Goal: Task Accomplishment & Management: Manage account settings

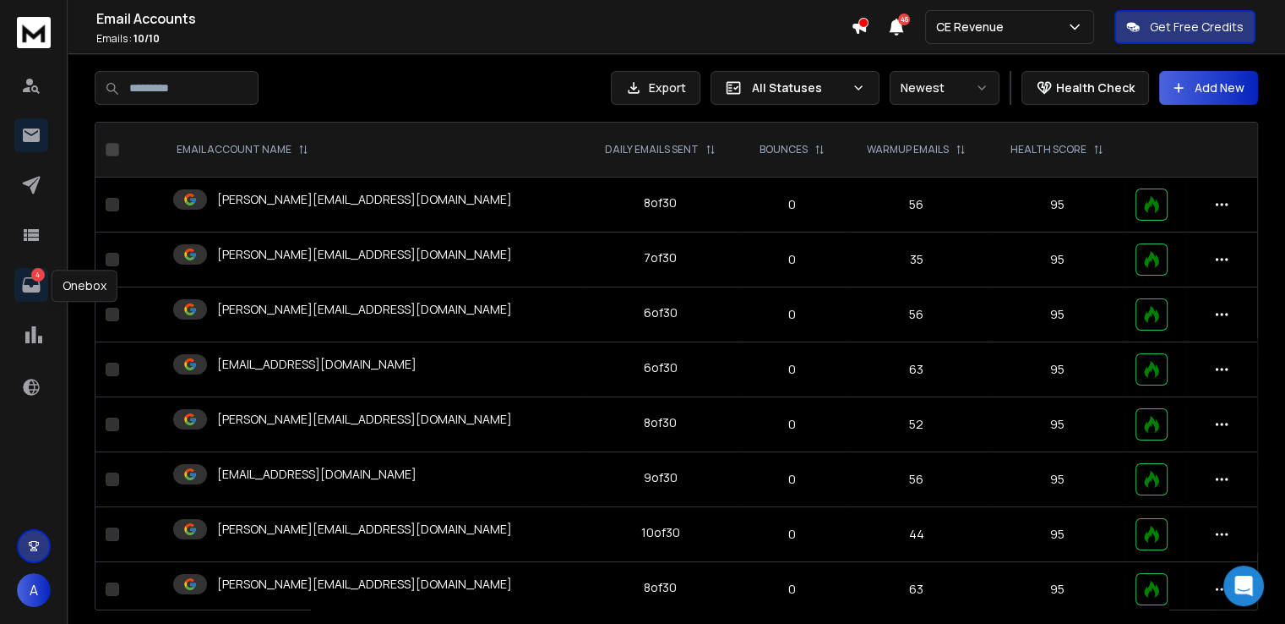
click at [28, 283] on icon at bounding box center [31, 285] width 20 height 20
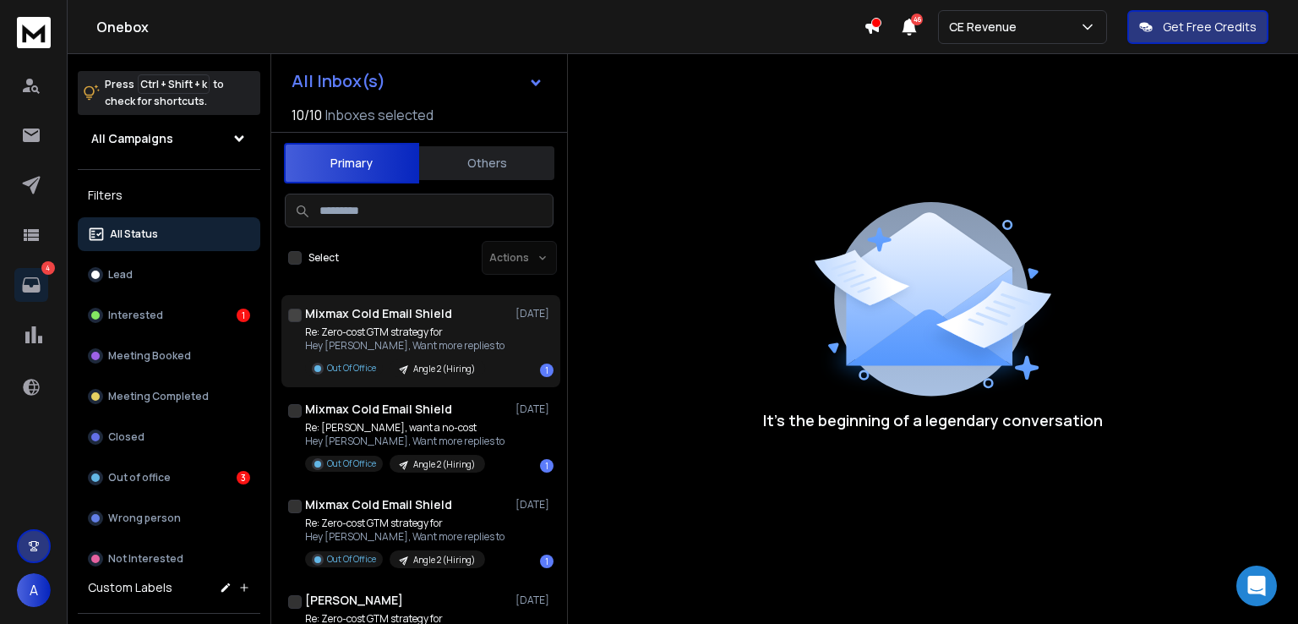
click at [530, 320] on div "Mixmax Cold Email Shield 09 Sep" at bounding box center [429, 313] width 248 height 17
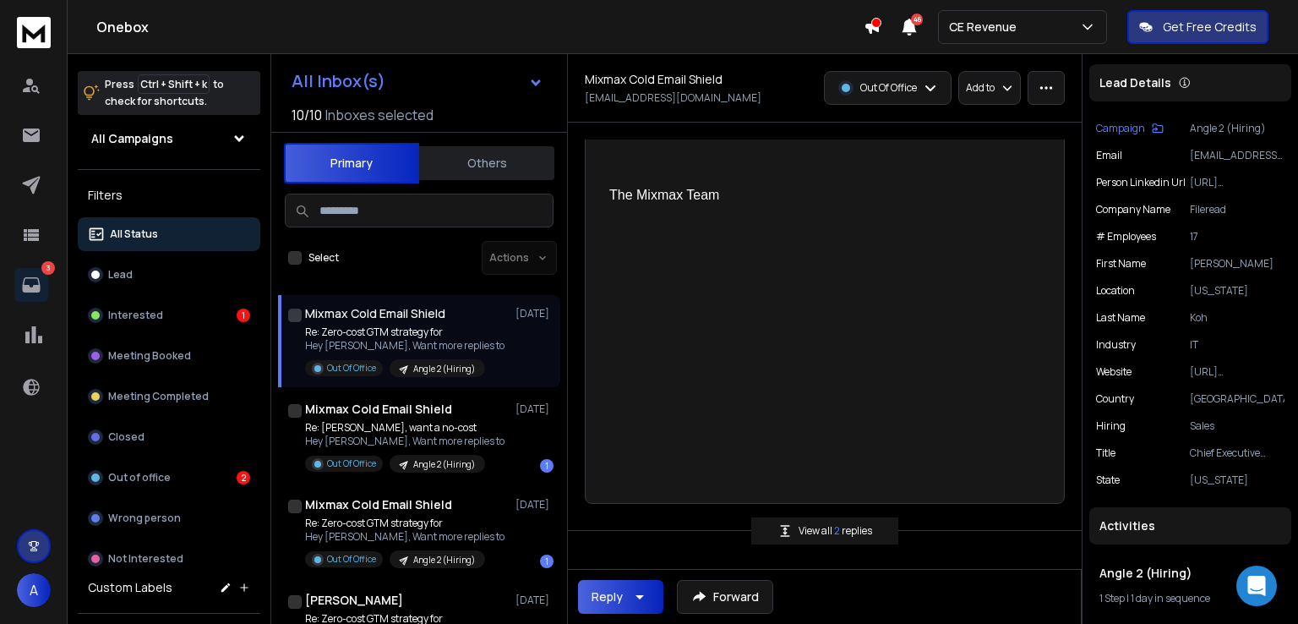
scroll to position [859, 0]
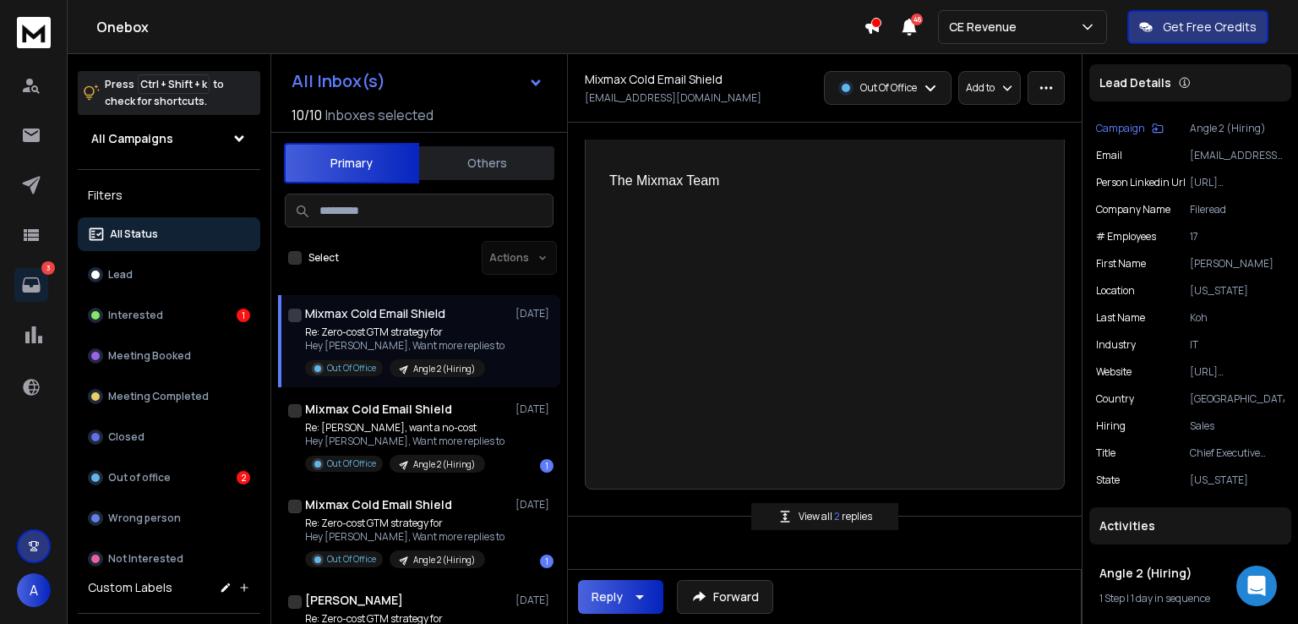
click at [829, 518] on p "View all 2 replies" at bounding box center [836, 517] width 74 height 14
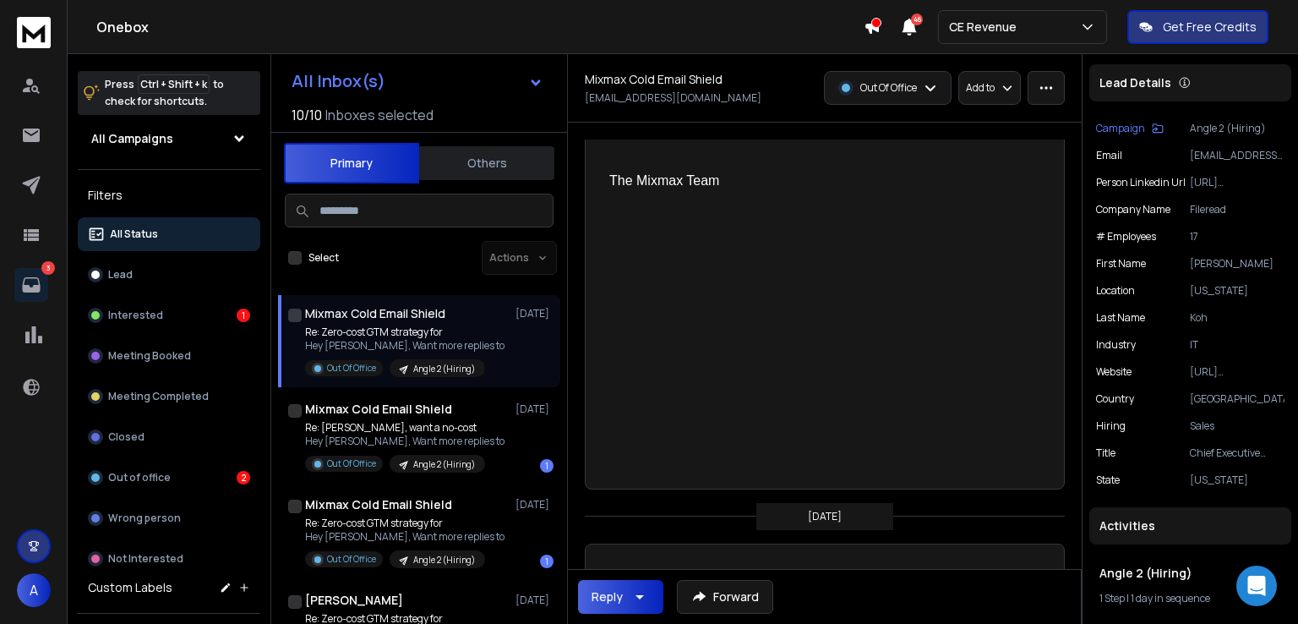
scroll to position [0, 0]
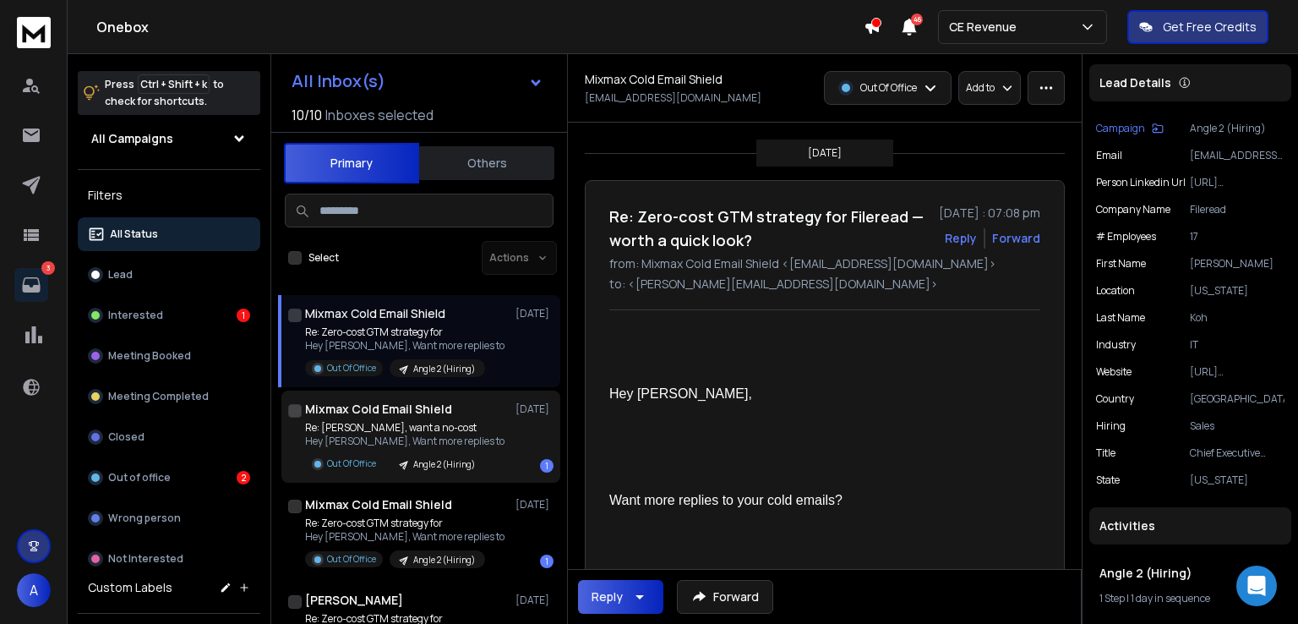
click at [445, 401] on h1 "Mixmax Cold Email Shield" at bounding box center [378, 409] width 147 height 17
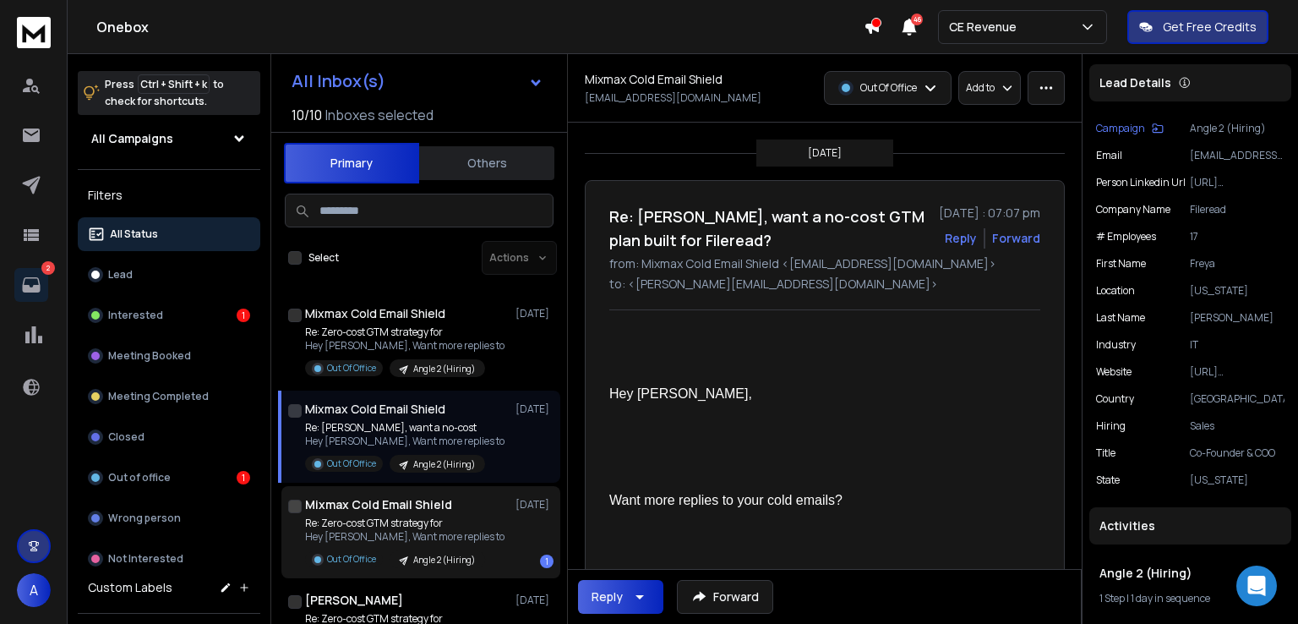
click at [494, 507] on div "Mixmax Cold Email Shield 09 Sep" at bounding box center [429, 504] width 248 height 17
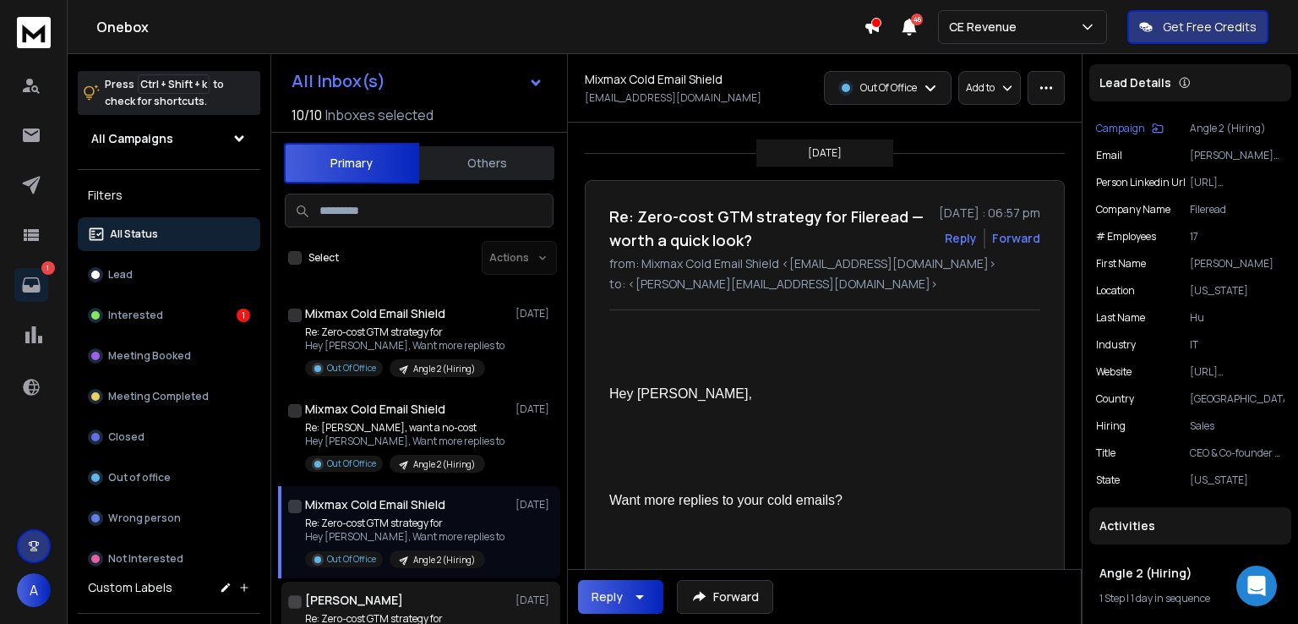
click at [498, 595] on div "Tony Dumas 09 Sep" at bounding box center [429, 600] width 248 height 17
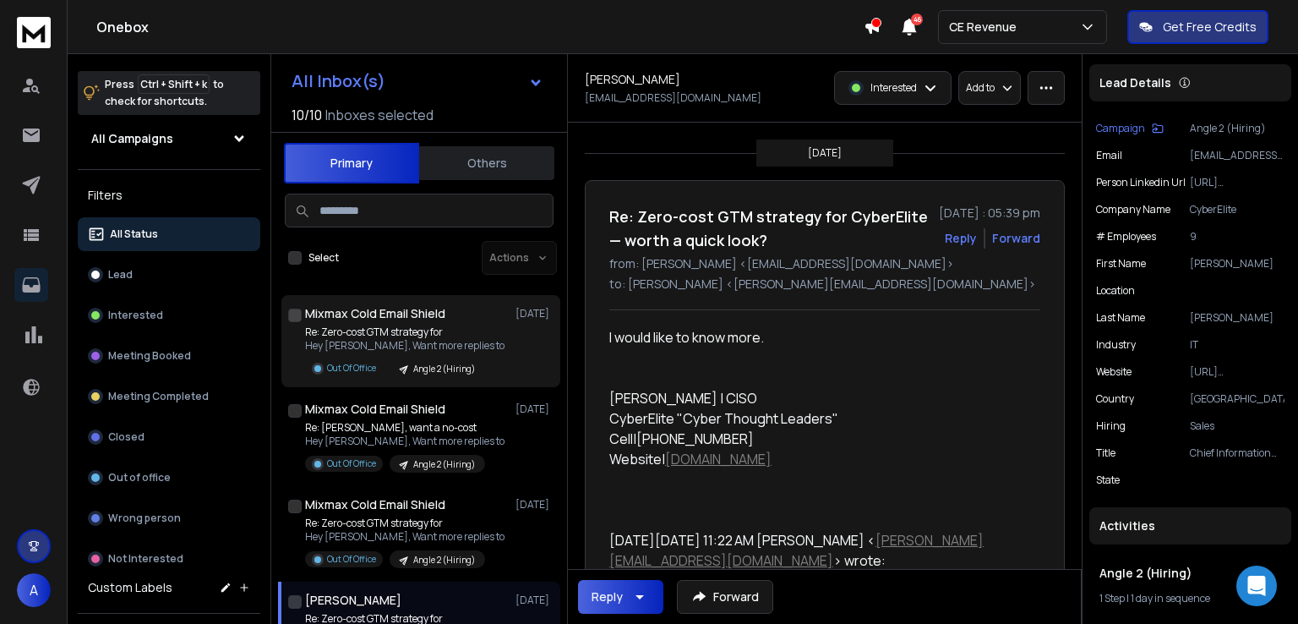
scroll to position [281, 0]
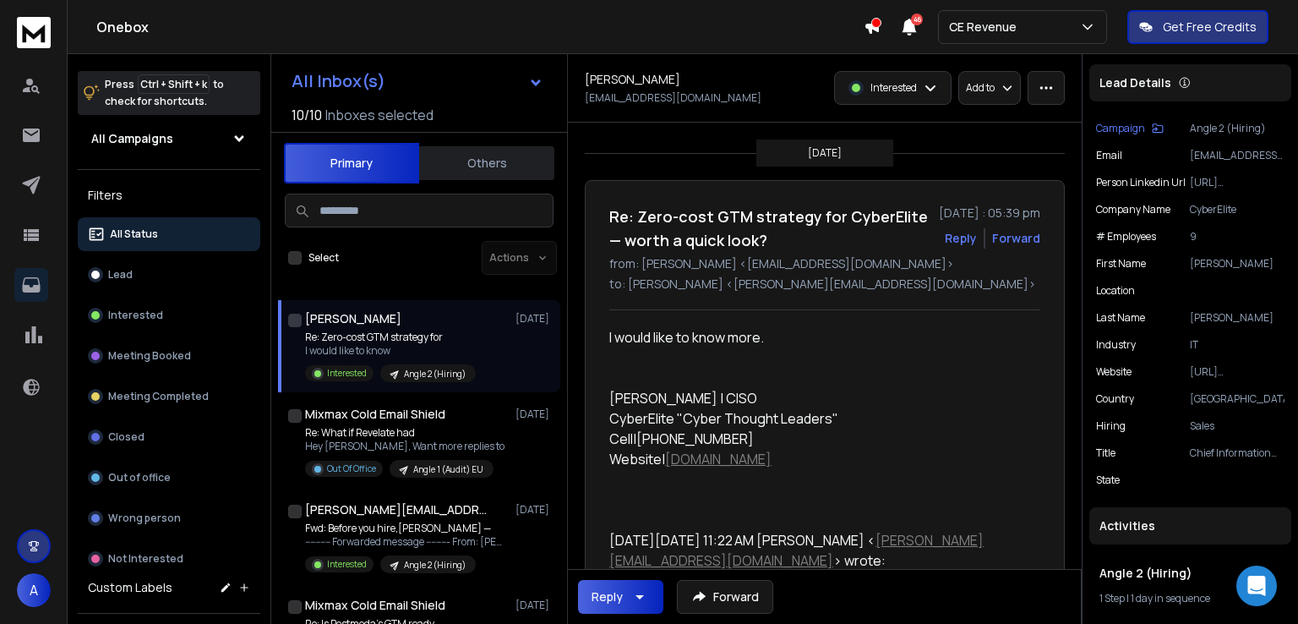
drag, startPoint x: 712, startPoint y: 586, endPoint x: 726, endPoint y: 505, distance: 83.2
click at [712, 582] on button "Forward" at bounding box center [725, 597] width 96 height 34
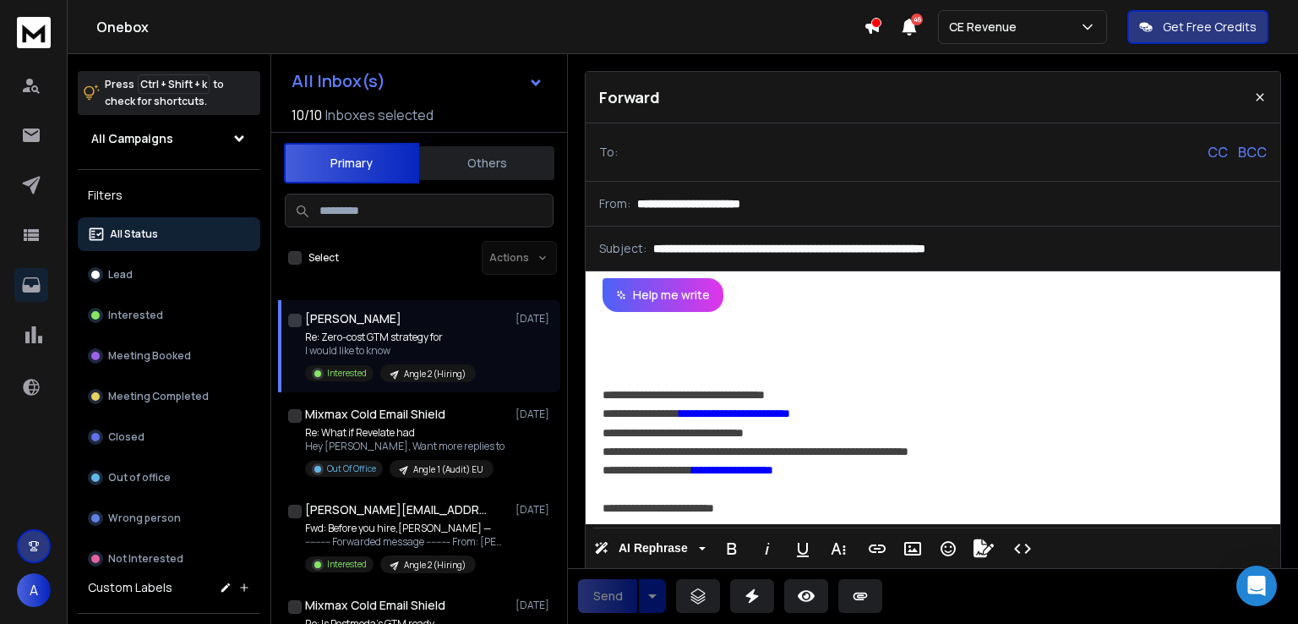
click at [702, 159] on input at bounding box center [684, 152] width 118 height 30
type input "**********"
click at [608, 601] on button "Send" at bounding box center [607, 596] width 59 height 34
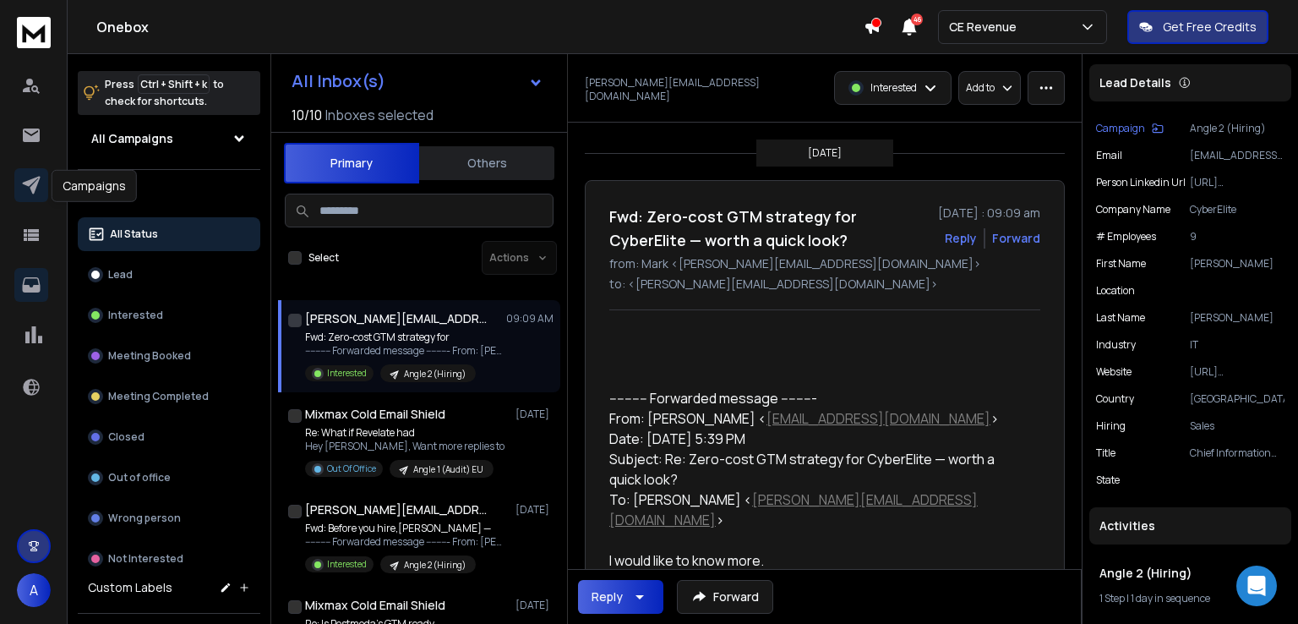
click at [40, 183] on icon at bounding box center [31, 185] width 20 height 20
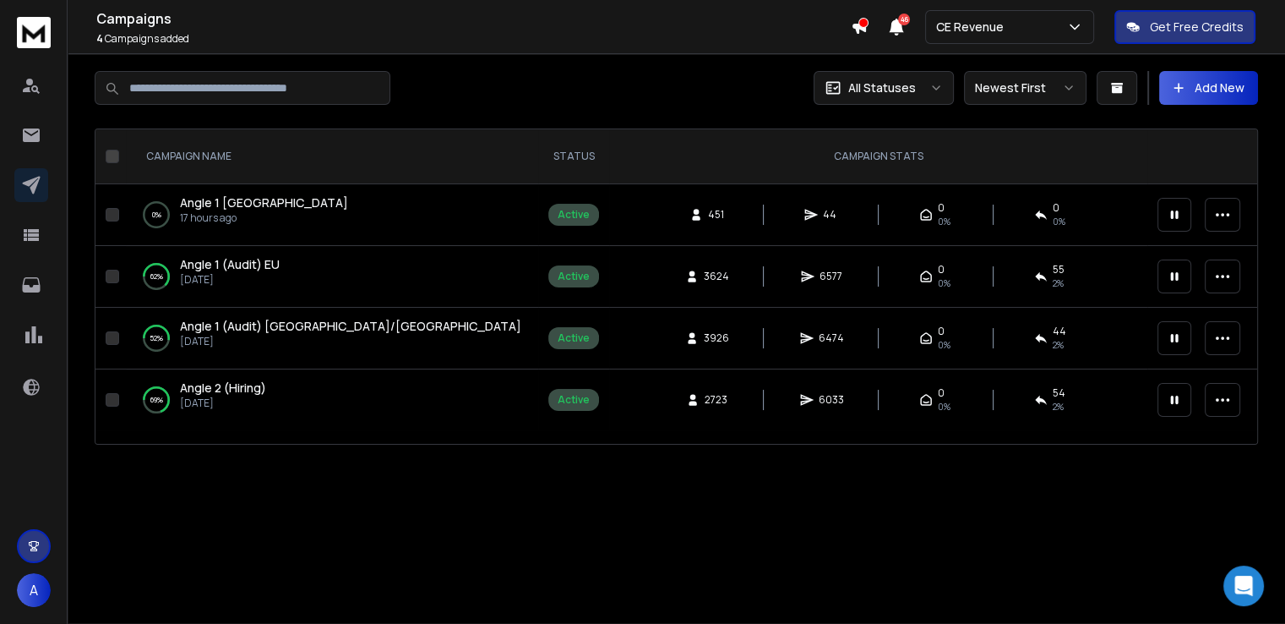
click at [263, 199] on div "0 % Angle 1 UAE 17 hours ago" at bounding box center [332, 214] width 379 height 41
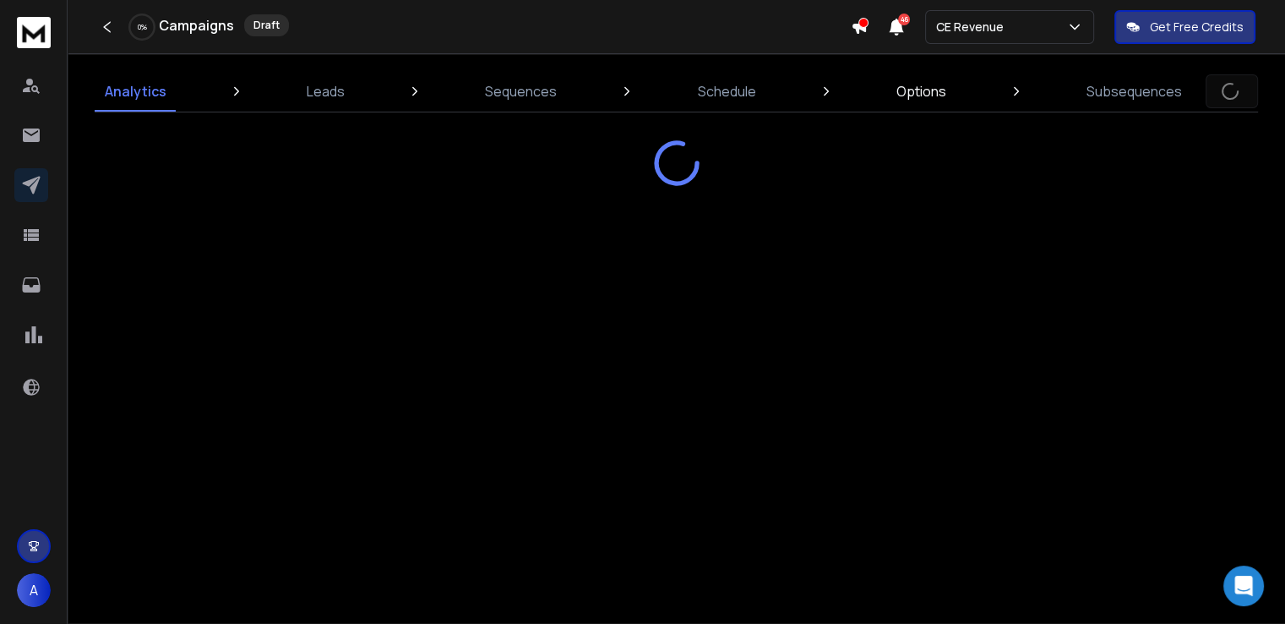
click at [919, 95] on p "Options" at bounding box center [922, 91] width 50 height 20
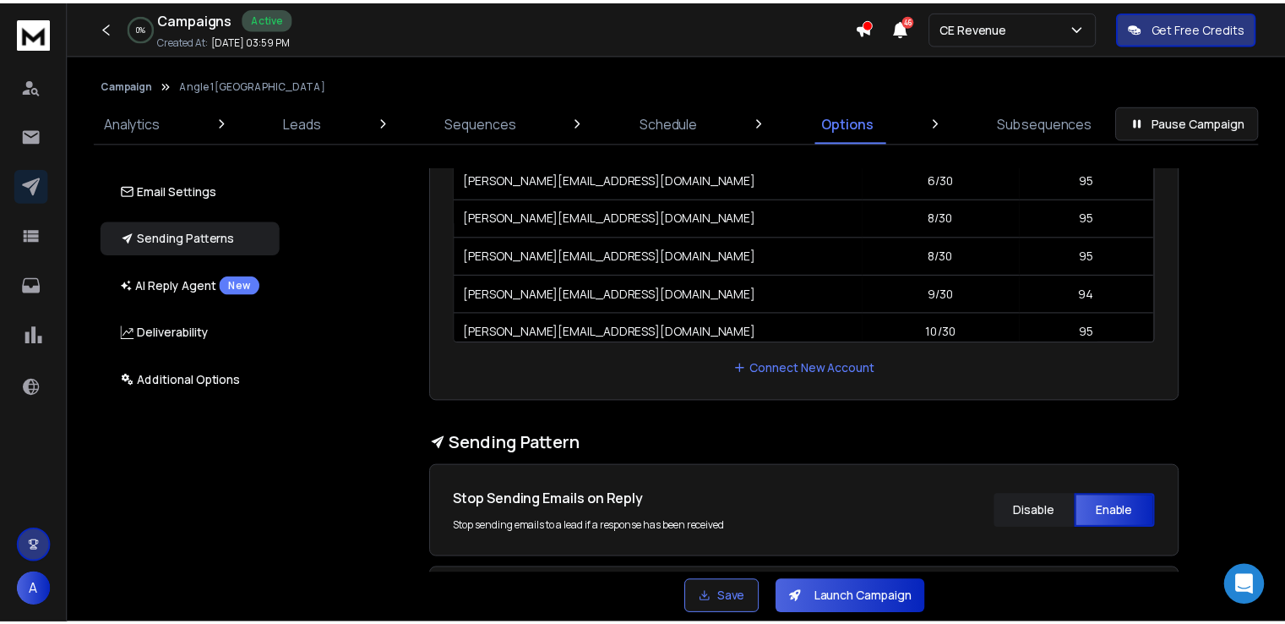
scroll to position [828, 0]
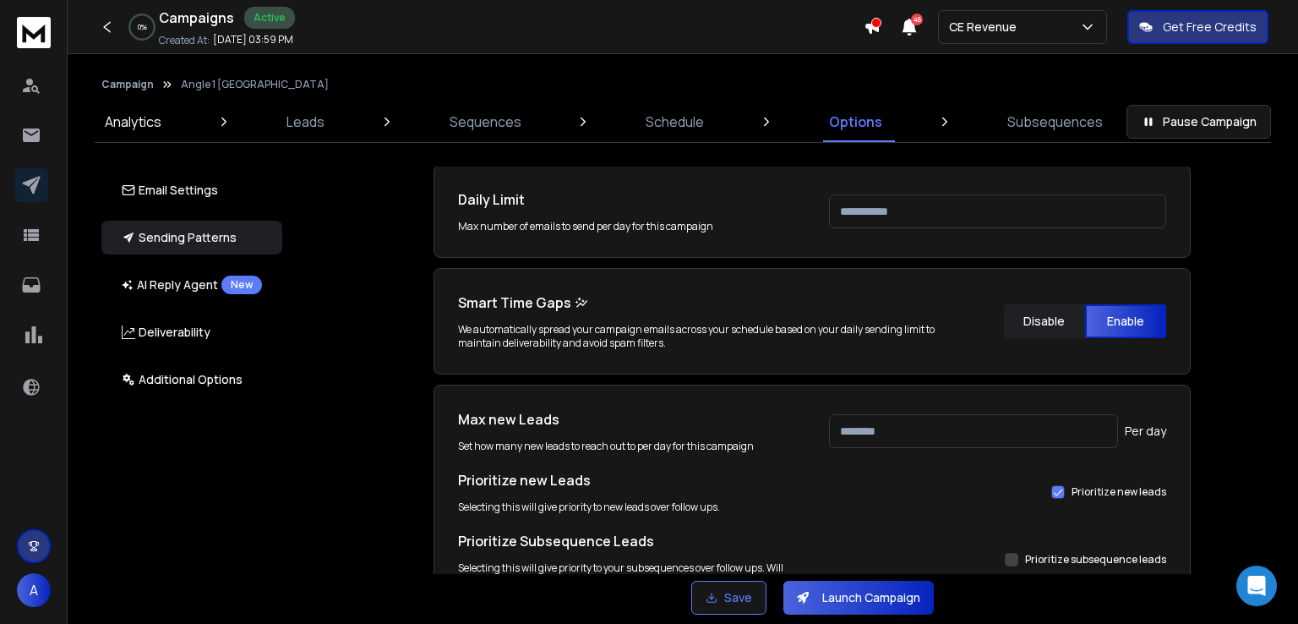
click at [119, 125] on p "Analytics" at bounding box center [133, 122] width 57 height 20
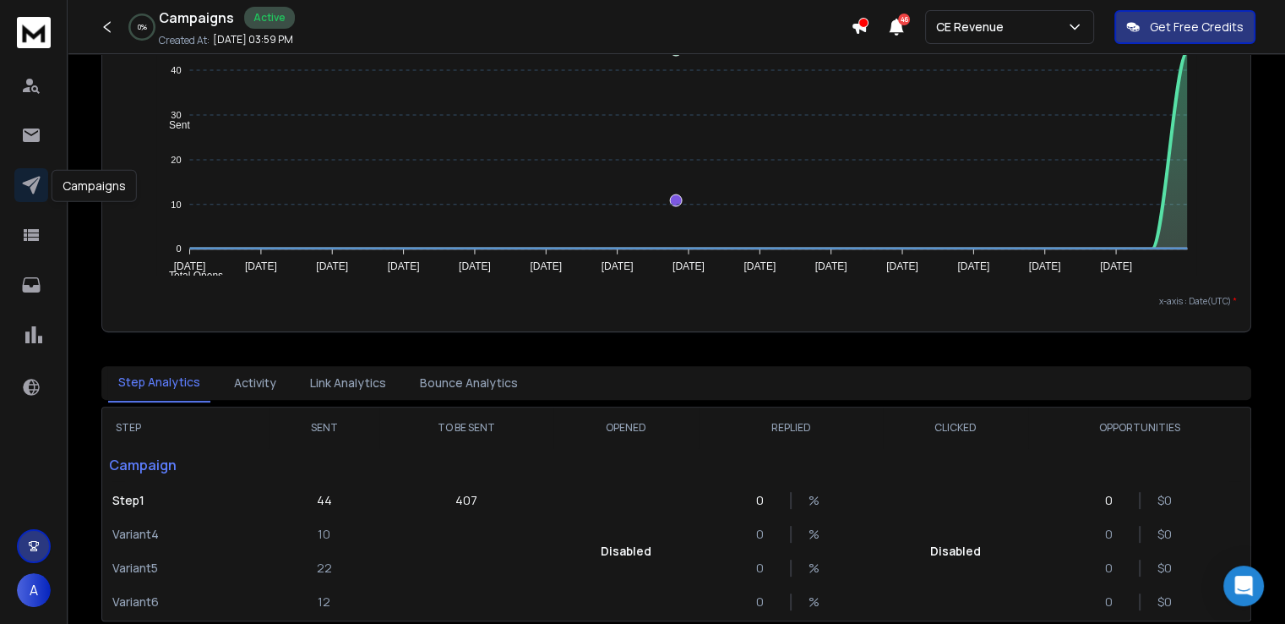
scroll to position [498, 0]
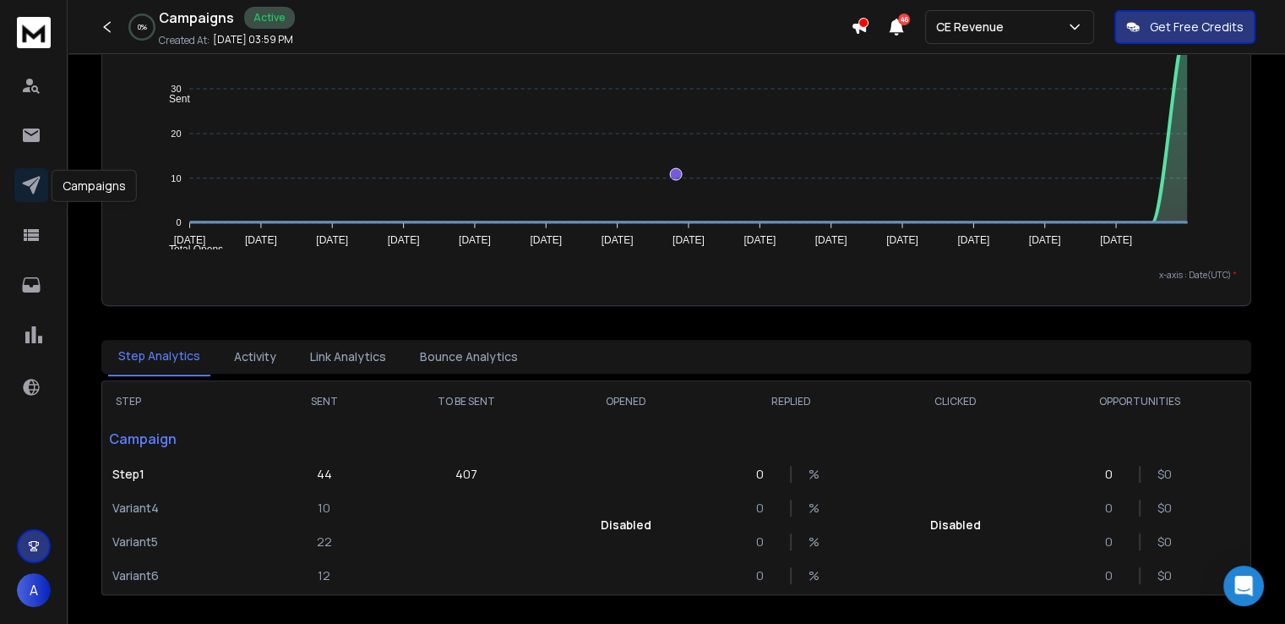
click at [30, 176] on icon at bounding box center [31, 185] width 20 height 20
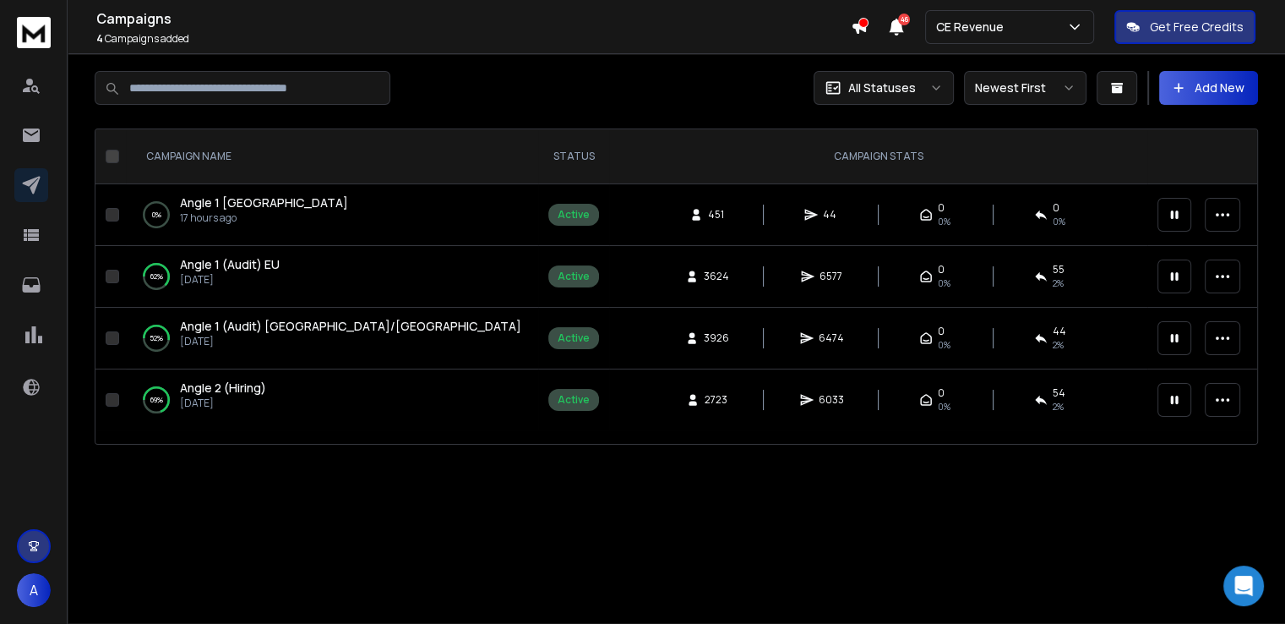
click at [240, 274] on p "[DATE]" at bounding box center [230, 280] width 100 height 14
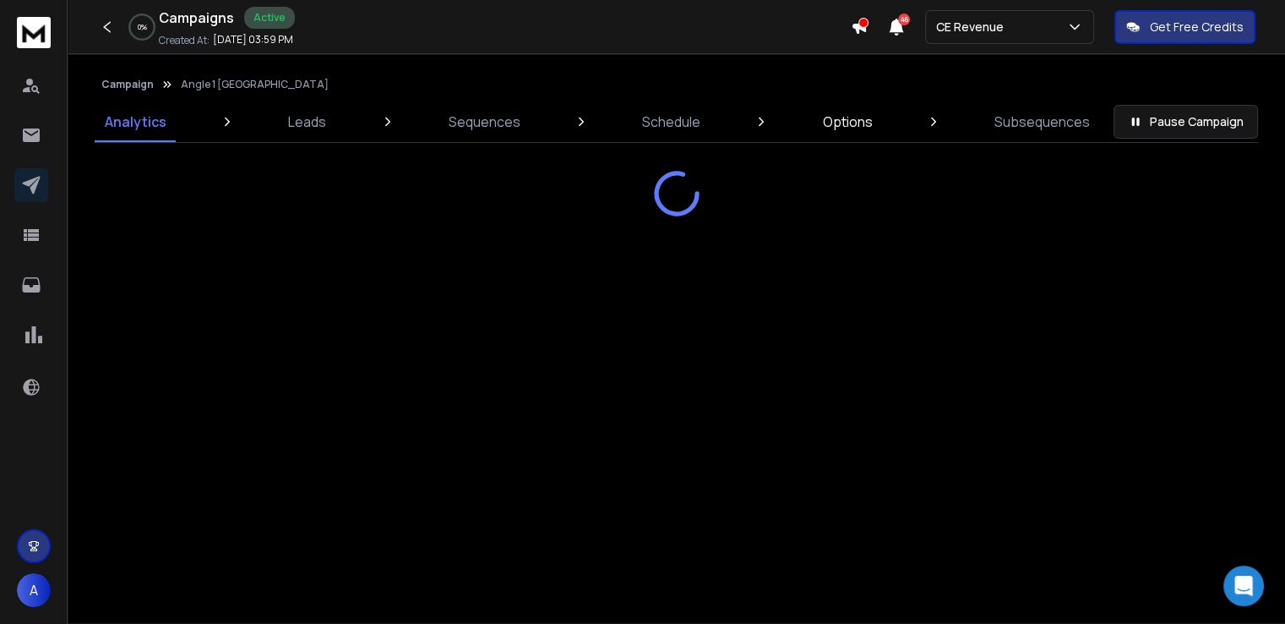
click at [851, 122] on p "Options" at bounding box center [848, 122] width 50 height 20
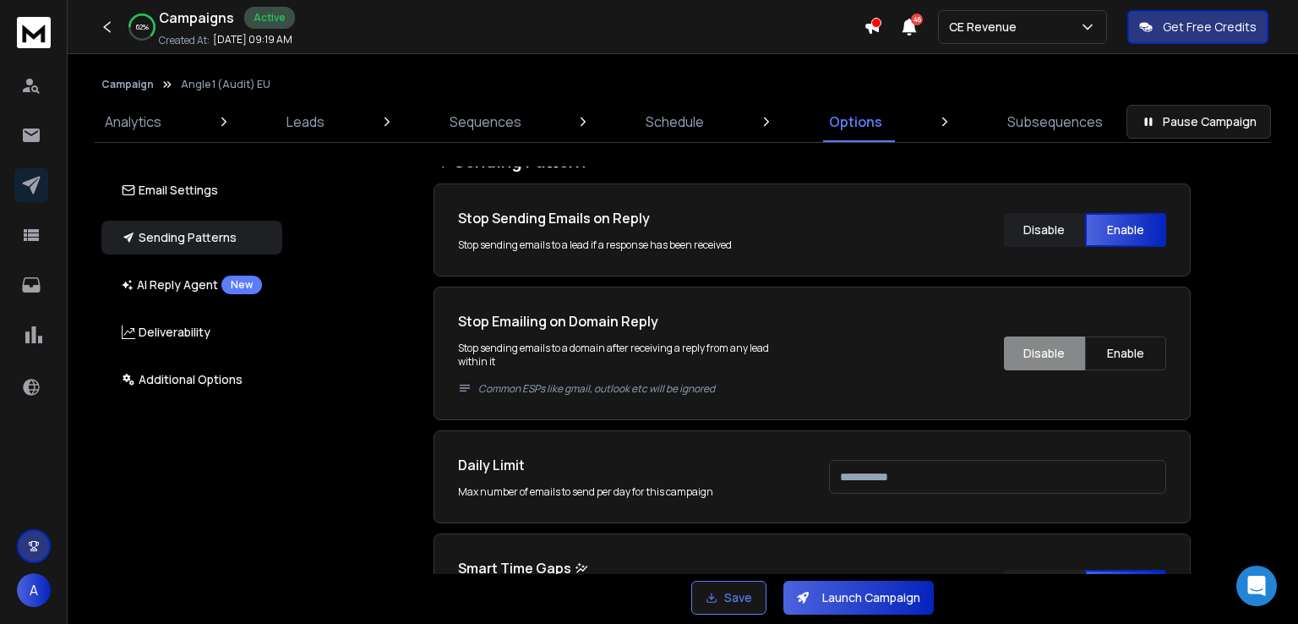
scroll to position [828, 0]
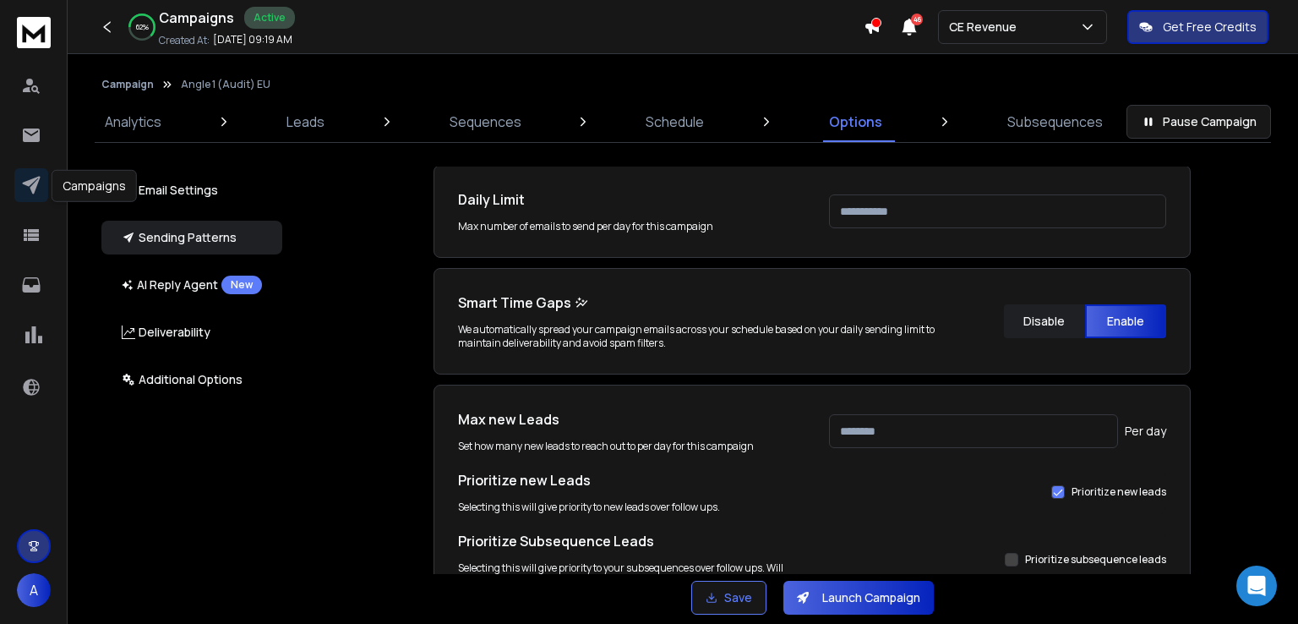
click at [44, 177] on link at bounding box center [31, 185] width 34 height 34
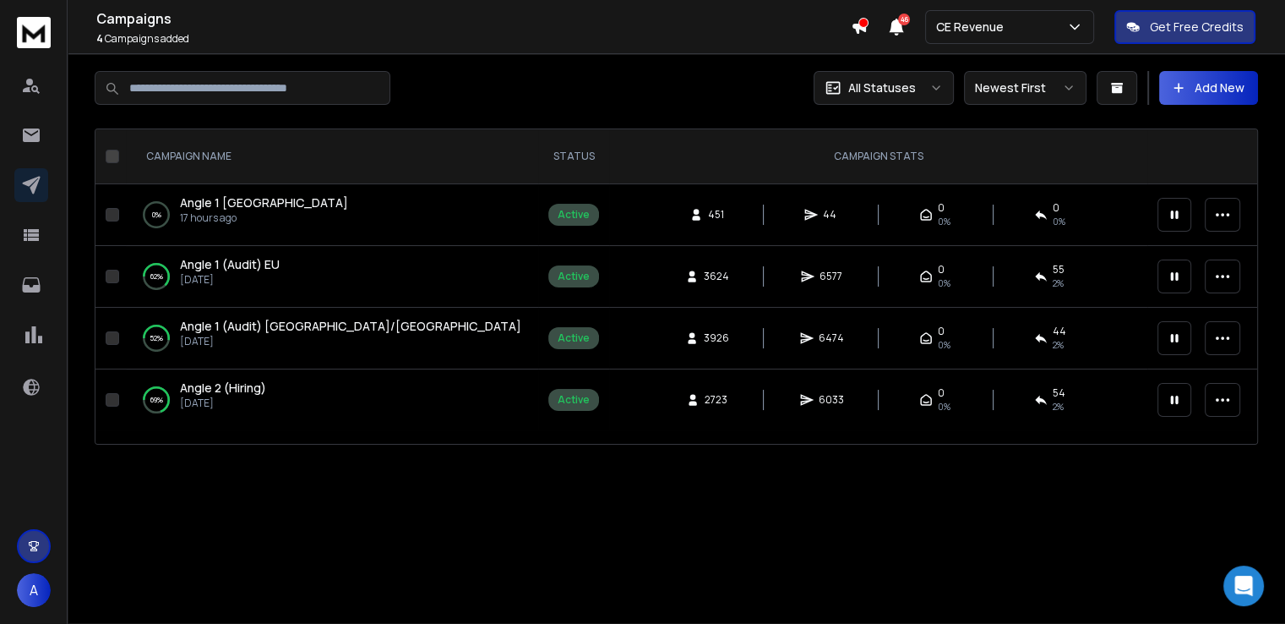
click at [286, 327] on span "Angle 1 (Audit) USA/CA" at bounding box center [350, 326] width 341 height 16
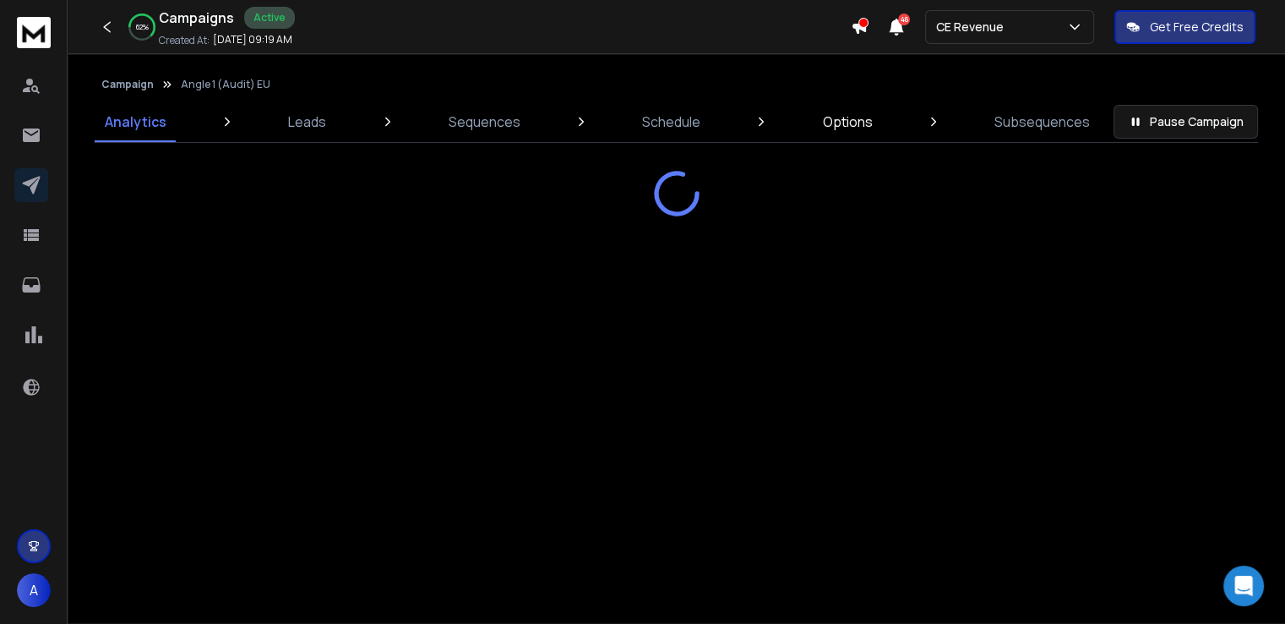
click at [862, 123] on p "Options" at bounding box center [848, 122] width 50 height 20
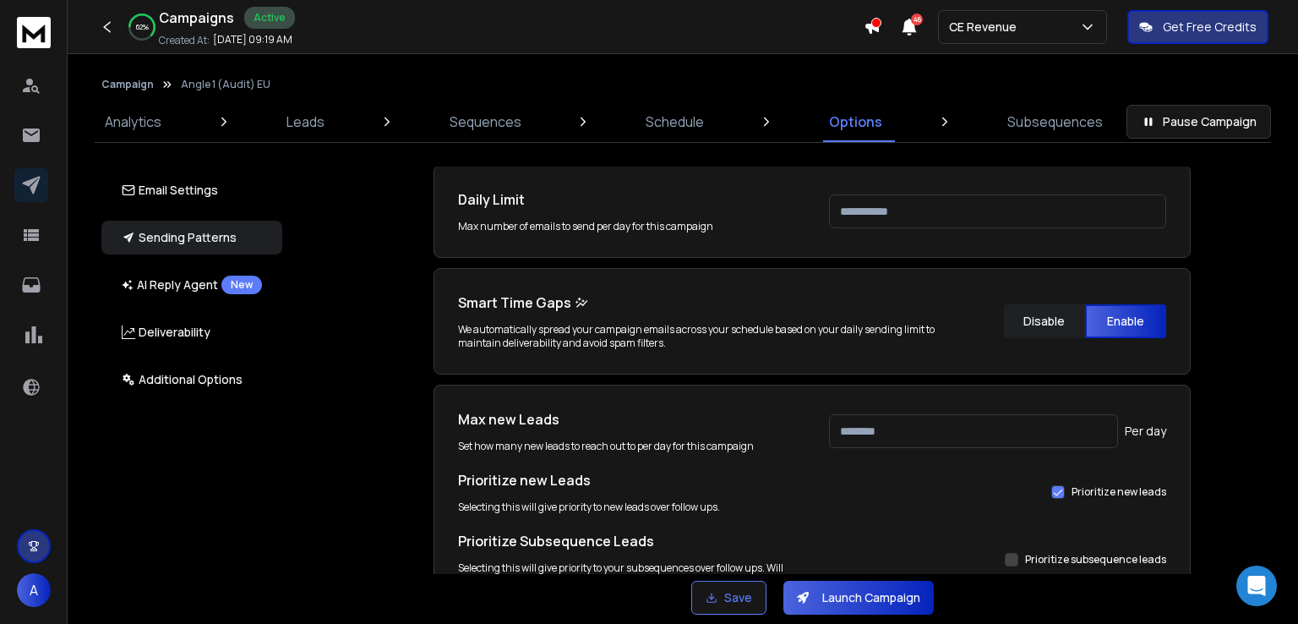
scroll to position [828, 0]
click at [28, 191] on icon at bounding box center [31, 185] width 20 height 20
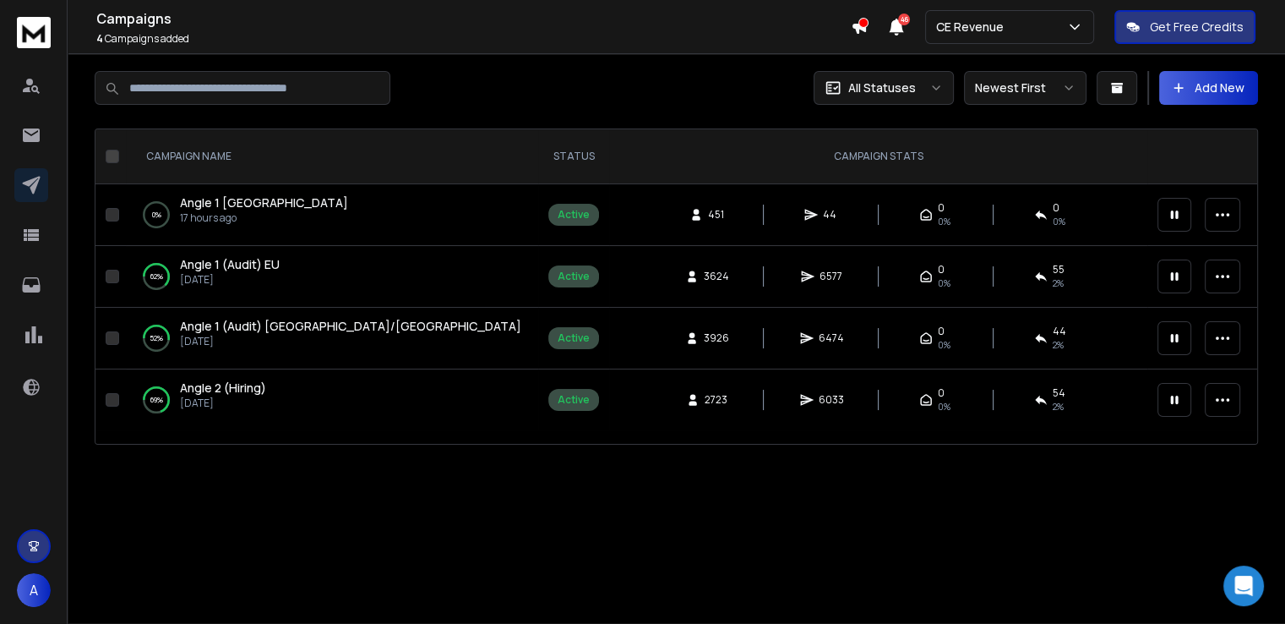
click at [274, 409] on div "69 % Angle 2 (Hiring) 4 months ago" at bounding box center [332, 399] width 379 height 41
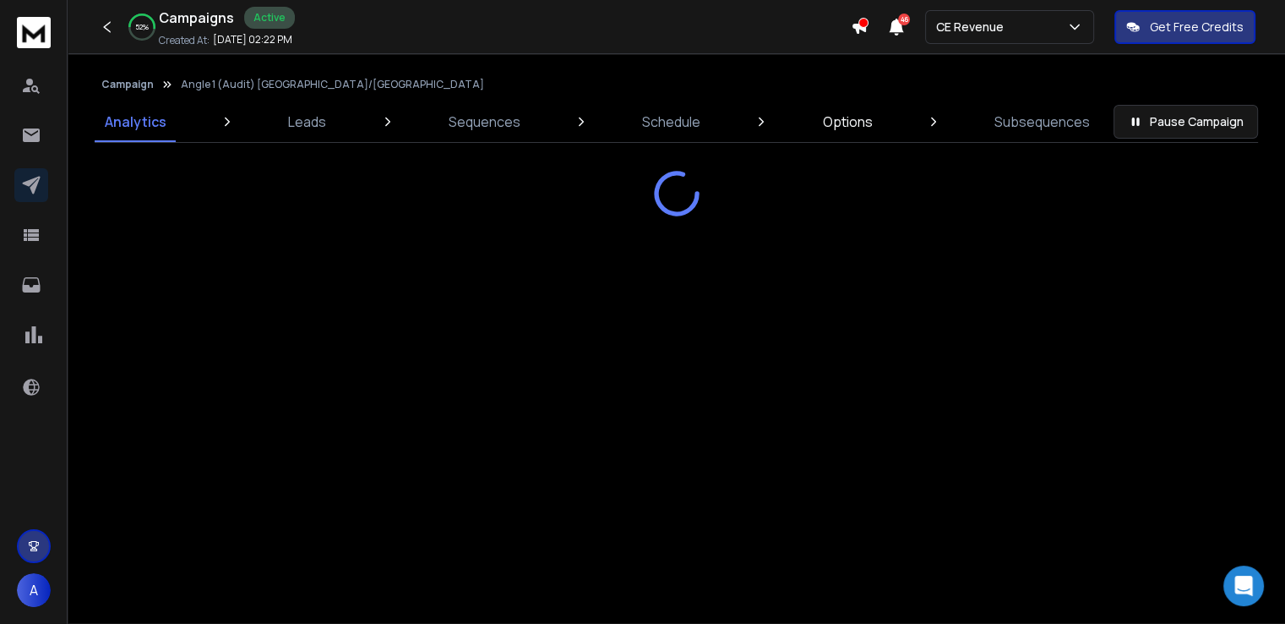
click at [852, 118] on p "Options" at bounding box center [848, 122] width 50 height 20
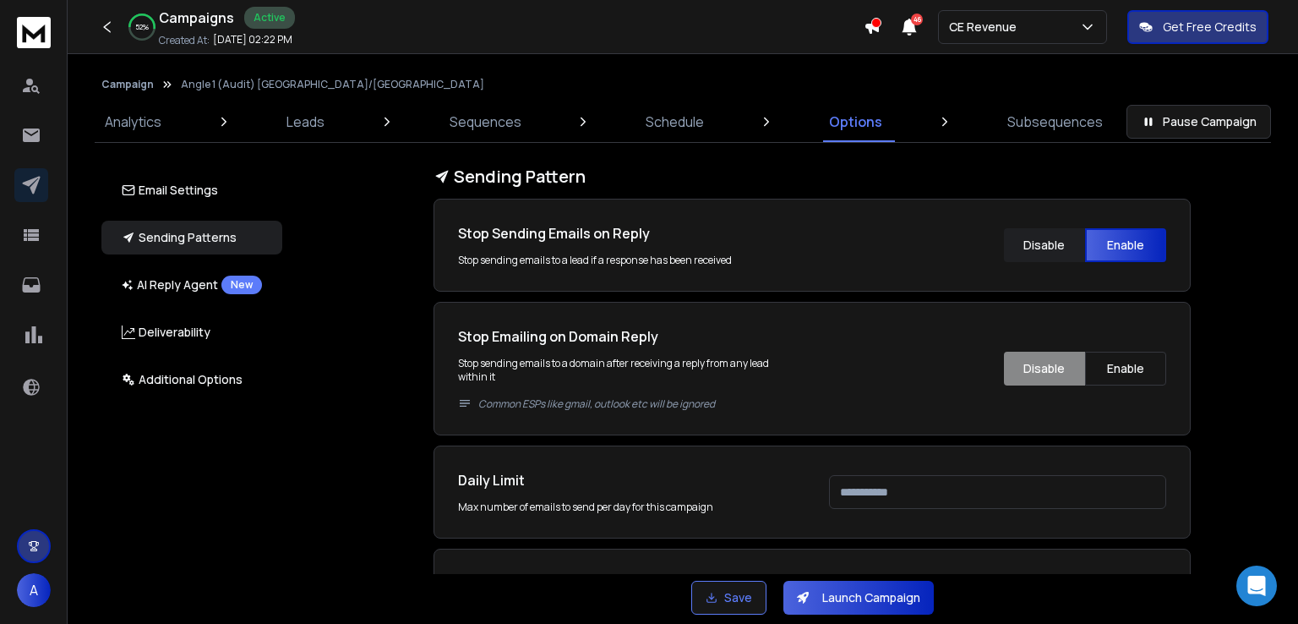
scroll to position [828, 0]
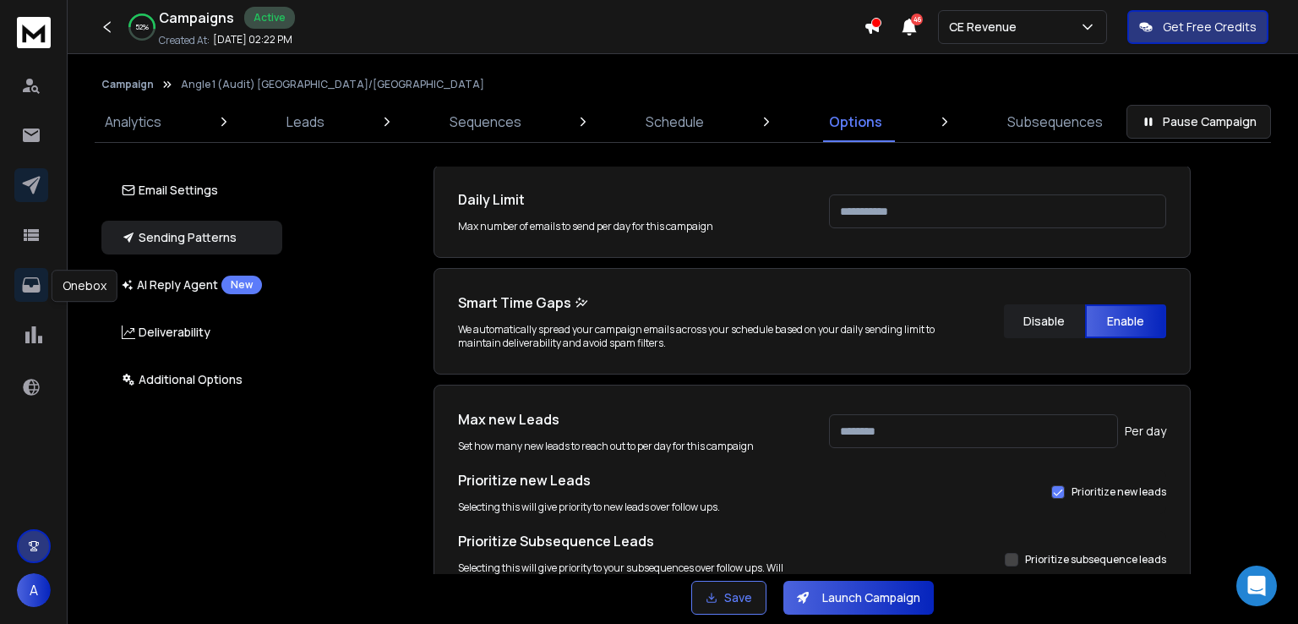
click at [33, 279] on icon at bounding box center [31, 285] width 20 height 20
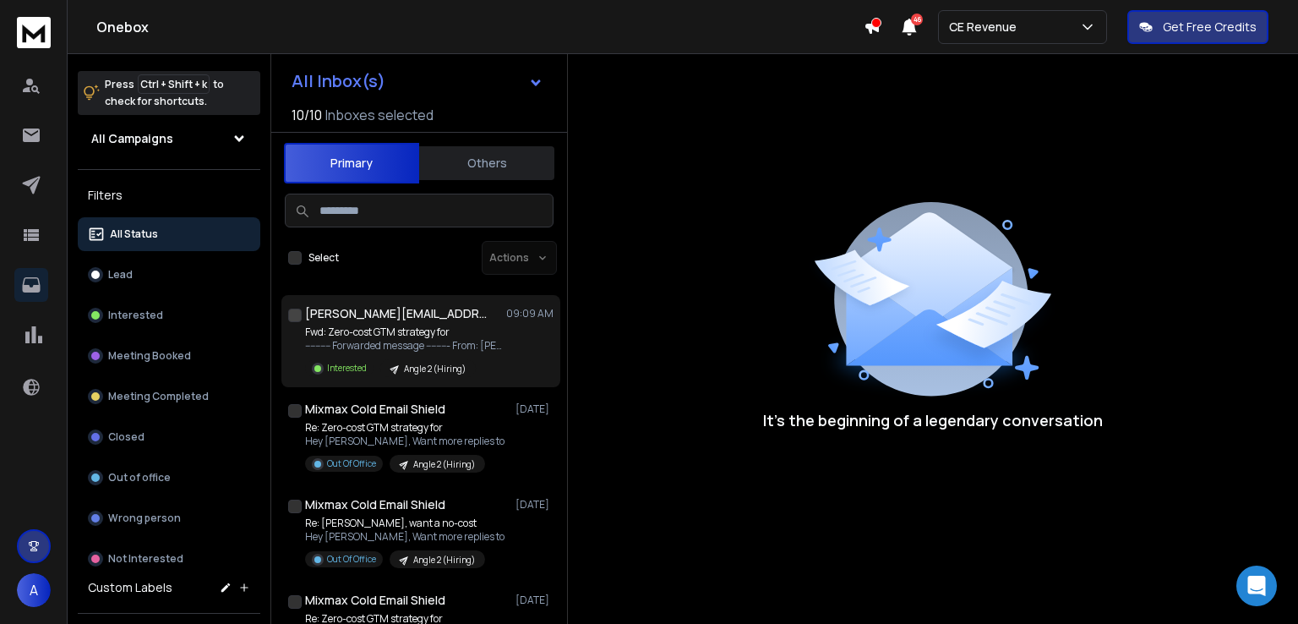
click at [398, 330] on p "Fwd: Zero-cost GTM strategy for" at bounding box center [406, 332] width 203 height 14
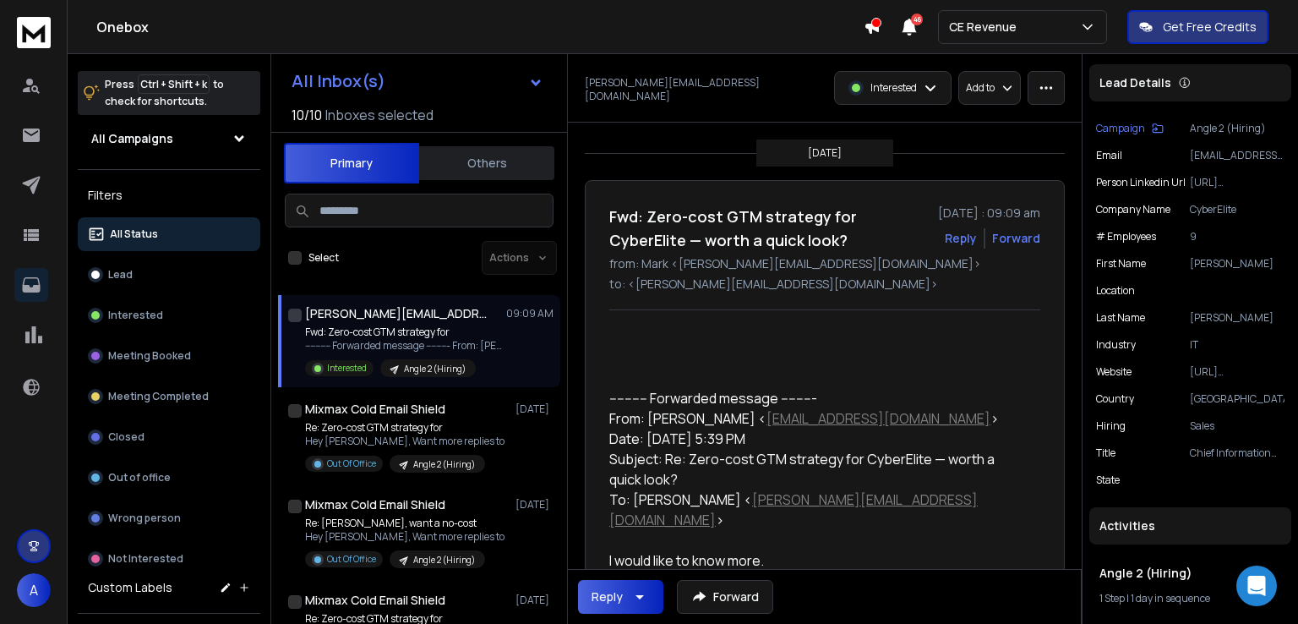
click at [1226, 154] on p "tdumas@cyberelitecorp.com" at bounding box center [1237, 156] width 95 height 14
copy div "Tony Dumas"
drag, startPoint x: 649, startPoint y: 419, endPoint x: 720, endPoint y: 422, distance: 71.0
click at [720, 422] on div "From: Tony Dumas < tdumas@cyberelitecorp.com >" at bounding box center [817, 418] width 417 height 20
click at [1194, 205] on p "CyberElite" at bounding box center [1237, 210] width 95 height 14
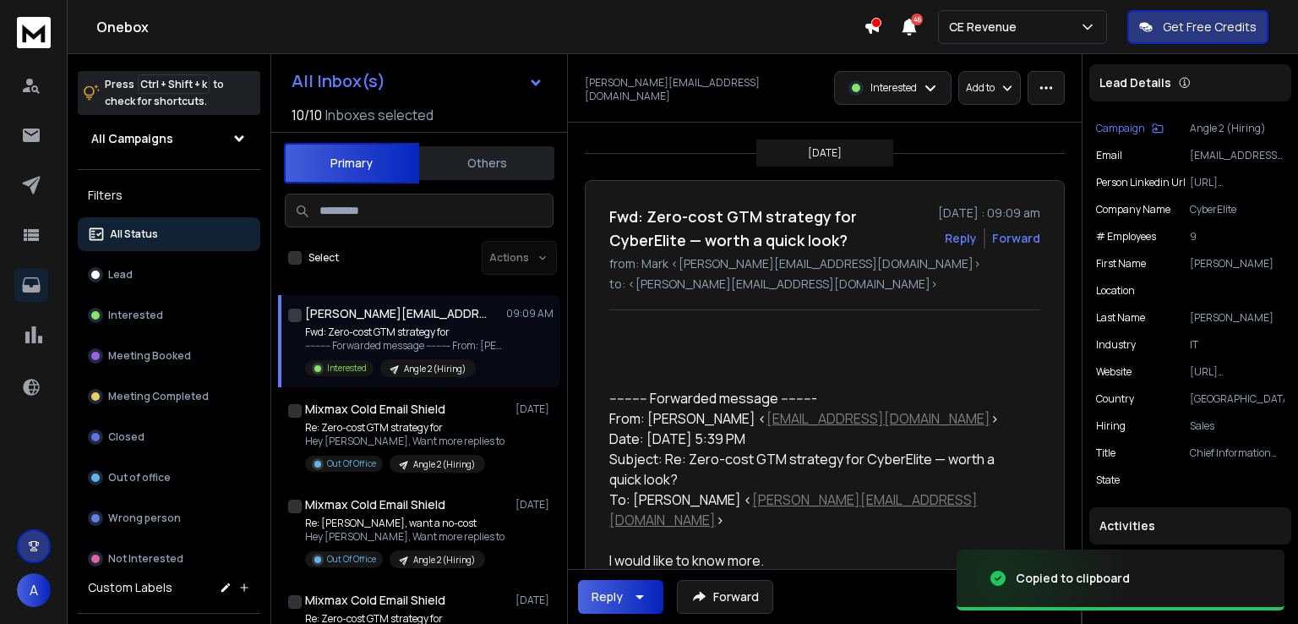
click at [1203, 367] on p "https://cyberelitecorp.com" at bounding box center [1237, 372] width 95 height 14
click at [1229, 156] on p "tdumas@cyberelitecorp.com" at bounding box center [1237, 156] width 95 height 14
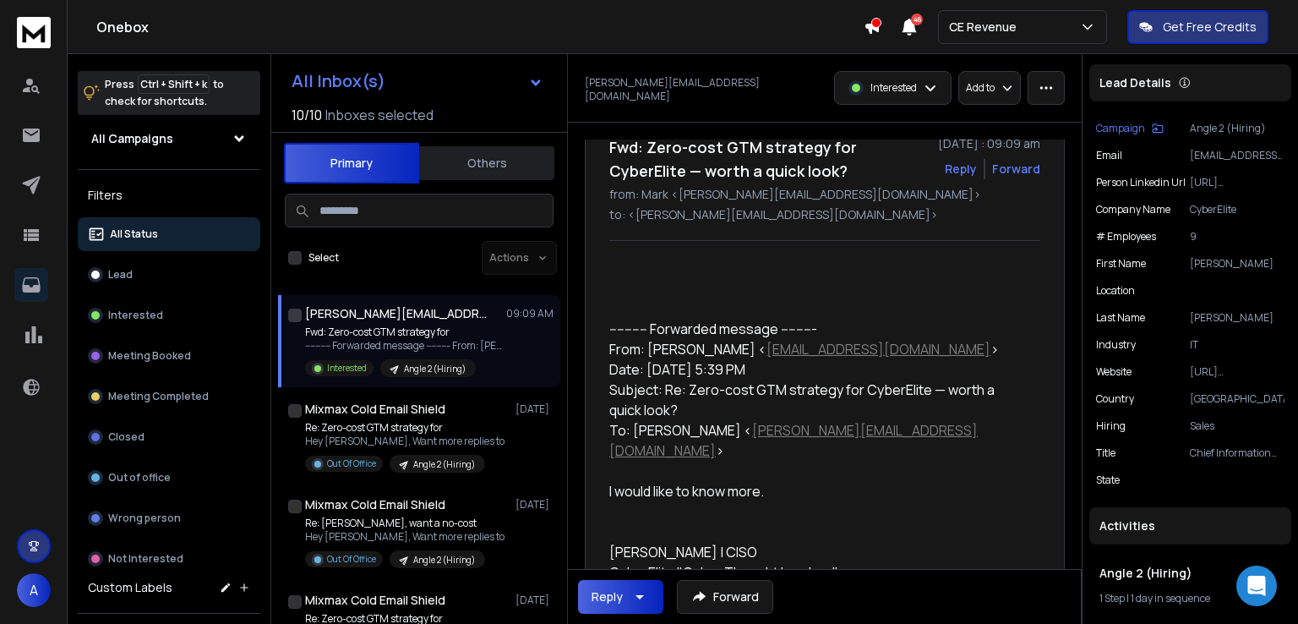
scroll to position [58, 0]
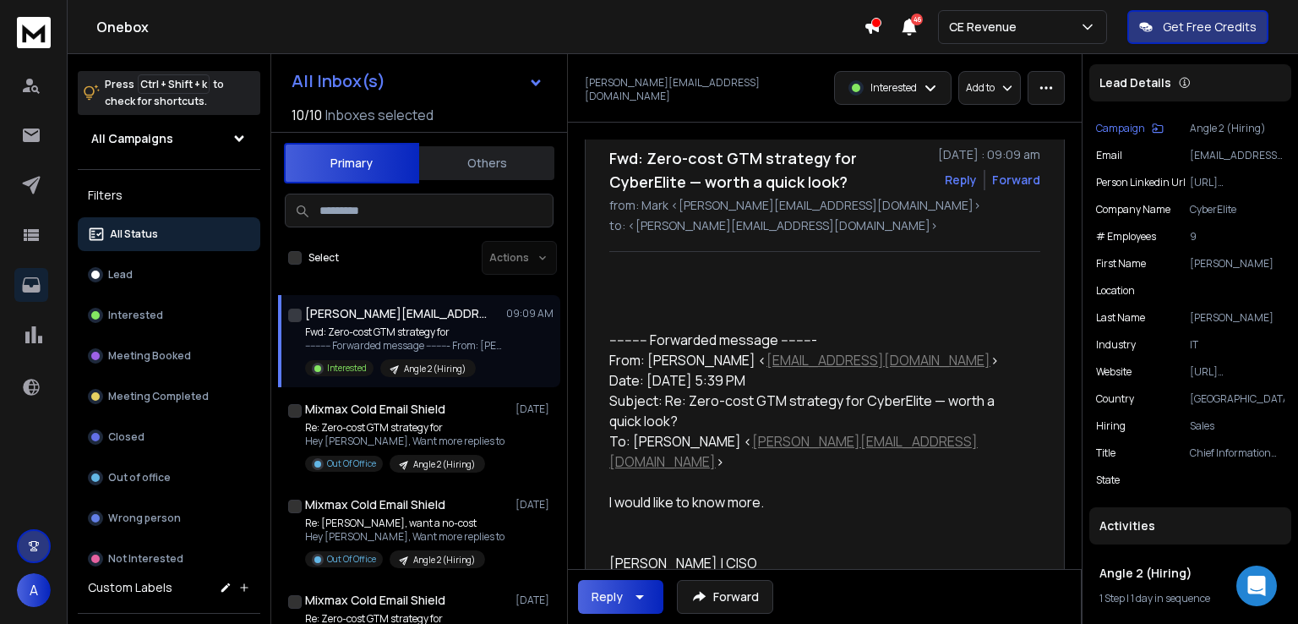
click at [1200, 454] on p "Chief Information Security Officer" at bounding box center [1237, 453] width 95 height 14
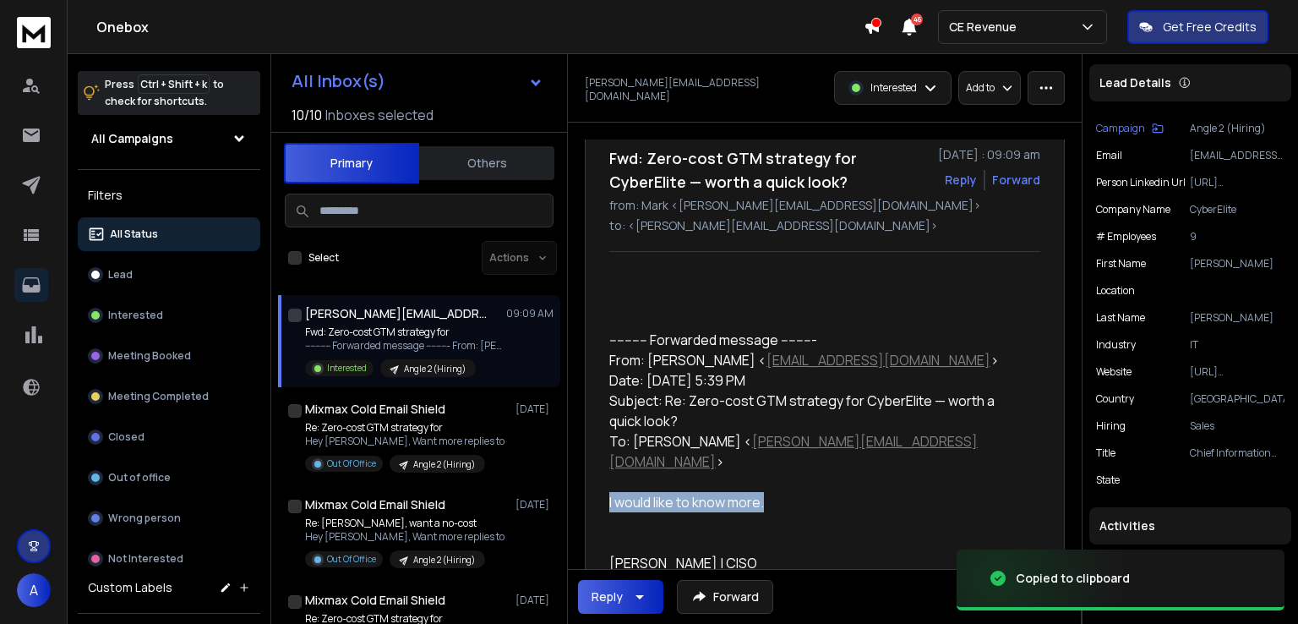
copy div "I would like to know more."
drag, startPoint x: 771, startPoint y: 484, endPoint x: 605, endPoint y: 409, distance: 181.9
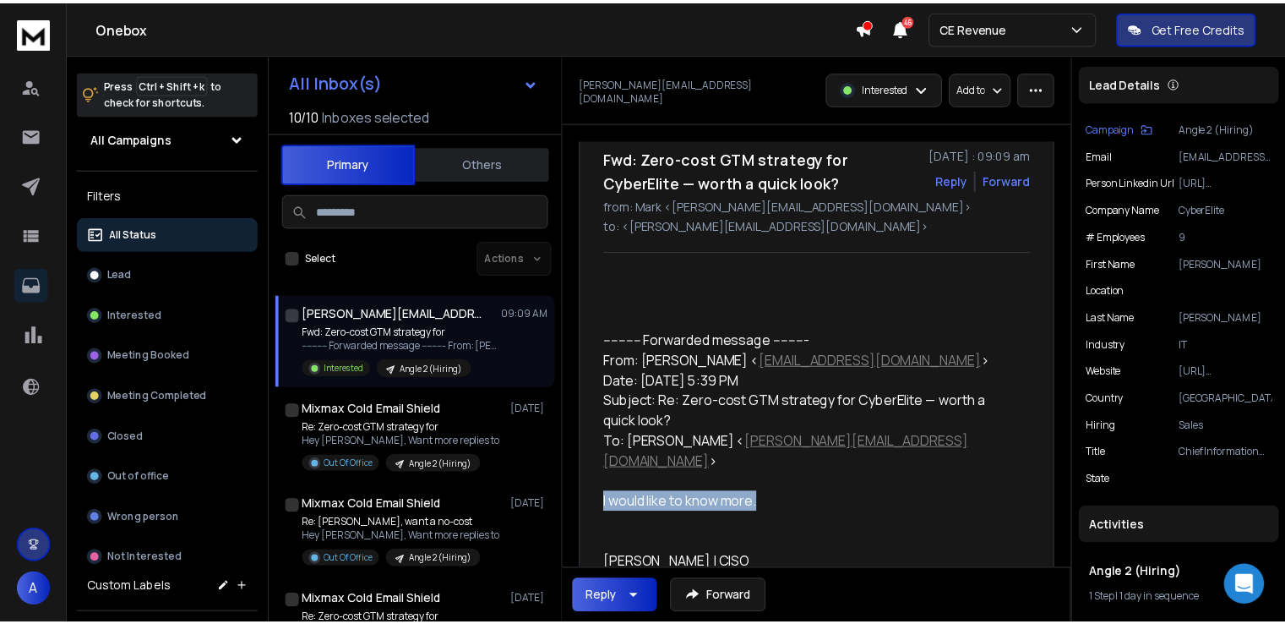
scroll to position [154, 0]
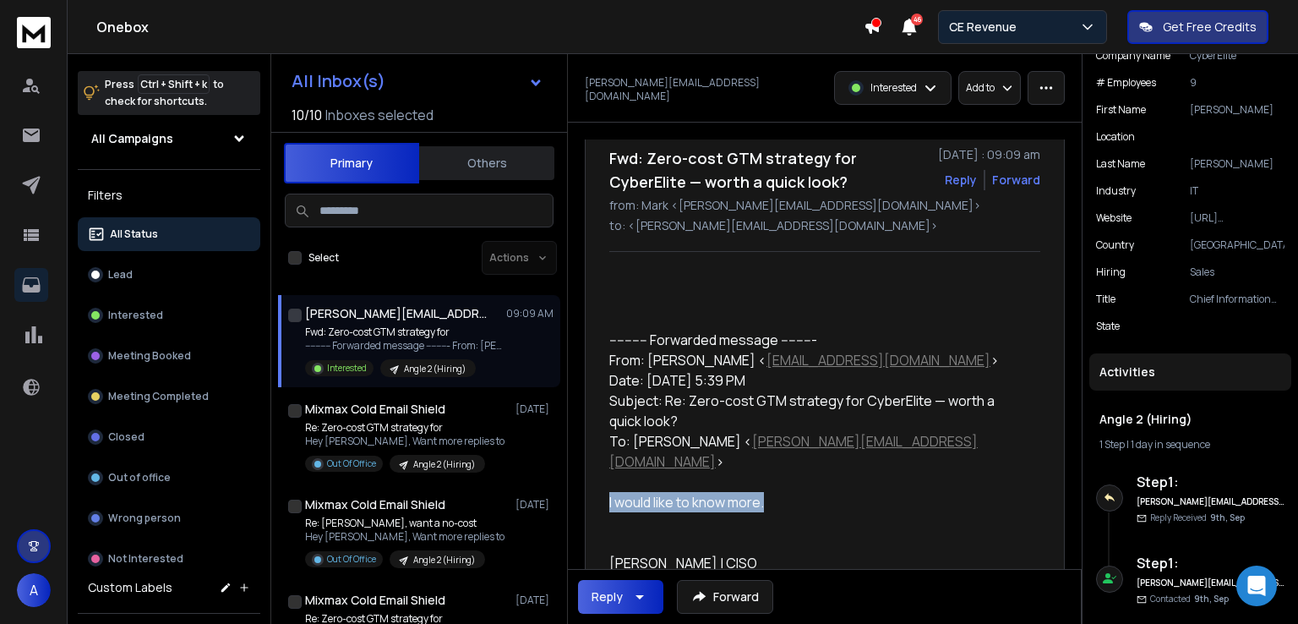
click at [992, 25] on p "CE Revenue" at bounding box center [986, 27] width 74 height 17
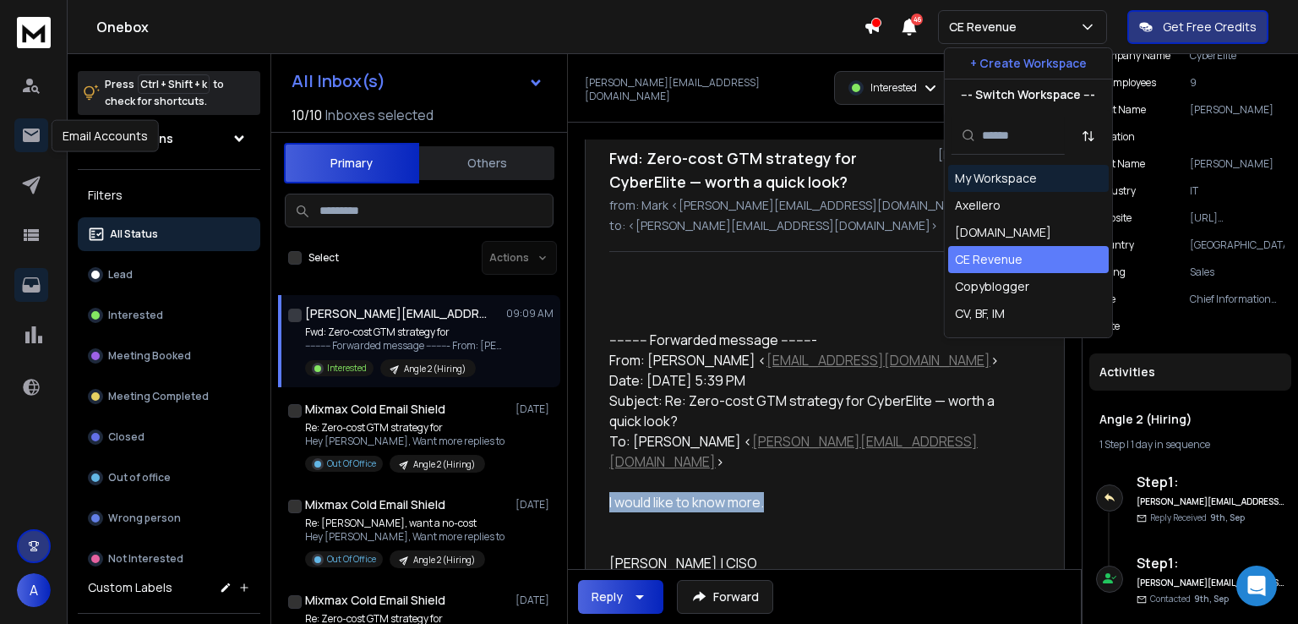
click at [33, 145] on link at bounding box center [31, 135] width 34 height 34
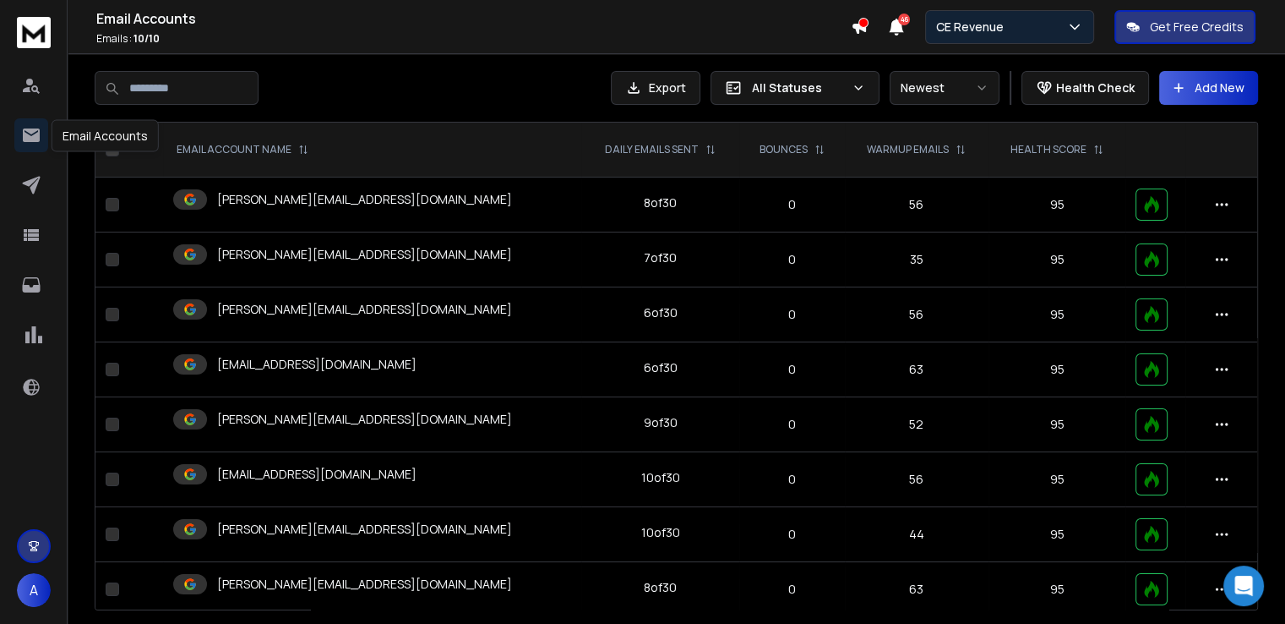
click at [1011, 38] on button "CE Revenue" at bounding box center [1009, 27] width 169 height 34
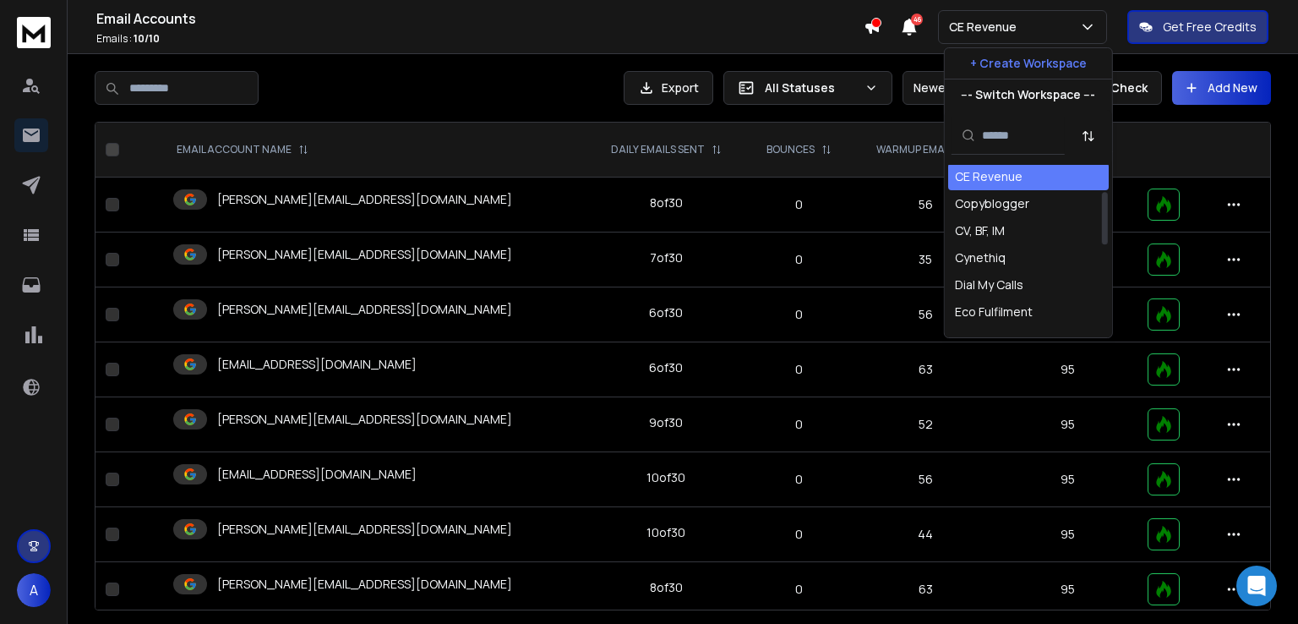
drag, startPoint x: 1104, startPoint y: 205, endPoint x: 1080, endPoint y: 258, distance: 58.3
click at [1106, 237] on div at bounding box center [1105, 218] width 6 height 52
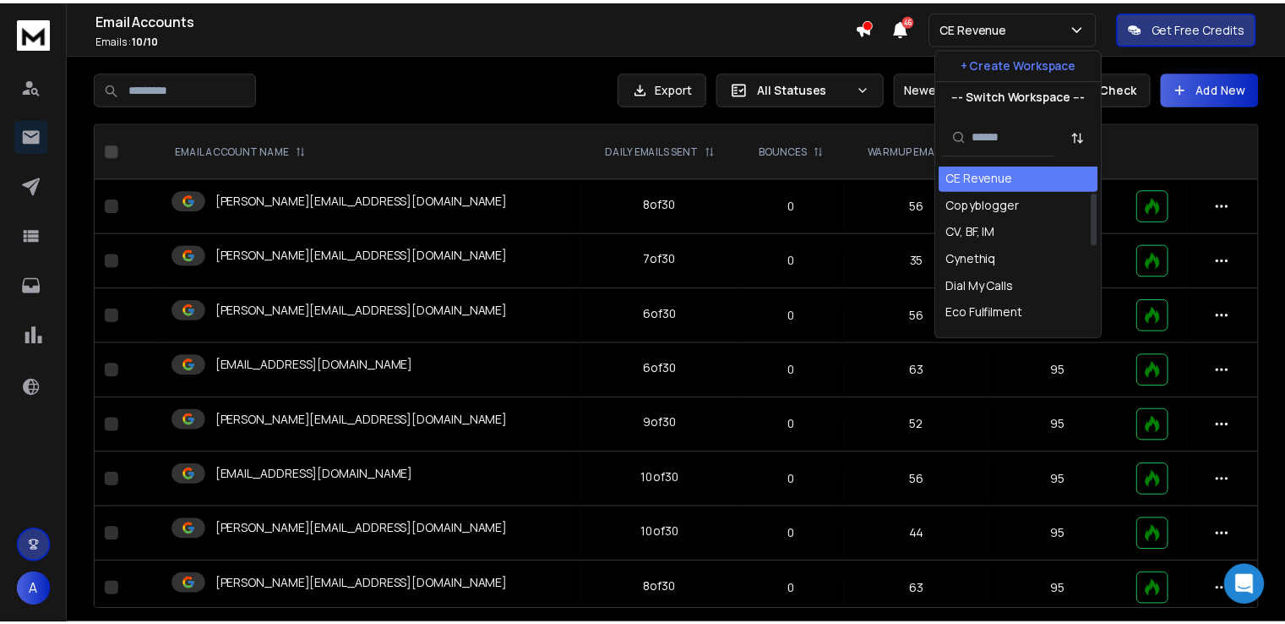
scroll to position [105, 0]
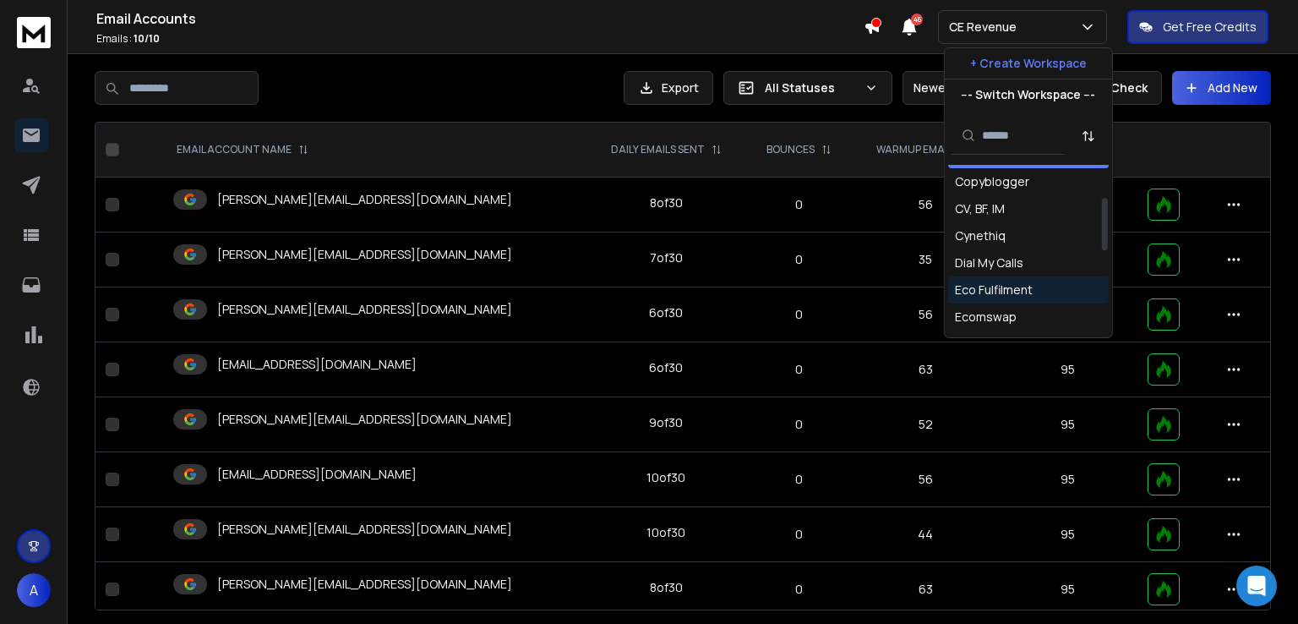
click at [1043, 295] on div "Eco Fulfilment" at bounding box center [1028, 289] width 161 height 27
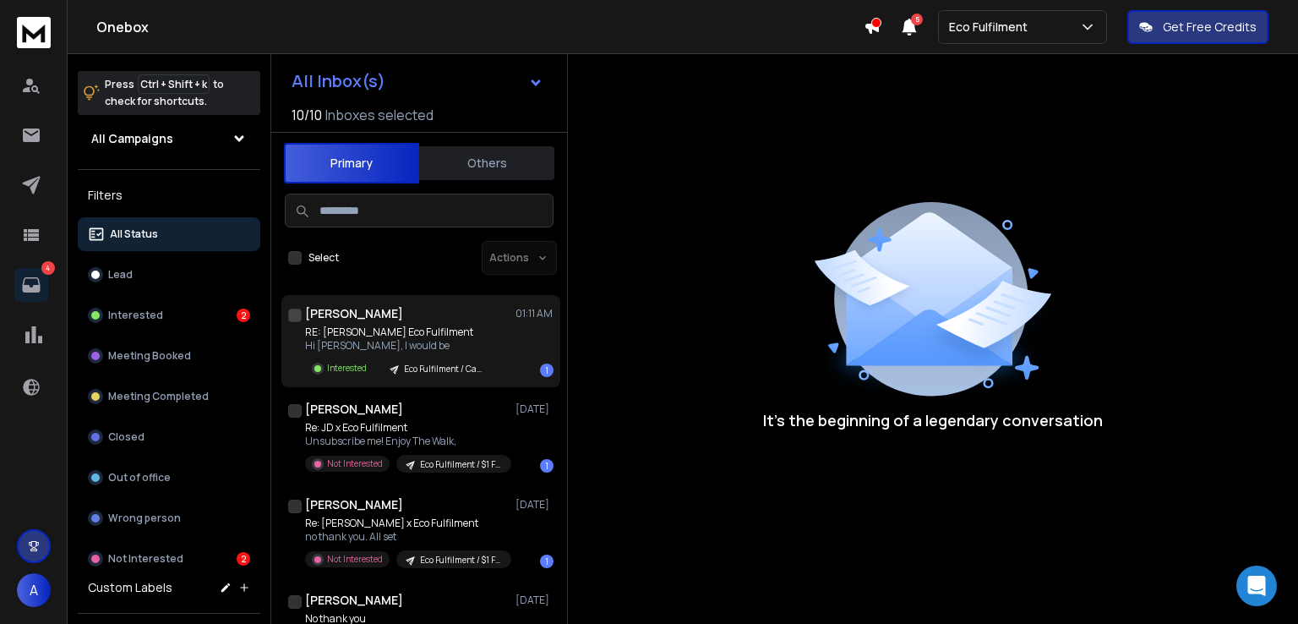
click at [420, 325] on div "Karla Howard 01:11 AM RE: Karla x Eco Fulfilment Hi Christopher, I would be Int…" at bounding box center [429, 341] width 248 height 72
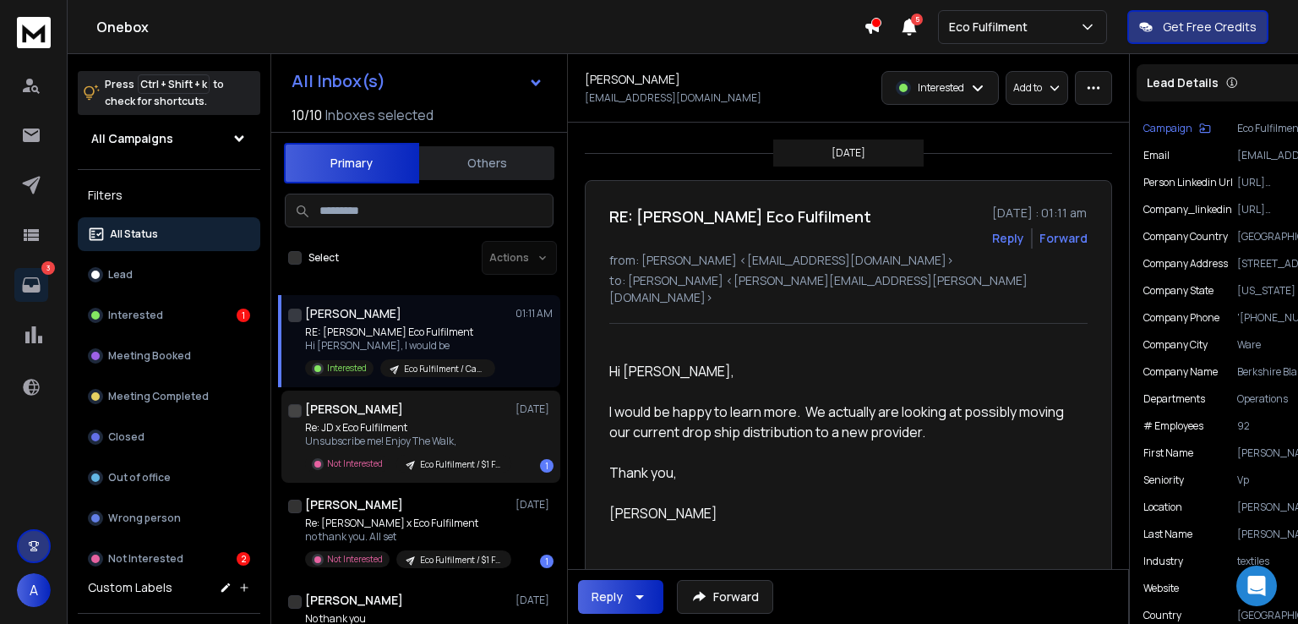
click at [422, 418] on div "JD Rastovski 09 Sep Re: JD x Eco Fulfilment Unsubscribe me! Enjoy The Walk, Not…" at bounding box center [429, 437] width 248 height 72
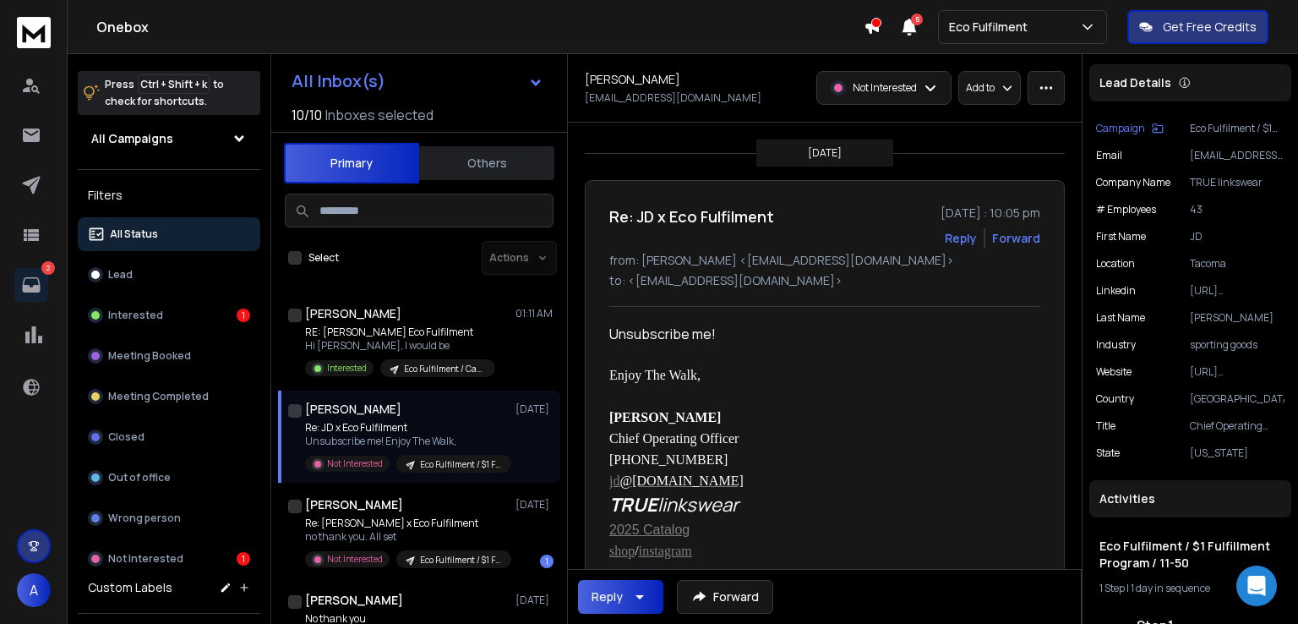
click at [1045, 89] on icon "button" at bounding box center [1046, 87] width 15 height 15
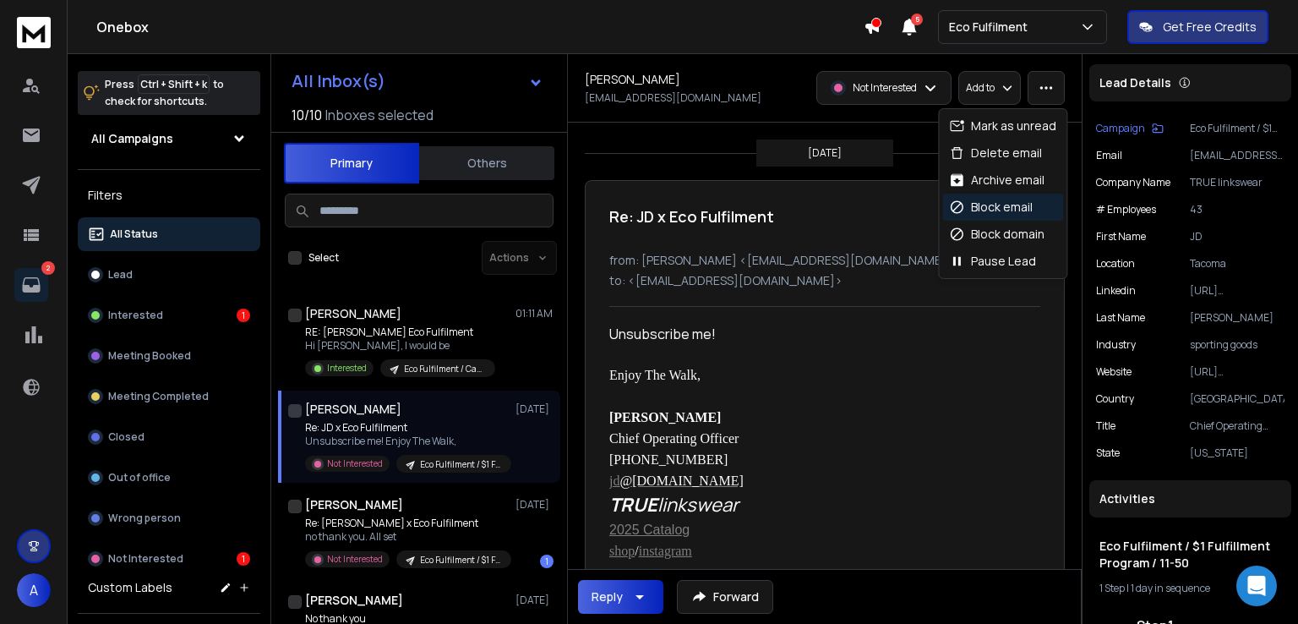
click at [1036, 210] on div "Block email" at bounding box center [1002, 207] width 121 height 27
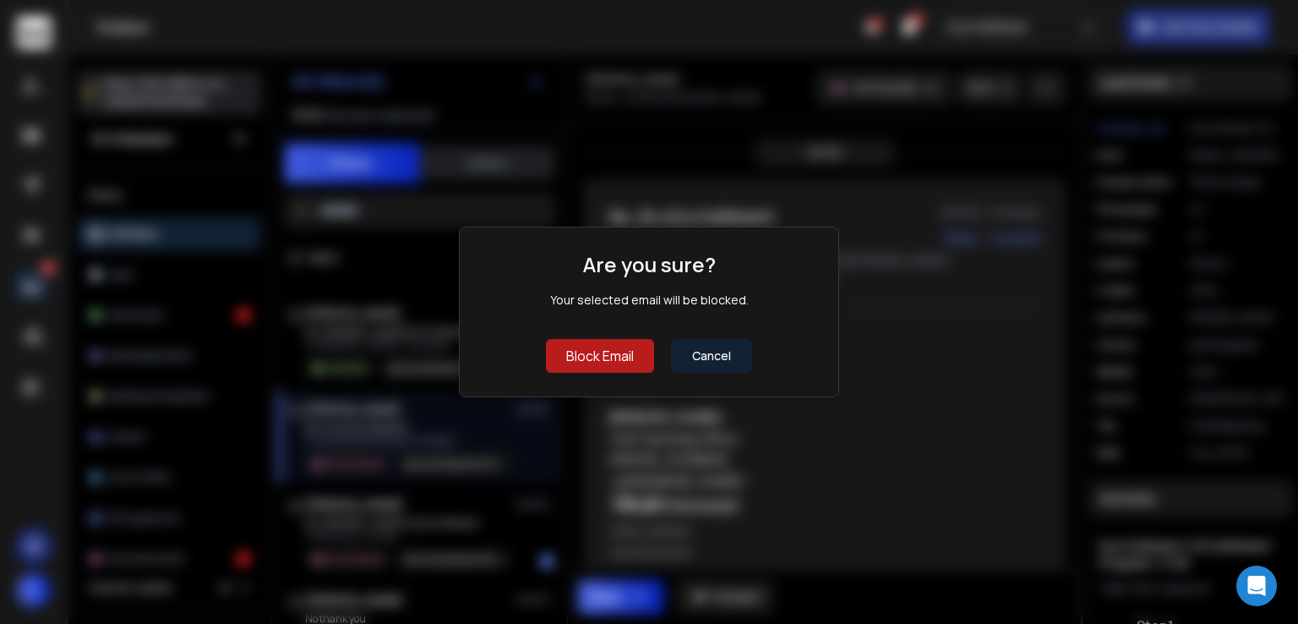
click at [637, 348] on button "Block Email" at bounding box center [600, 356] width 108 height 34
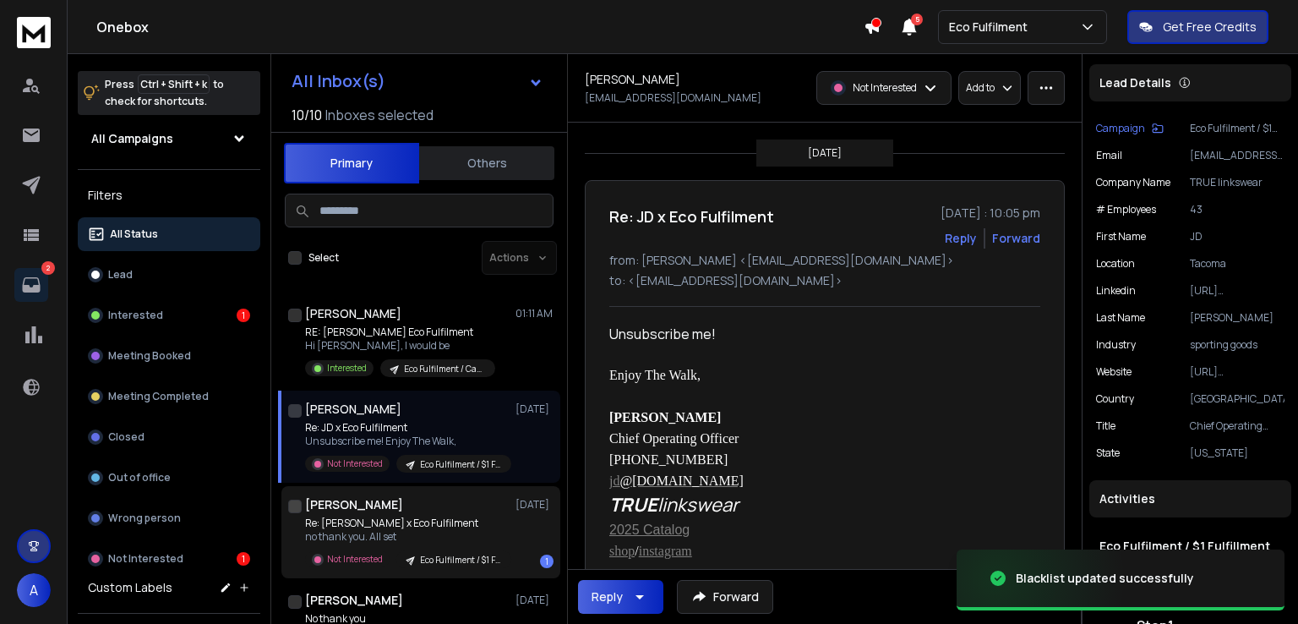
click at [470, 520] on p "Re: Chadwick x Eco Fulfilment" at bounding box center [406, 523] width 203 height 14
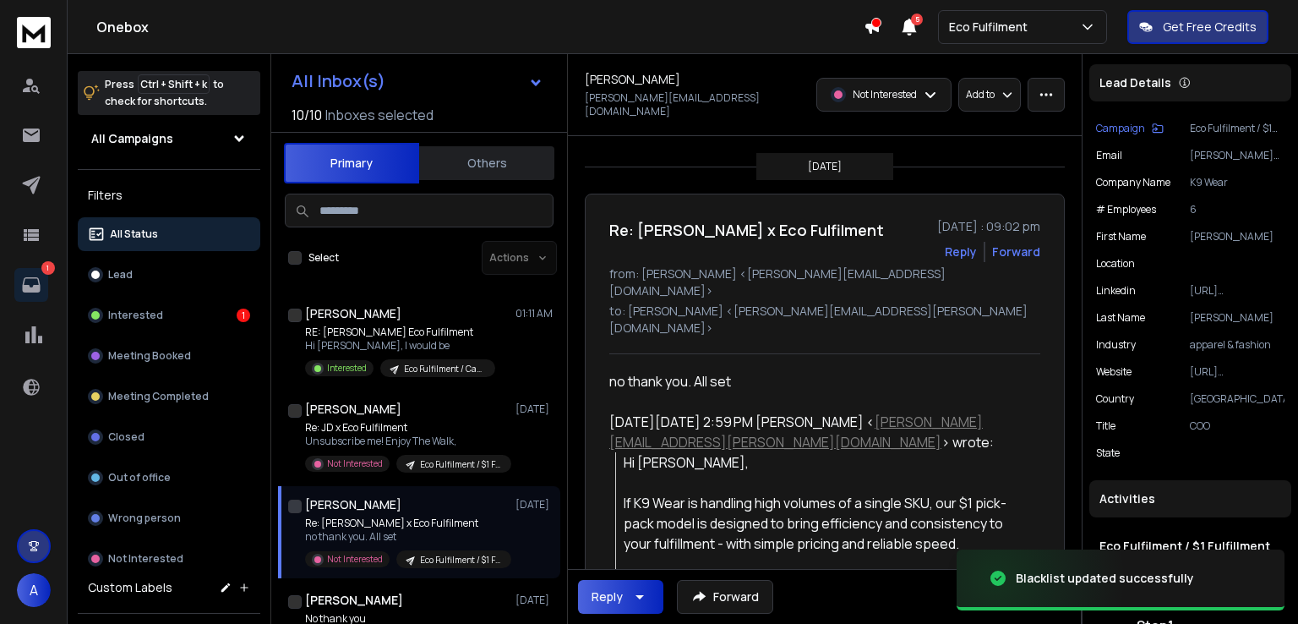
click at [1051, 95] on icon "button" at bounding box center [1046, 94] width 15 height 15
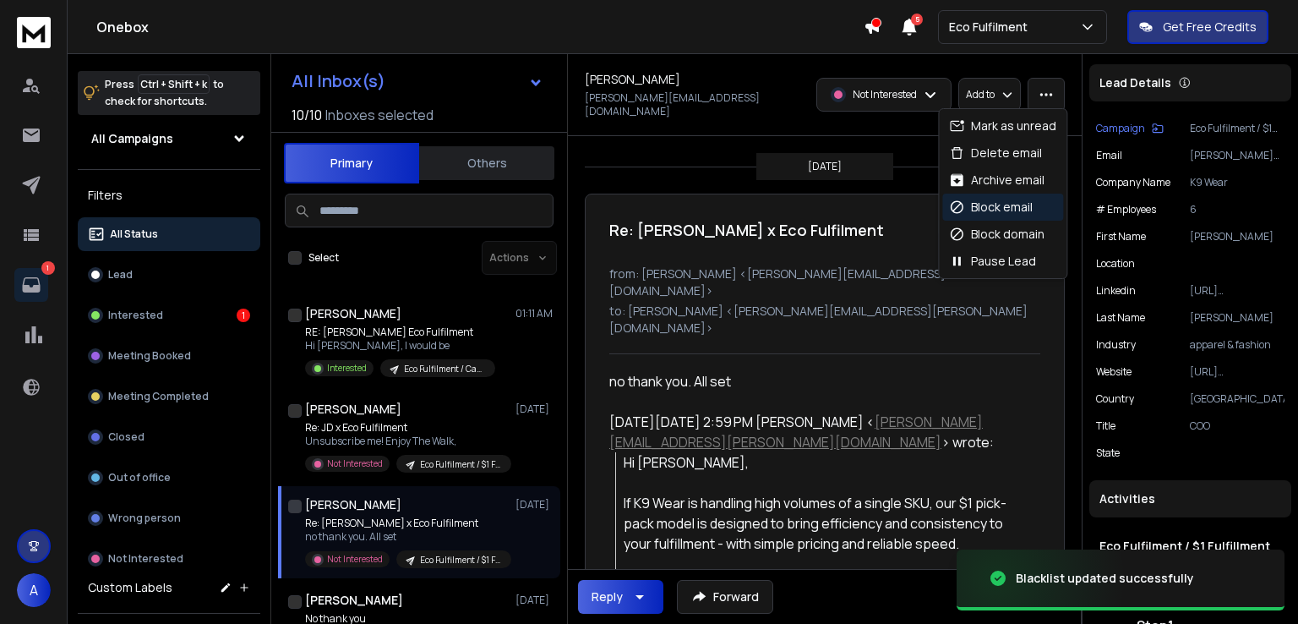
click at [968, 207] on div "Block email" at bounding box center [991, 207] width 84 height 17
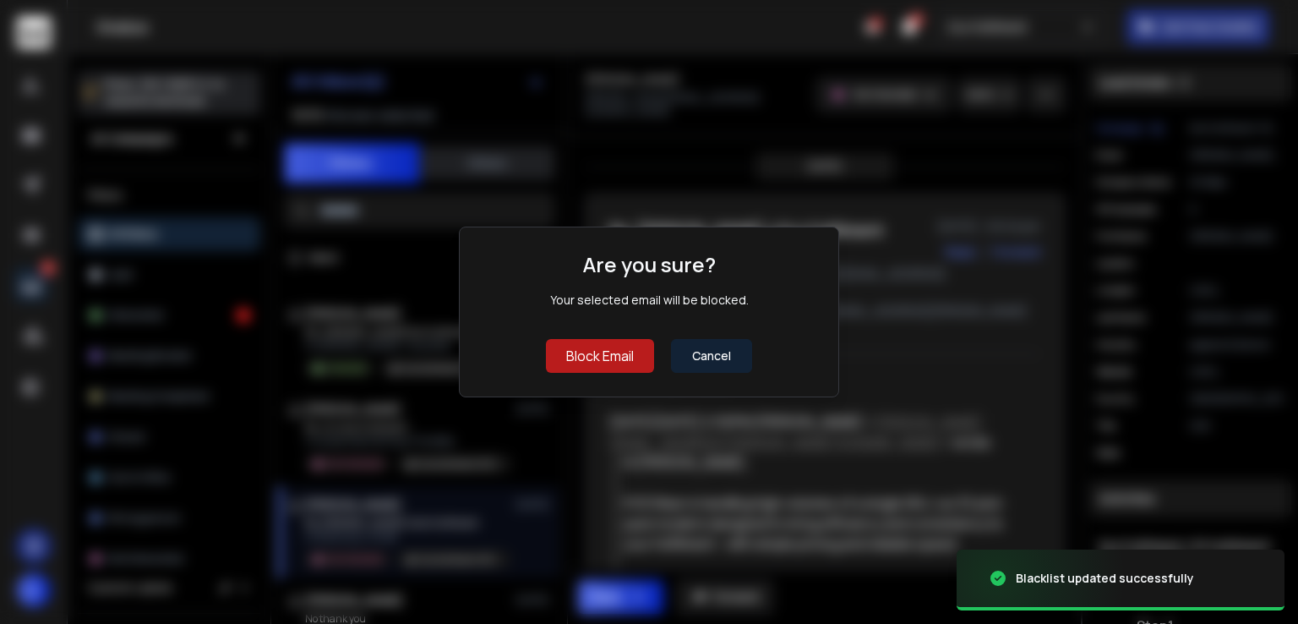
drag, startPoint x: 534, startPoint y: 358, endPoint x: 554, endPoint y: 371, distance: 23.9
click at [534, 359] on div "Are you sure? Your selected email will be blocked. Block Email Cancel" at bounding box center [648, 312] width 331 height 122
click at [617, 360] on button "Block Email" at bounding box center [600, 356] width 108 height 34
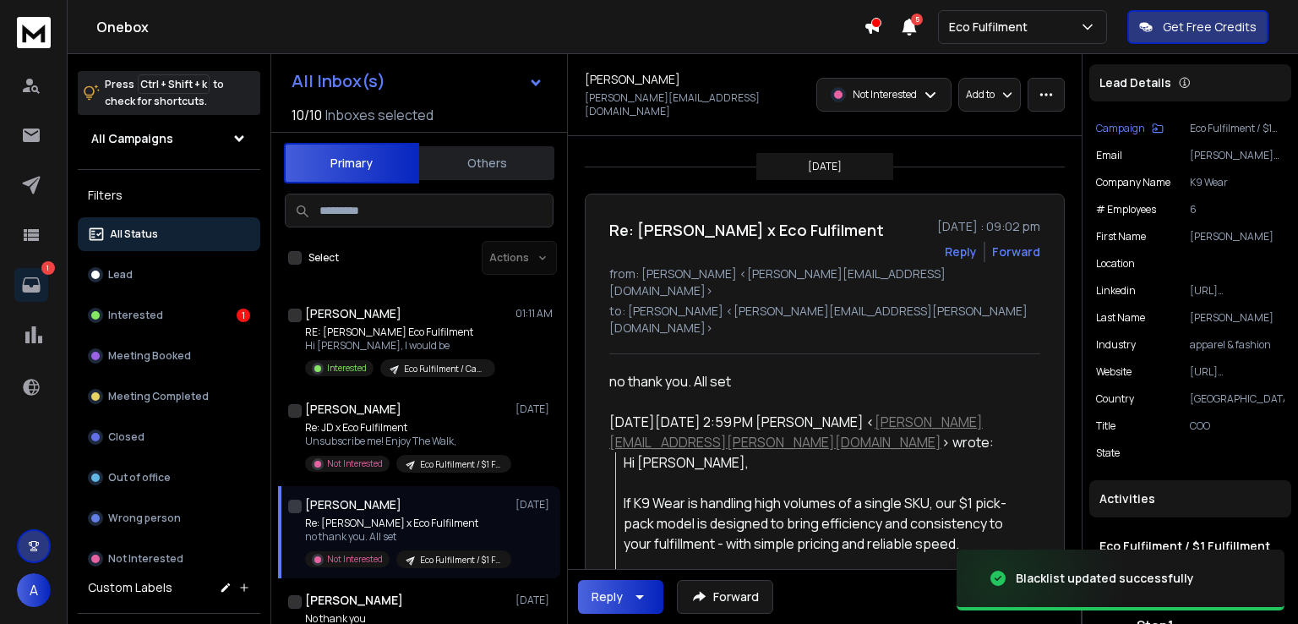
scroll to position [281, 0]
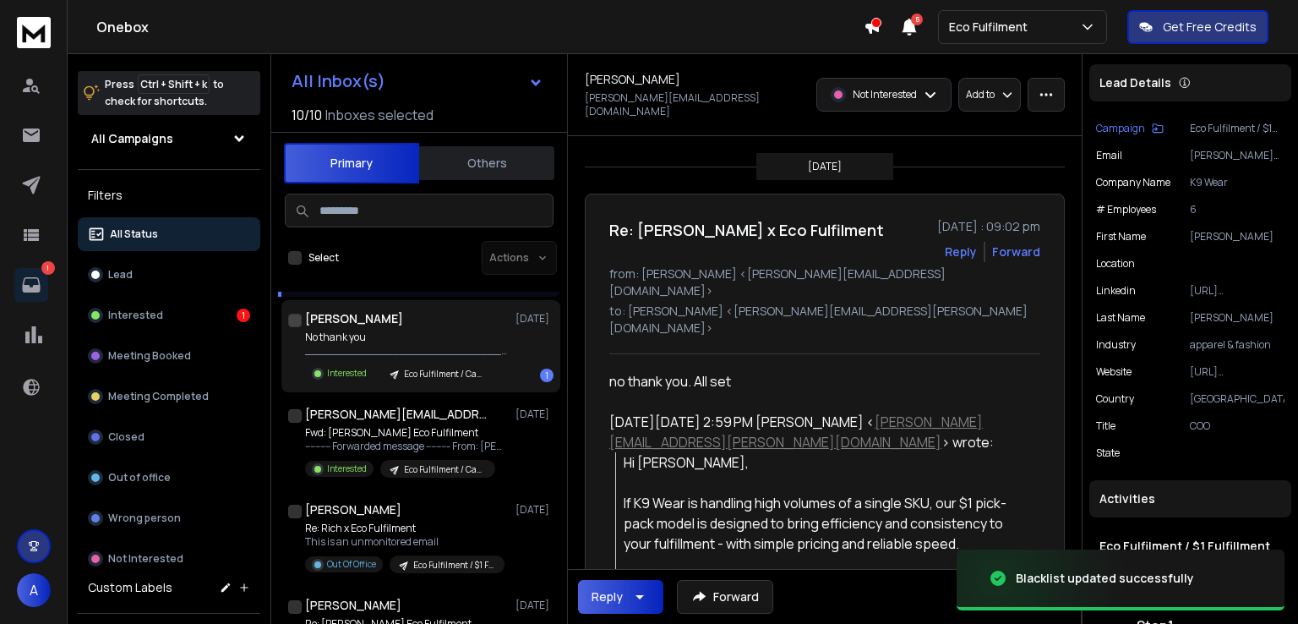
click at [478, 339] on p "No thank you" at bounding box center [406, 337] width 203 height 14
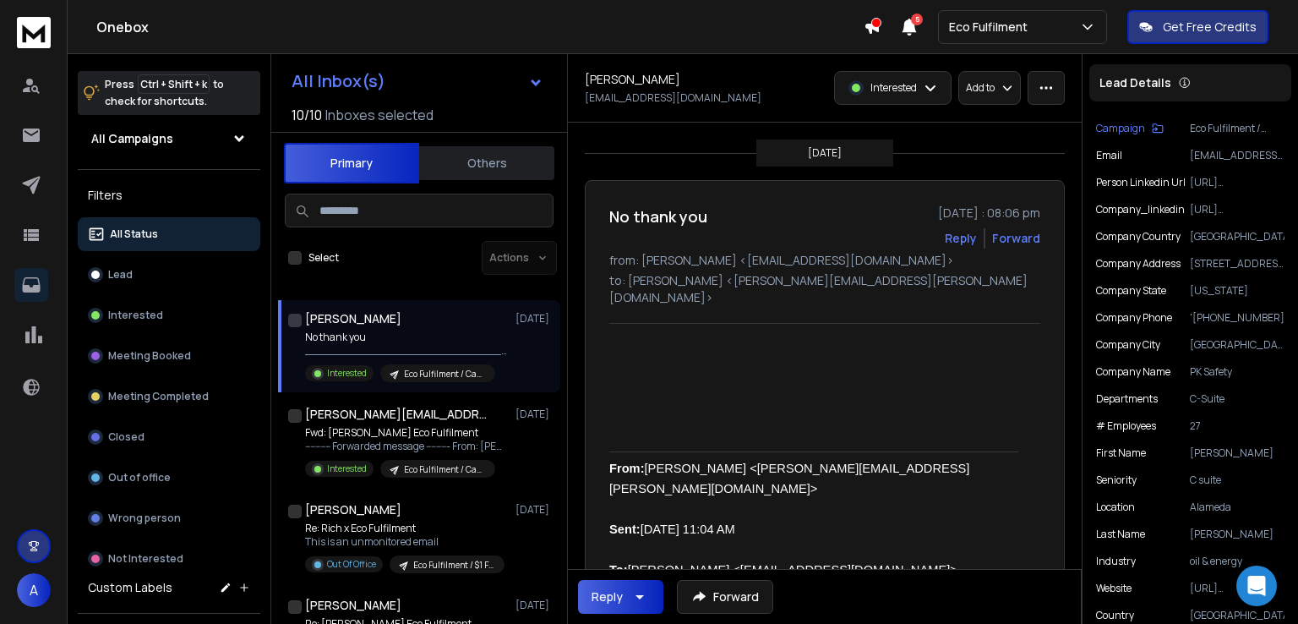
click at [914, 92] on p "Interested" at bounding box center [893, 88] width 46 height 14
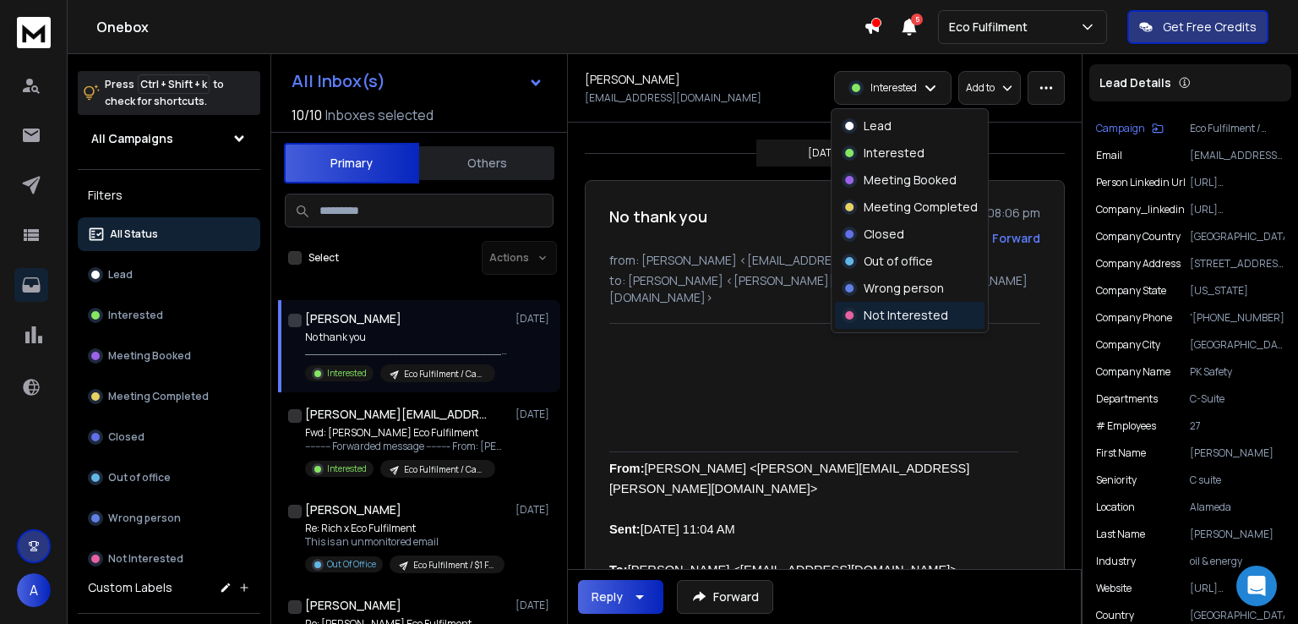
click at [916, 311] on p "Not Interested" at bounding box center [906, 315] width 85 height 17
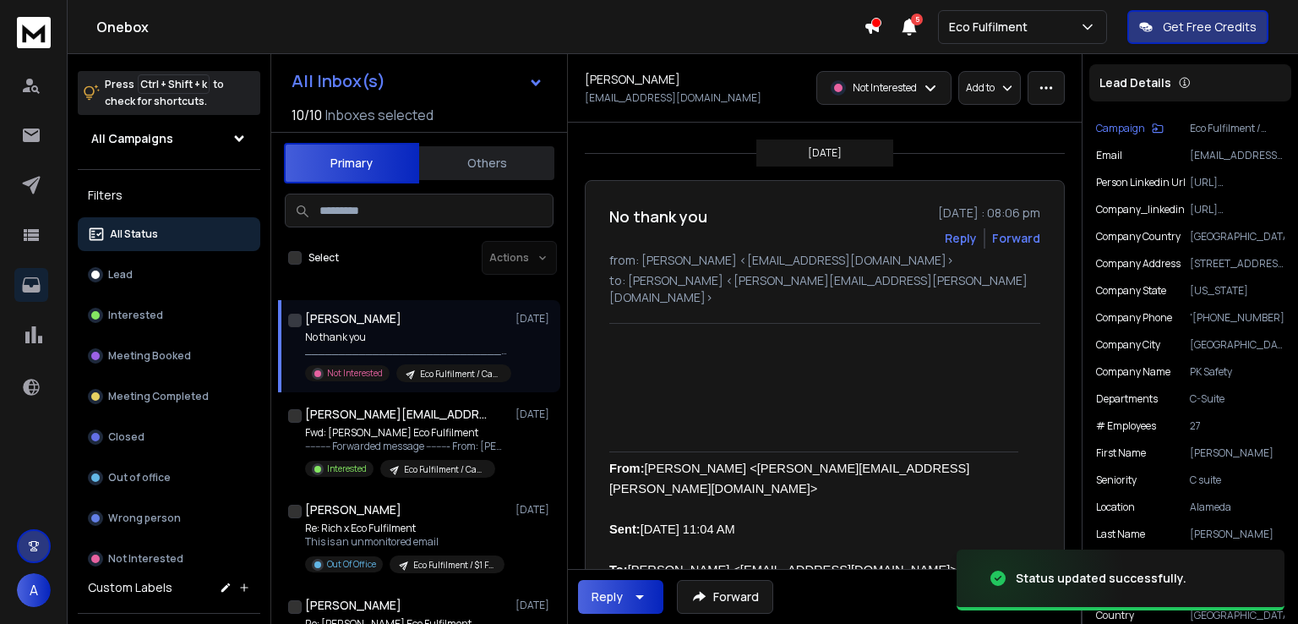
click at [1049, 95] on icon "button" at bounding box center [1046, 87] width 15 height 15
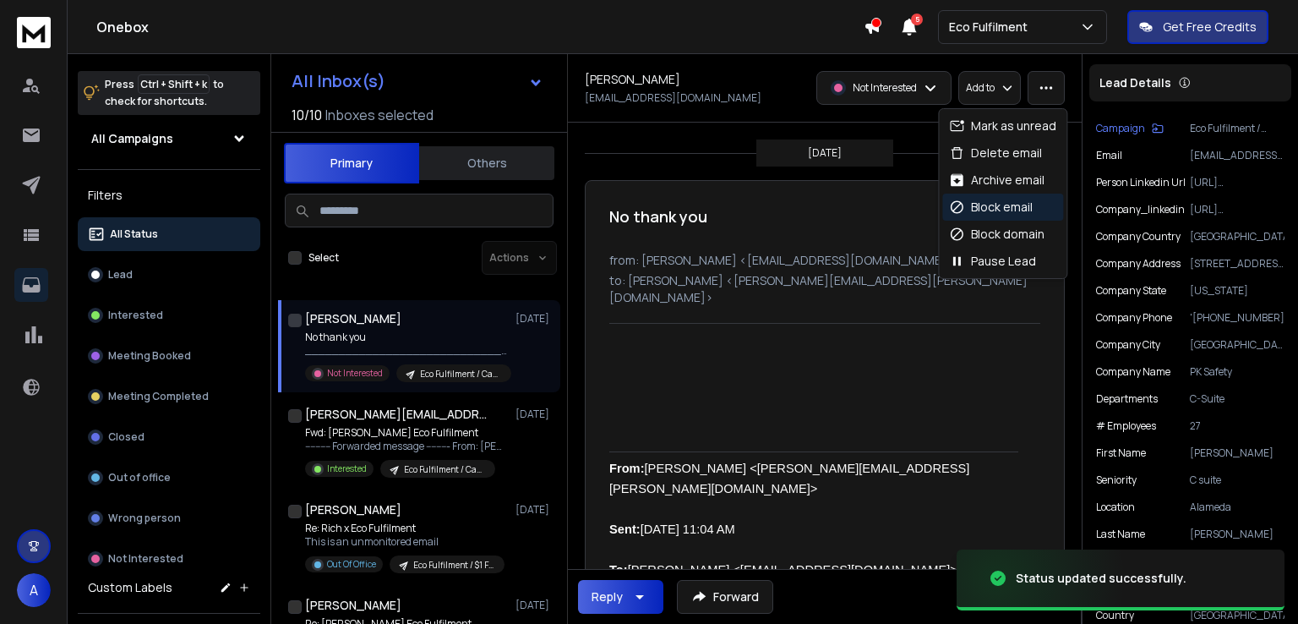
click at [1024, 207] on div "Block email" at bounding box center [991, 207] width 84 height 17
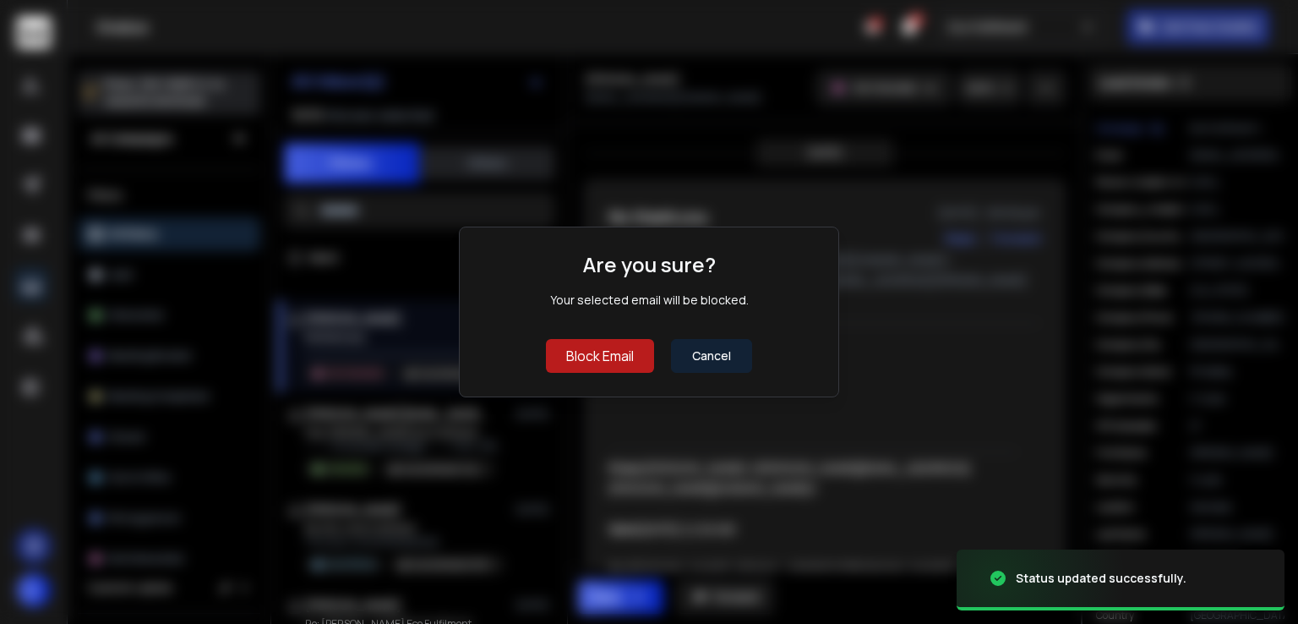
click at [568, 352] on button "Block Email" at bounding box center [600, 356] width 108 height 34
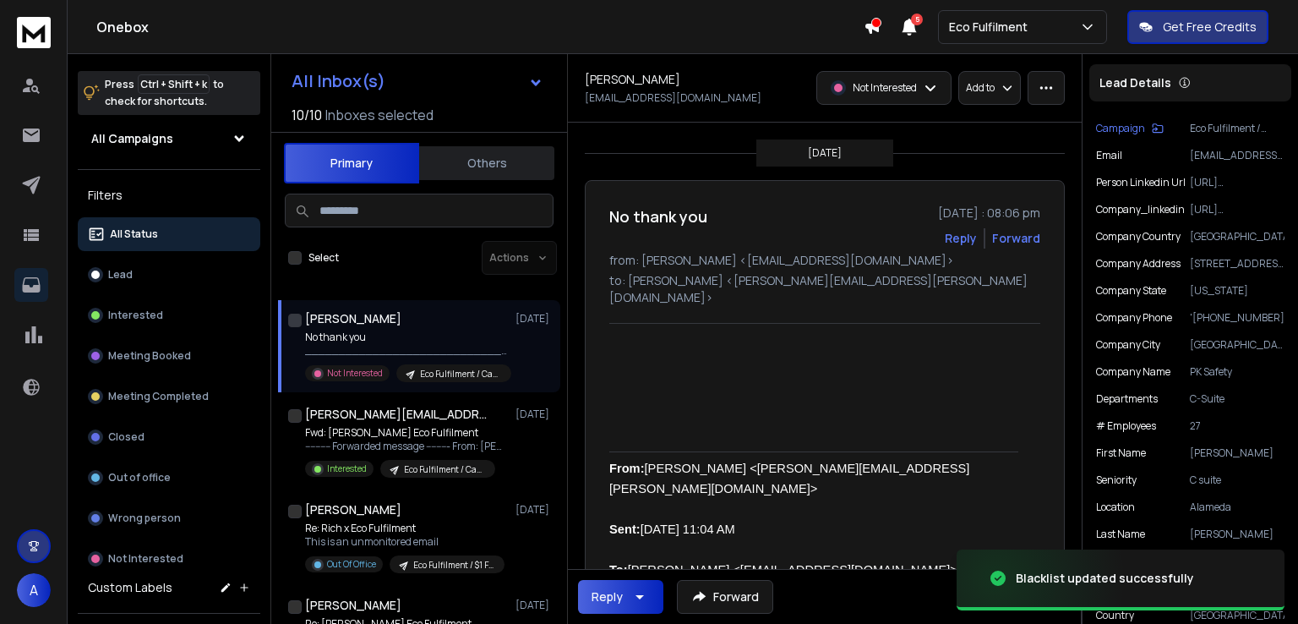
scroll to position [0, 0]
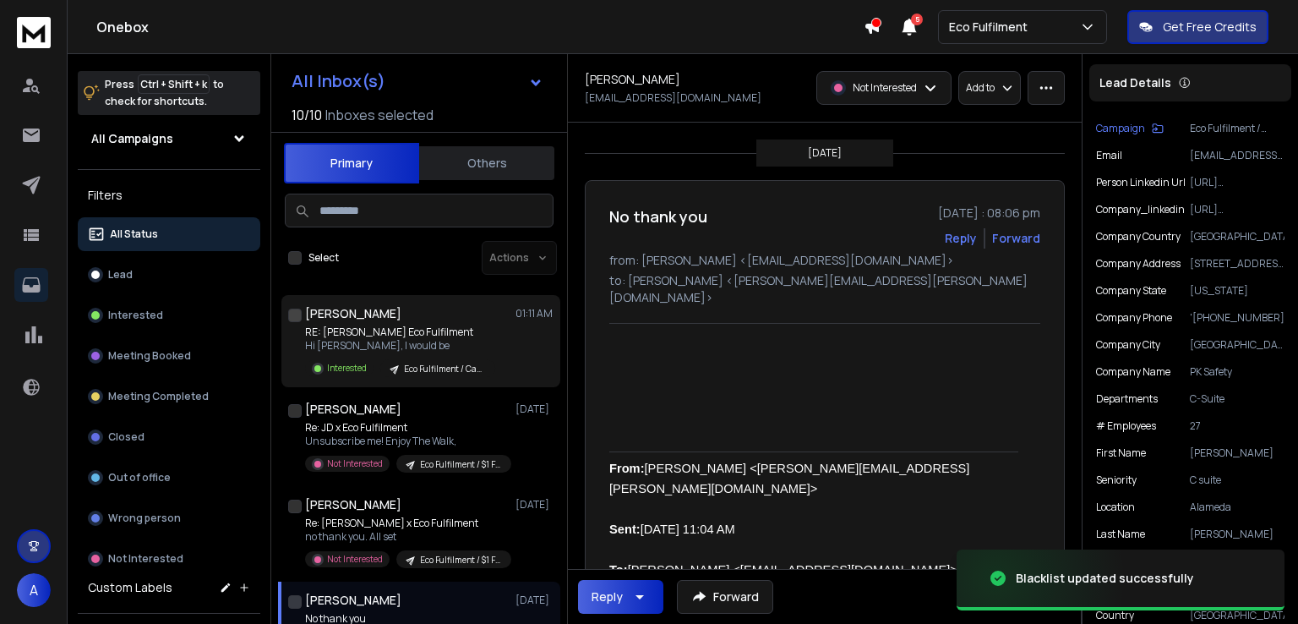
click at [401, 332] on p "RE: Karla x Eco Fulfilment" at bounding box center [400, 332] width 190 height 14
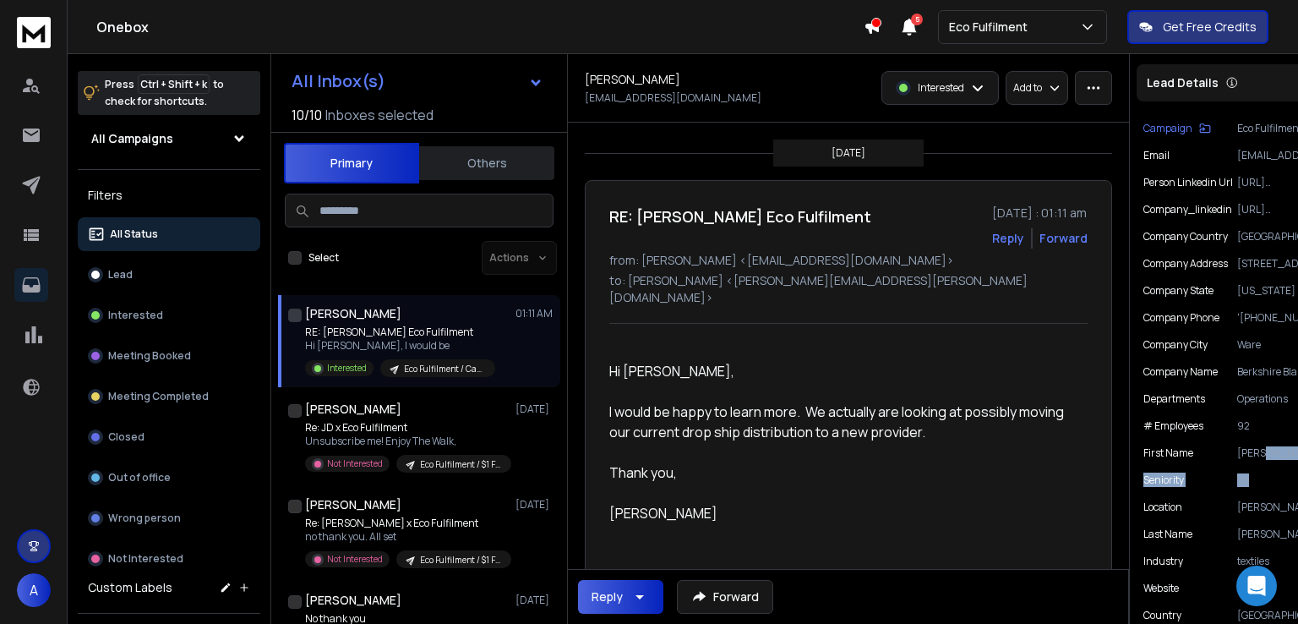
scroll to position [0, 68]
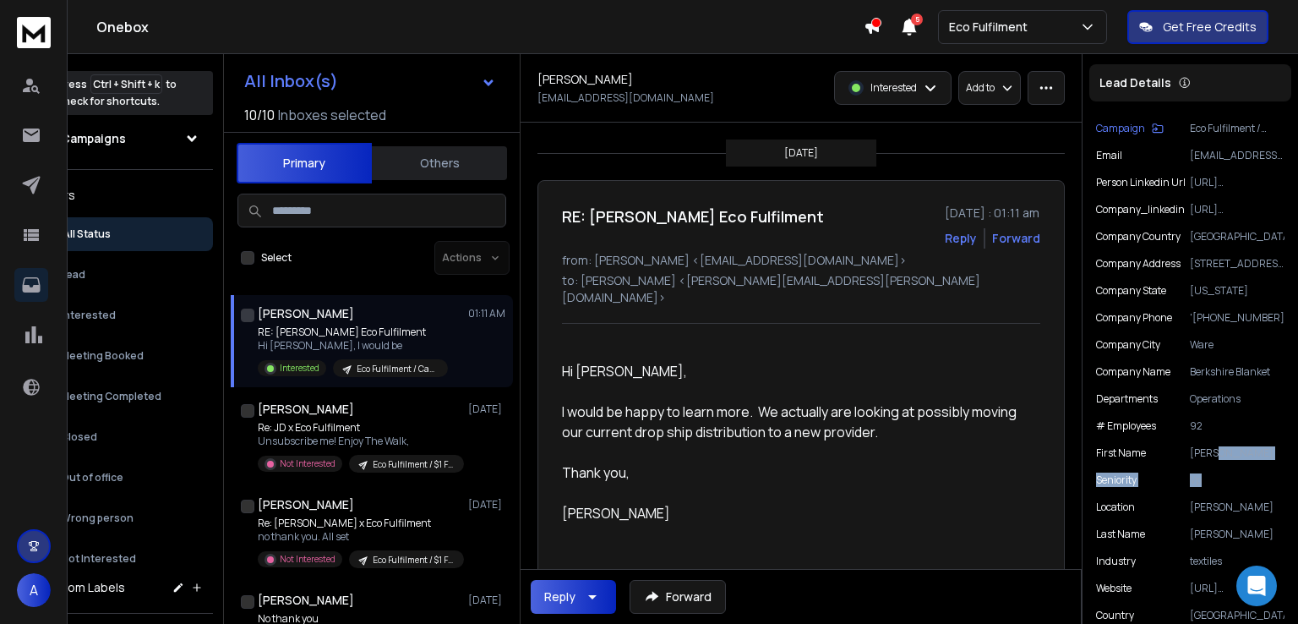
drag, startPoint x: 1281, startPoint y: 475, endPoint x: 1297, endPoint y: 461, distance: 21.5
click at [1285, 461] on div "Press Ctrl + Shift + k to check for shortcuts. All Campaigns All Campaigns Filt…" at bounding box center [683, 366] width 1230 height 624
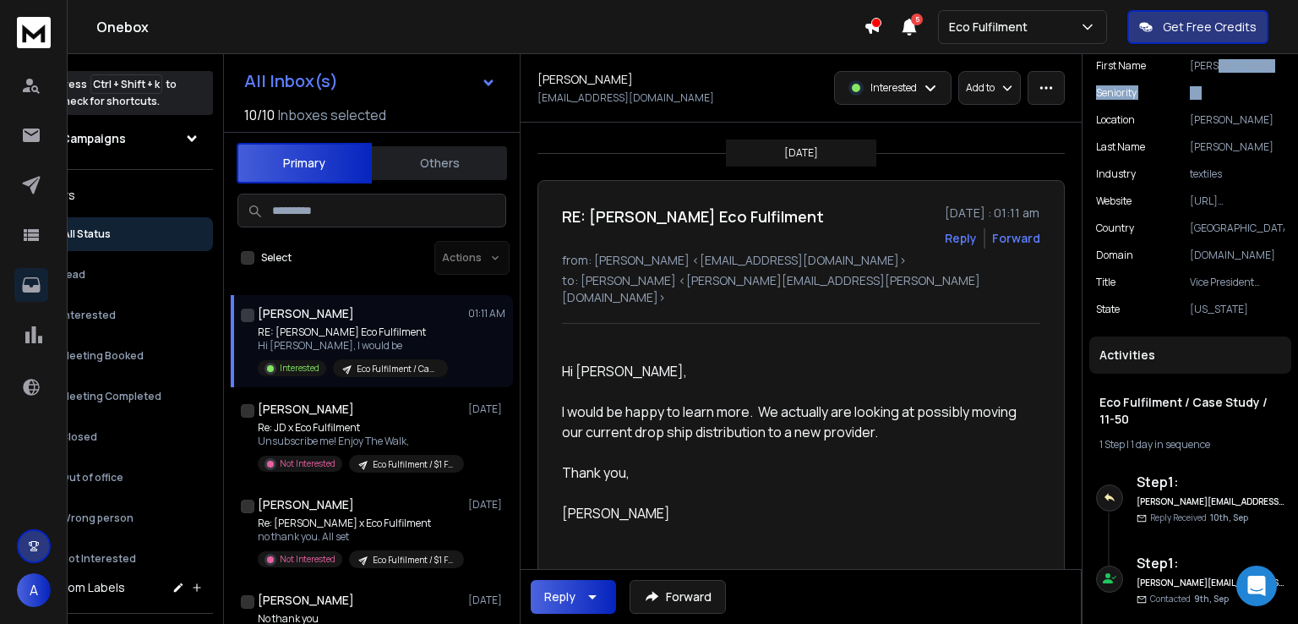
click at [1235, 413] on h1 "Eco Fulfilment / Case Study / 11-50" at bounding box center [1190, 411] width 182 height 34
click at [646, 597] on icon at bounding box center [652, 596] width 13 height 10
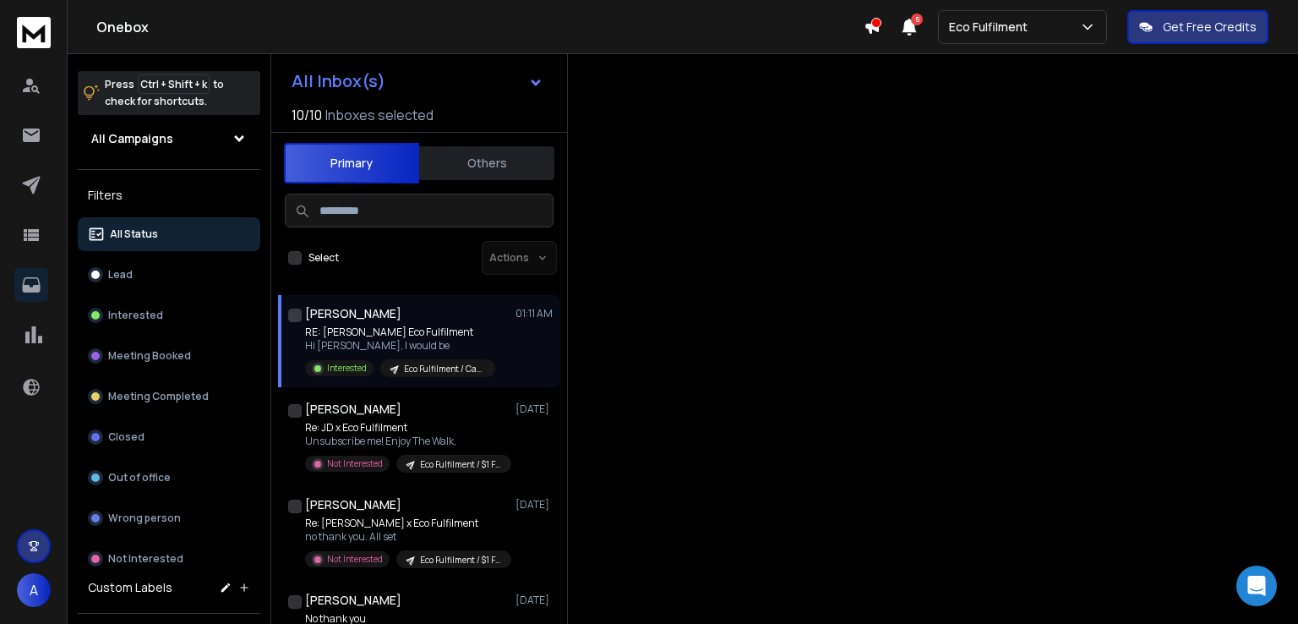
scroll to position [0, 0]
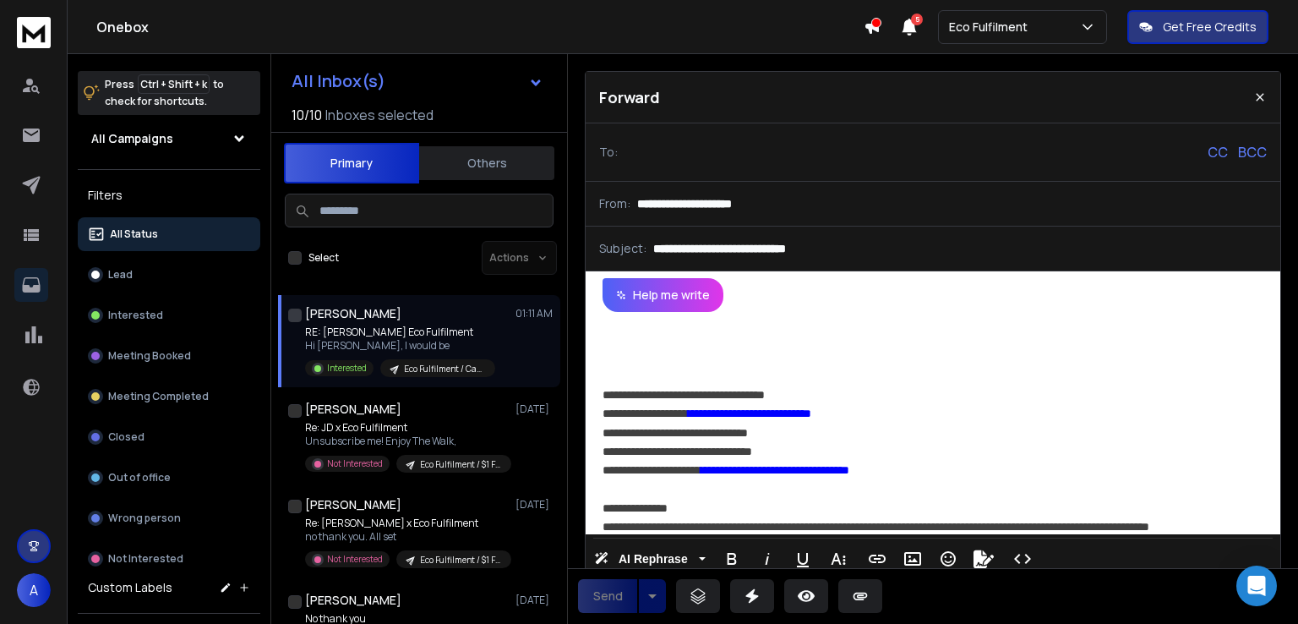
click at [690, 142] on input at bounding box center [684, 152] width 118 height 30
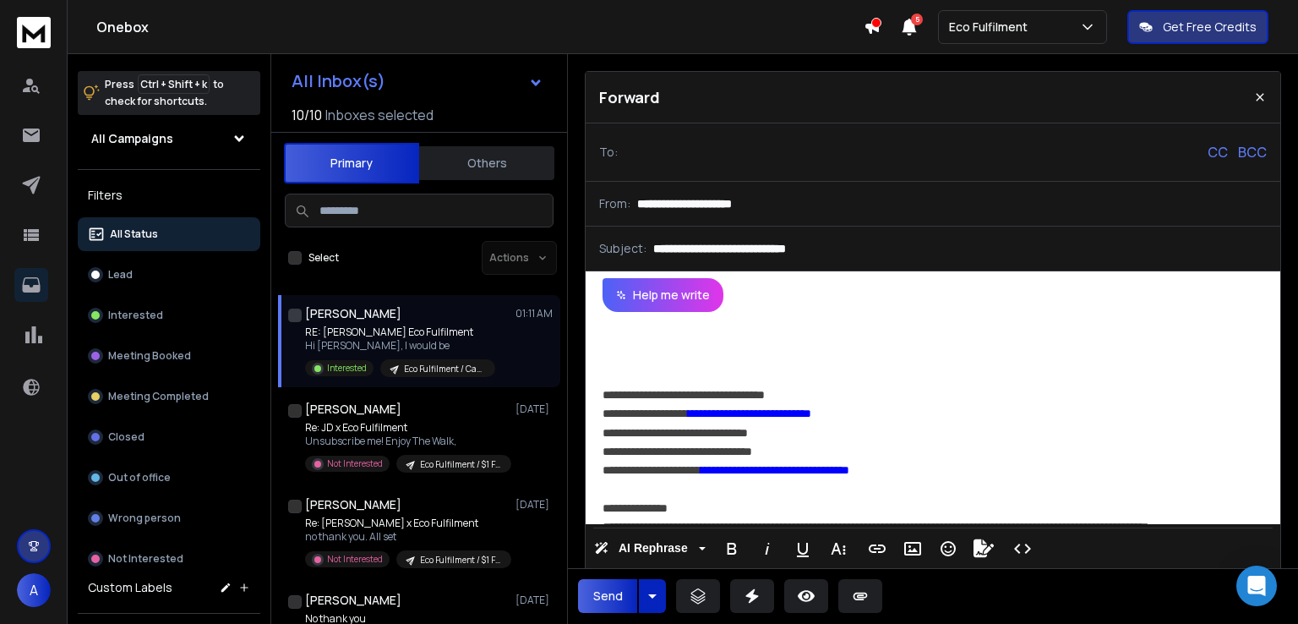
type input "**********"
click at [604, 600] on button "Send" at bounding box center [607, 596] width 59 height 34
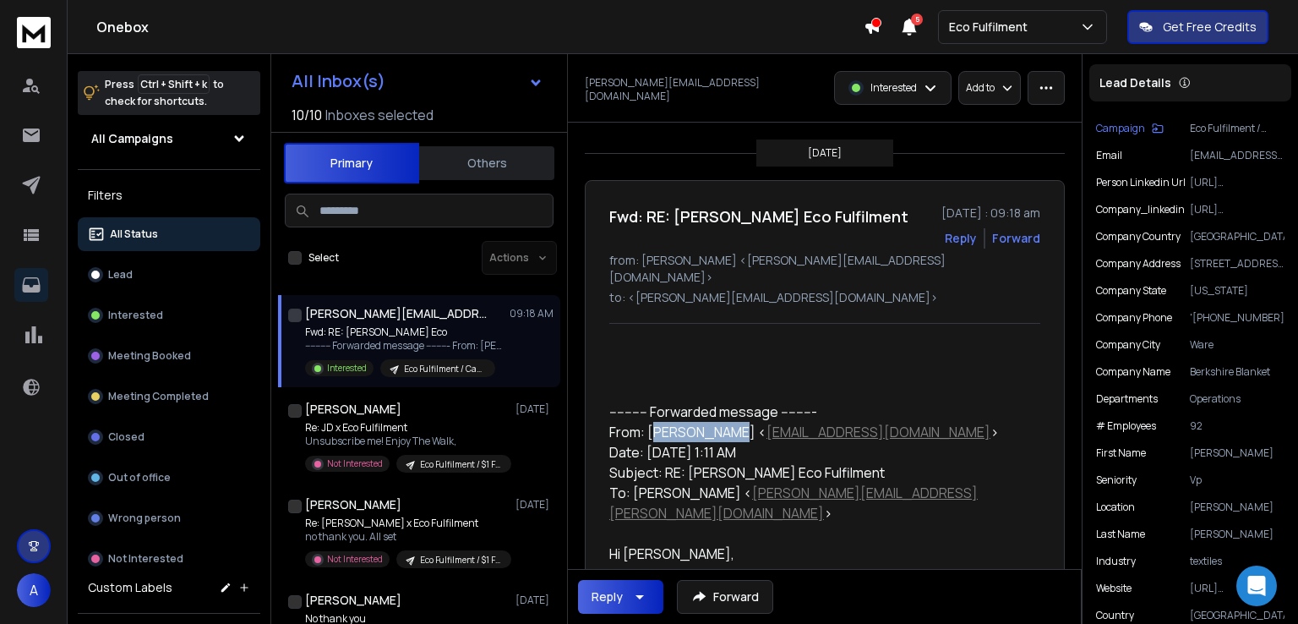
drag, startPoint x: 651, startPoint y: 412, endPoint x: 725, endPoint y: 413, distance: 74.4
click at [725, 422] on div "From: Karla Howard < khoward@berkshireblanket.com >" at bounding box center [817, 432] width 417 height 20
copy div "Karla Howard"
drag, startPoint x: 648, startPoint y: 417, endPoint x: 732, endPoint y: 406, distance: 84.3
click at [732, 422] on div "From: Karla Howard < khoward@berkshireblanket.com >" at bounding box center [817, 432] width 417 height 20
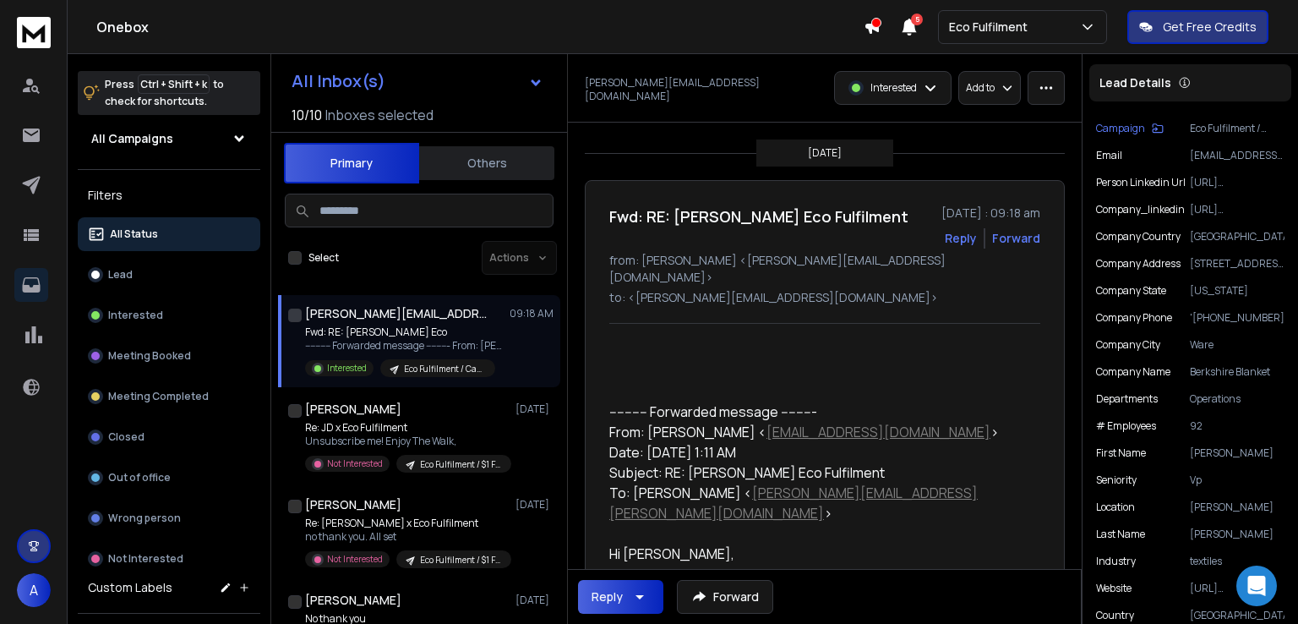
click at [1203, 156] on p "khoward@berkshireblanket.com" at bounding box center [1237, 156] width 95 height 14
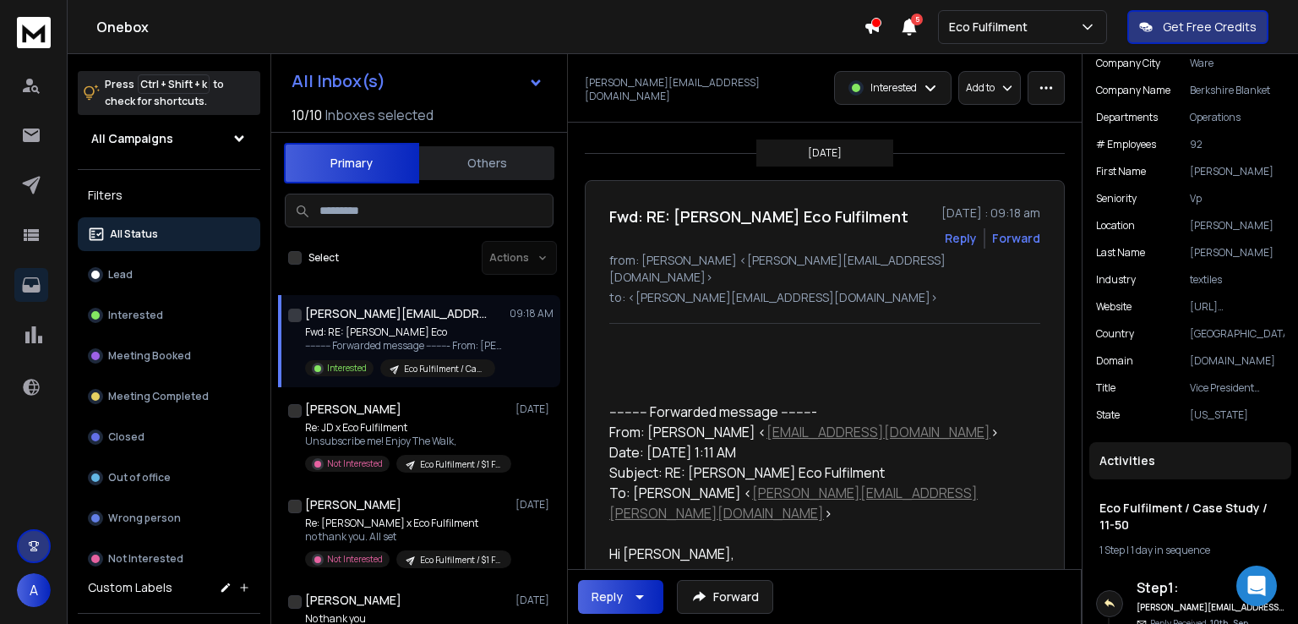
click at [1210, 303] on p "https://berkshireblanket.com" at bounding box center [1237, 307] width 95 height 14
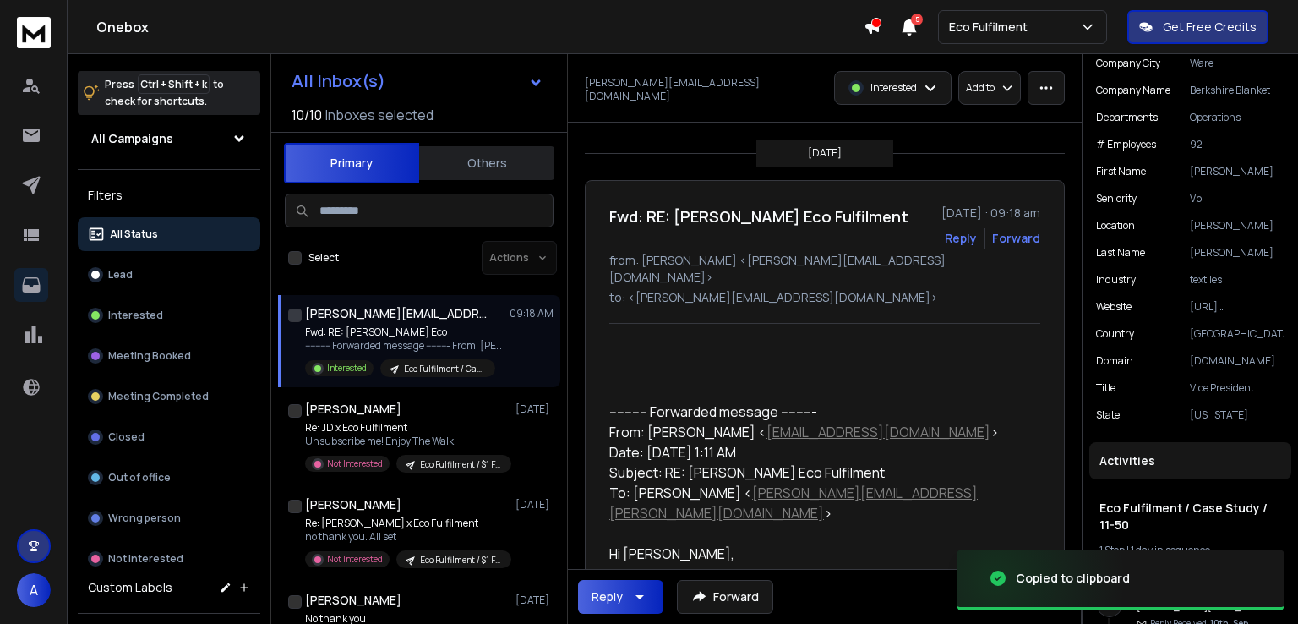
scroll to position [0, 0]
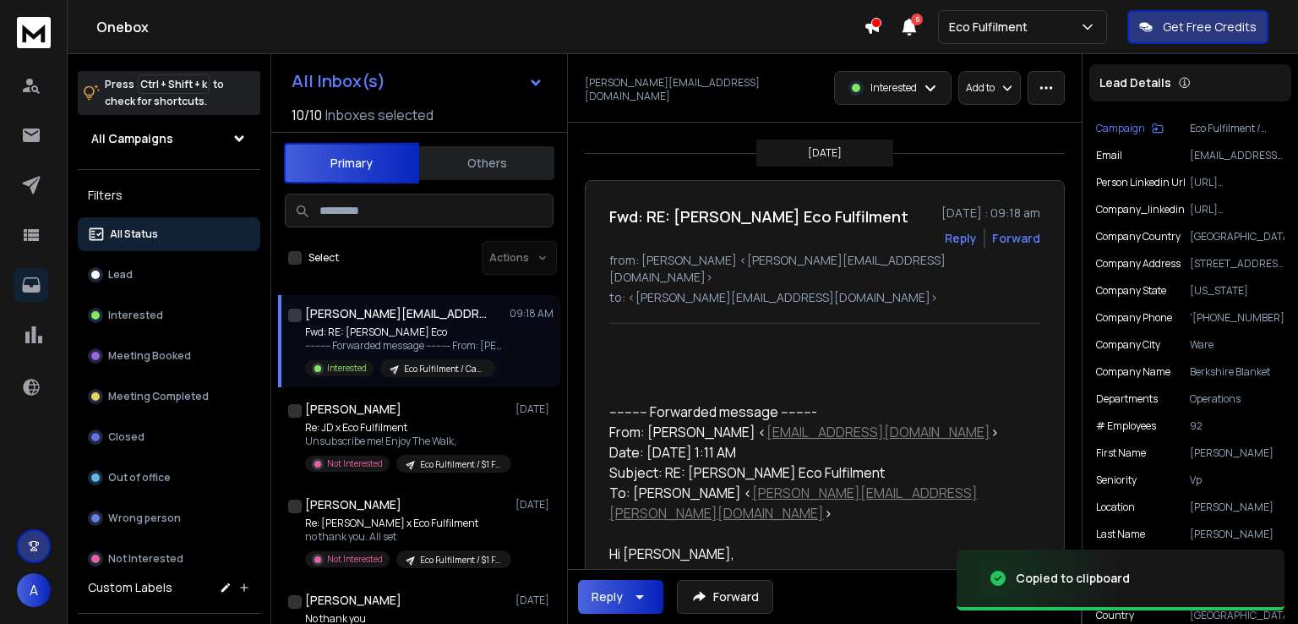
click at [1241, 183] on p "http://www.linkedin.com/in/karla-peletier-howard" at bounding box center [1237, 183] width 95 height 14
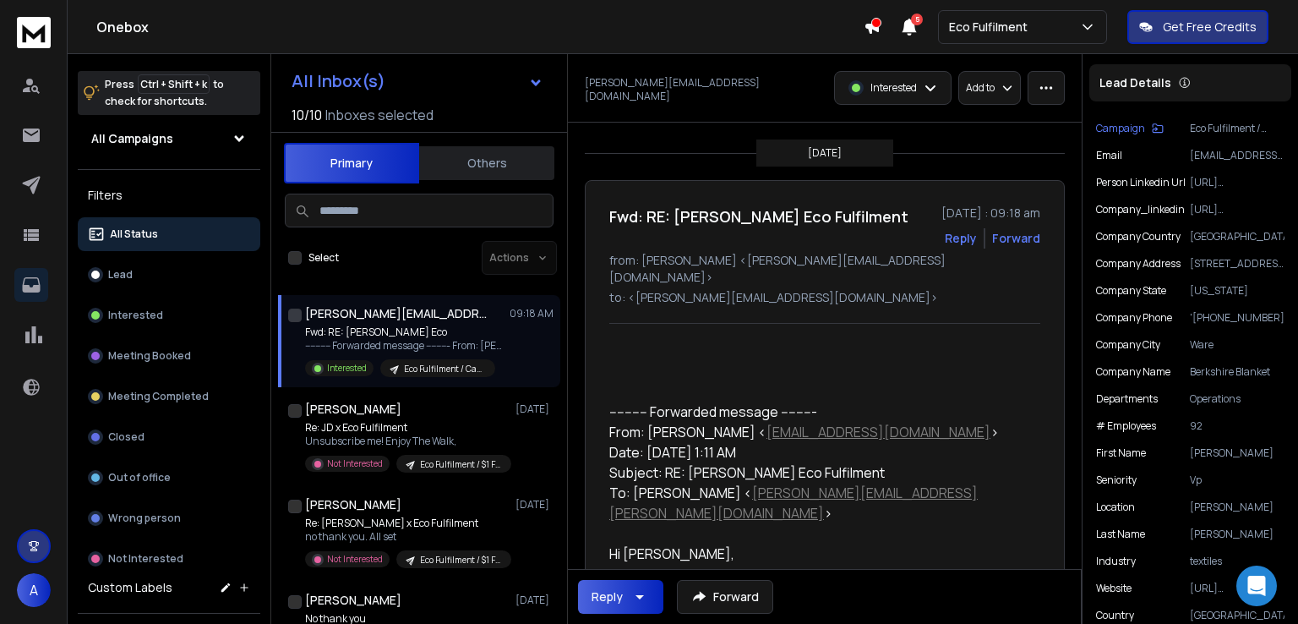
scroll to position [281, 0]
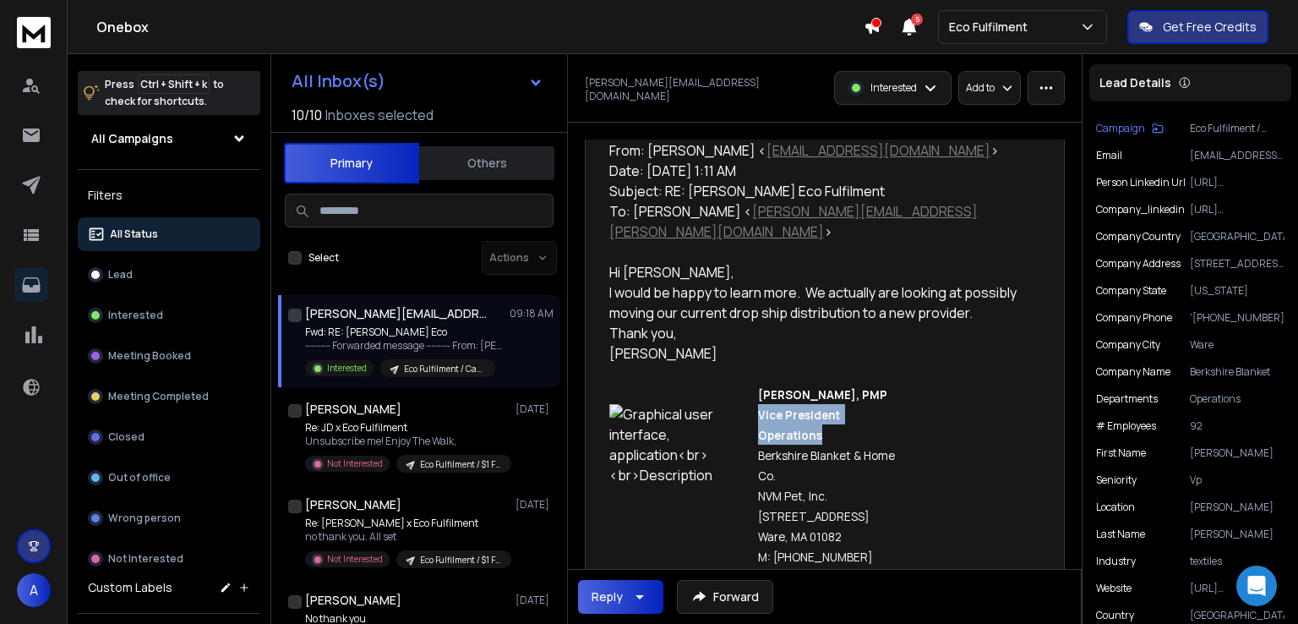
copy span "Vice President Operations"
drag, startPoint x: 762, startPoint y: 393, endPoint x: 897, endPoint y: 393, distance: 134.4
click at [843, 407] on span "Vice President Operations" at bounding box center [800, 424] width 85 height 35
copy span "Berkshire Blanket & Home"
drag, startPoint x: 756, startPoint y: 416, endPoint x: 894, endPoint y: 412, distance: 137.8
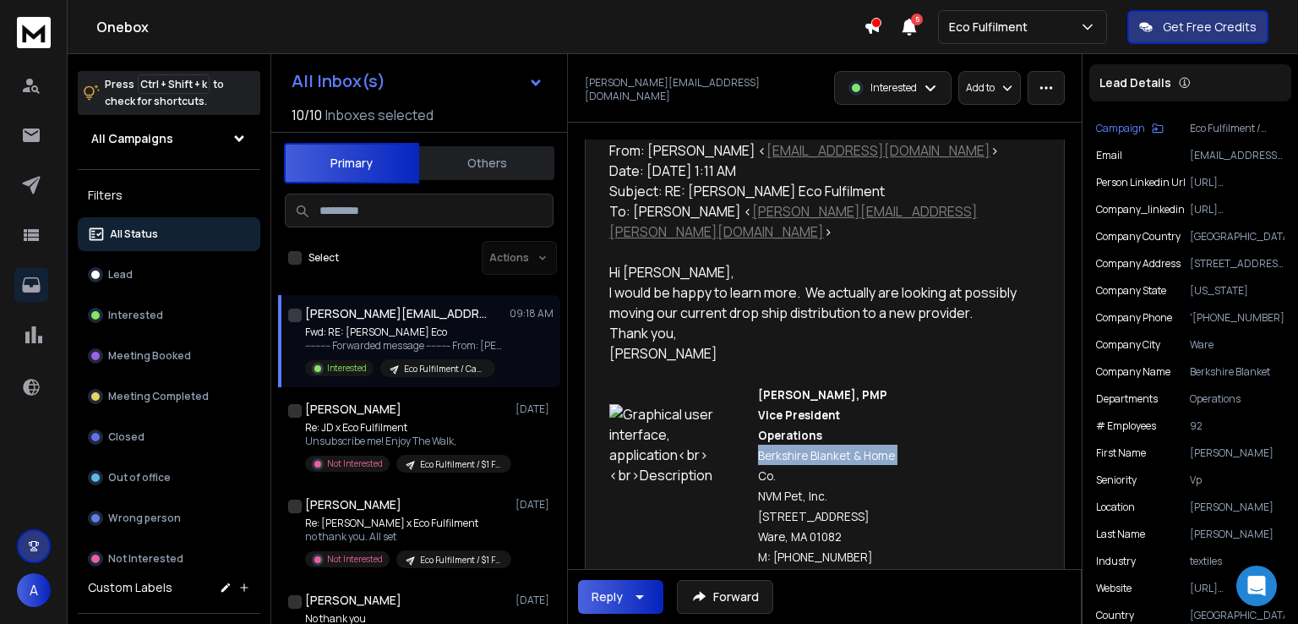
click at [894, 412] on td "Karla Howard, PMP Vice President Operations Berkshire Blanket & Home Co. NVM Pe…" at bounding box center [824, 475] width 157 height 183
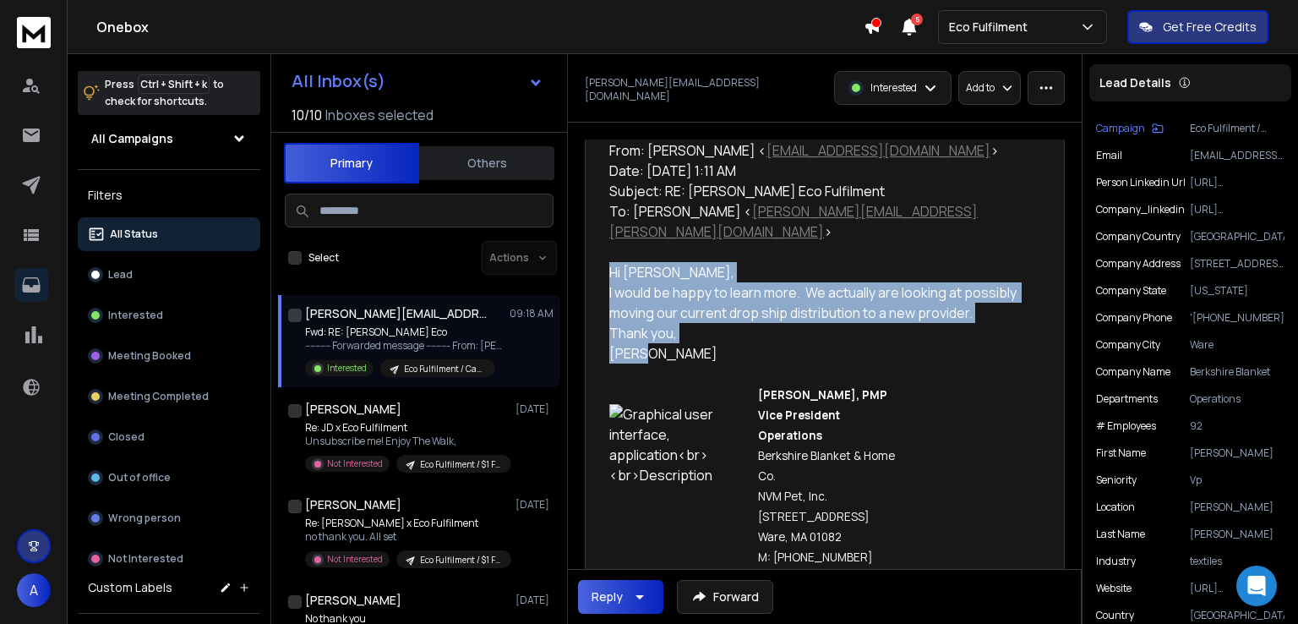
copy div "Hi Christopher, I would be happy to learn more. We actually are looking at poss…"
drag, startPoint x: 612, startPoint y: 229, endPoint x: 935, endPoint y: 335, distance: 339.9
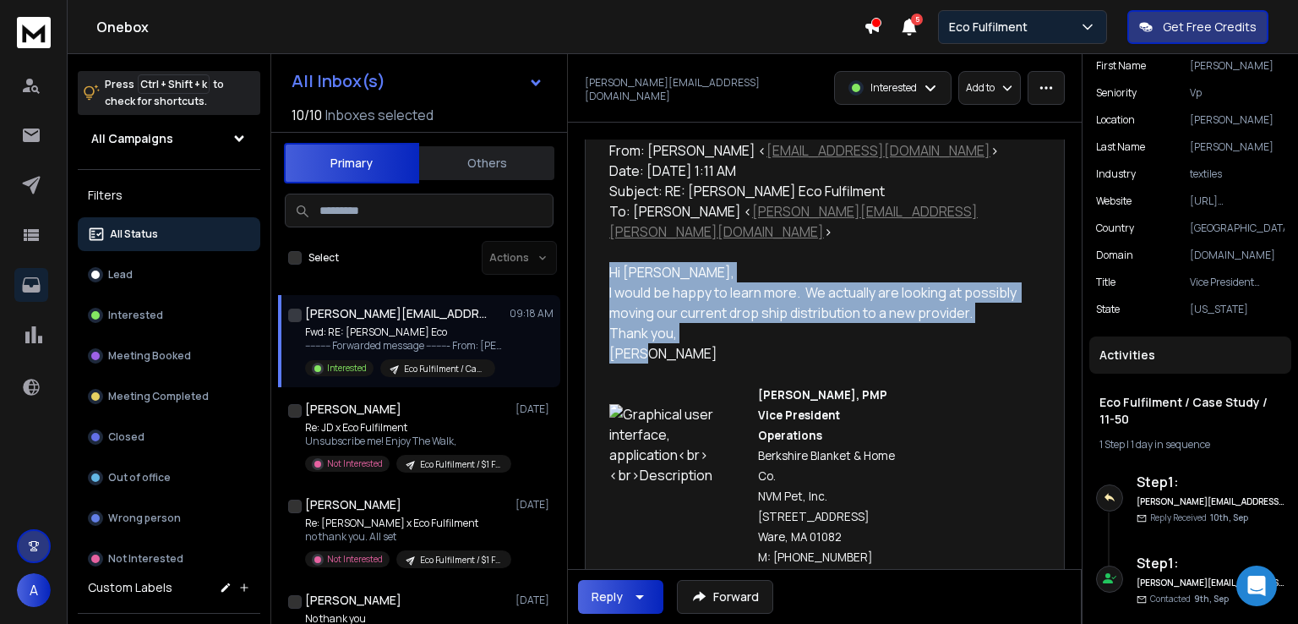
click at [1028, 16] on button "Eco Fulfilment" at bounding box center [1022, 27] width 169 height 34
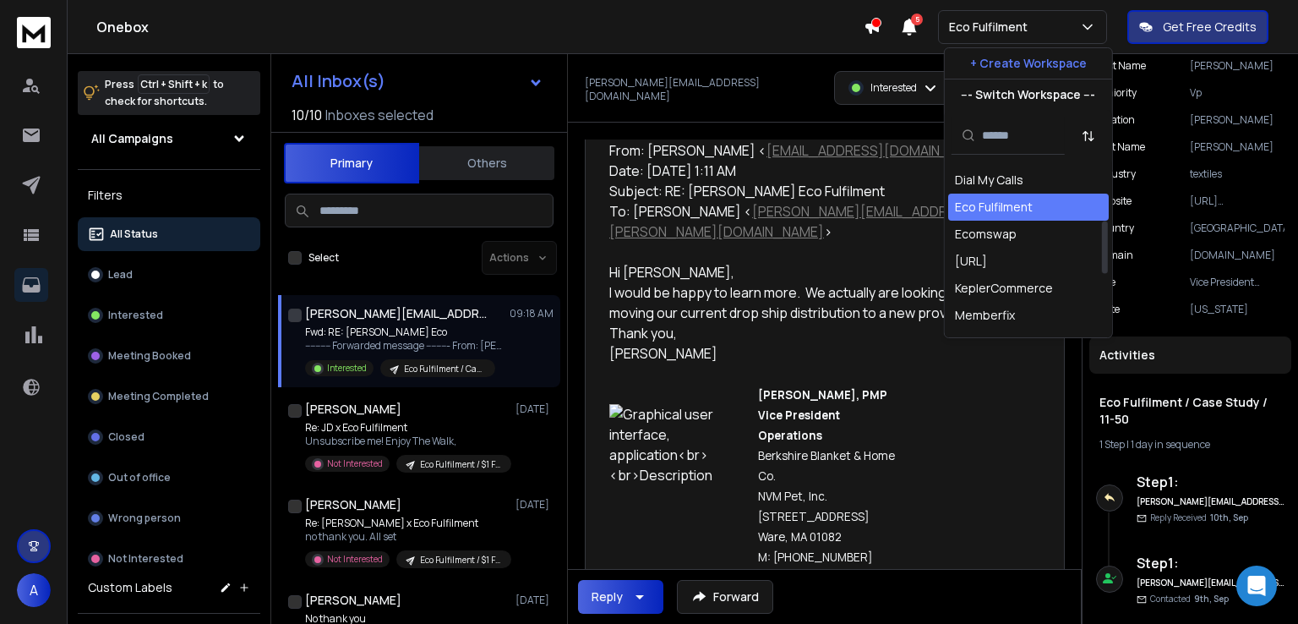
scroll to position [210, 0]
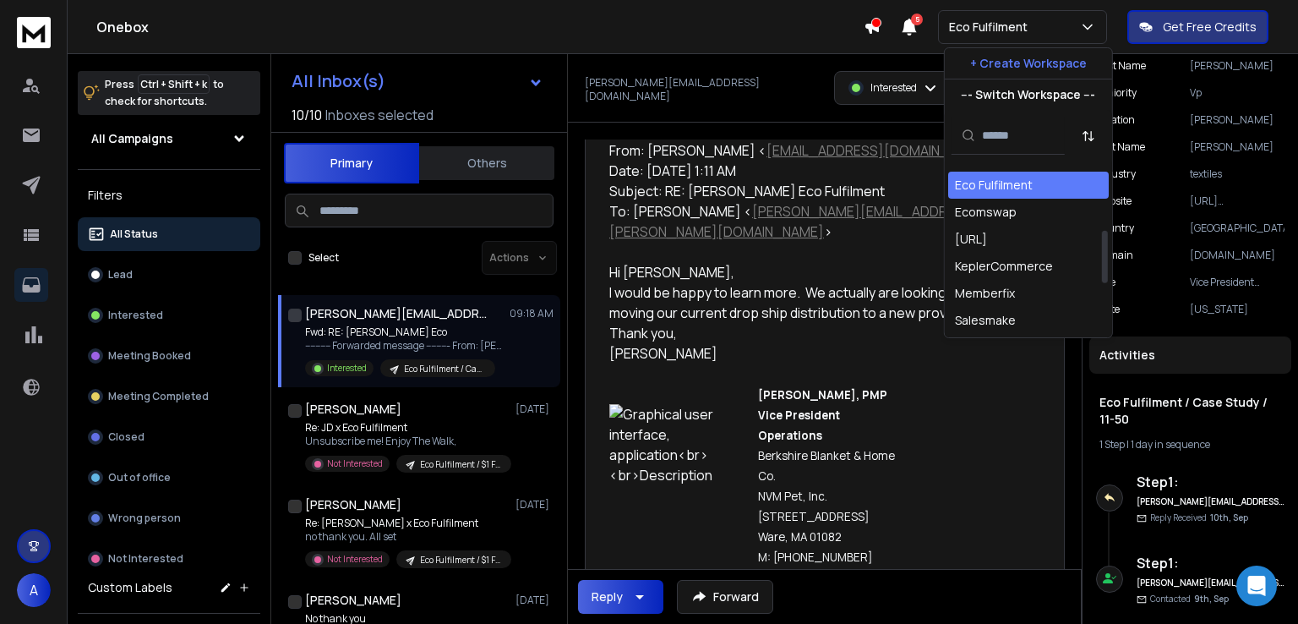
drag, startPoint x: 1106, startPoint y: 197, endPoint x: 1110, endPoint y: 261, distance: 64.4
click at [1108, 261] on div at bounding box center [1105, 257] width 6 height 52
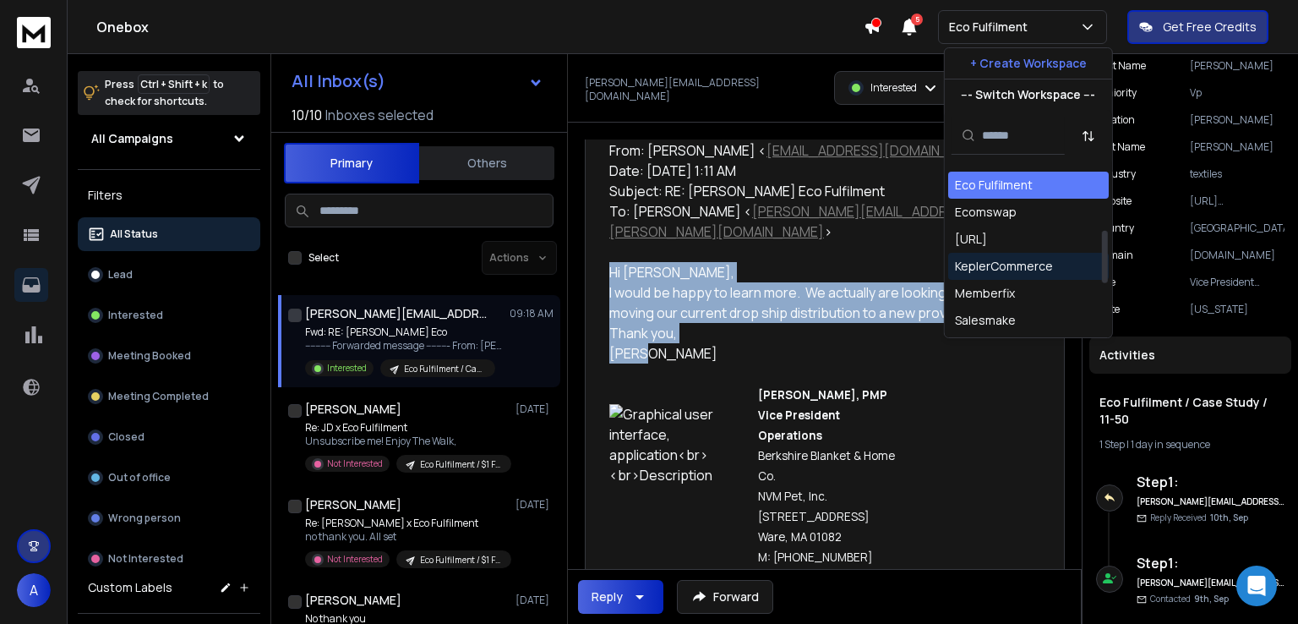
click at [995, 258] on div "KeplerCommerce" at bounding box center [1004, 266] width 98 height 17
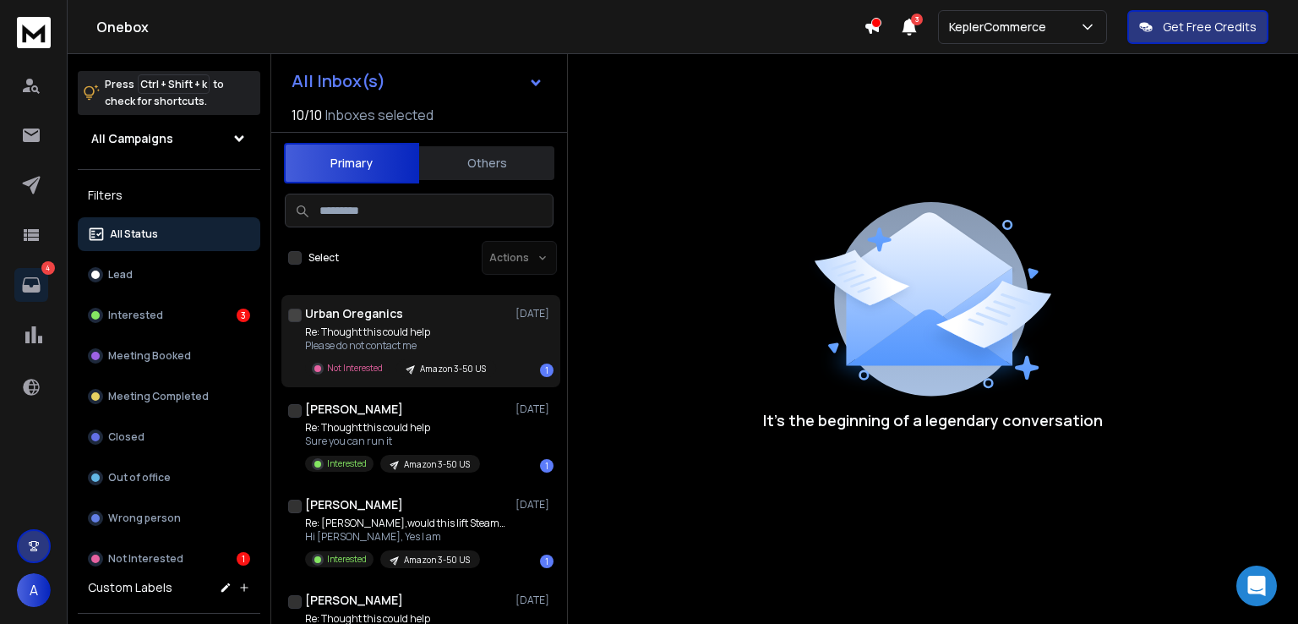
click at [484, 334] on p "Re: Thought this could help" at bounding box center [400, 332] width 191 height 14
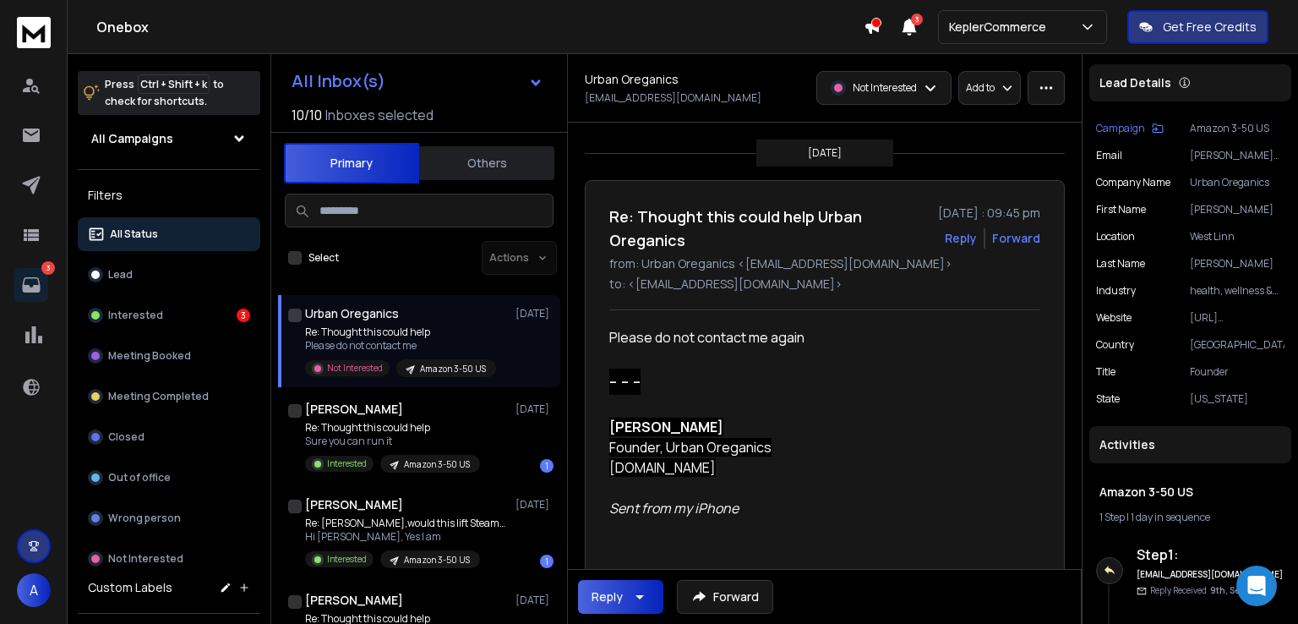
click at [1052, 95] on button "button" at bounding box center [1046, 88] width 37 height 34
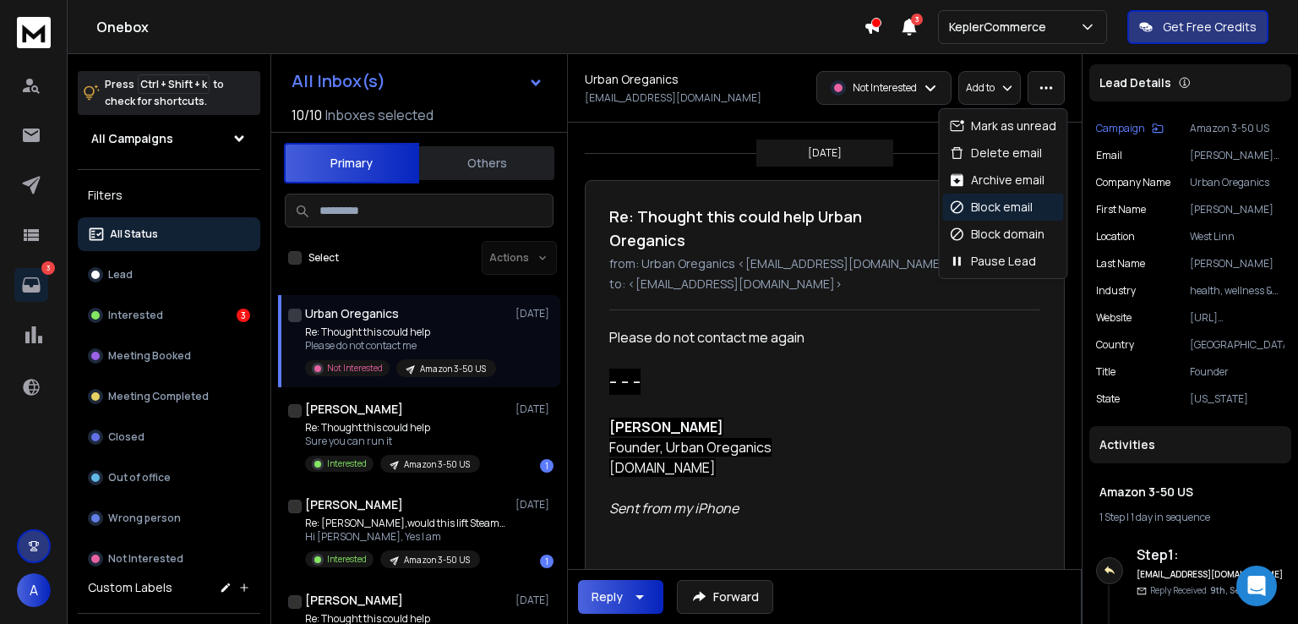
click at [972, 218] on div "Block email" at bounding box center [1002, 207] width 121 height 27
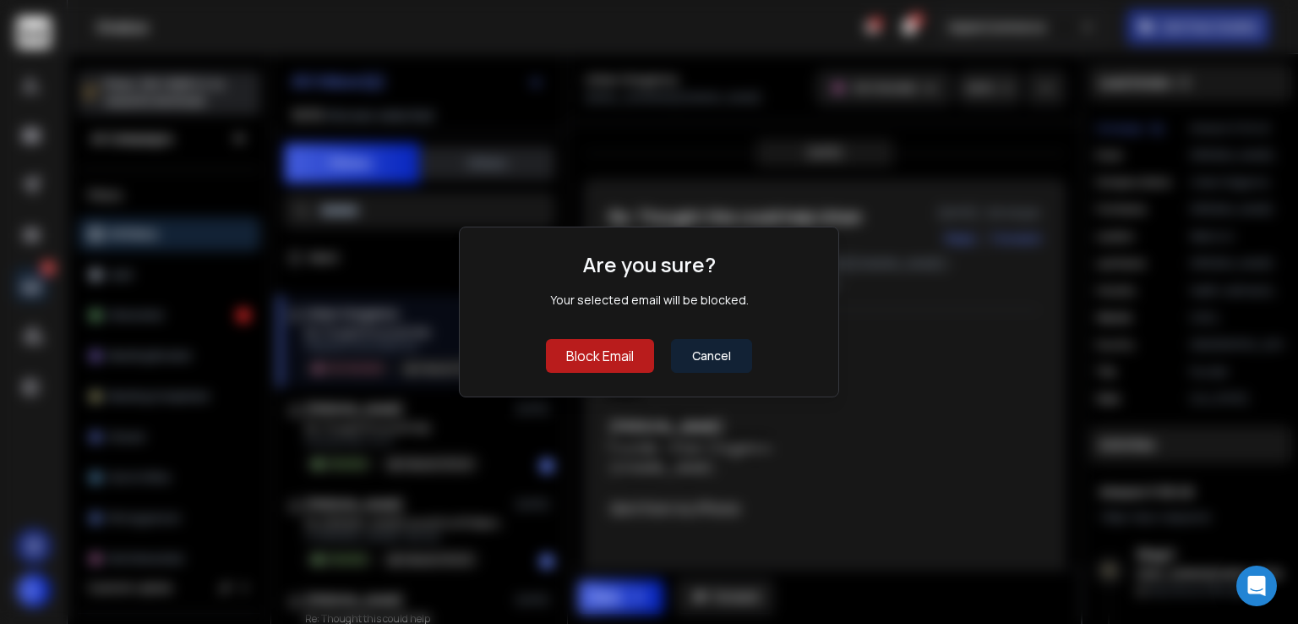
click at [609, 349] on button "Block Email" at bounding box center [600, 356] width 108 height 34
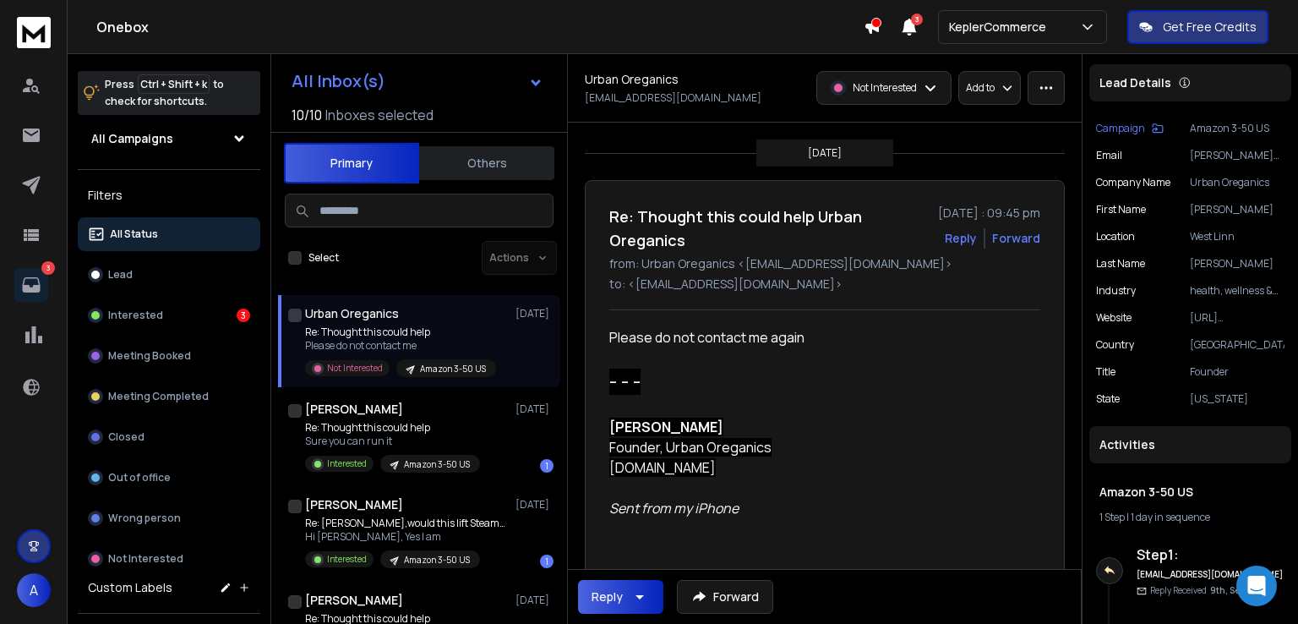
click at [1056, 76] on button "button" at bounding box center [1046, 88] width 37 height 34
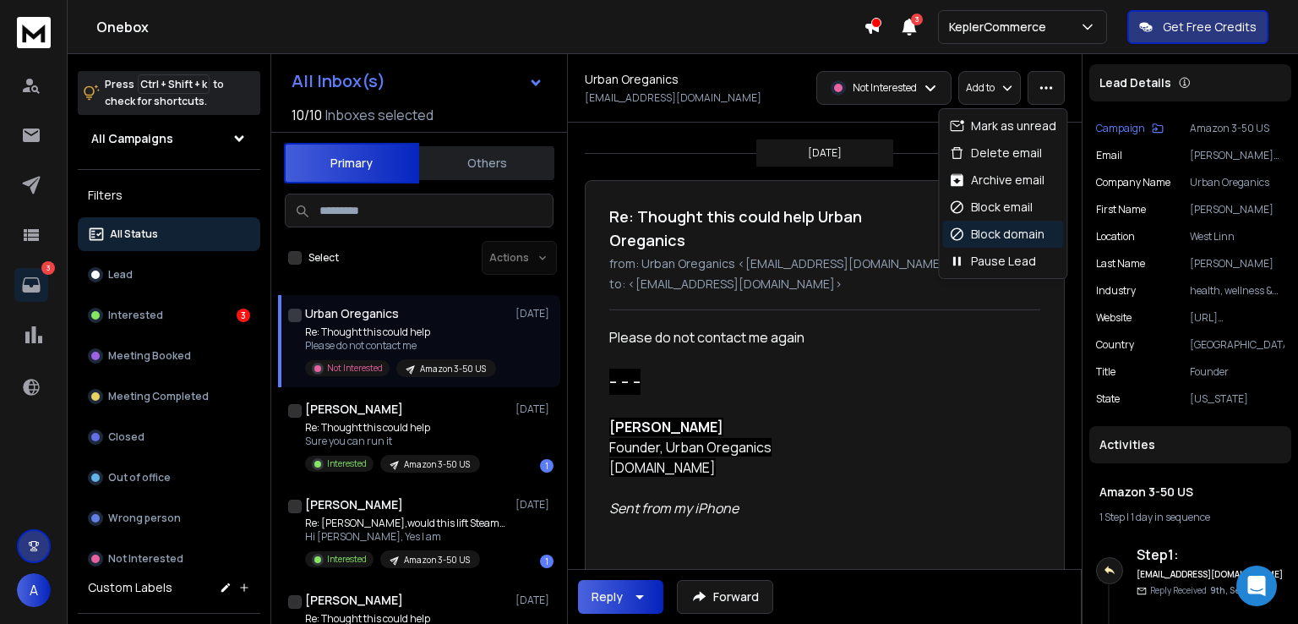
click at [1012, 241] on div "Block domain" at bounding box center [996, 234] width 95 height 17
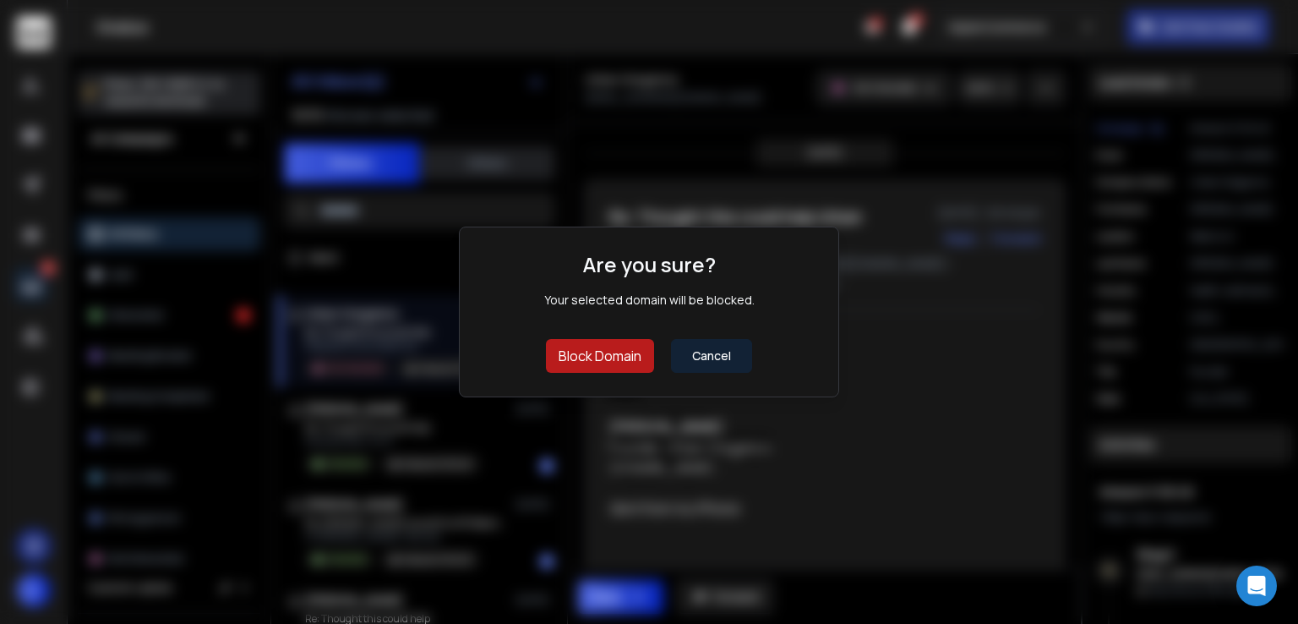
click at [623, 350] on button "Block Domain" at bounding box center [600, 356] width 108 height 34
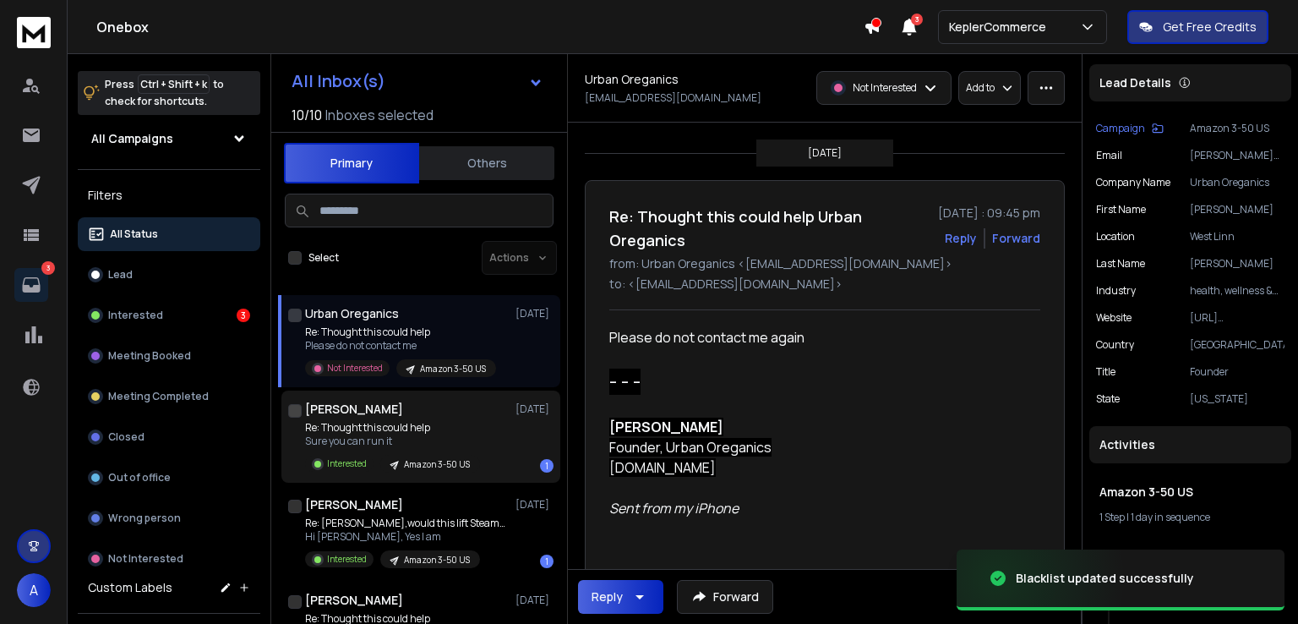
click at [513, 440] on div "Re: Thought this could help Sure you can run it Interested Amazon 3-50 US 1" at bounding box center [429, 447] width 248 height 52
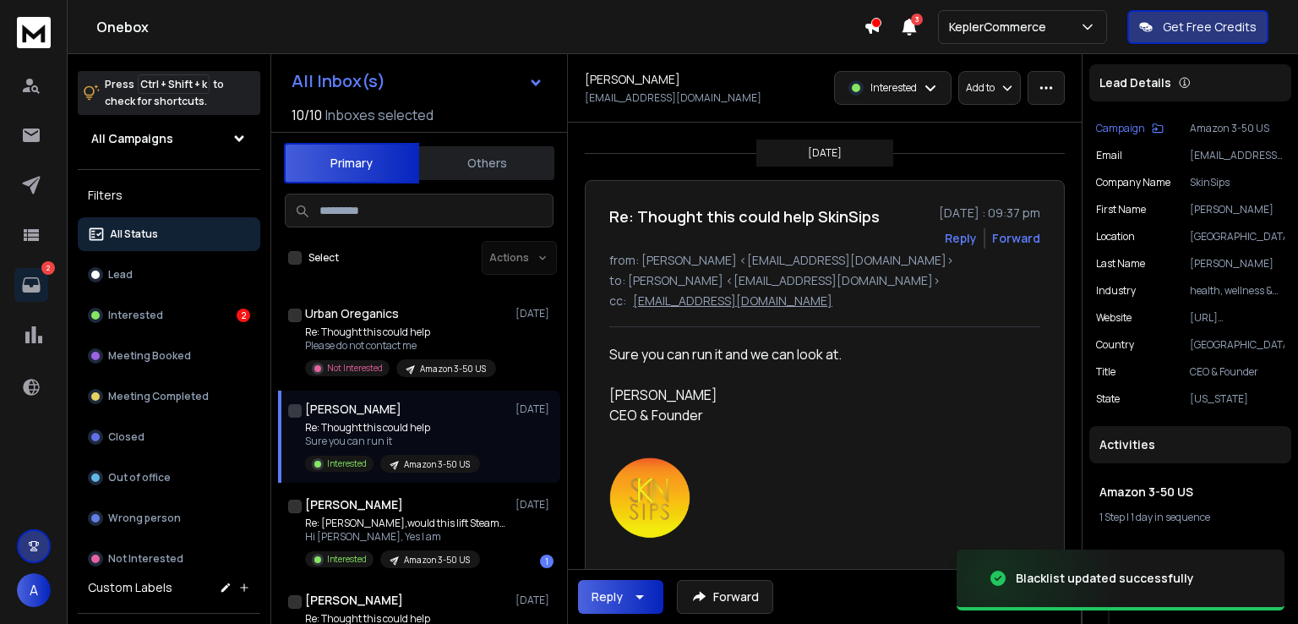
scroll to position [563, 0]
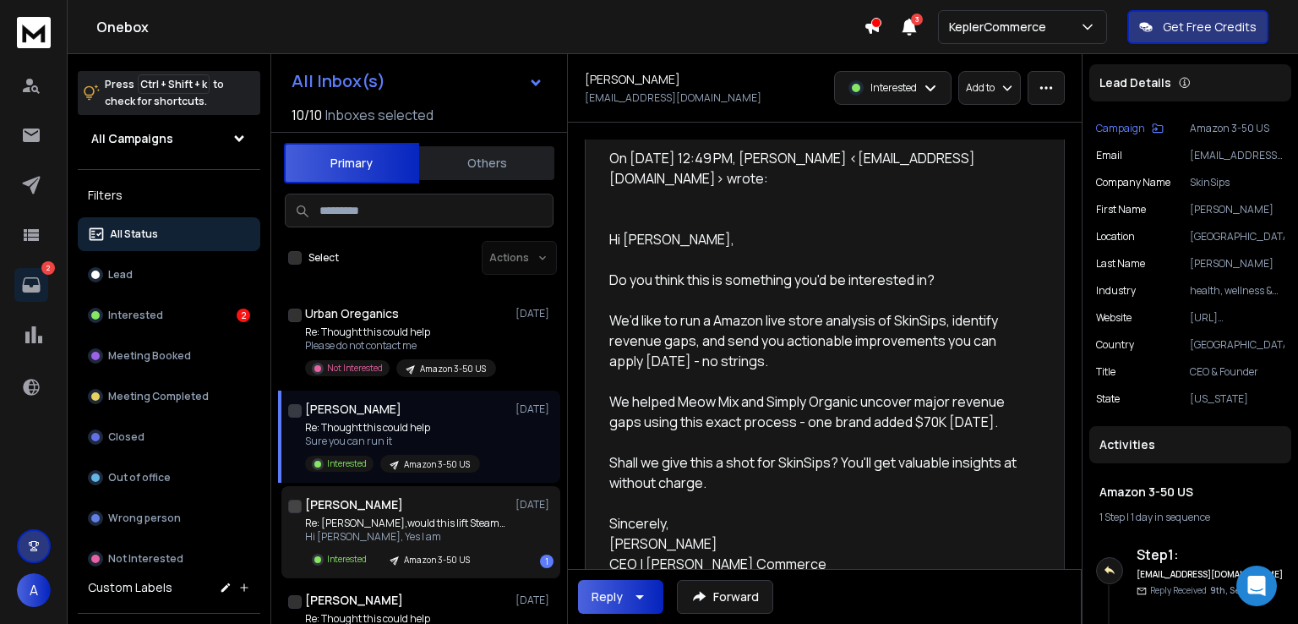
click at [510, 518] on div "Re: David,would this lift SteamGoggle’s Hi Chris, Yes I am Interested Amazon 3-…" at bounding box center [429, 542] width 248 height 52
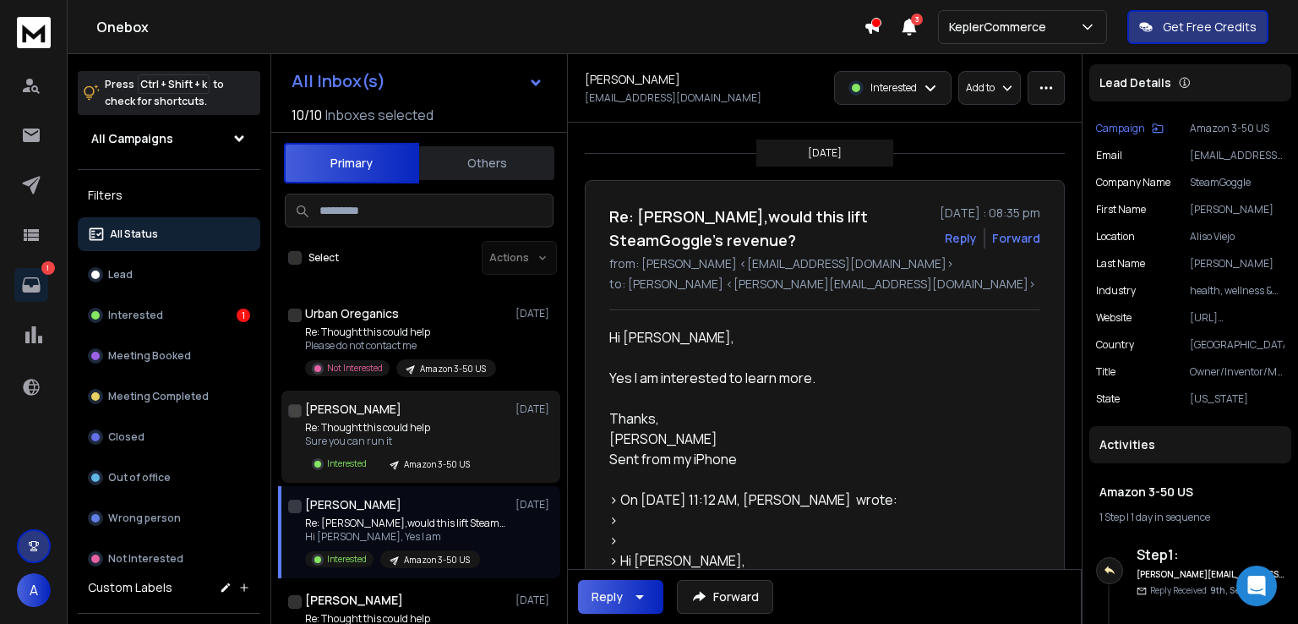
scroll to position [281, 0]
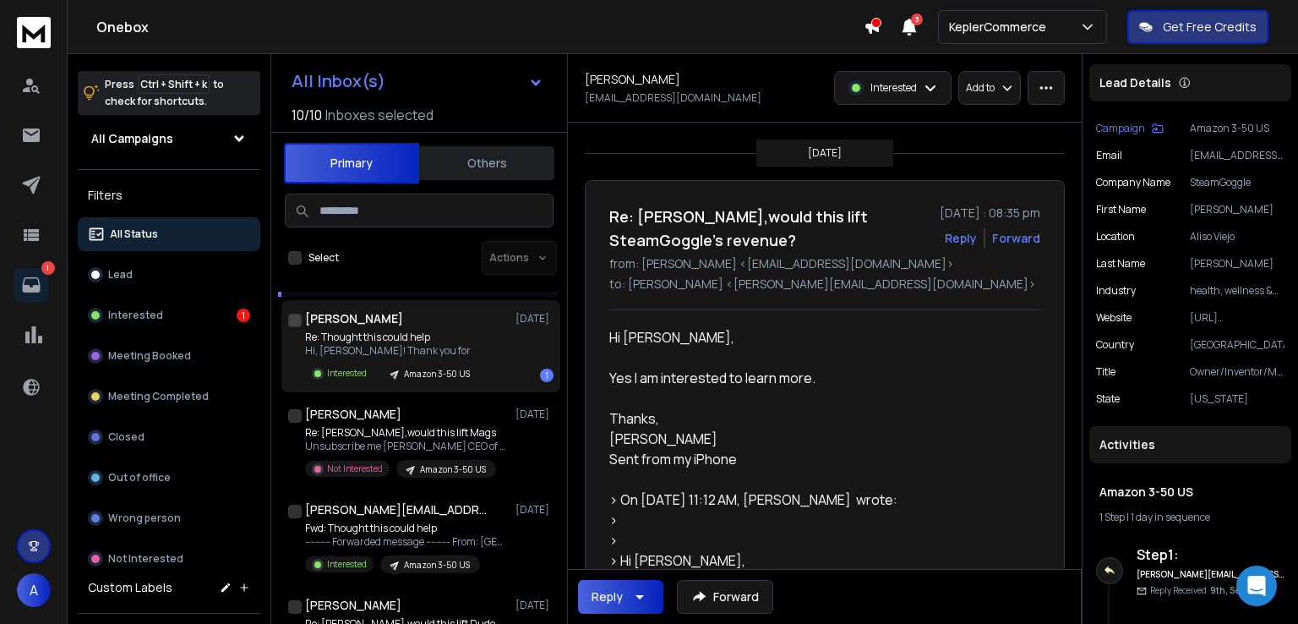
click at [514, 354] on div "Re: Thought this could help Hi, Chris! Thank you for Interested Amazon 3-50 US 1" at bounding box center [429, 356] width 248 height 52
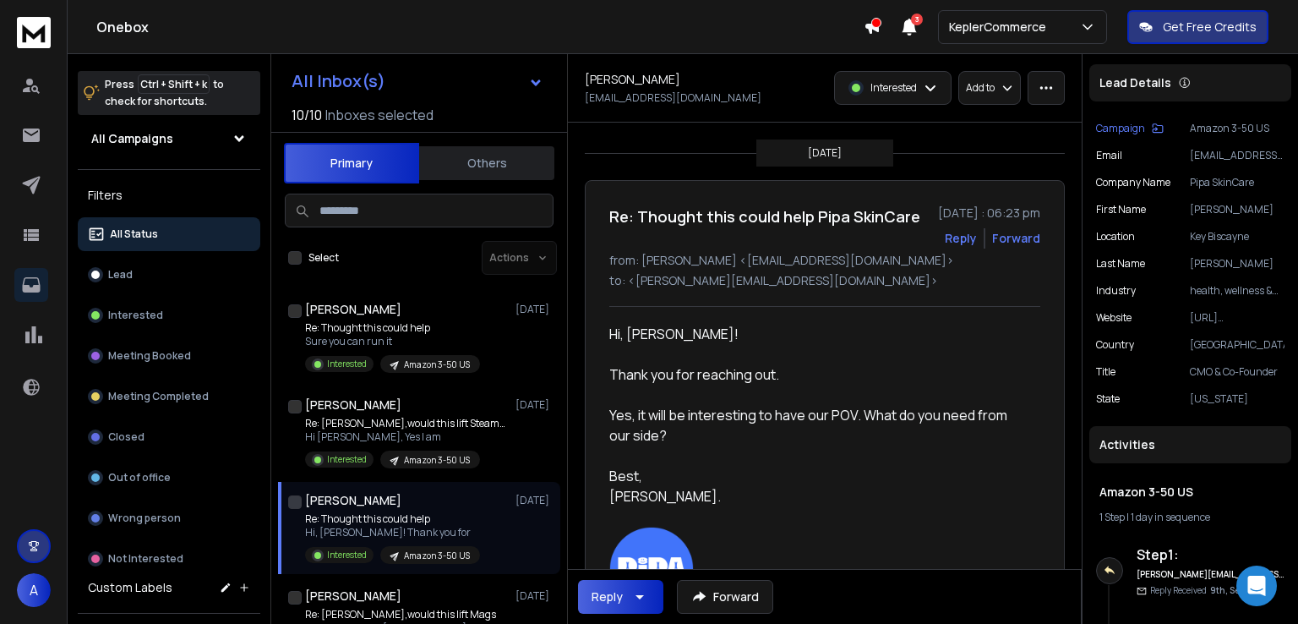
scroll to position [73, 0]
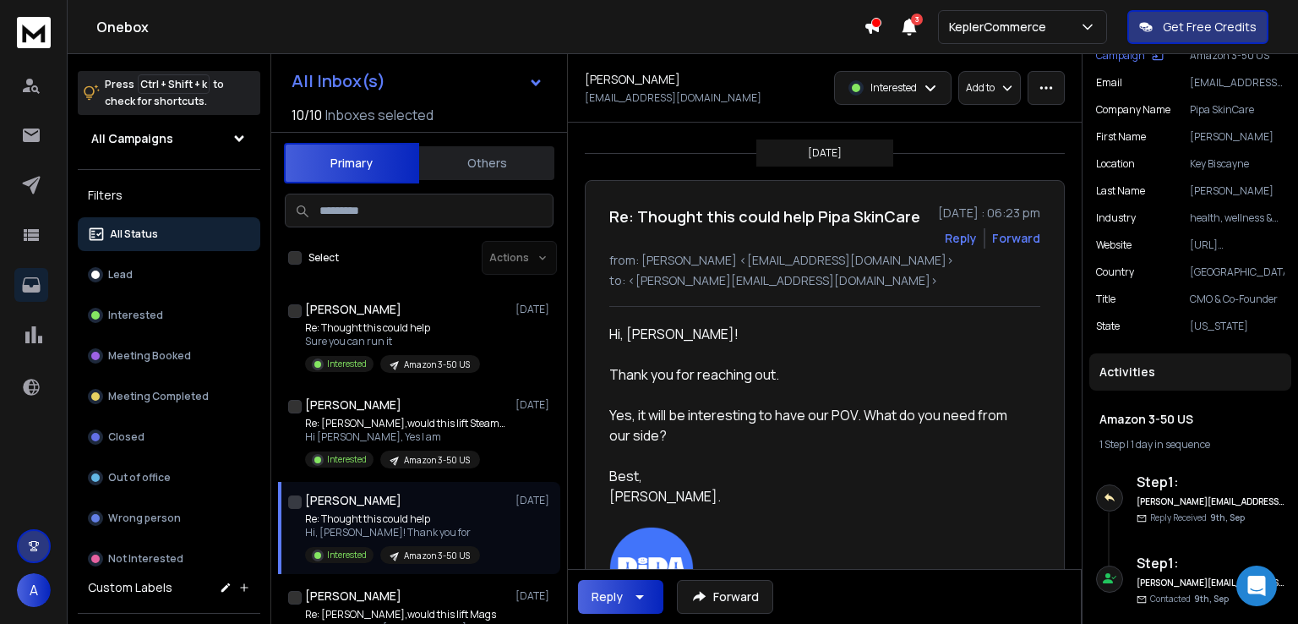
click at [745, 588] on button "Forward" at bounding box center [725, 597] width 96 height 34
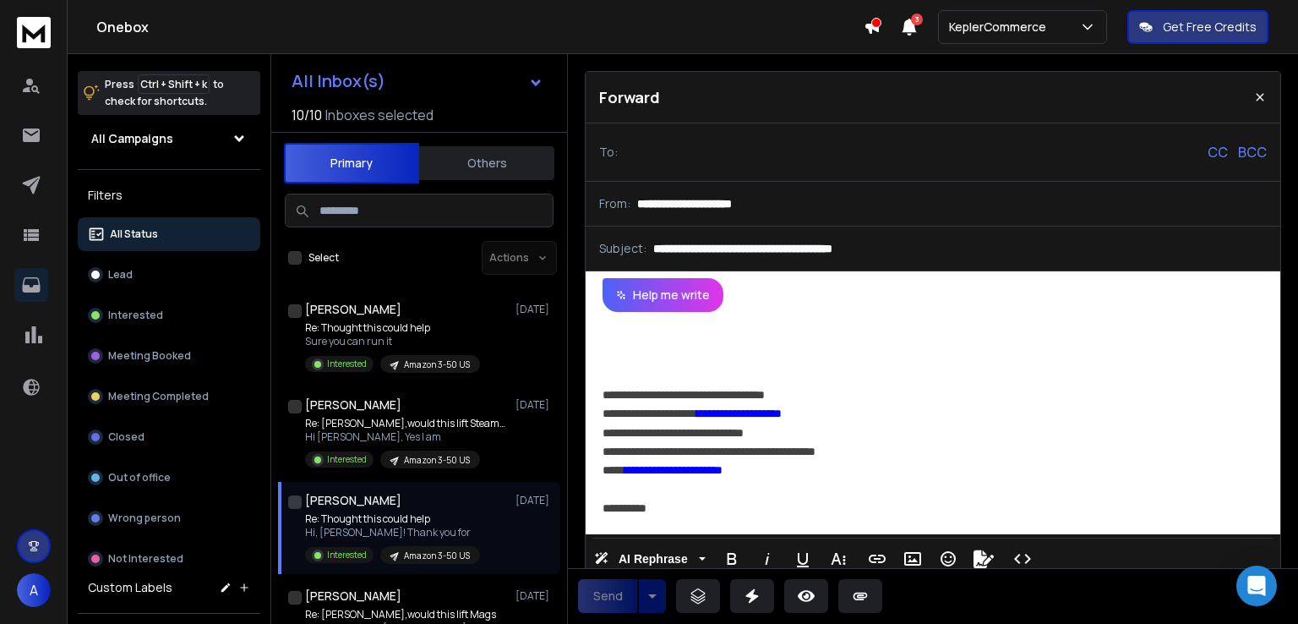
click at [654, 152] on input at bounding box center [684, 152] width 118 height 30
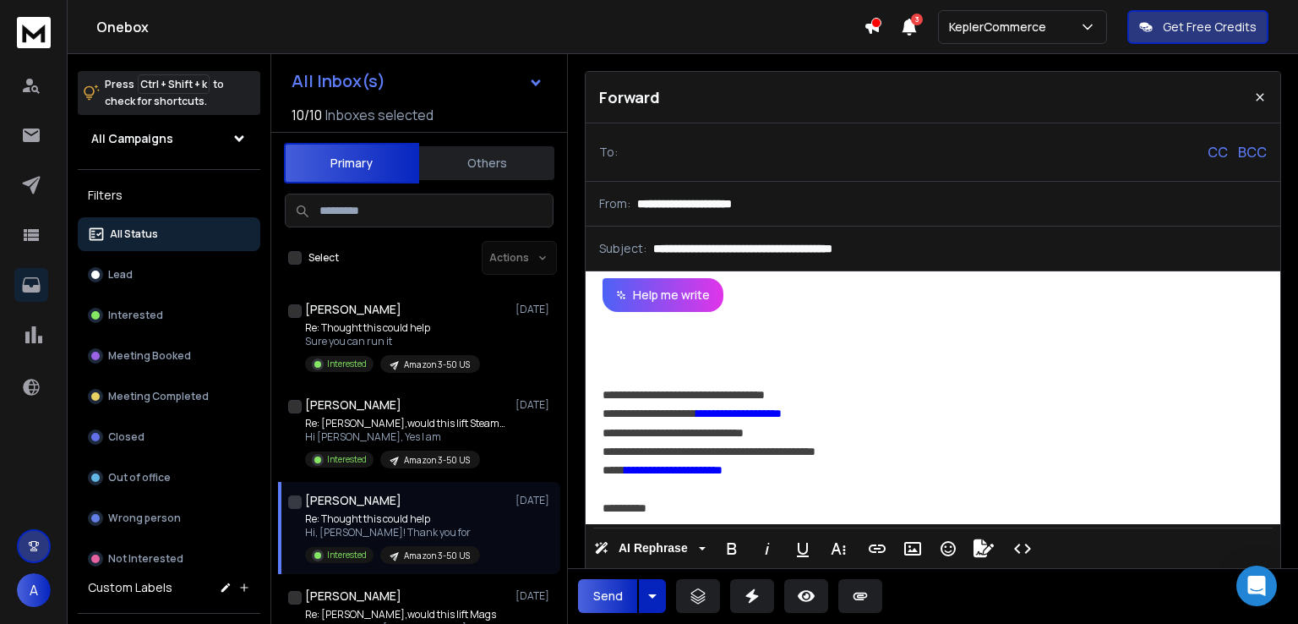
type input "**********"
click at [615, 600] on button "Send" at bounding box center [607, 596] width 59 height 34
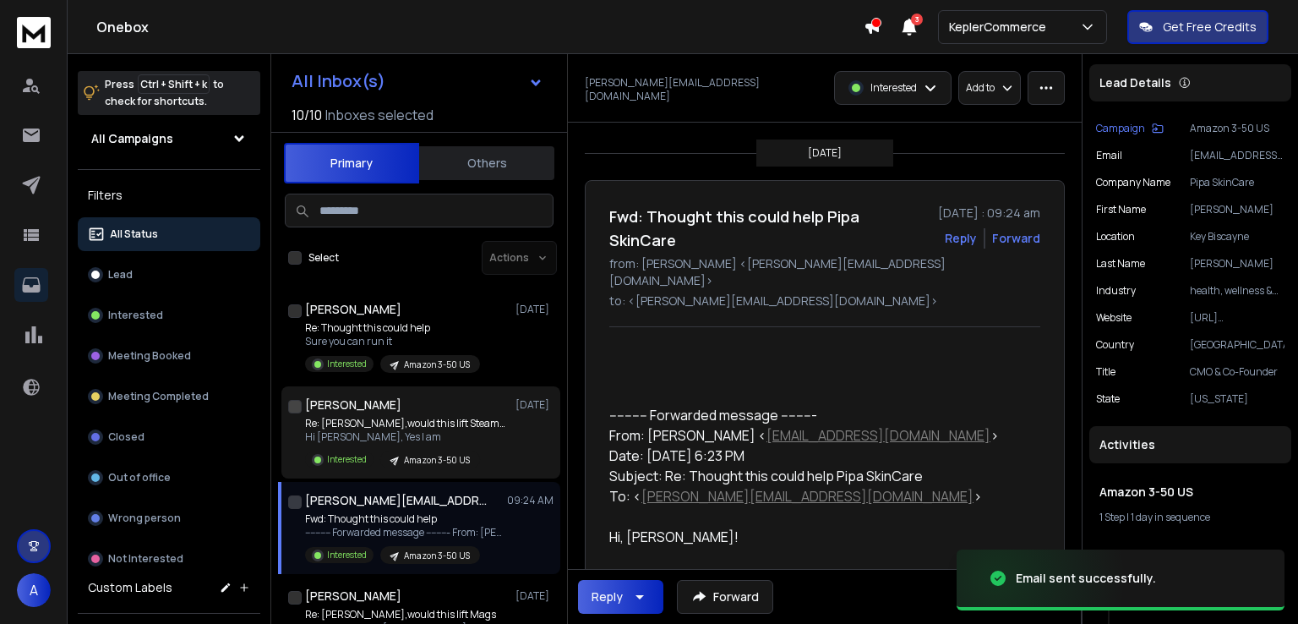
click at [522, 456] on div "Re: David,would this lift SteamGoggle’s Hi Chris, Yes I am Interested Amazon 3-…" at bounding box center [429, 443] width 248 height 52
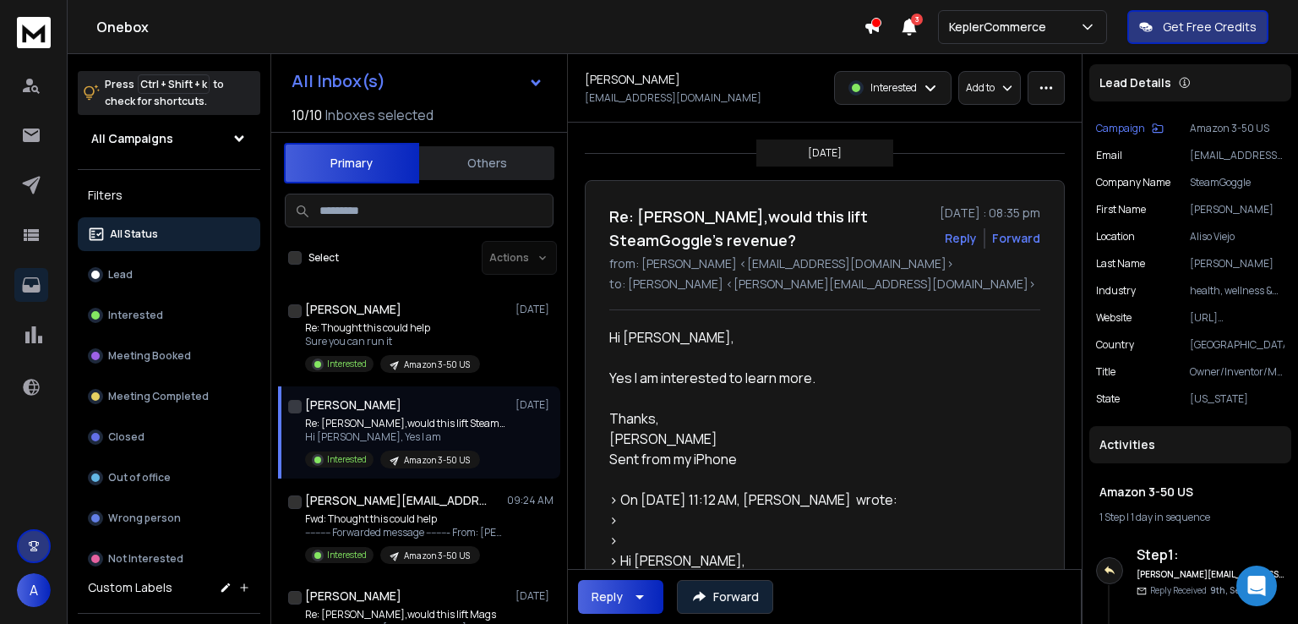
click at [712, 590] on button "Forward" at bounding box center [725, 597] width 96 height 34
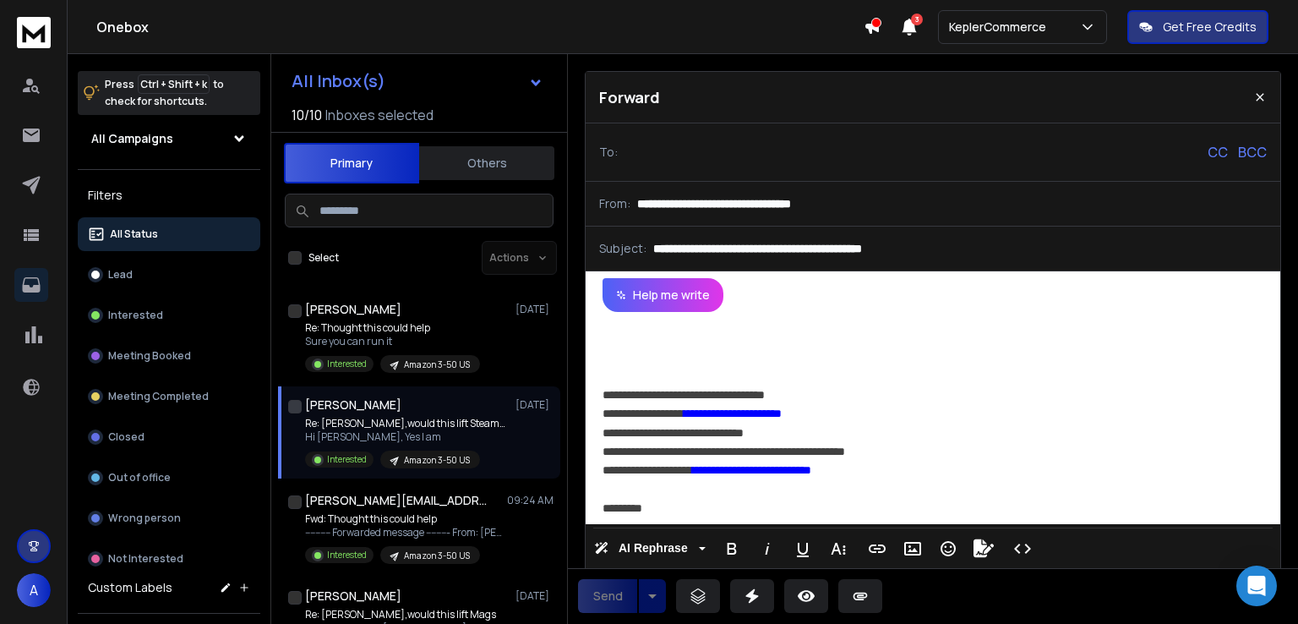
click at [665, 143] on input at bounding box center [684, 152] width 118 height 30
type input "**********"
click at [622, 591] on button "Send" at bounding box center [607, 596] width 59 height 34
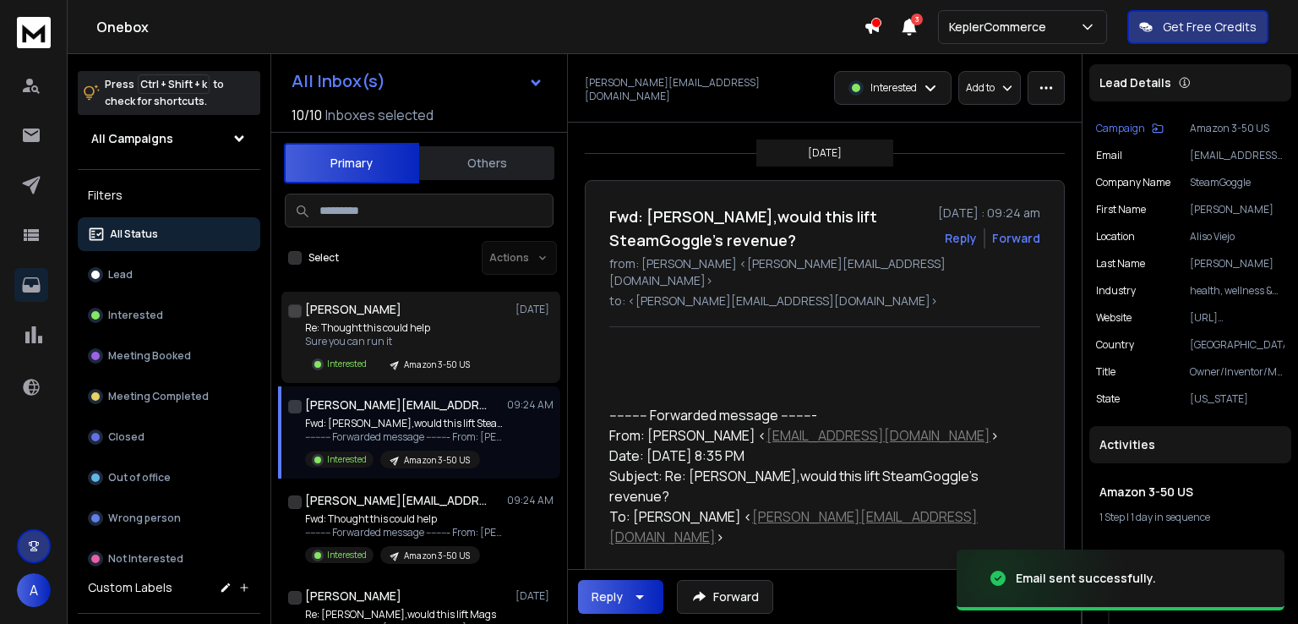
click at [488, 345] on div "Re: Thought this could help Sure you can run it Interested Amazon 3-50 US" at bounding box center [429, 347] width 248 height 52
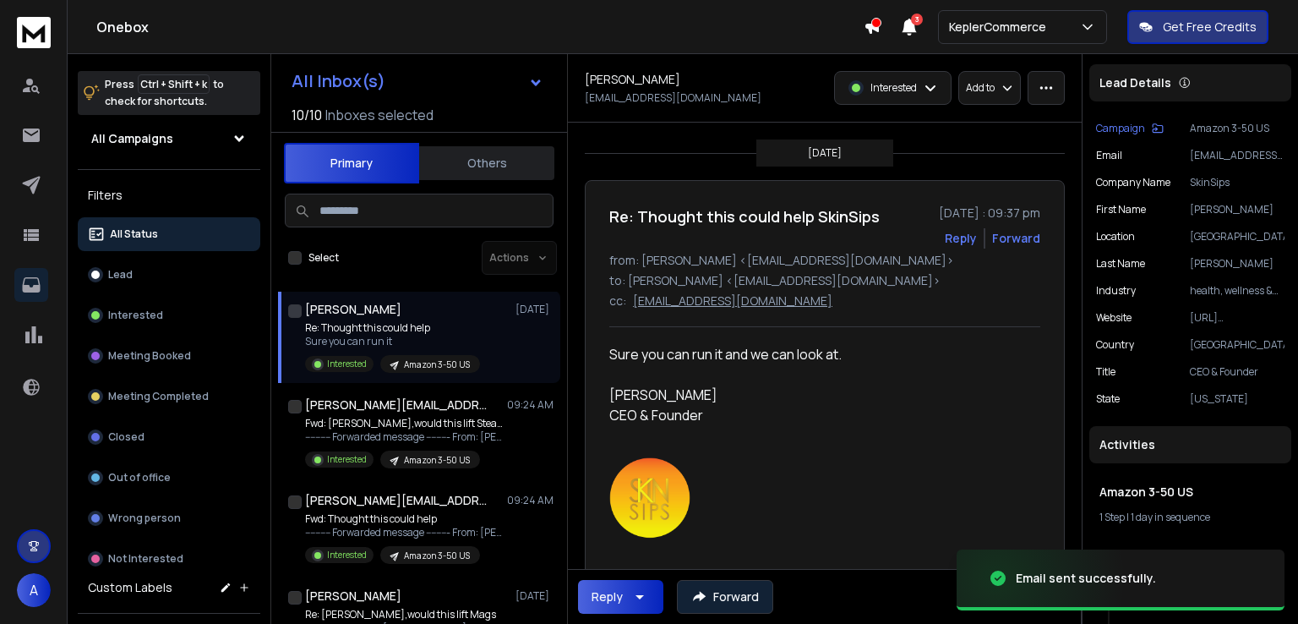
click at [738, 595] on button "Forward" at bounding box center [725, 597] width 96 height 34
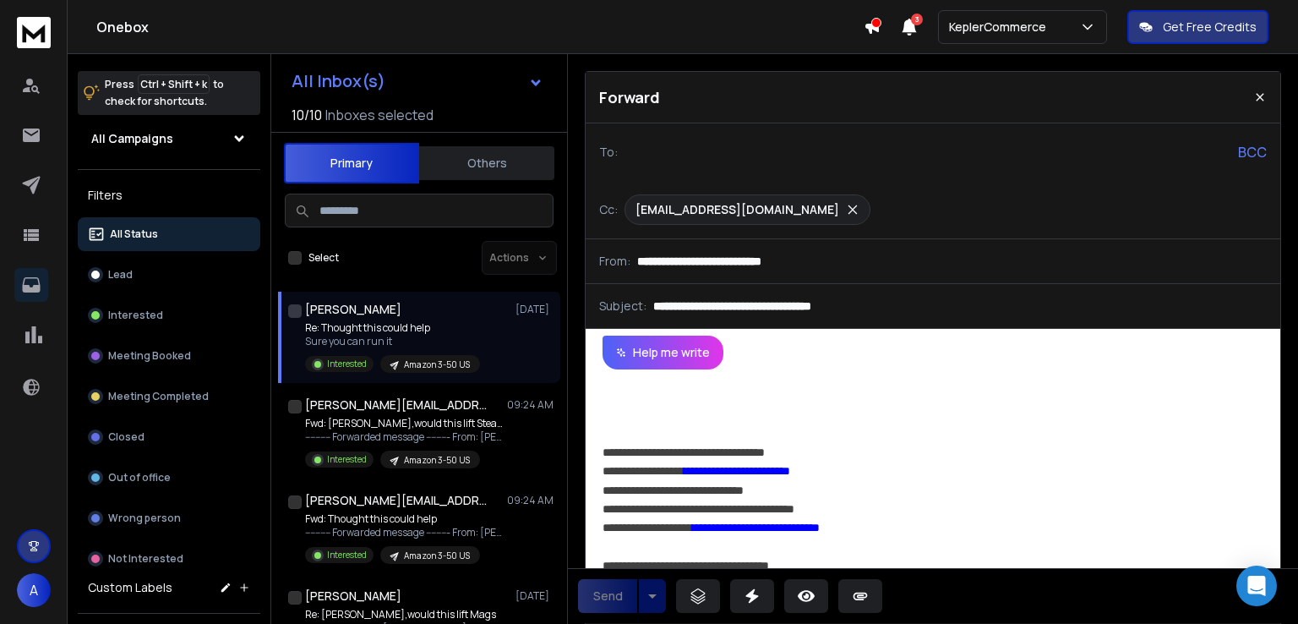
click at [674, 156] on input at bounding box center [684, 152] width 118 height 30
type input "**********"
drag, startPoint x: 614, startPoint y: 597, endPoint x: 559, endPoint y: 515, distance: 99.4
click at [611, 599] on button "Send" at bounding box center [607, 596] width 59 height 34
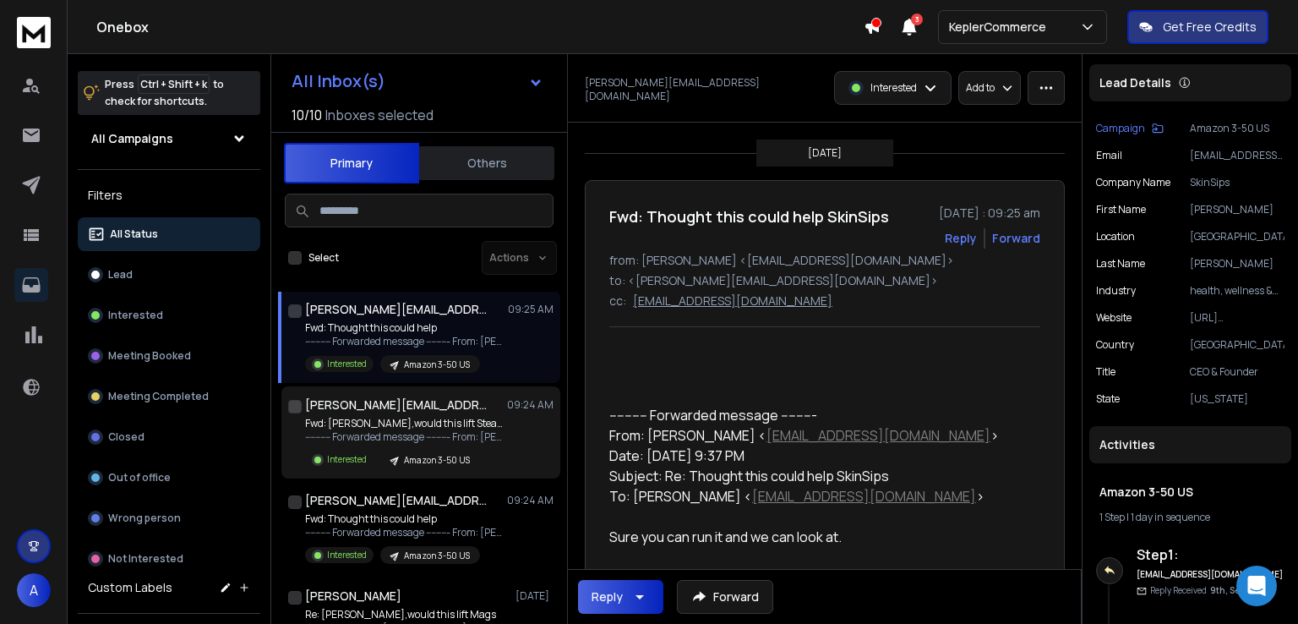
click at [463, 445] on div "Fwd: David,would this lift SteamGoggle’s ---------- Forwarded message ---------…" at bounding box center [406, 443] width 203 height 52
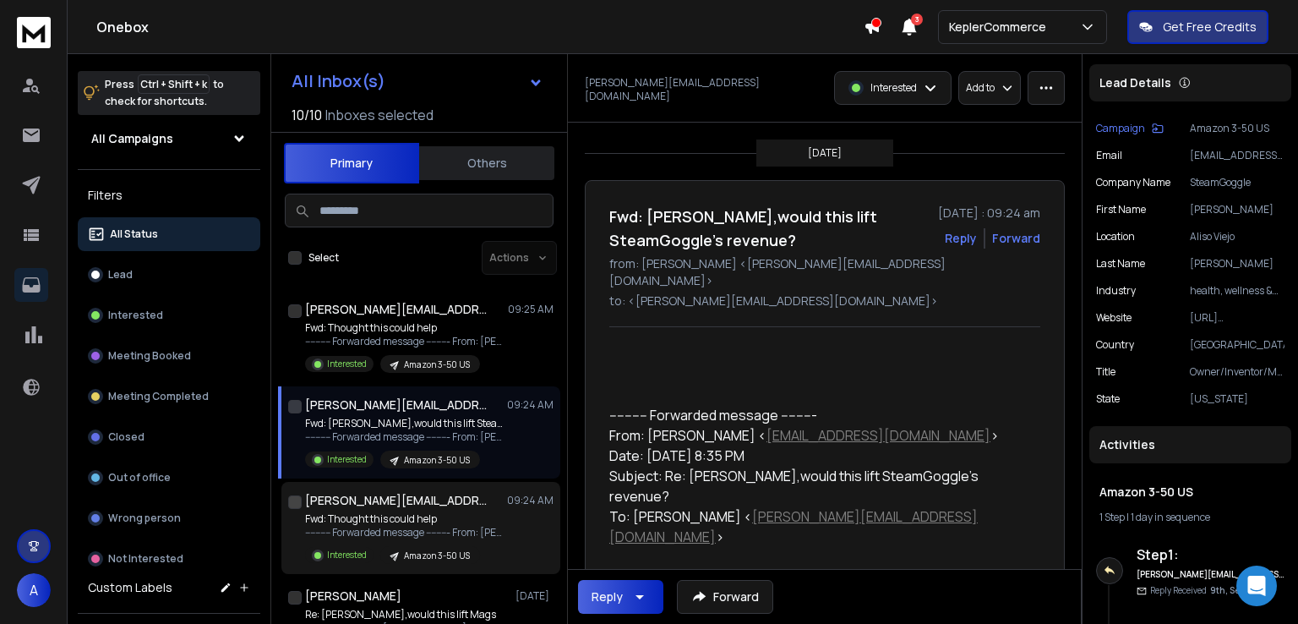
click at [482, 504] on div "chris@keplercommerce.com 09:24 AM" at bounding box center [429, 500] width 248 height 17
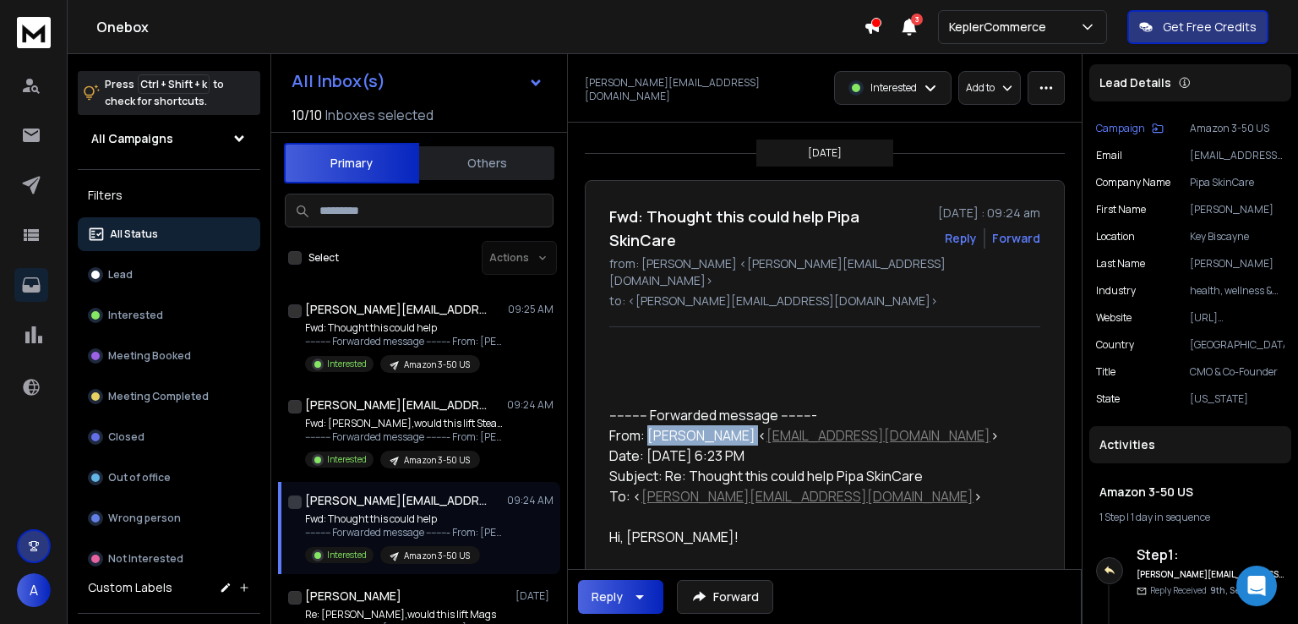
copy div "Clara Cardenas"
drag, startPoint x: 647, startPoint y: 417, endPoint x: 593, endPoint y: 200, distance: 223.8
click at [737, 425] on div "From: Clara Cardenas < clari@pipastics.com >" at bounding box center [817, 435] width 417 height 20
click at [1198, 178] on p "Pipa SkinCare" at bounding box center [1237, 183] width 95 height 14
click at [1196, 157] on p "clari@pipastics.com" at bounding box center [1237, 156] width 95 height 14
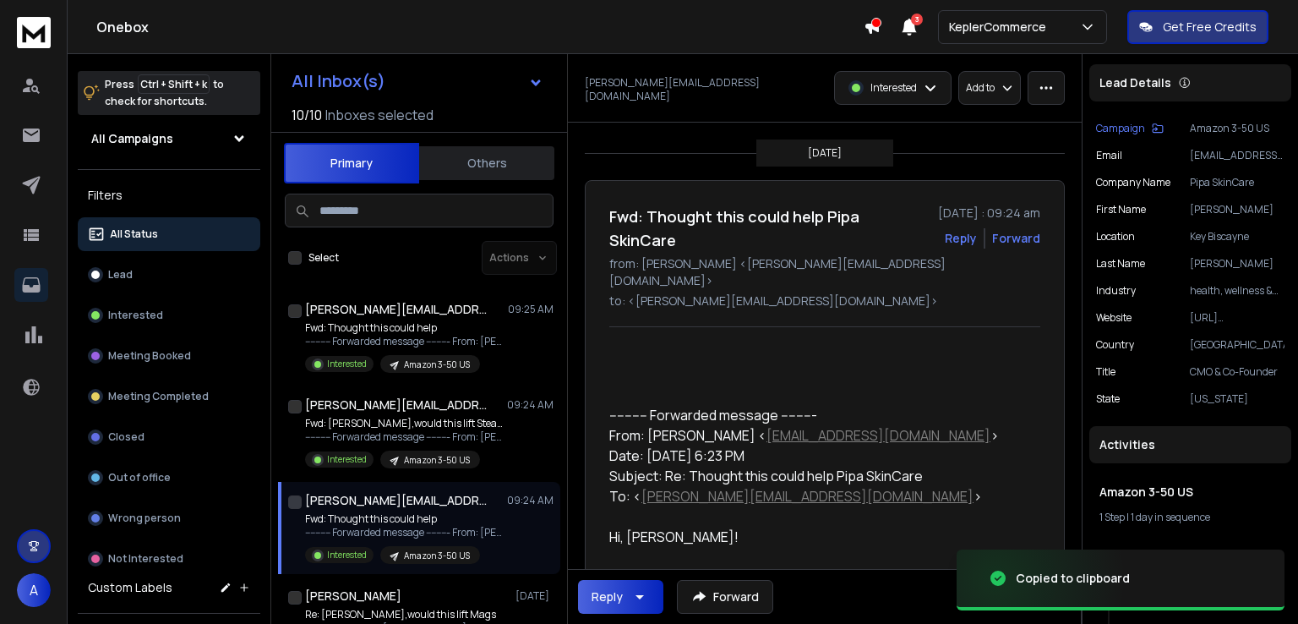
click at [1214, 371] on p "CMO & Co-Founder" at bounding box center [1237, 372] width 95 height 14
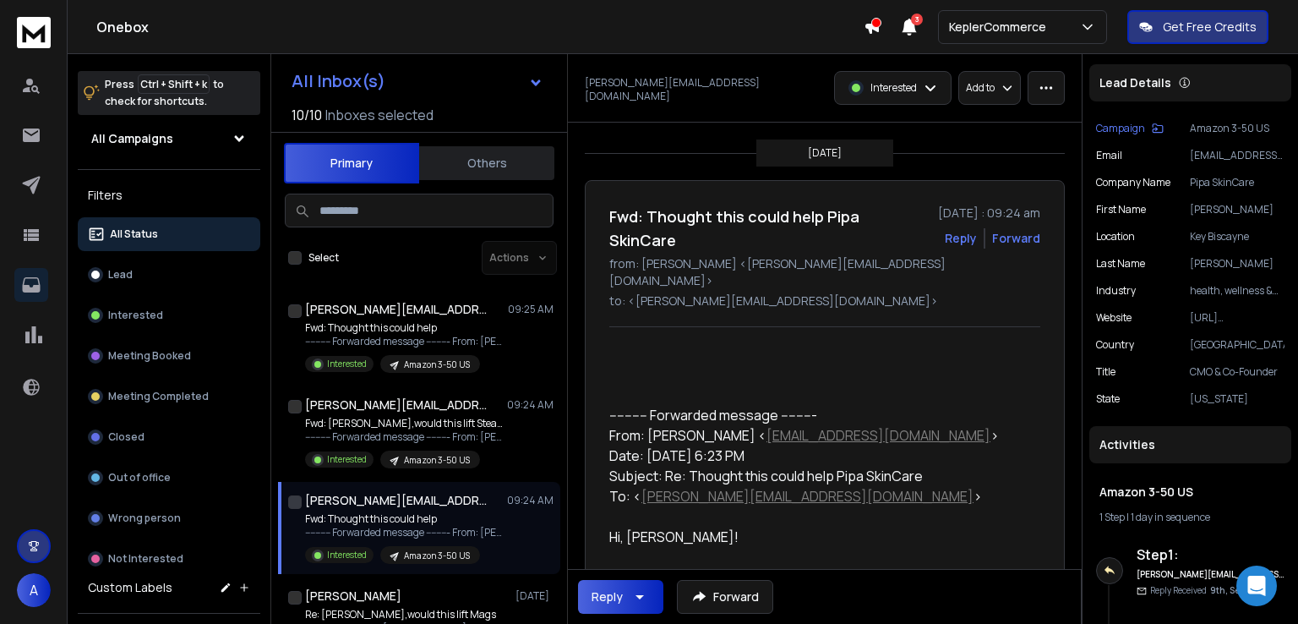
click at [1214, 311] on p "https://pipastics.com" at bounding box center [1237, 318] width 95 height 14
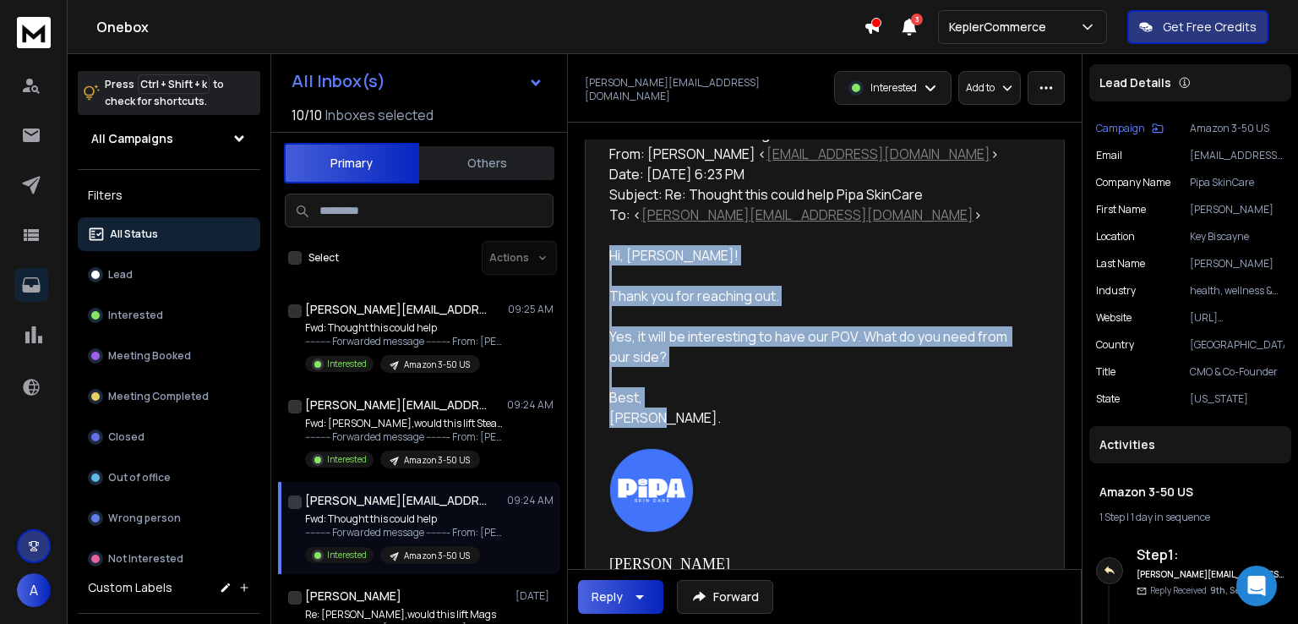
copy div "Hi, Chris! Thank you for reaching out. Yes, it will be interesting to have our …"
drag, startPoint x: 601, startPoint y: 234, endPoint x: 692, endPoint y: 379, distance: 171.6
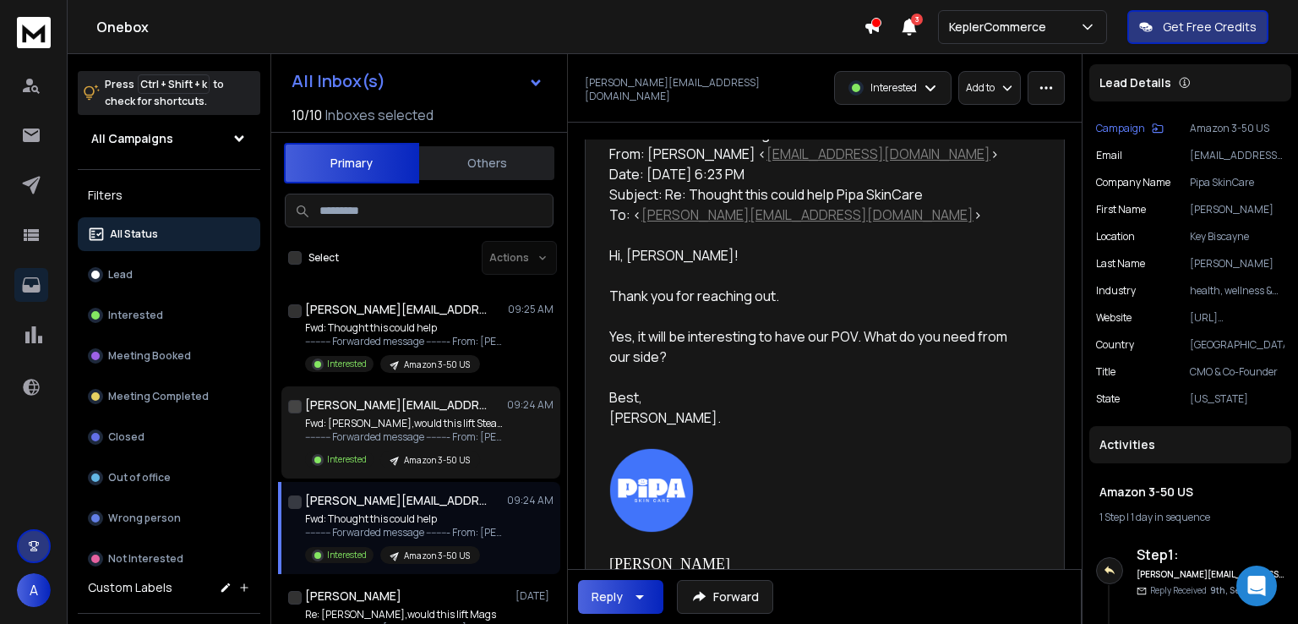
click at [427, 417] on p "Fwd: David,would this lift SteamGoggle’s" at bounding box center [406, 424] width 203 height 14
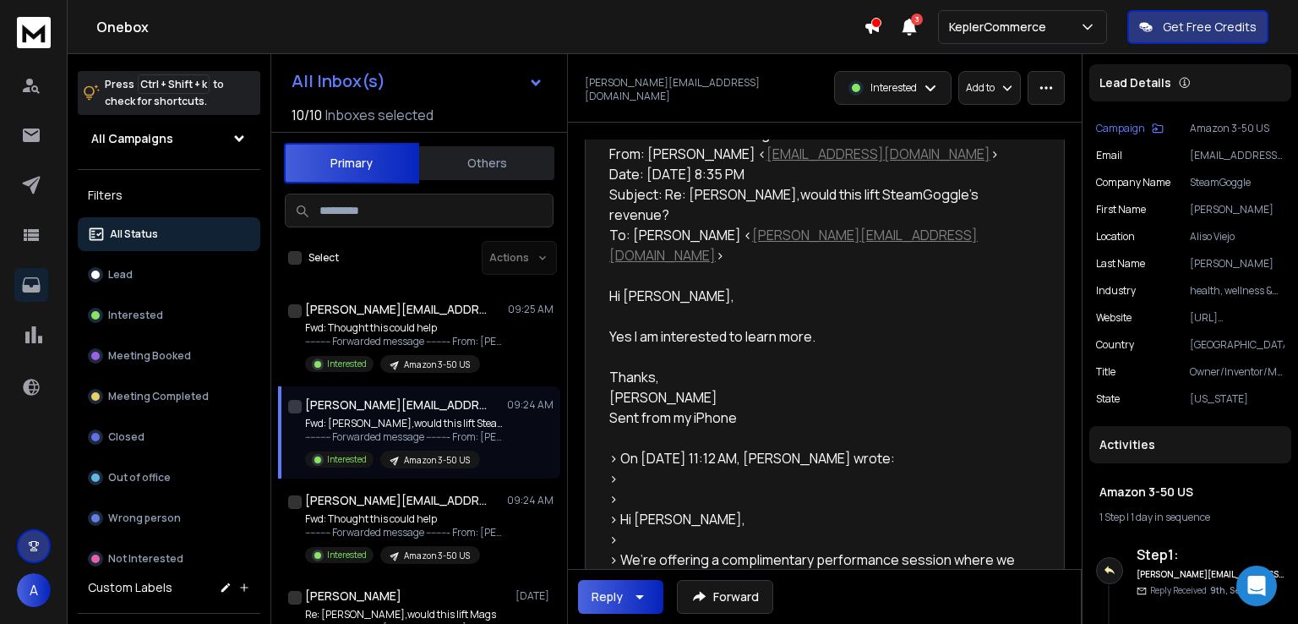
scroll to position [0, 0]
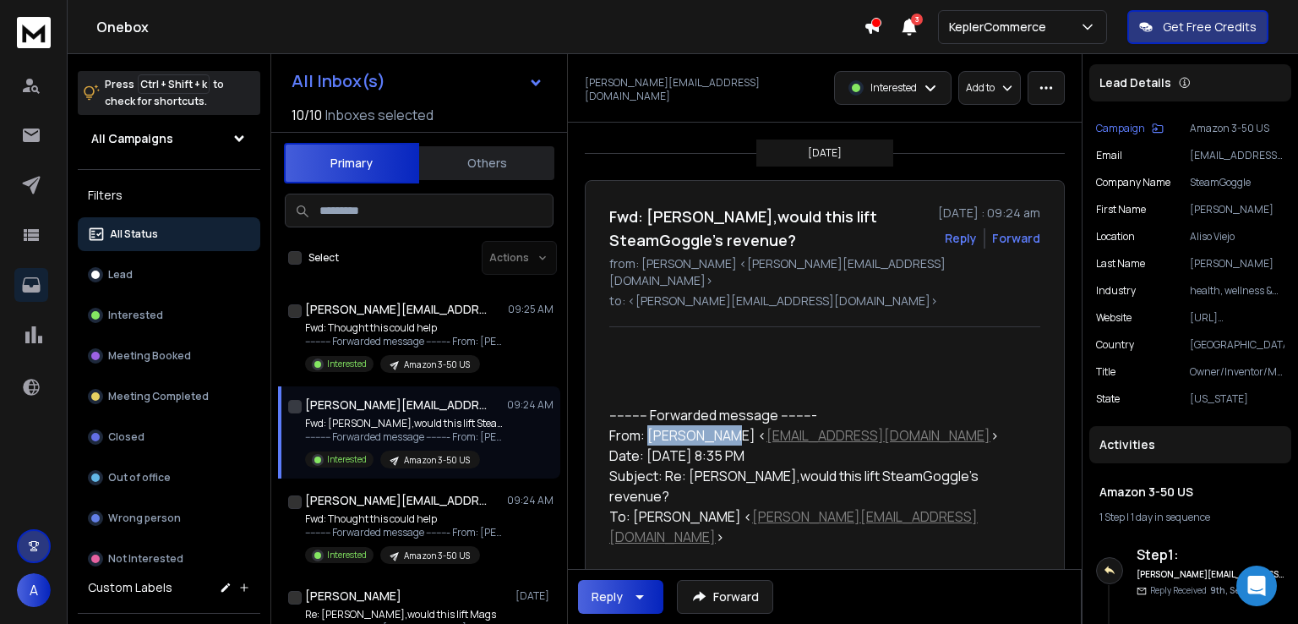
copy div "David Frank"
drag, startPoint x: 646, startPoint y: 417, endPoint x: 664, endPoint y: 304, distance: 113.9
click at [717, 425] on div "From: David Frank < dfrank@steamgoggle.com >" at bounding box center [817, 435] width 417 height 20
click at [1230, 373] on p "Owner/Inventor/Mechanical Engineer" at bounding box center [1237, 372] width 95 height 14
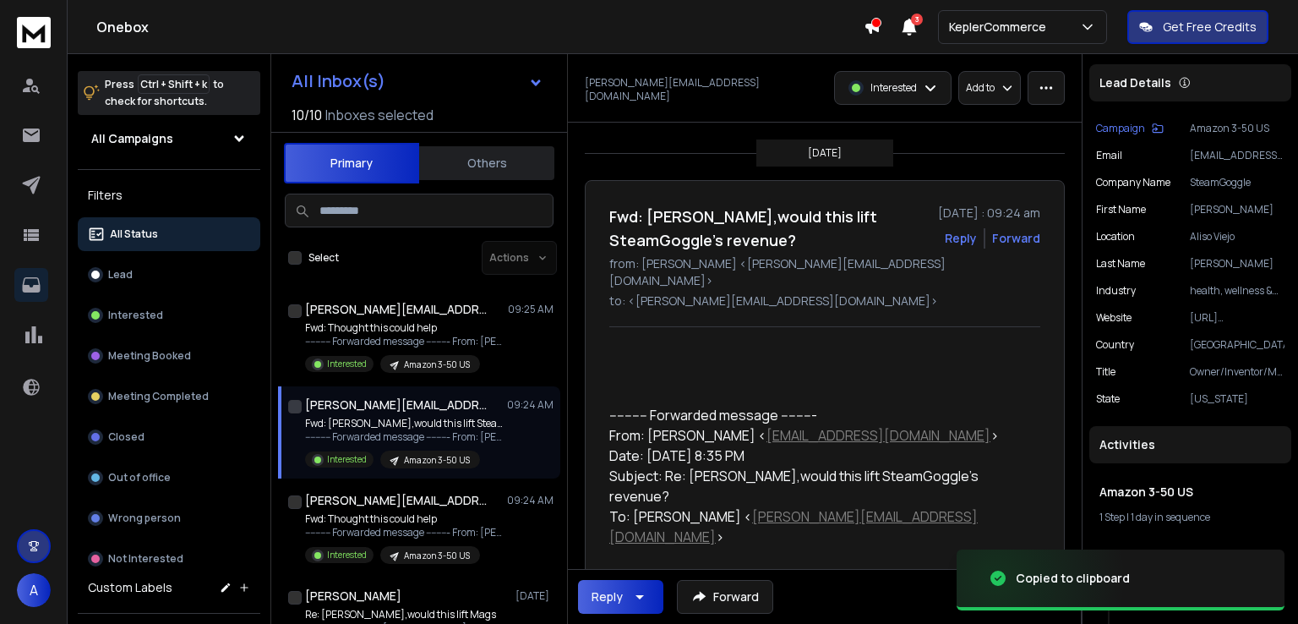
click at [1219, 158] on p "dfrank@steamgoggle.com" at bounding box center [1237, 156] width 95 height 14
click at [1220, 186] on p "SteamGoggle" at bounding box center [1237, 183] width 95 height 14
click at [1222, 320] on p "https://steamgoggle.com" at bounding box center [1237, 318] width 95 height 14
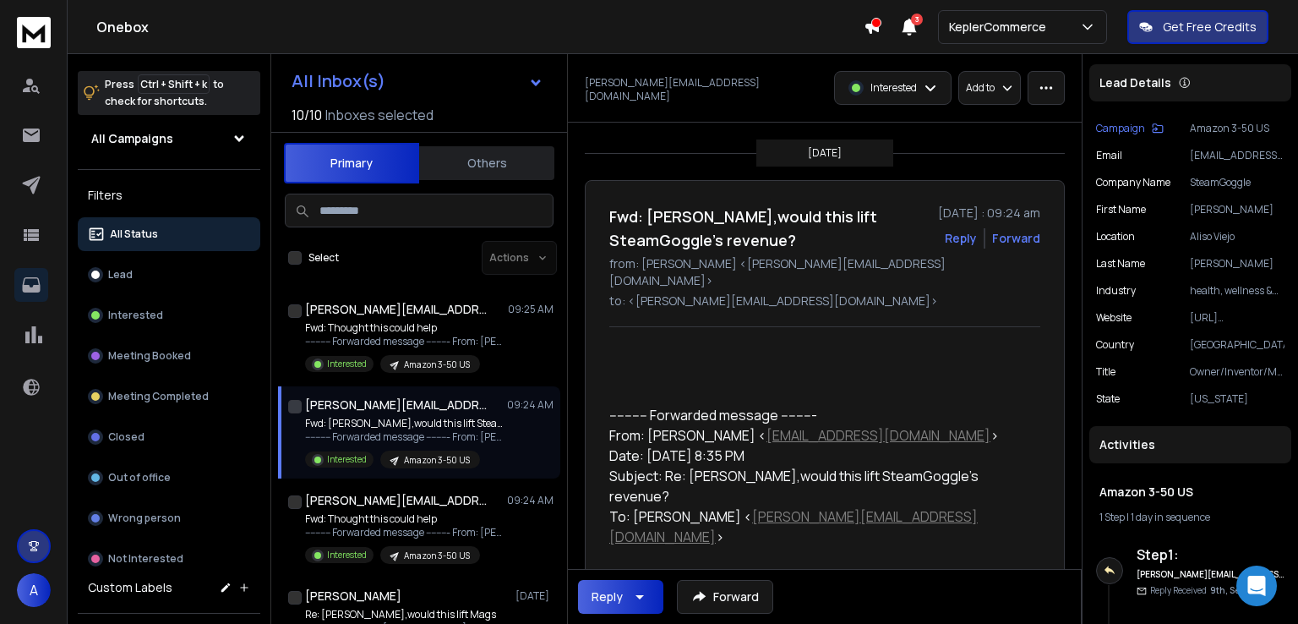
scroll to position [281, 0]
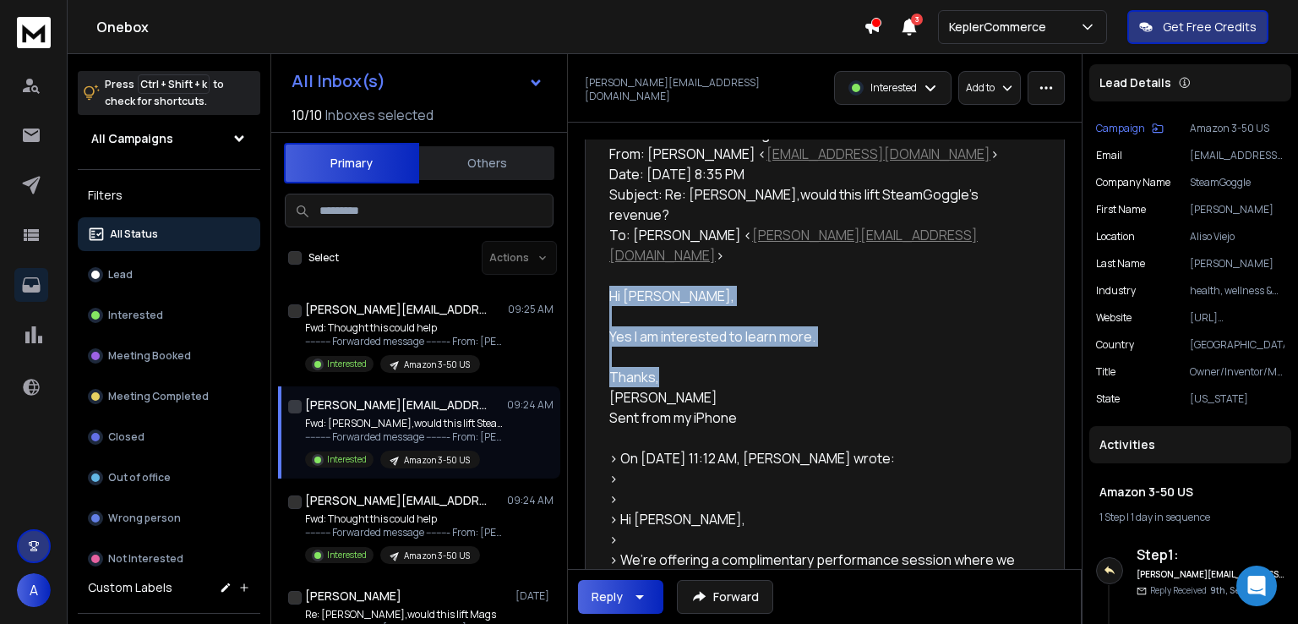
copy div "Hi Chris, Yes I am interested to learn more. Thanks,"
drag, startPoint x: 603, startPoint y: 237, endPoint x: 818, endPoint y: 320, distance: 230.1
click at [818, 320] on div "Fwd: David,would this lift SteamGoggle’s revenue? 10 September 2025 : 09:24 am …" at bounding box center [825, 486] width 480 height 1175
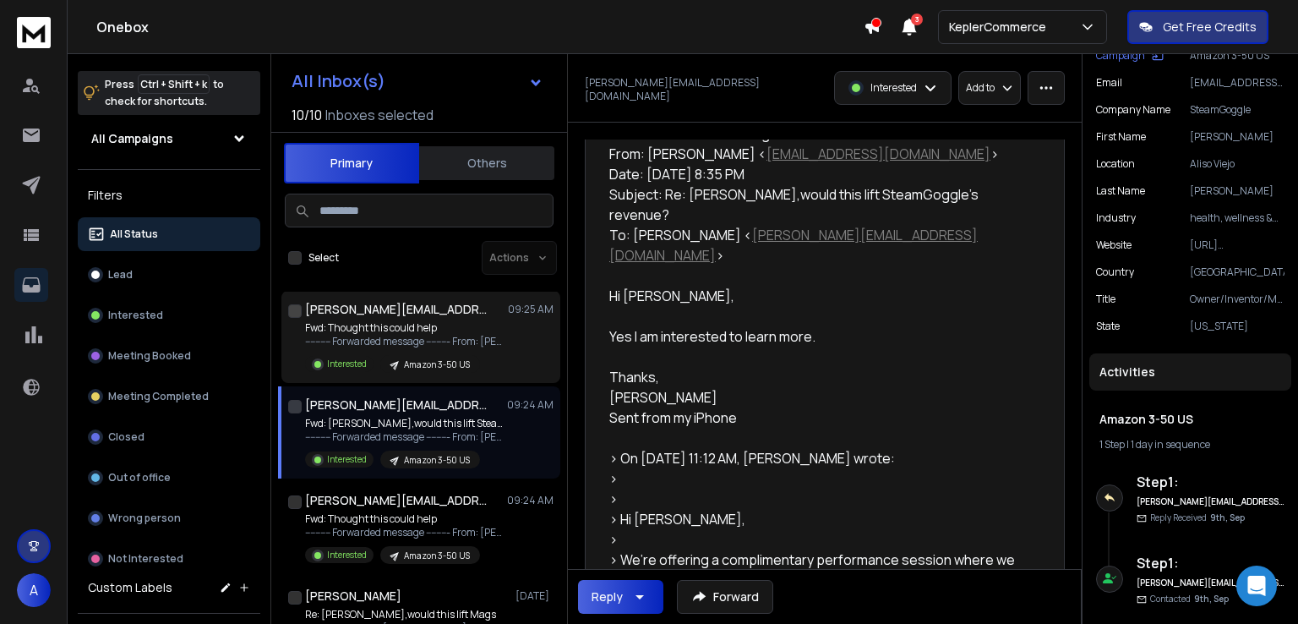
click at [470, 335] on p "---------- Forwarded message --------- From: Mary" at bounding box center [406, 342] width 203 height 14
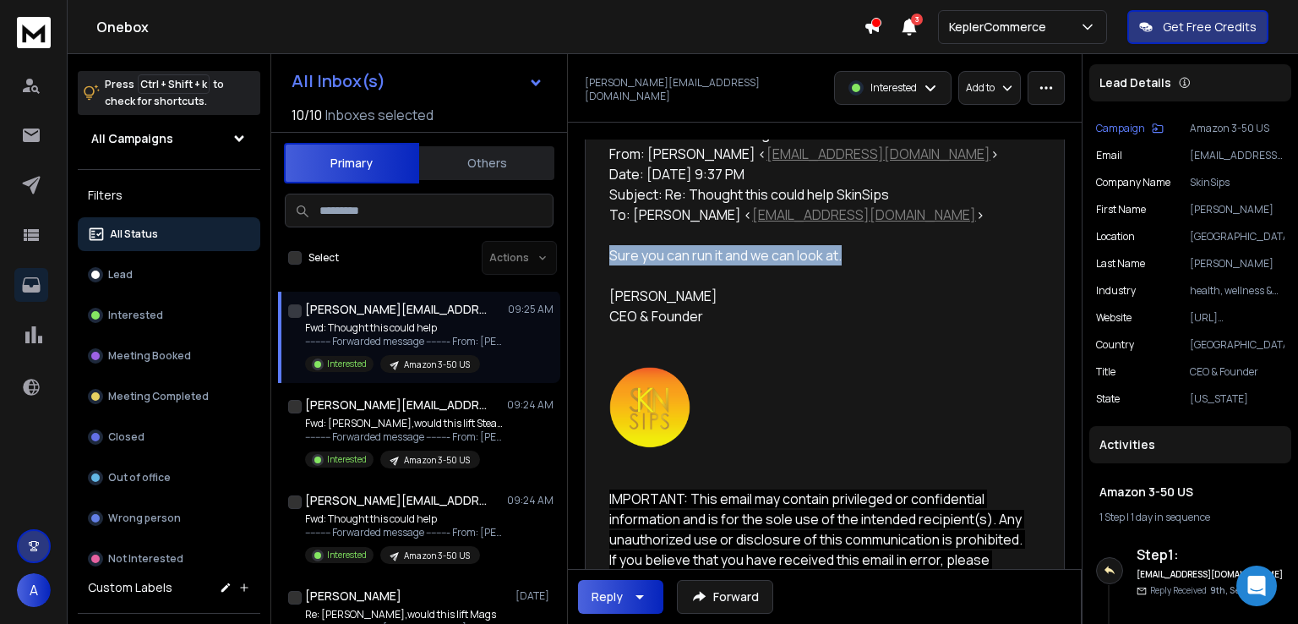
copy div "Sure you can run it and we can look at."
drag, startPoint x: 605, startPoint y: 258, endPoint x: 854, endPoint y: 263, distance: 248.5
click at [854, 263] on div "Fwd: Thought this could help SkinSips 10 September 2025 : 09:25 am Reply Forwar…" at bounding box center [825, 557] width 480 height 1317
copy div "Mary K. Rankin"
drag, startPoint x: 684, startPoint y: 297, endPoint x: 714, endPoint y: 297, distance: 30.4
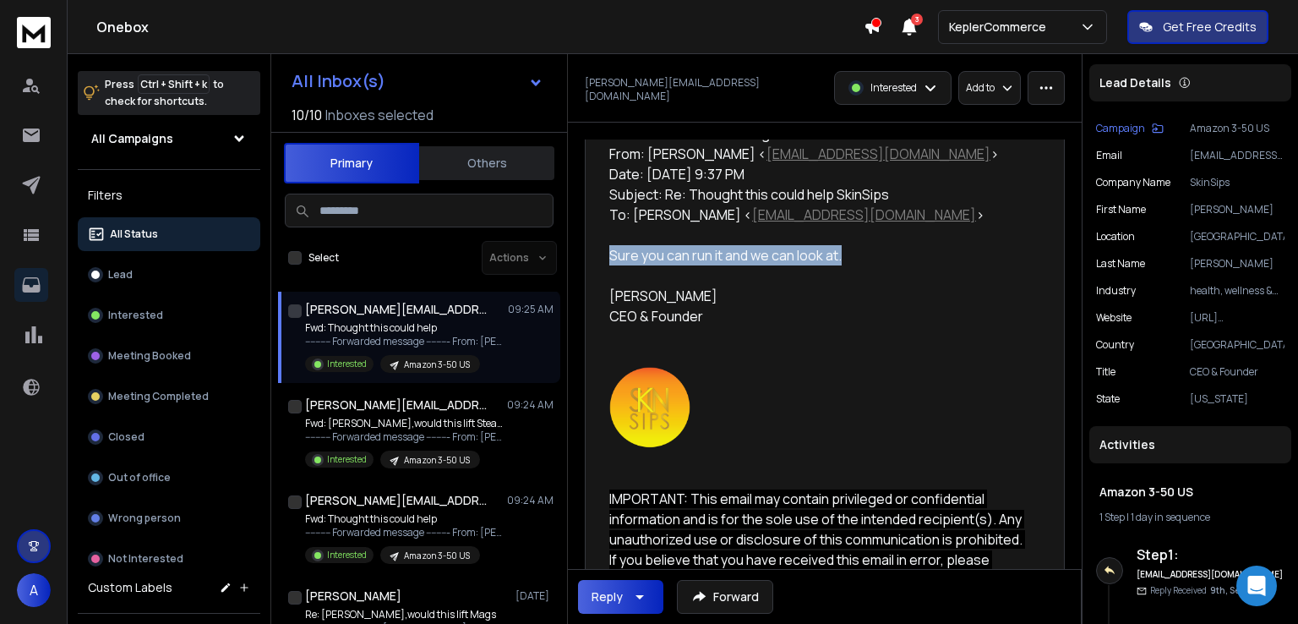
click at [714, 297] on div "Fwd: Thought this could help SkinSips 10 September 2025 : 09:25 am Reply Forwar…" at bounding box center [825, 557] width 480 height 1317
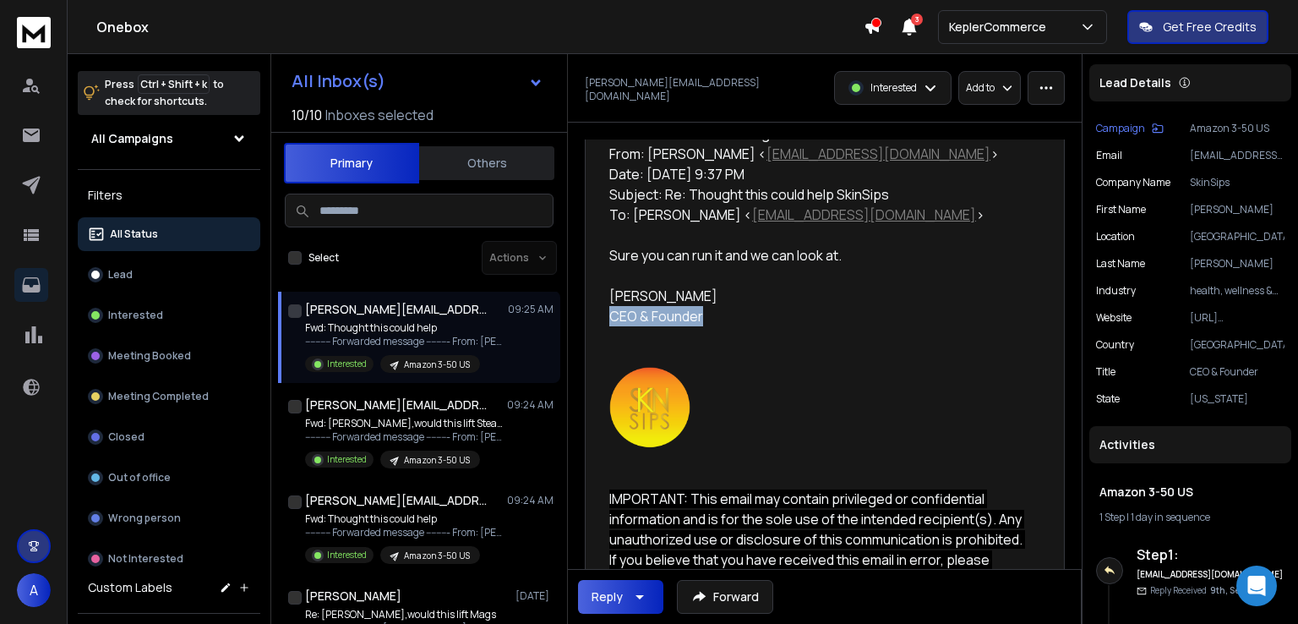
copy div "CEO & Founder"
drag, startPoint x: 607, startPoint y: 320, endPoint x: 710, endPoint y: 300, distance: 105.1
click at [706, 322] on div "Fwd: Thought this could help SkinSips 10 September 2025 : 09:25 am Reply Forwar…" at bounding box center [825, 557] width 480 height 1317
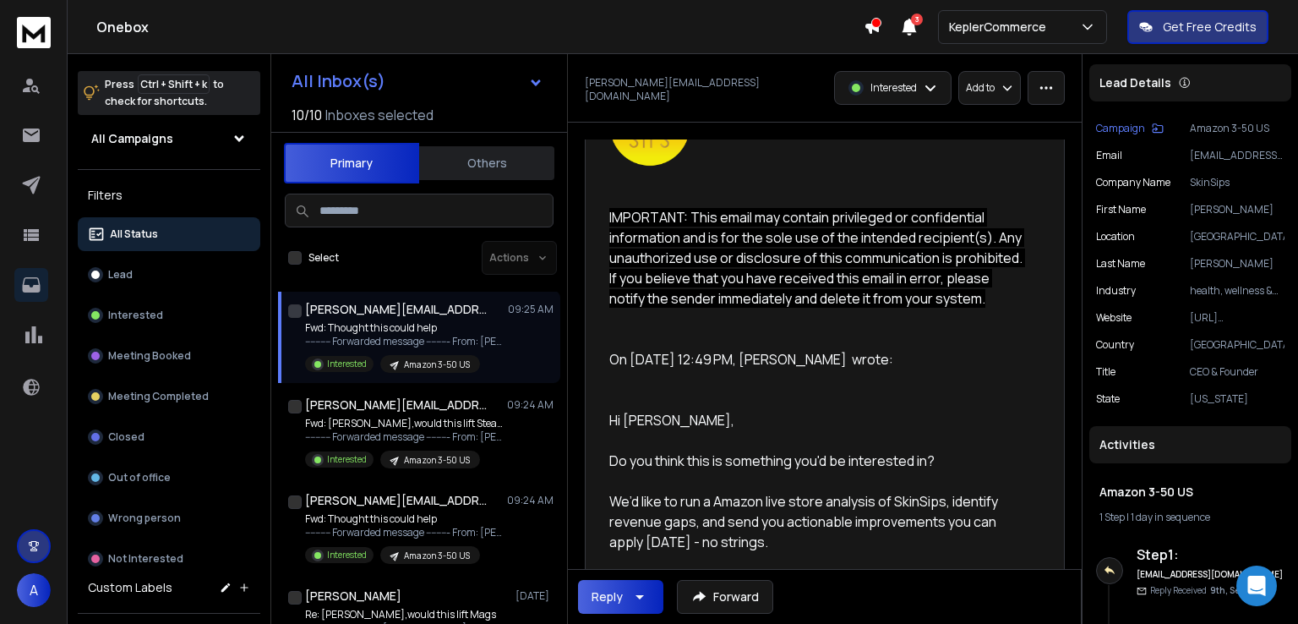
scroll to position [845, 0]
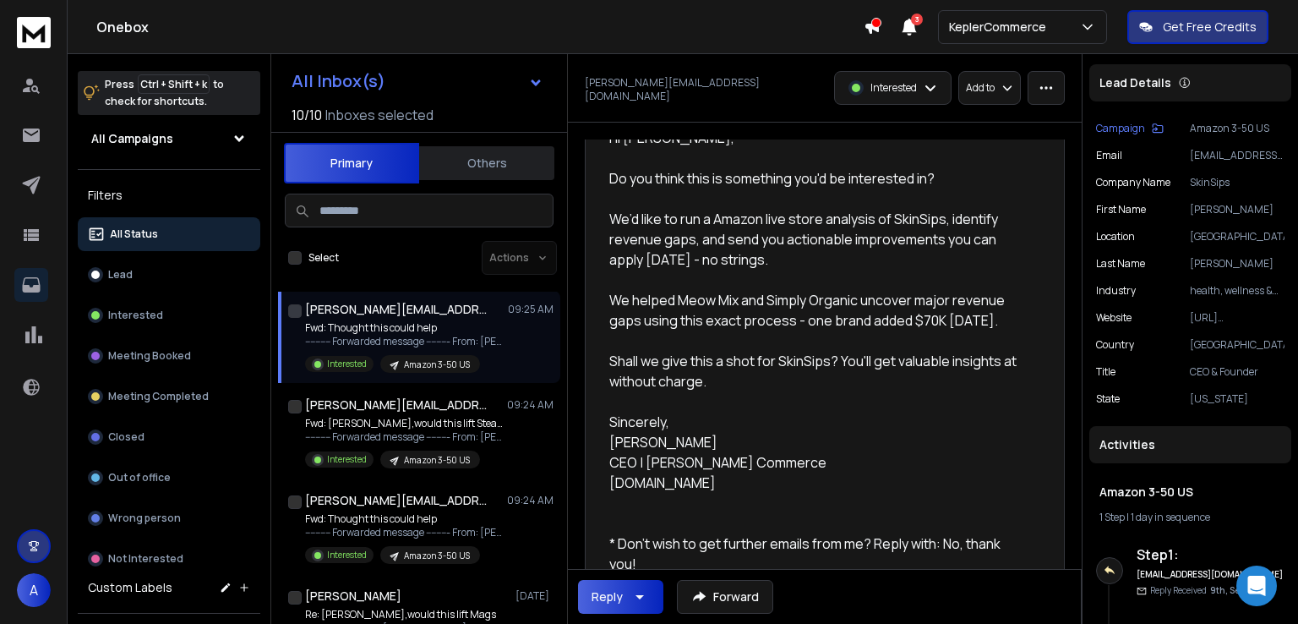
click at [1213, 182] on p "SkinSips" at bounding box center [1237, 183] width 95 height 14
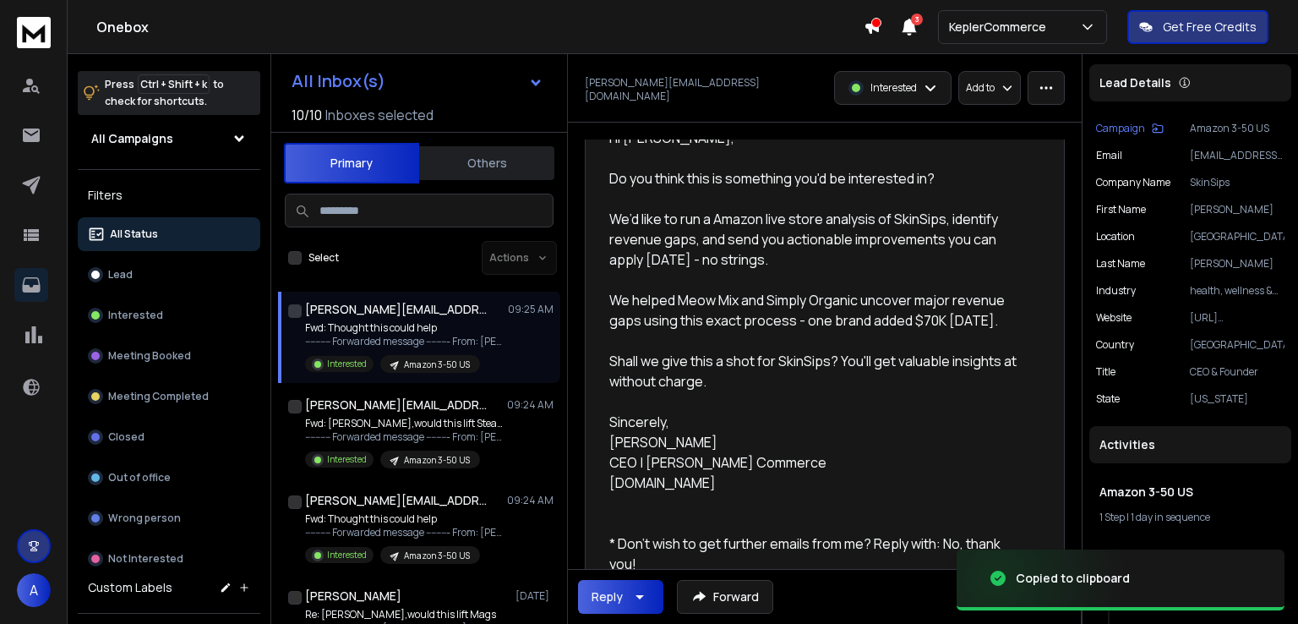
click at [1233, 153] on p "mkrankin@skin-trends.com" at bounding box center [1237, 156] width 95 height 14
click at [1246, 322] on p "https://skinsips.com" at bounding box center [1237, 318] width 95 height 14
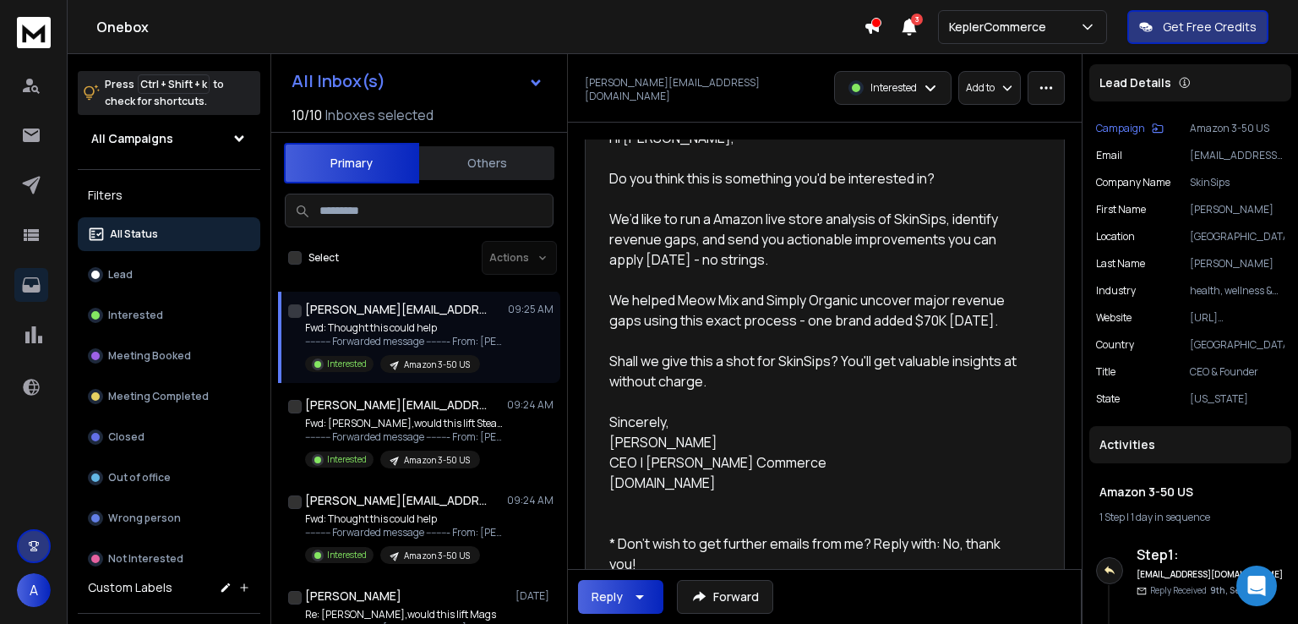
scroll to position [73, 0]
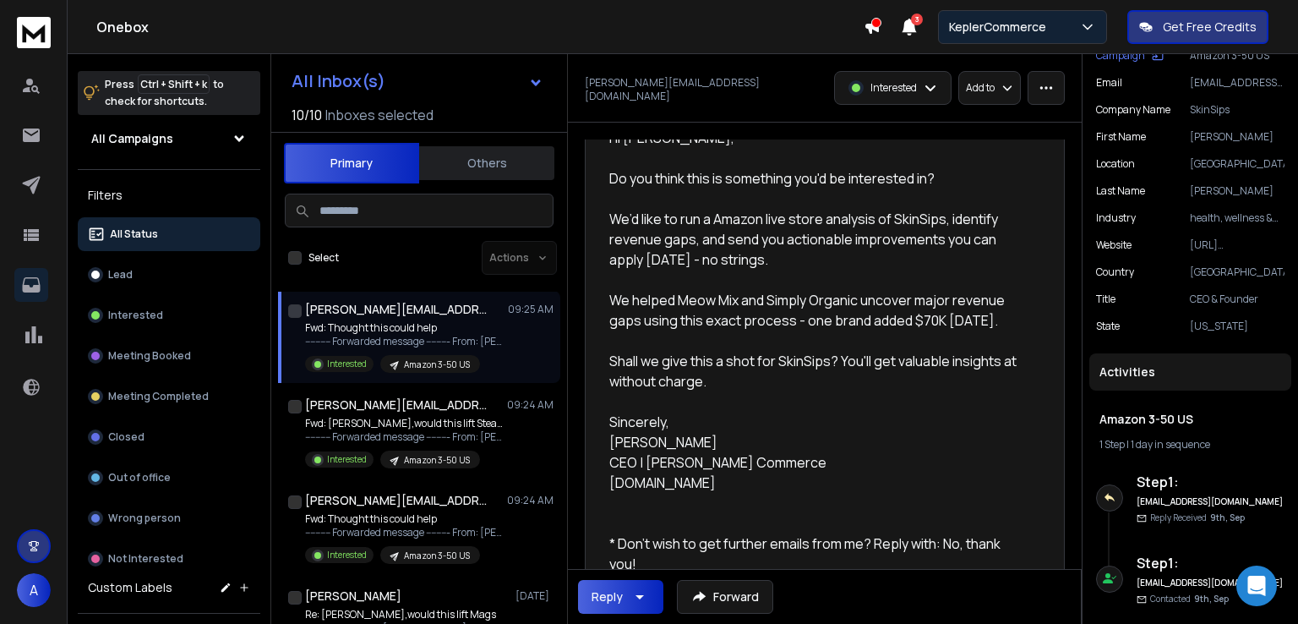
click at [1004, 31] on p "KeplerCommerce" at bounding box center [1001, 27] width 104 height 17
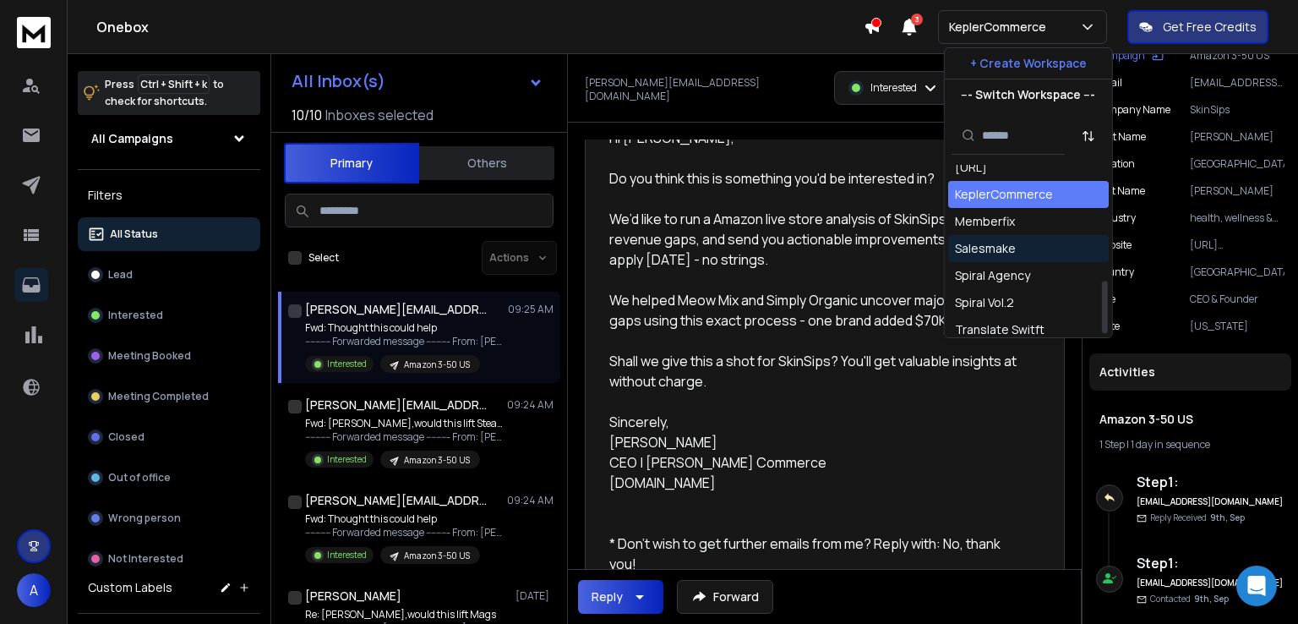
scroll to position [372, 0]
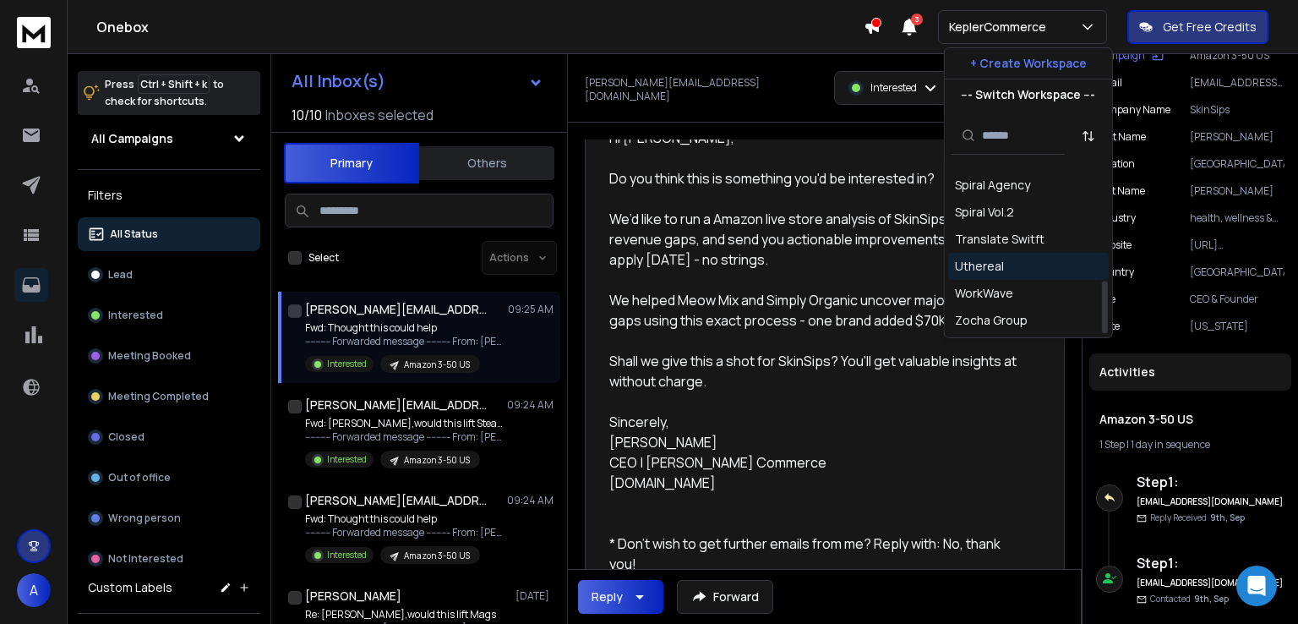
click at [1023, 261] on div "Uthereal" at bounding box center [1028, 266] width 161 height 27
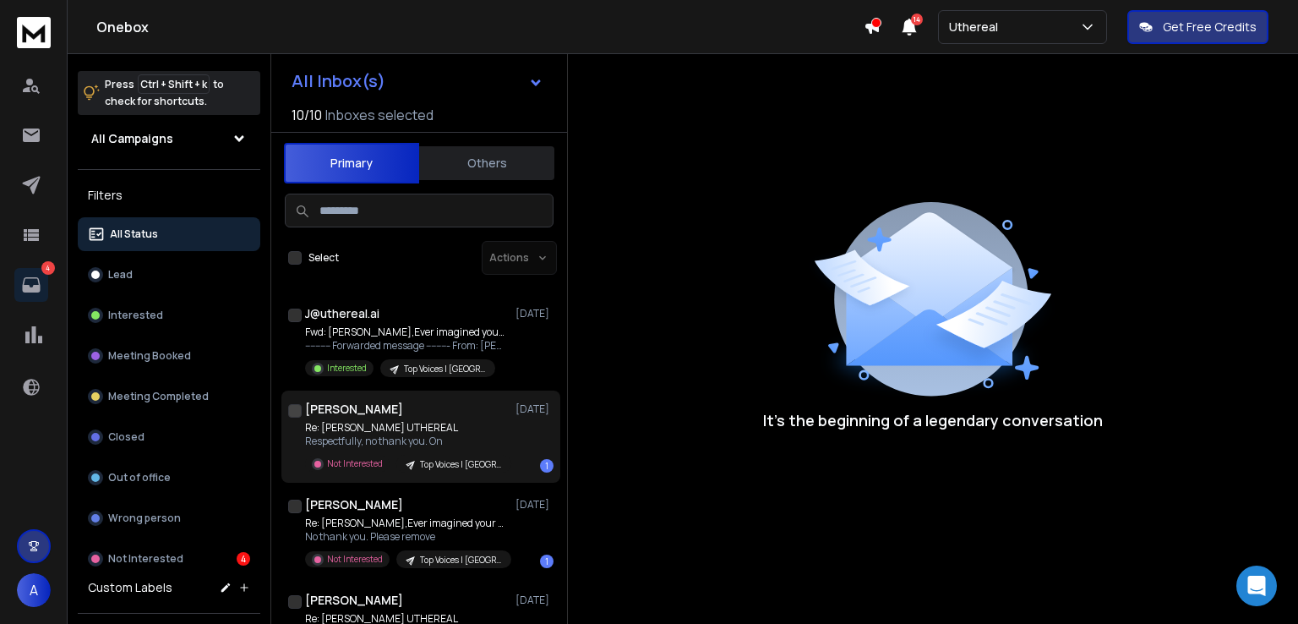
click at [522, 441] on div "Re: [PERSON_NAME] UTHEREAL Respectfully, no thank you. On Not Interested Top Vo…" at bounding box center [429, 447] width 248 height 52
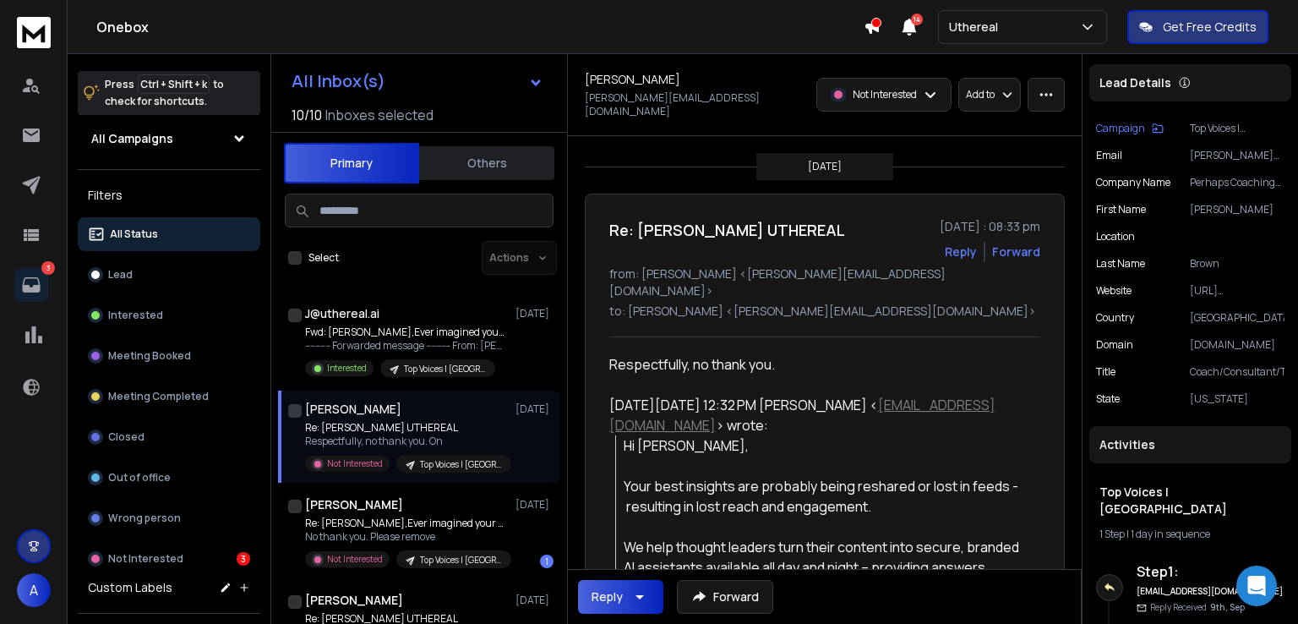
click at [1054, 88] on button "button" at bounding box center [1046, 95] width 37 height 34
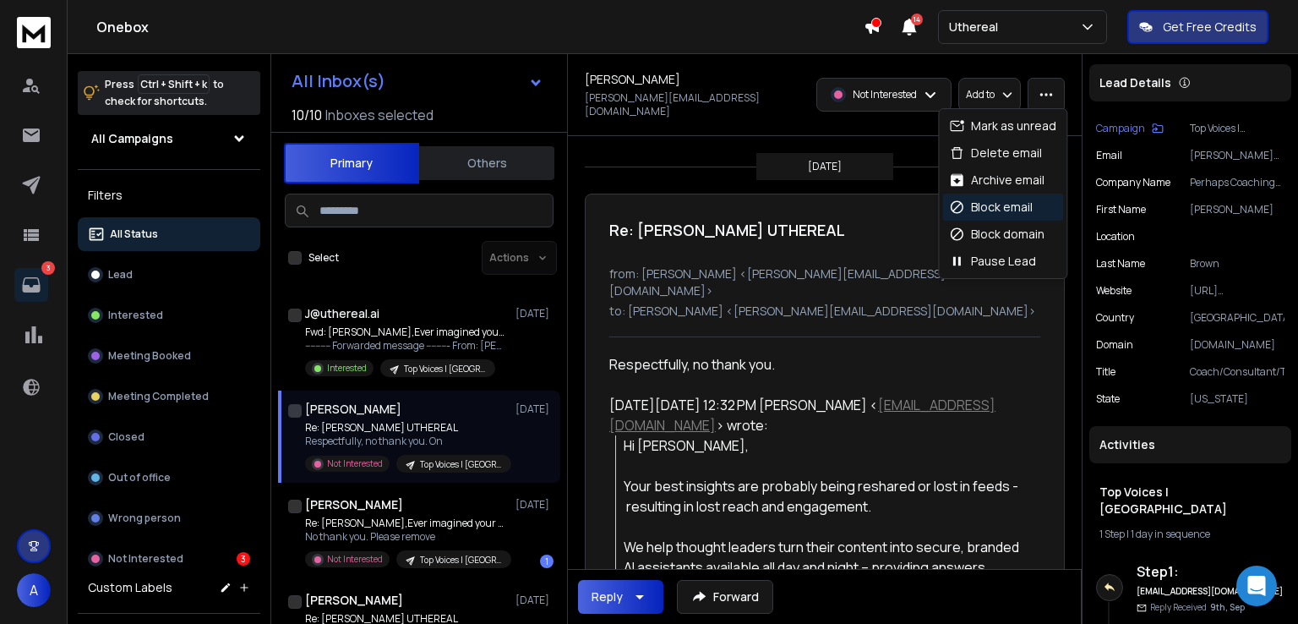
click at [970, 211] on div "Block email" at bounding box center [991, 207] width 84 height 17
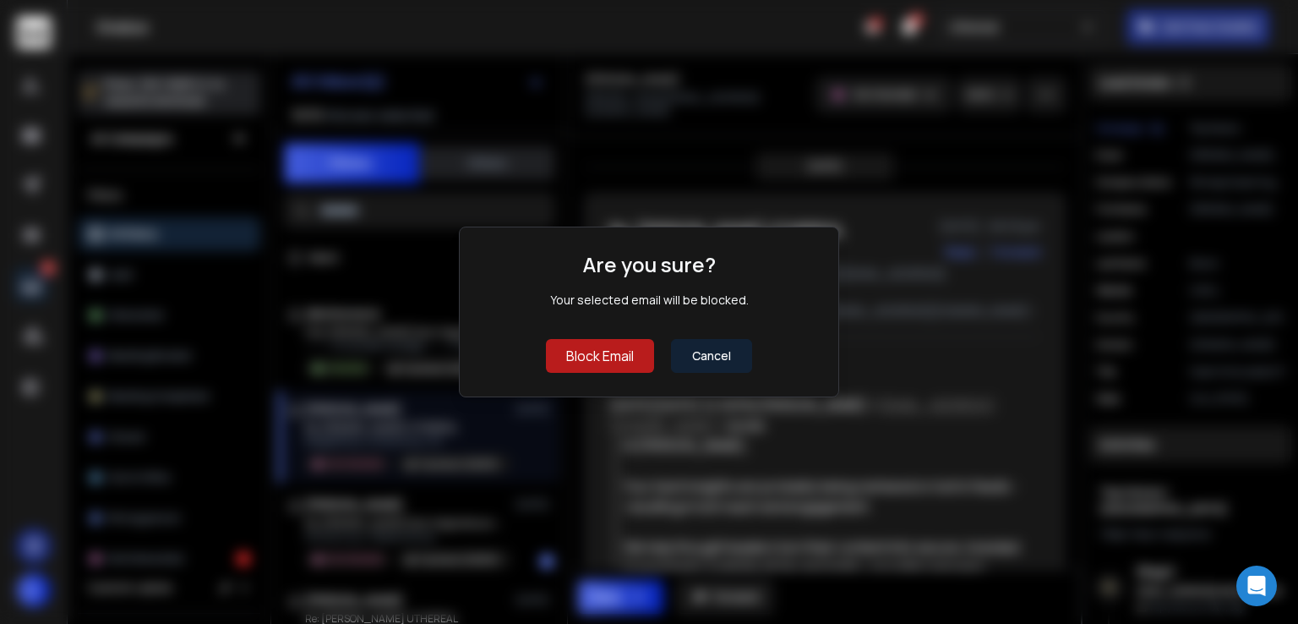
drag, startPoint x: 589, startPoint y: 352, endPoint x: 574, endPoint y: 363, distance: 19.3
click at [585, 352] on button "Block Email" at bounding box center [600, 356] width 108 height 34
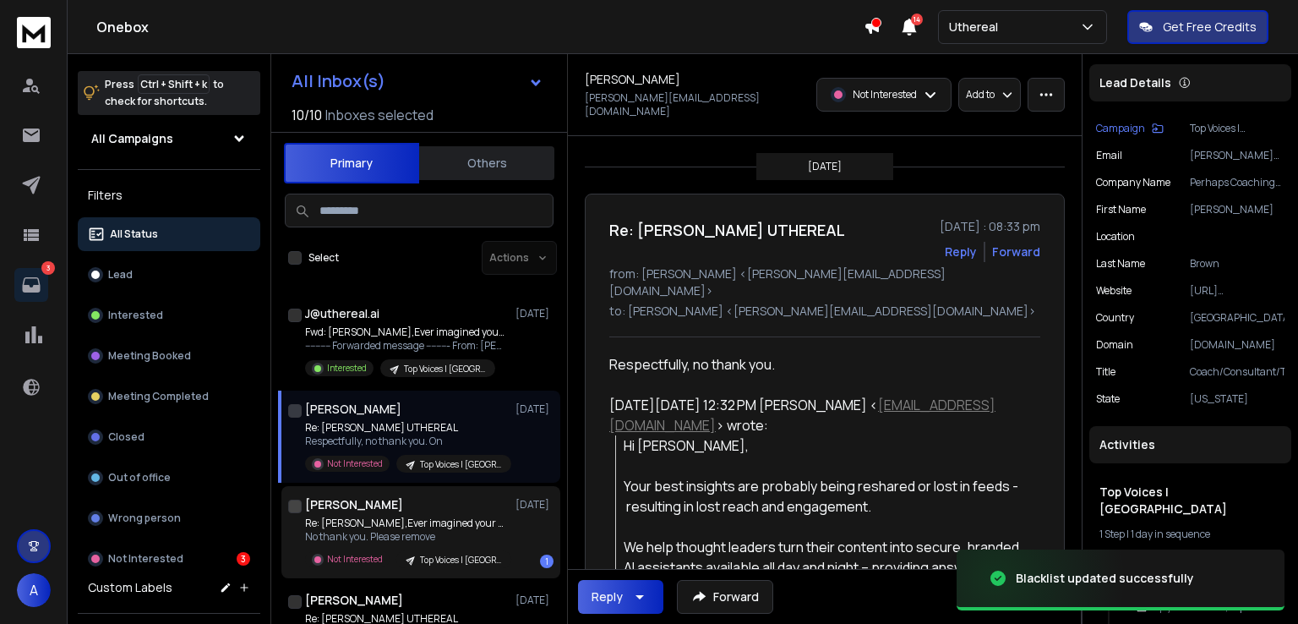
click at [501, 547] on div "Re: [PERSON_NAME],Ever imagined your posts No thank you. Please remove Not Inte…" at bounding box center [429, 542] width 248 height 52
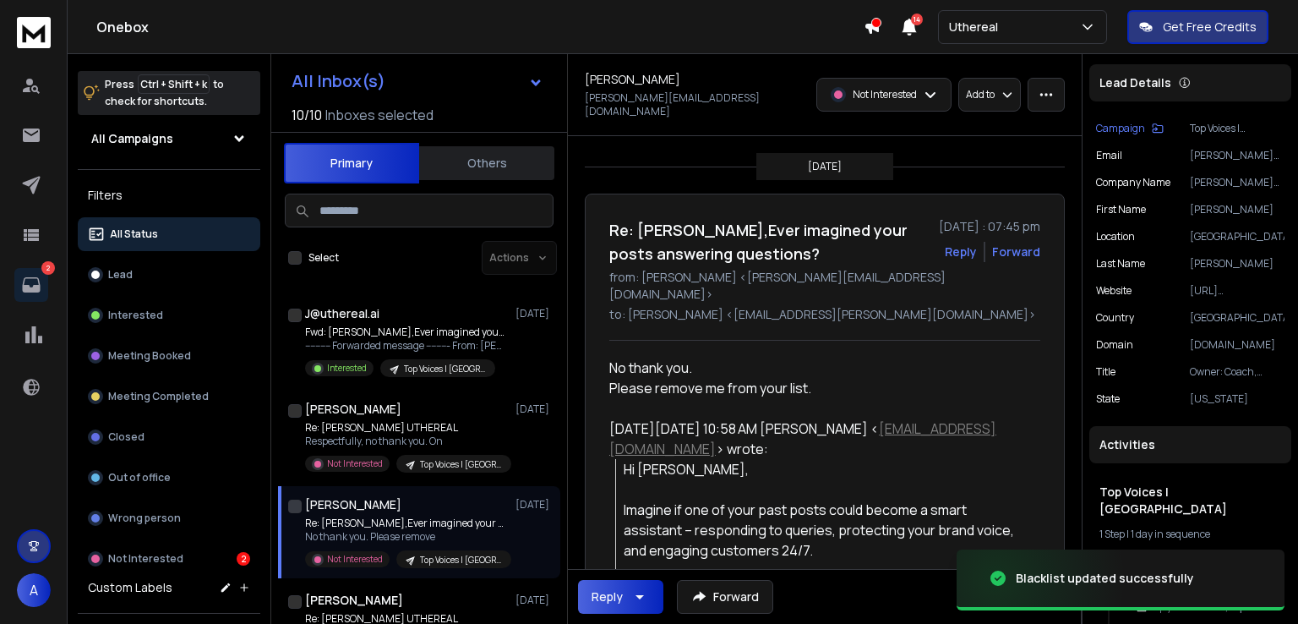
click at [1054, 95] on button "button" at bounding box center [1046, 95] width 37 height 34
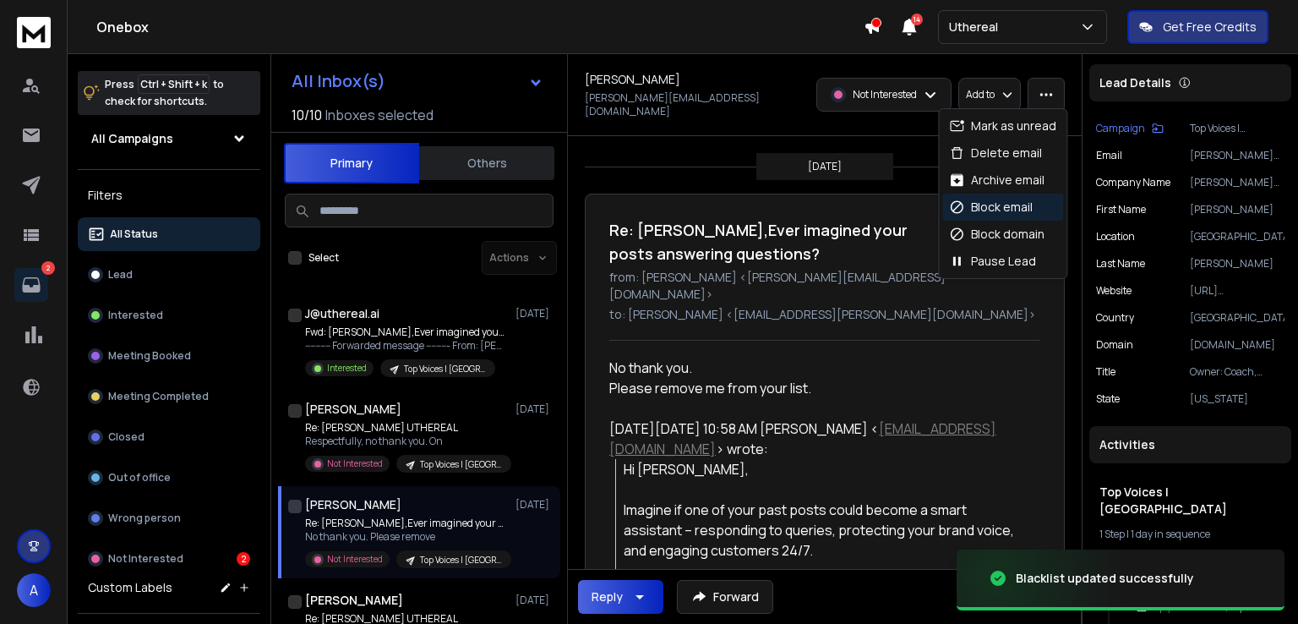
click at [1027, 207] on div "Block email" at bounding box center [991, 207] width 84 height 17
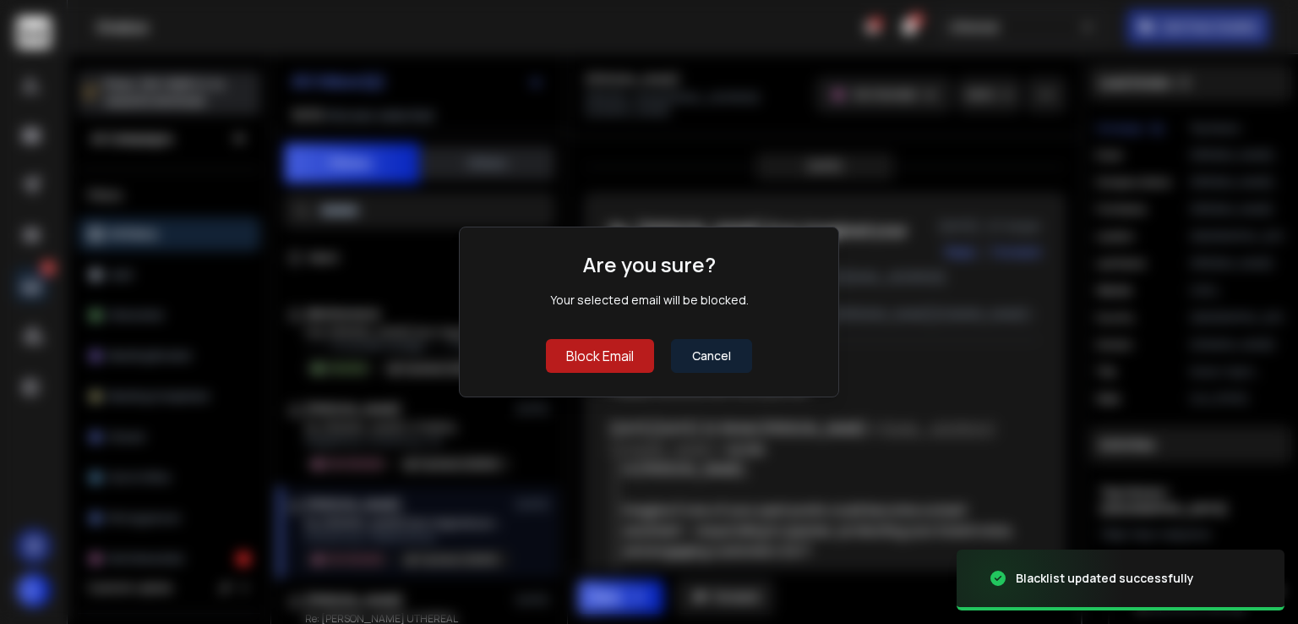
click at [603, 362] on button "Block Email" at bounding box center [600, 356] width 108 height 34
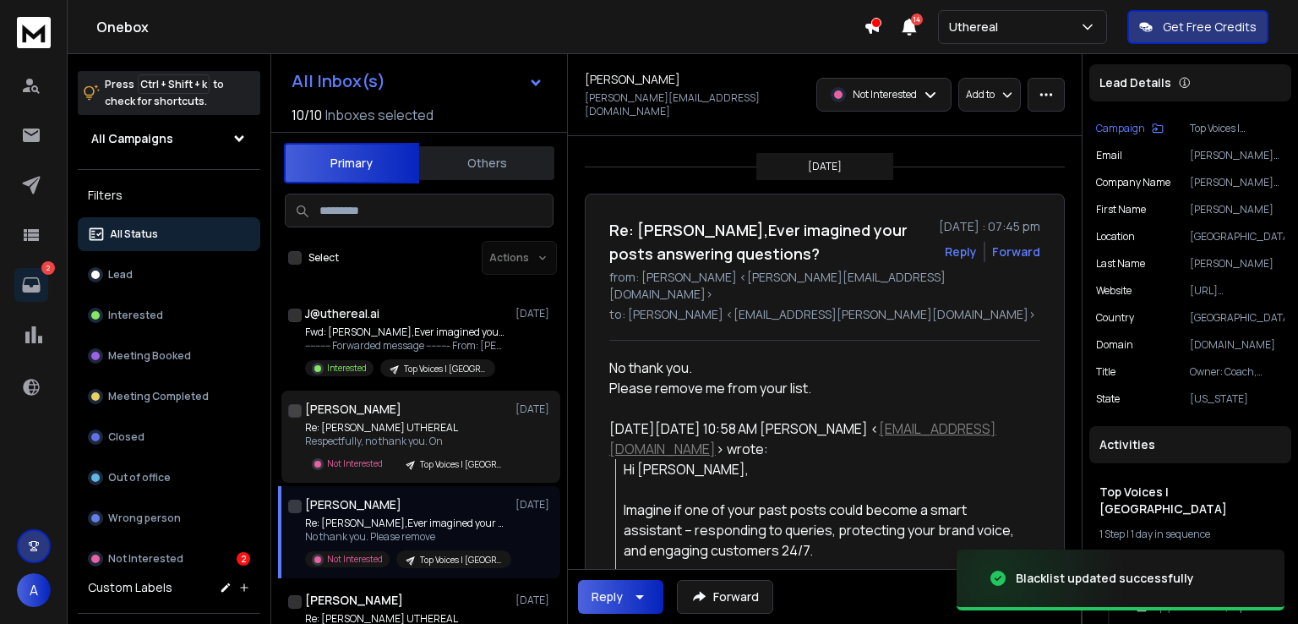
scroll to position [281, 0]
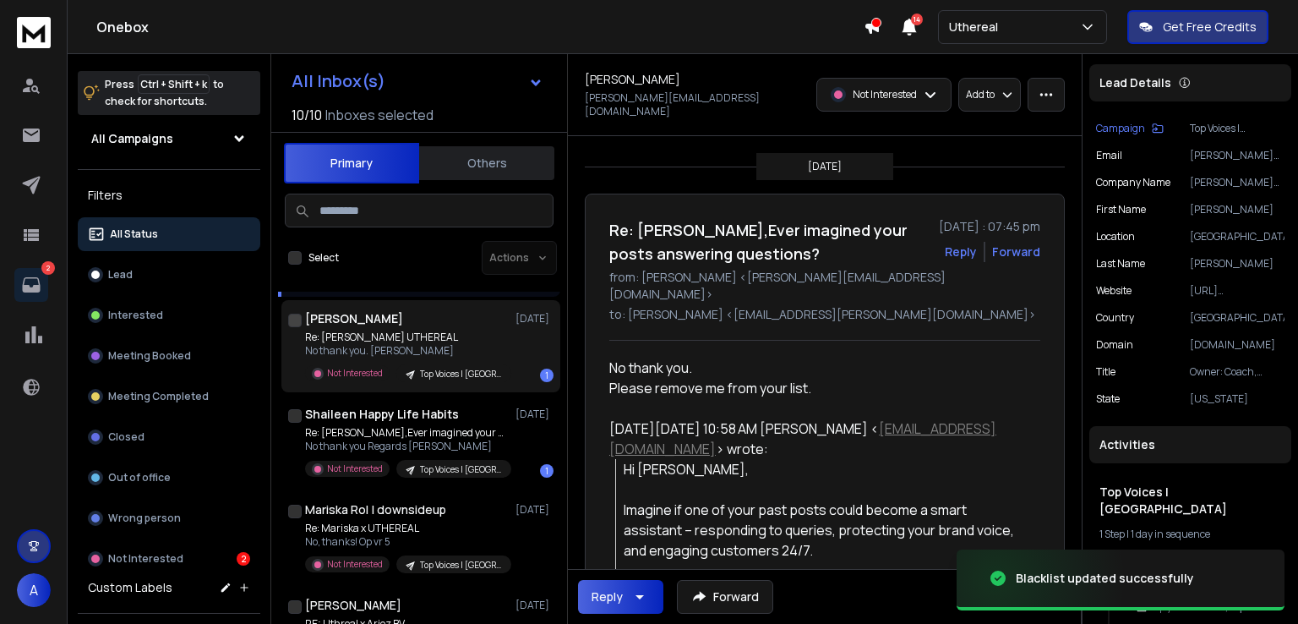
click at [513, 352] on div "Re: [PERSON_NAME] UTHEREAL No thank you. [PERSON_NAME] Not Interested Top Voice…" at bounding box center [429, 356] width 248 height 52
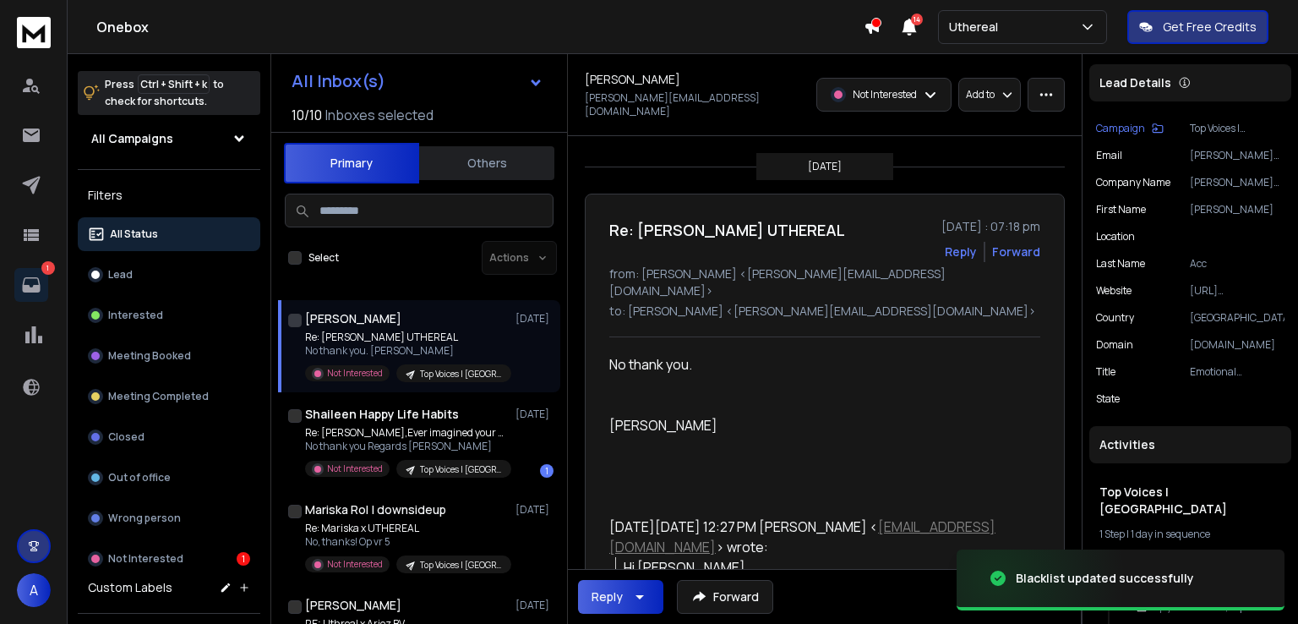
click at [1051, 93] on icon "button" at bounding box center [1046, 94] width 15 height 15
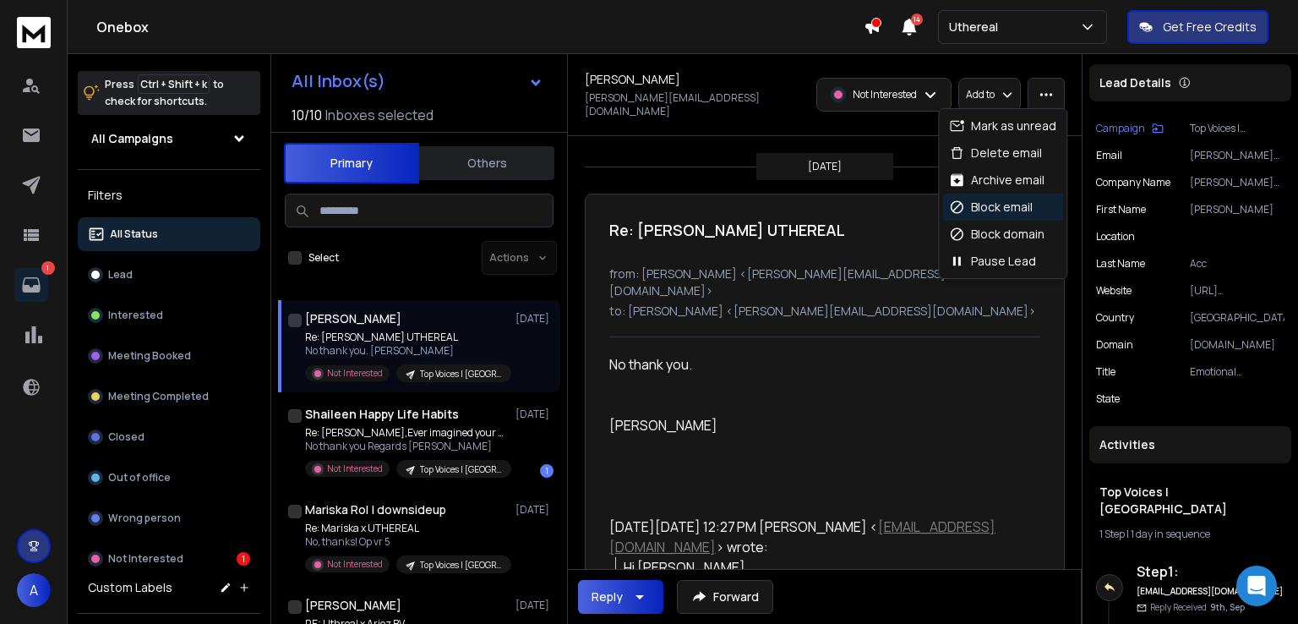
click at [1013, 209] on div "Block email" at bounding box center [991, 207] width 84 height 17
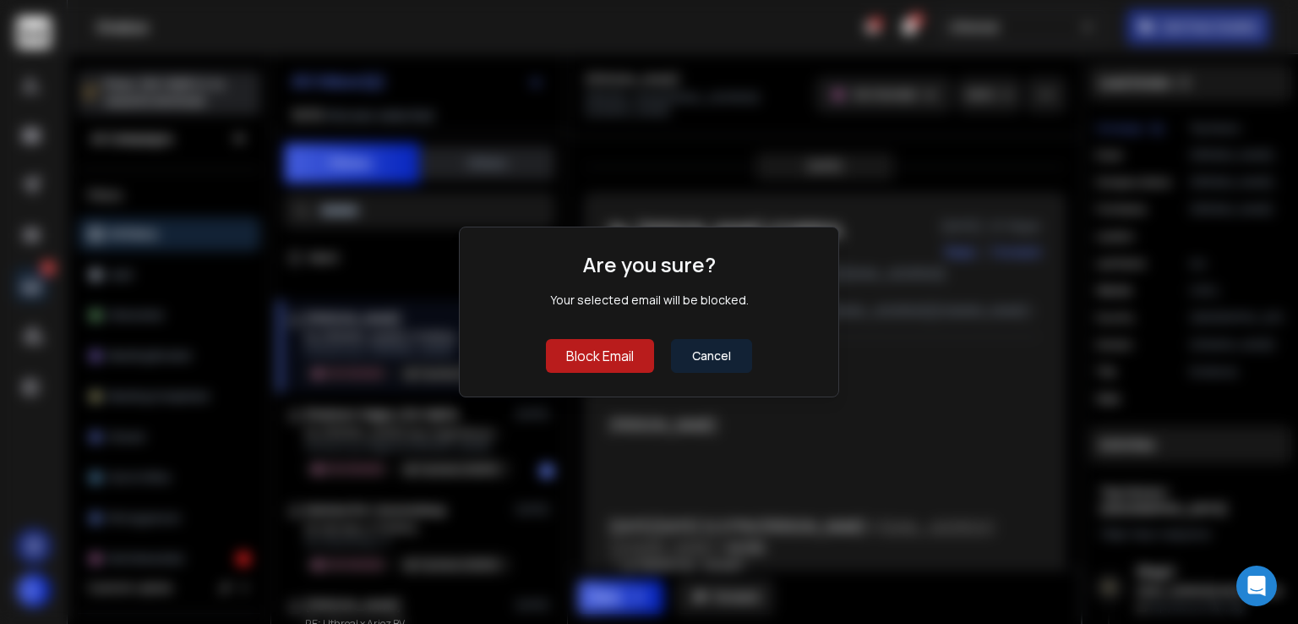
click at [584, 336] on div "Are you sure? Your selected email will be blocked. Block Email Cancel" at bounding box center [648, 312] width 331 height 122
click at [585, 346] on button "Block Email" at bounding box center [600, 356] width 108 height 34
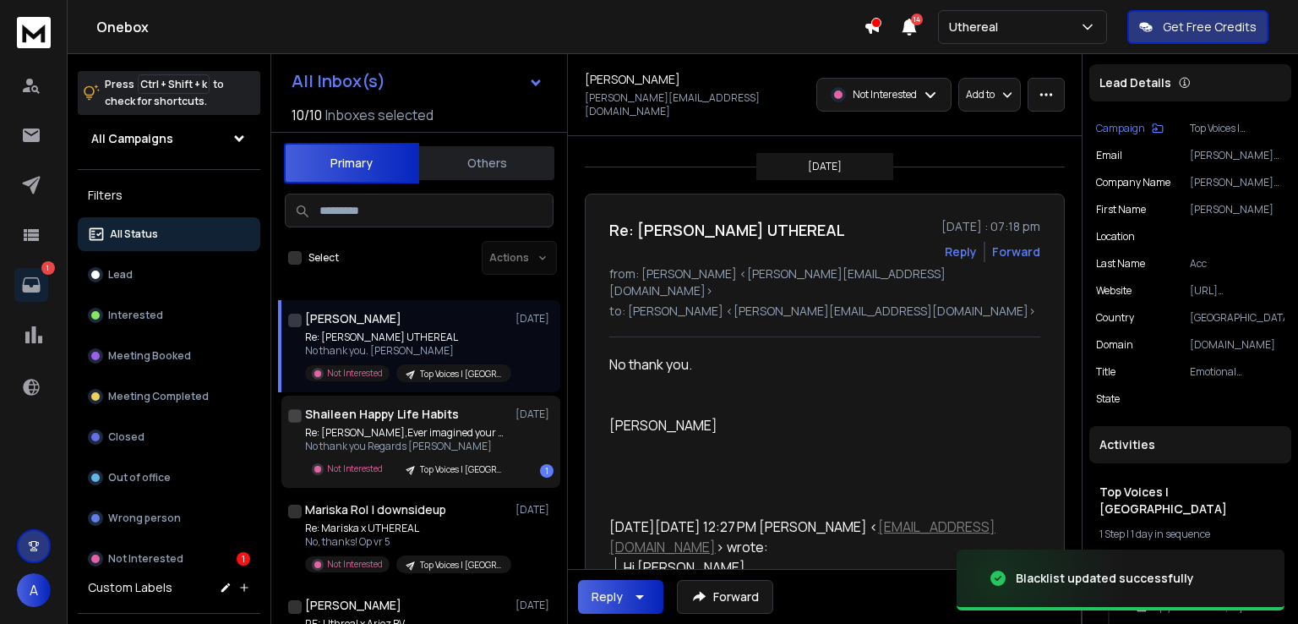
click at [541, 437] on div "Re: [PERSON_NAME],Ever imagined your posts No thank you Regards [PERSON_NAME] N…" at bounding box center [429, 452] width 248 height 52
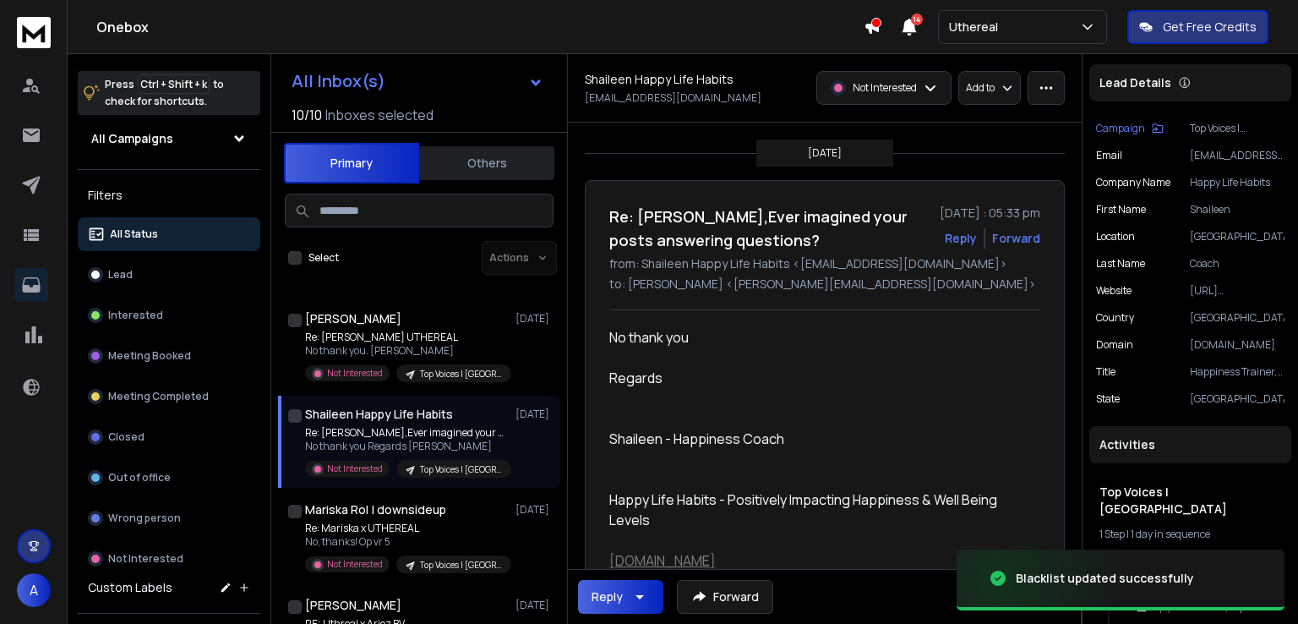
click at [1055, 90] on button "button" at bounding box center [1046, 88] width 37 height 34
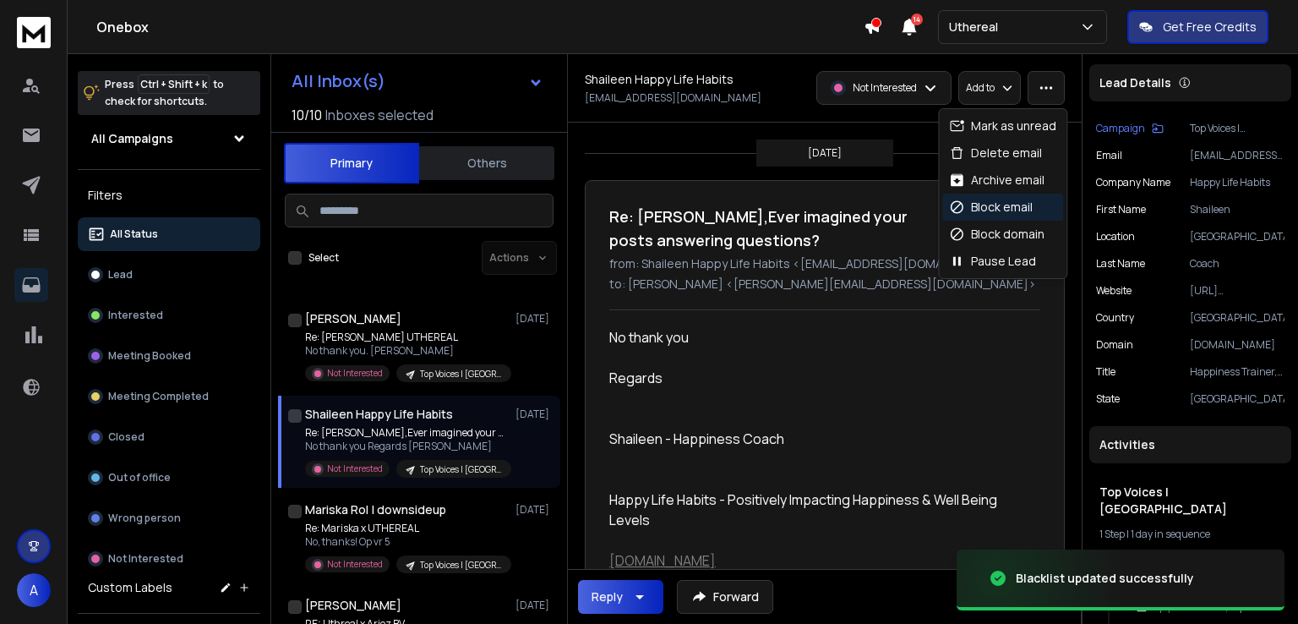
click at [1019, 211] on div "Block email" at bounding box center [991, 207] width 84 height 17
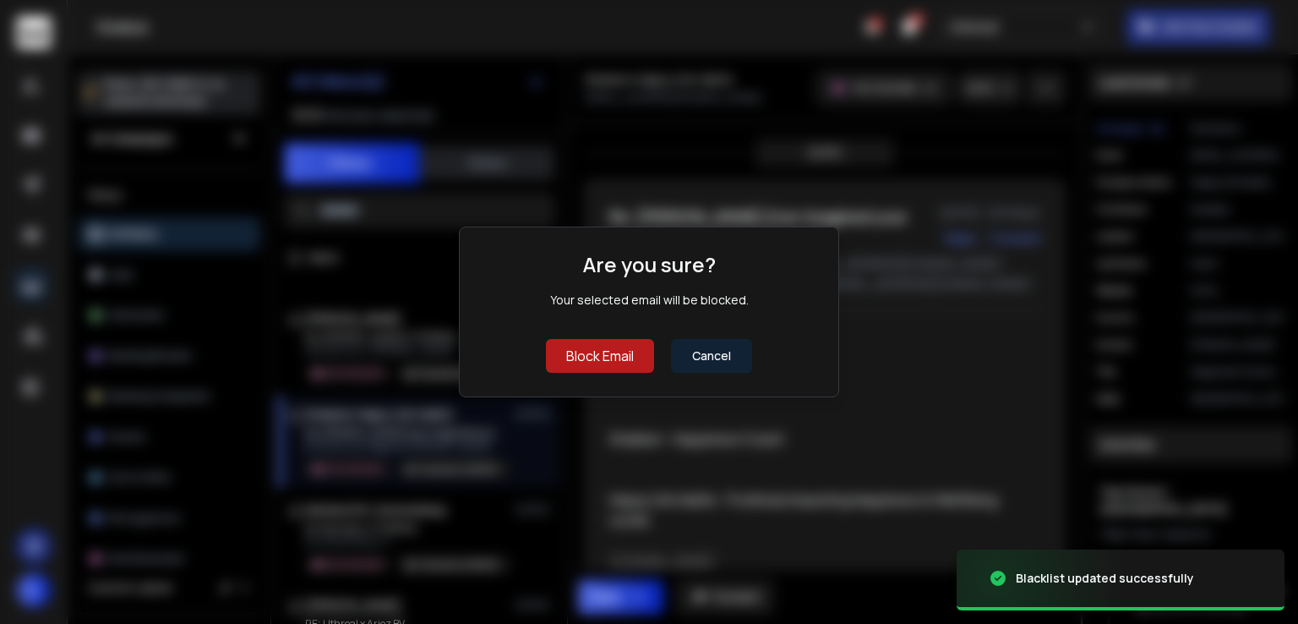
click at [548, 363] on button "Block Email" at bounding box center [600, 356] width 108 height 34
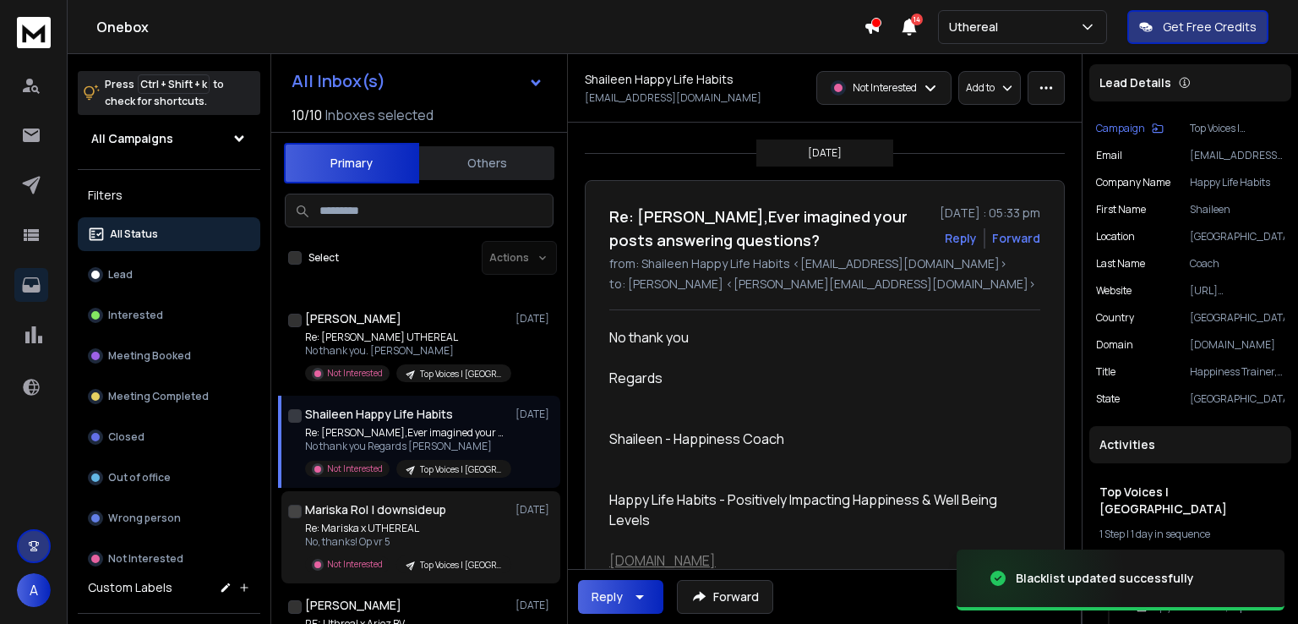
click at [531, 537] on div "Re: [PERSON_NAME] x UTHEREAL No, thanks! Op vr 5 Not Interested Top Voices | [G…" at bounding box center [429, 547] width 248 height 52
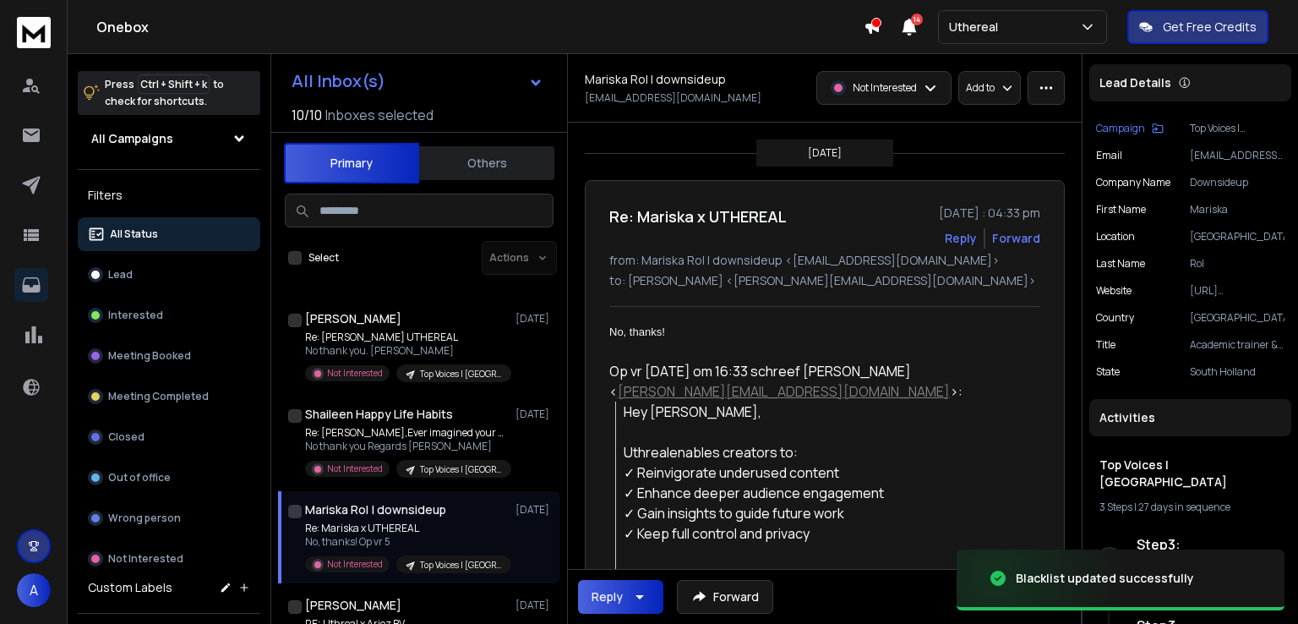
click at [1053, 93] on icon "button" at bounding box center [1046, 87] width 15 height 15
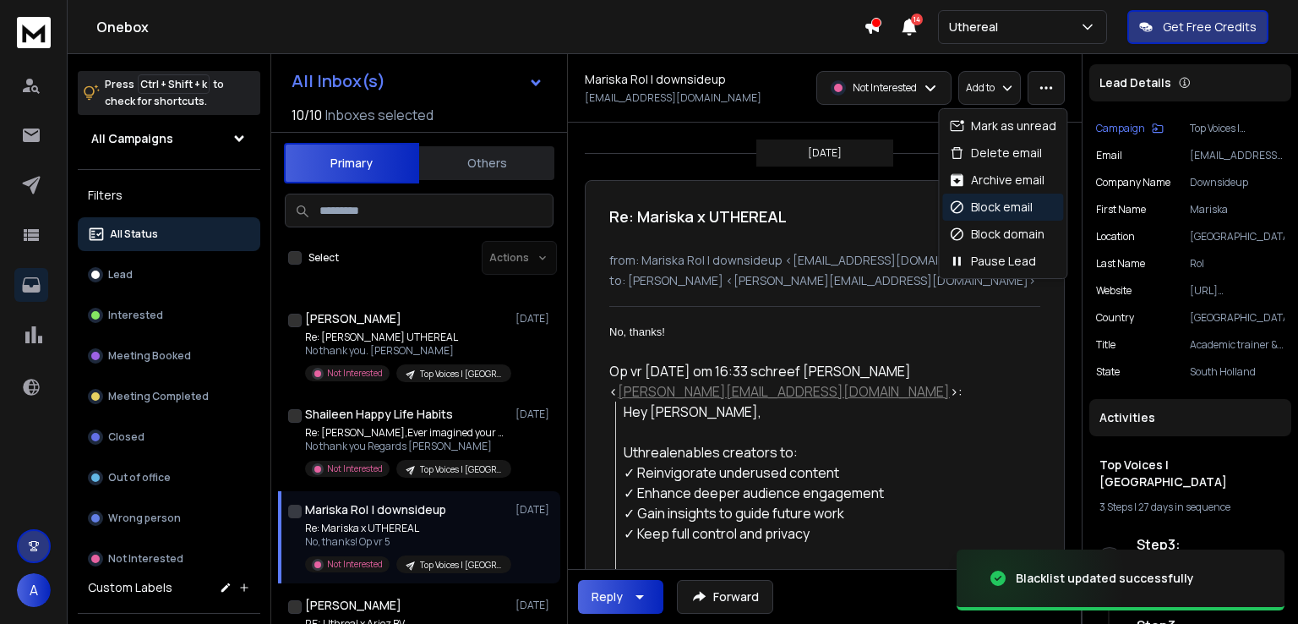
click at [1038, 202] on div "Block email" at bounding box center [1002, 207] width 121 height 27
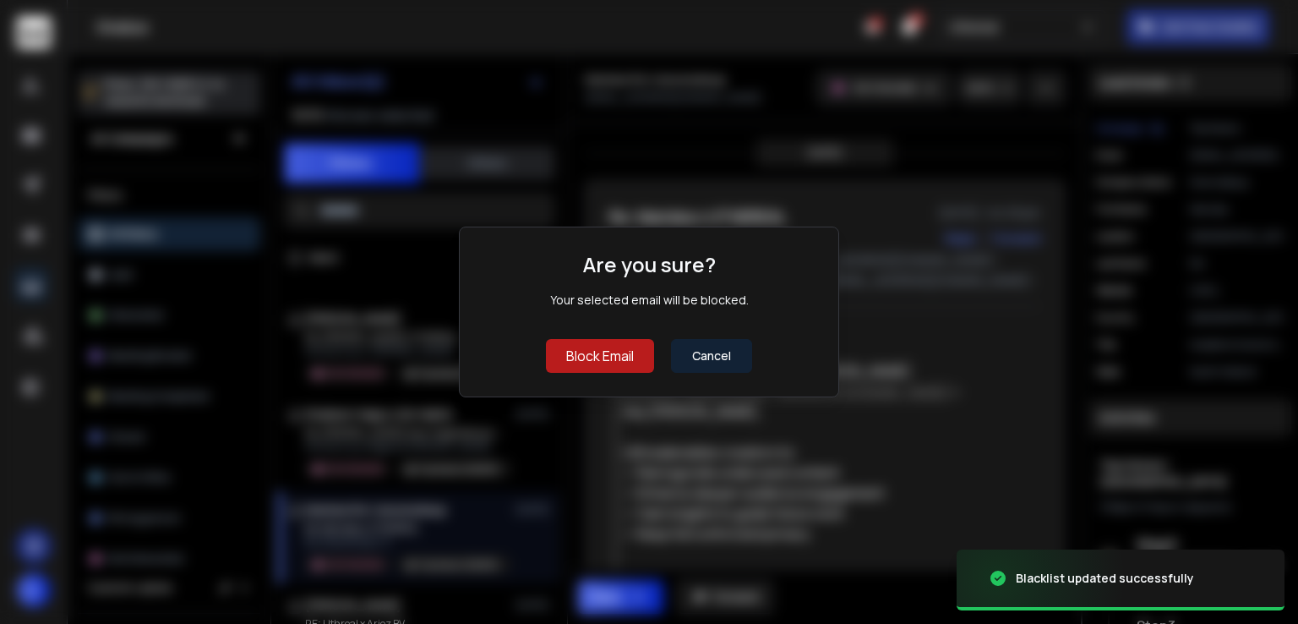
drag, startPoint x: 588, startPoint y: 350, endPoint x: 575, endPoint y: 353, distance: 13.9
click at [586, 351] on button "Block Email" at bounding box center [600, 356] width 108 height 34
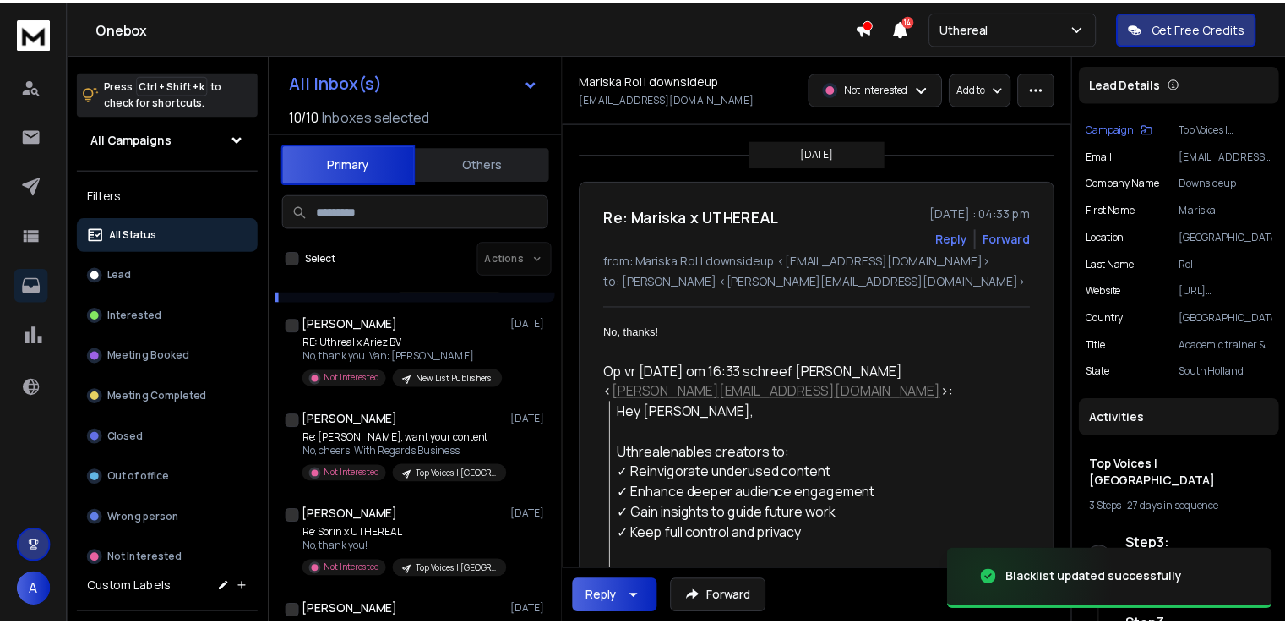
scroll to position [0, 0]
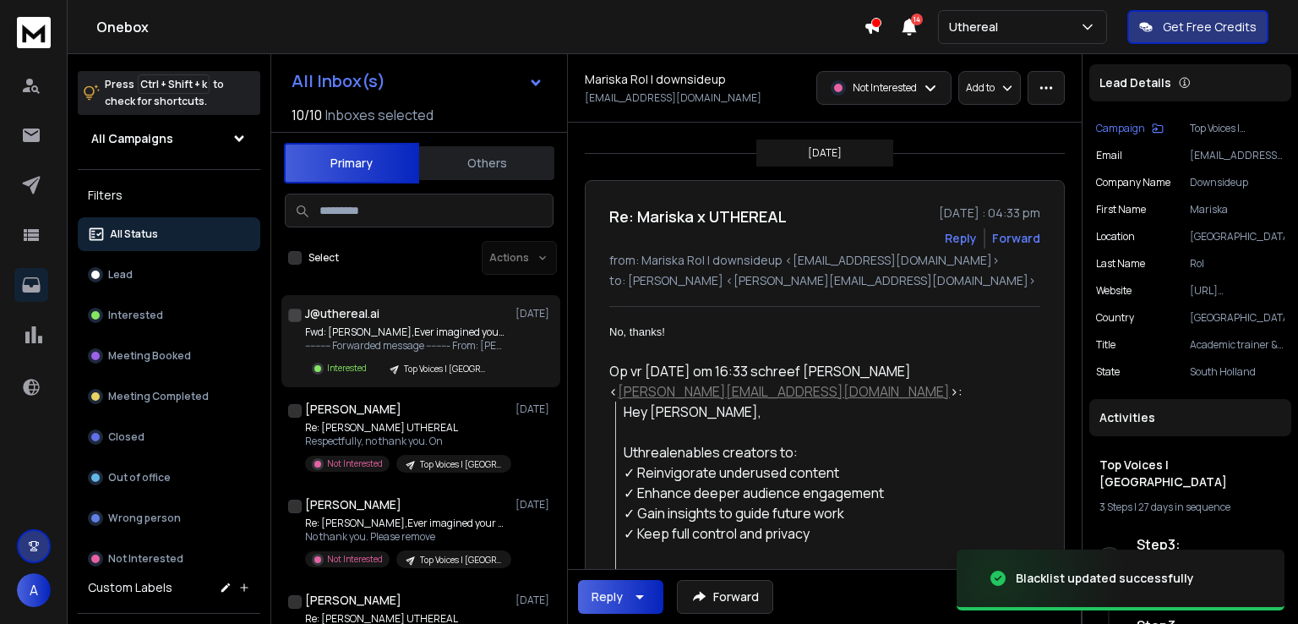
click at [491, 330] on p "Fwd: [PERSON_NAME],Ever imagined your posts" at bounding box center [406, 332] width 203 height 14
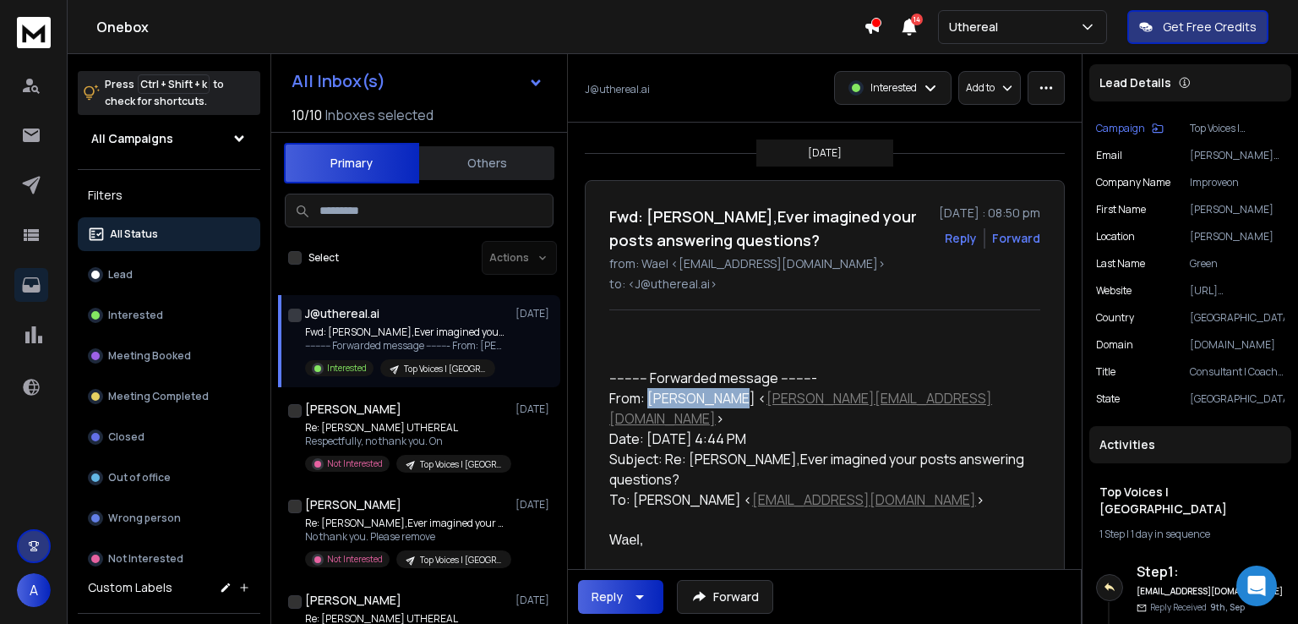
copy div "[PERSON_NAME]"
drag, startPoint x: 646, startPoint y: 400, endPoint x: 723, endPoint y: 401, distance: 77.8
click at [723, 401] on div "From: [PERSON_NAME] < [PERSON_NAME][EMAIL_ADDRESS][DOMAIN_NAME] >" at bounding box center [817, 408] width 417 height 41
click at [1210, 183] on p "Improveon" at bounding box center [1237, 183] width 95 height 14
copy div "[PERSON_NAME]"
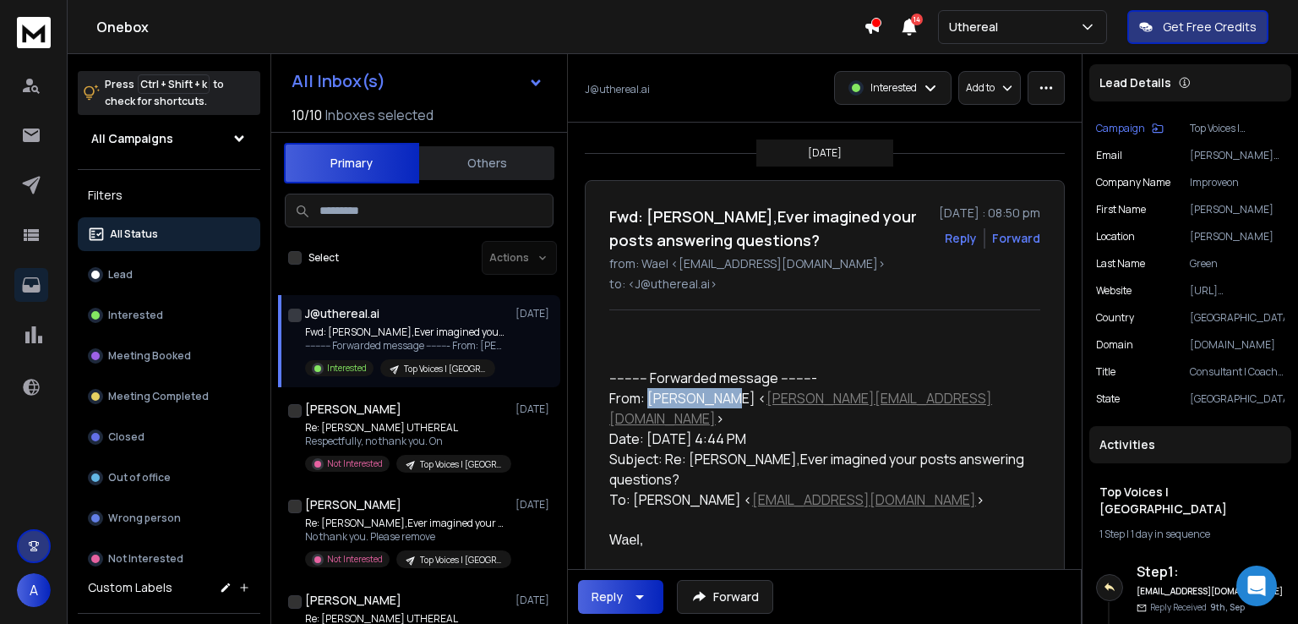
drag, startPoint x: 649, startPoint y: 396, endPoint x: 720, endPoint y: 391, distance: 71.2
click at [720, 391] on div "From: [PERSON_NAME] < [PERSON_NAME][EMAIL_ADDRESS][DOMAIN_NAME] >" at bounding box center [817, 408] width 417 height 41
click at [1218, 159] on p "[PERSON_NAME][EMAIL_ADDRESS][DOMAIN_NAME]" at bounding box center [1237, 156] width 95 height 14
click at [1227, 368] on p "Consultant | Coach | Speaker" at bounding box center [1237, 372] width 95 height 14
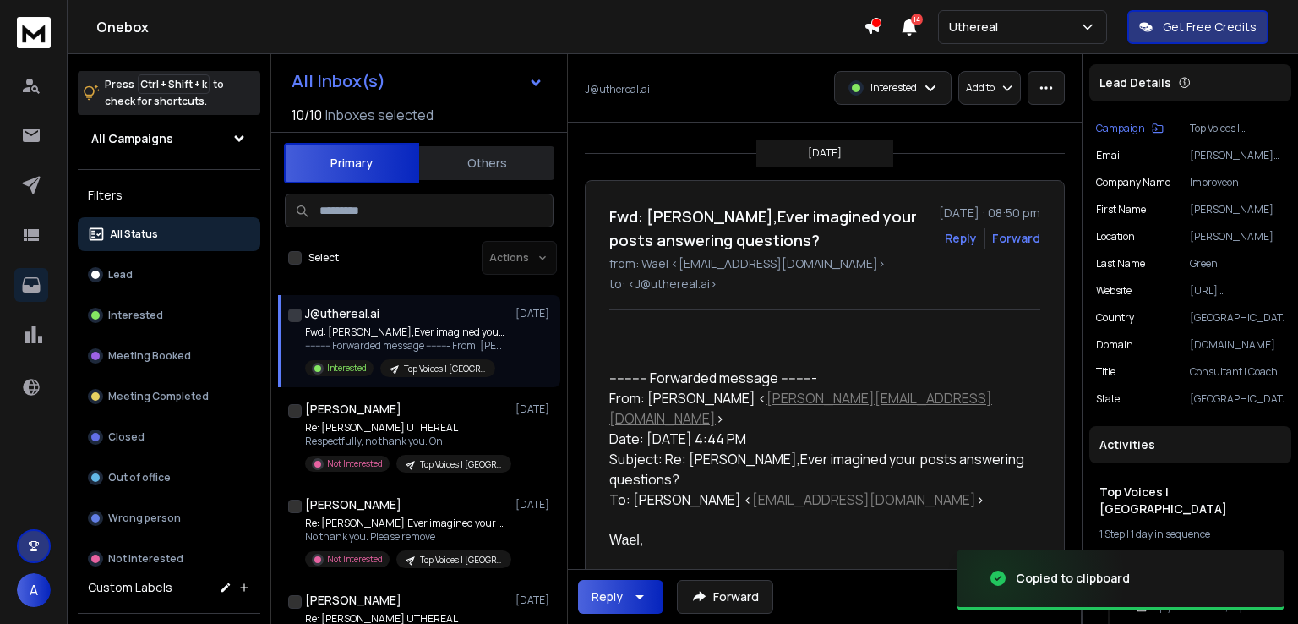
click at [1197, 177] on p "Improveon" at bounding box center [1237, 183] width 95 height 14
click at [1248, 293] on p "https://improveon.co.uk" at bounding box center [1237, 291] width 95 height 14
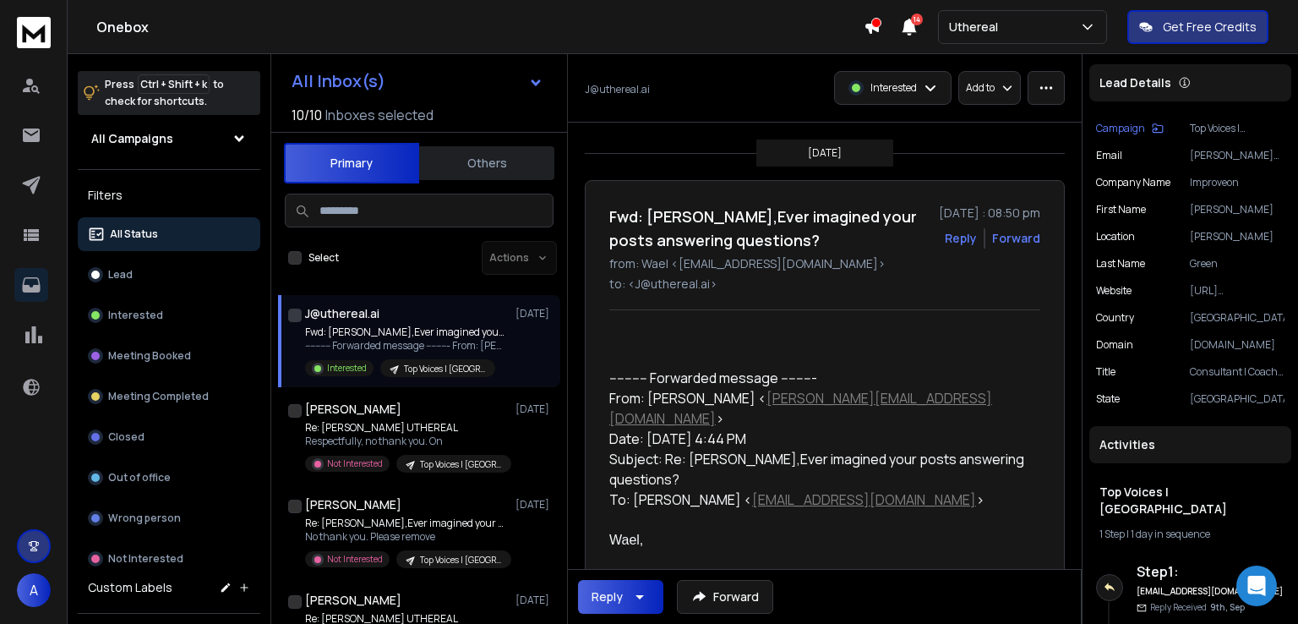
click at [1230, 153] on p "david@improveon.co.uk" at bounding box center [1237, 156] width 95 height 14
click at [27, 194] on icon at bounding box center [31, 185] width 20 height 20
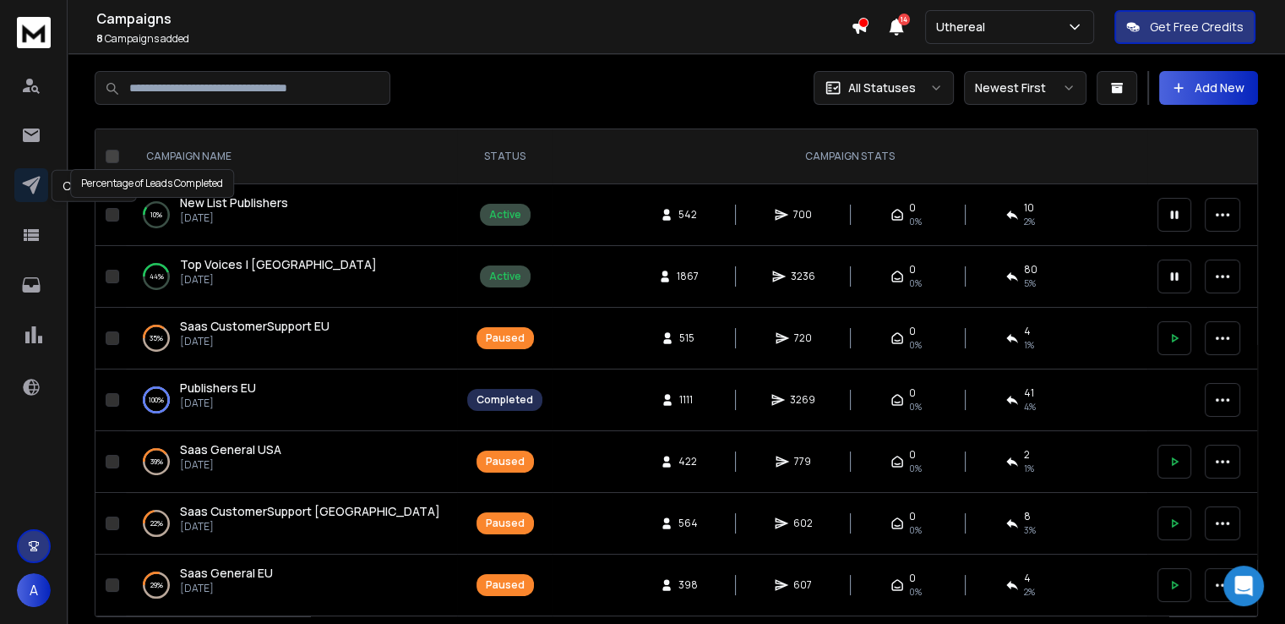
click at [225, 206] on span "New List Publishers" at bounding box center [234, 202] width 108 height 16
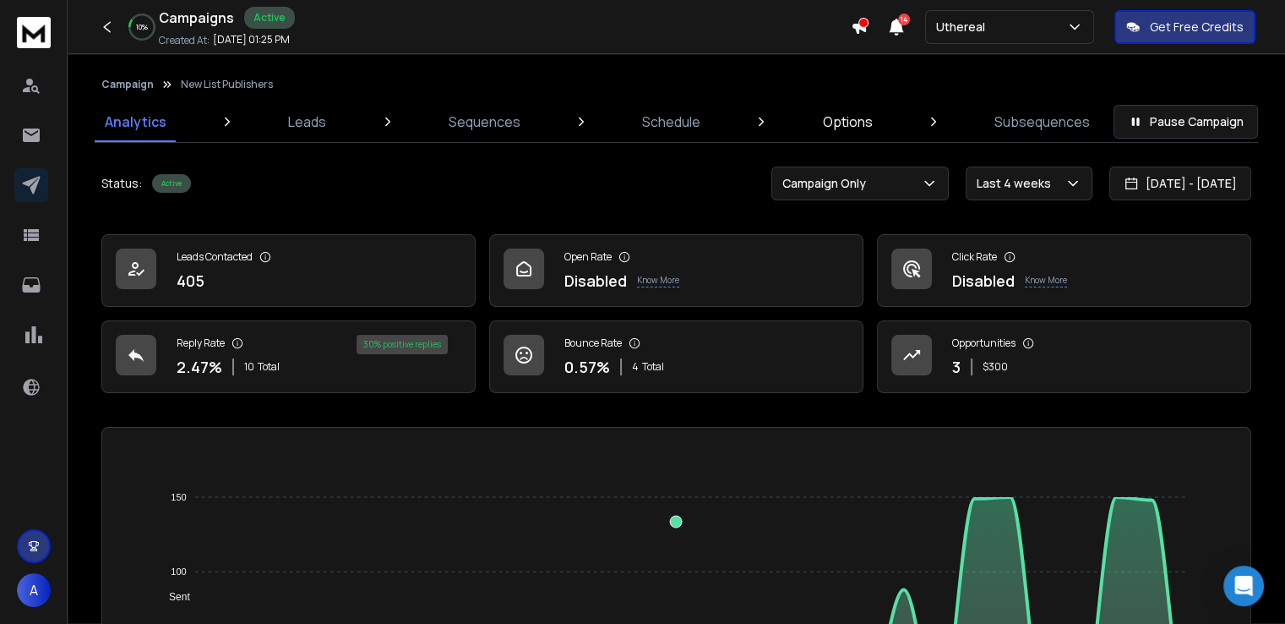
click at [828, 133] on link "Options" at bounding box center [848, 121] width 70 height 41
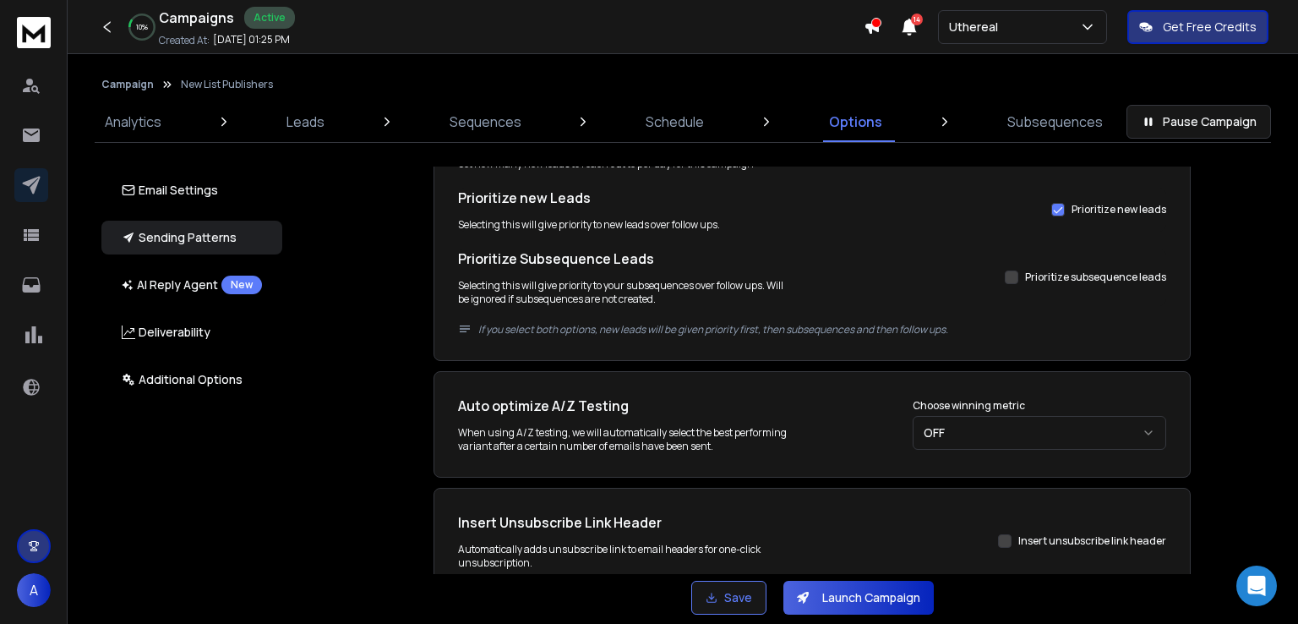
scroll to position [1110, 0]
click at [988, 22] on p "Uthereal" at bounding box center [977, 27] width 56 height 17
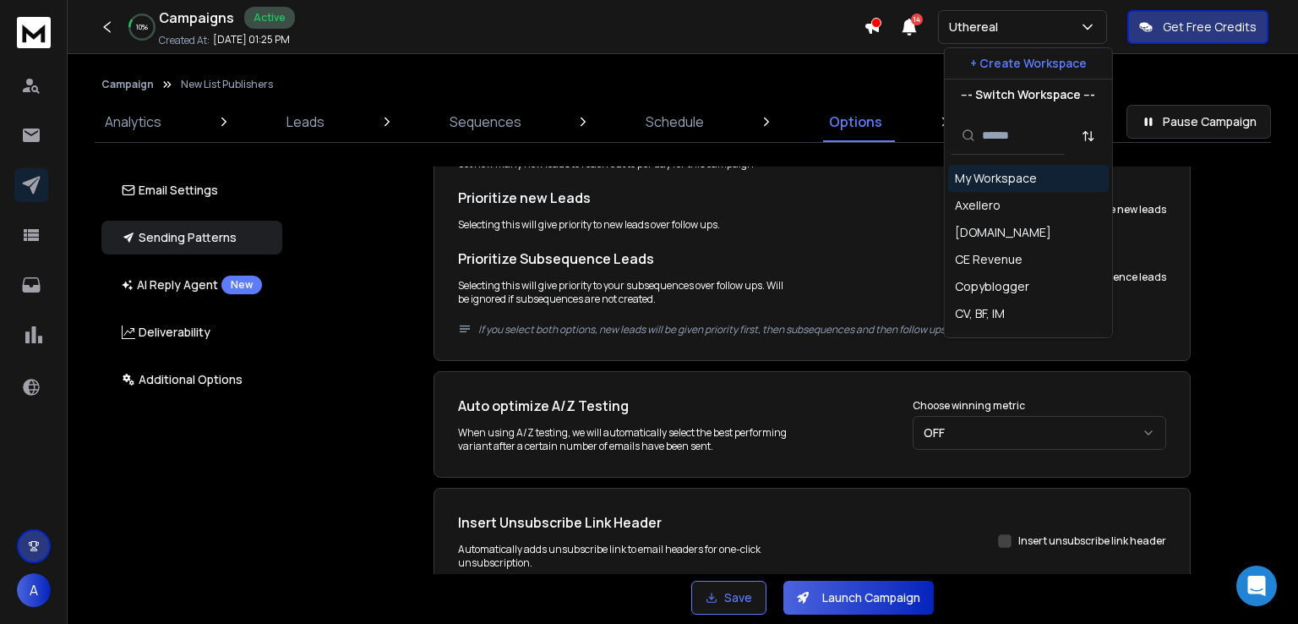
click at [1016, 188] on div "My Workspace" at bounding box center [1028, 178] width 161 height 27
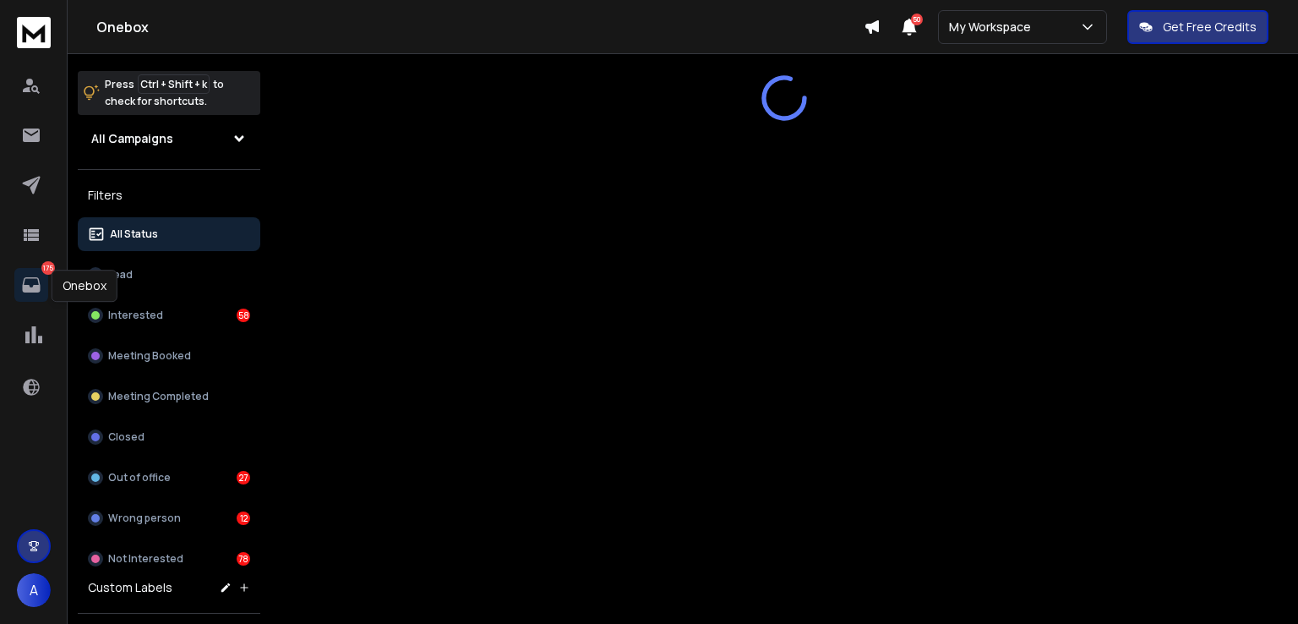
click at [25, 282] on icon at bounding box center [31, 285] width 20 height 20
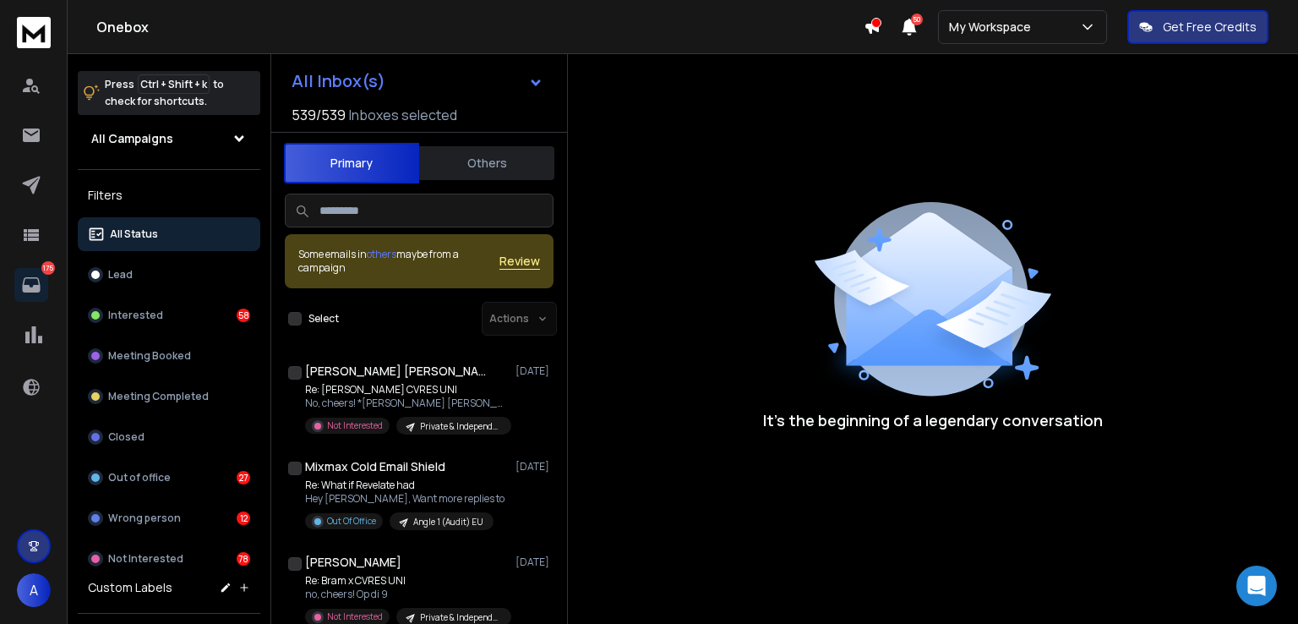
scroll to position [2992, 0]
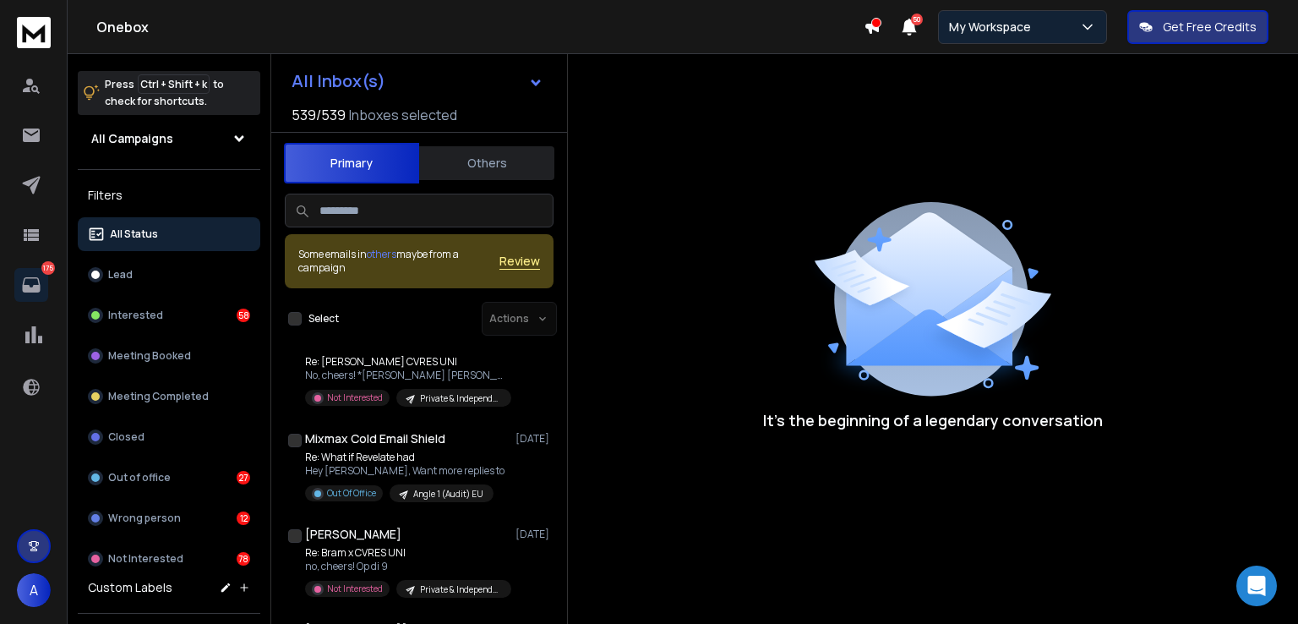
click at [1008, 42] on button "My Workspace" at bounding box center [1022, 27] width 169 height 34
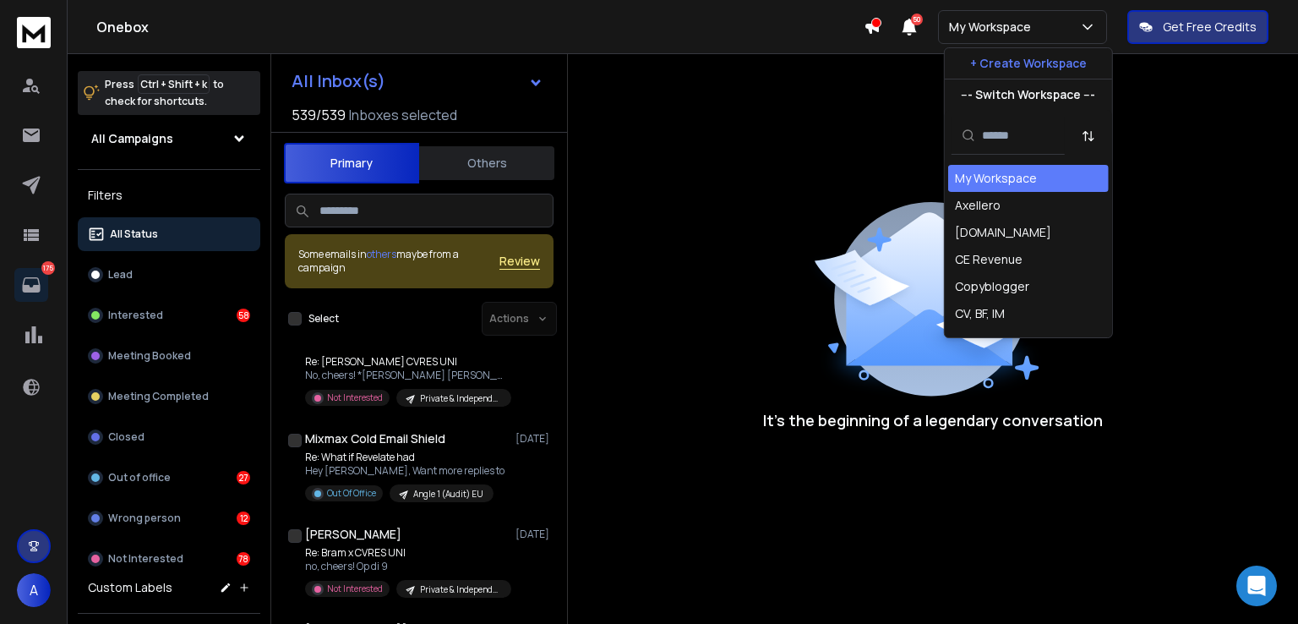
click at [1029, 58] on p "+ Create Workspace" at bounding box center [1028, 63] width 117 height 17
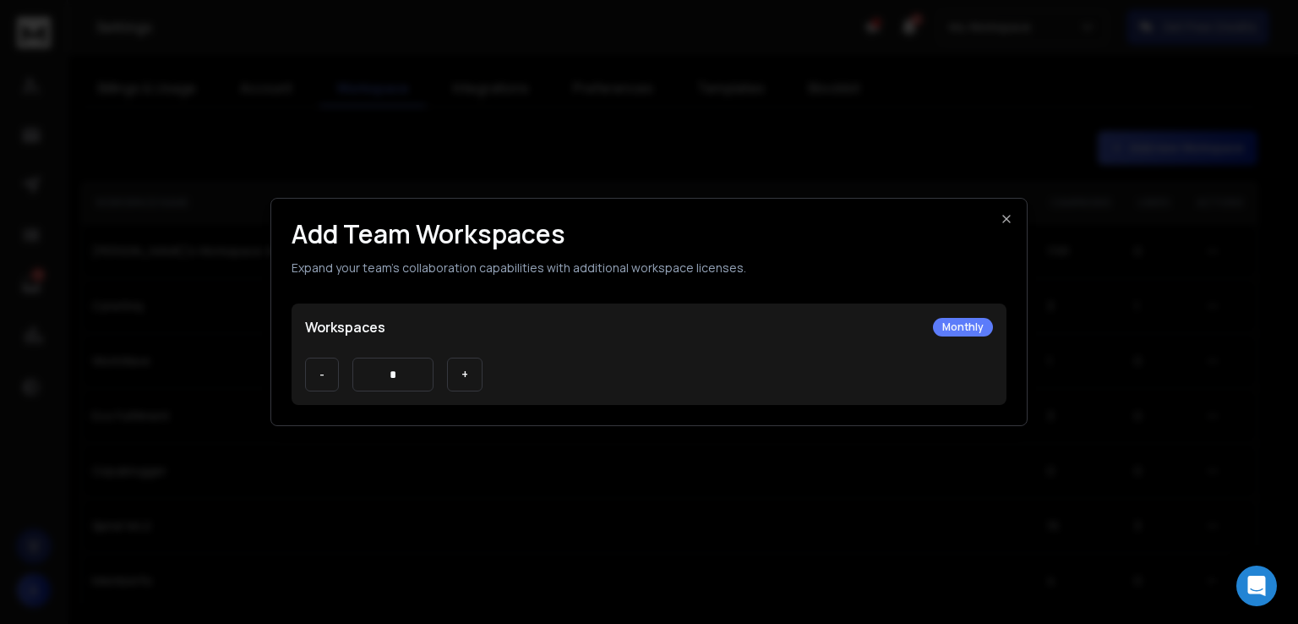
click at [463, 374] on button "+" at bounding box center [464, 374] width 35 height 34
type input "*"
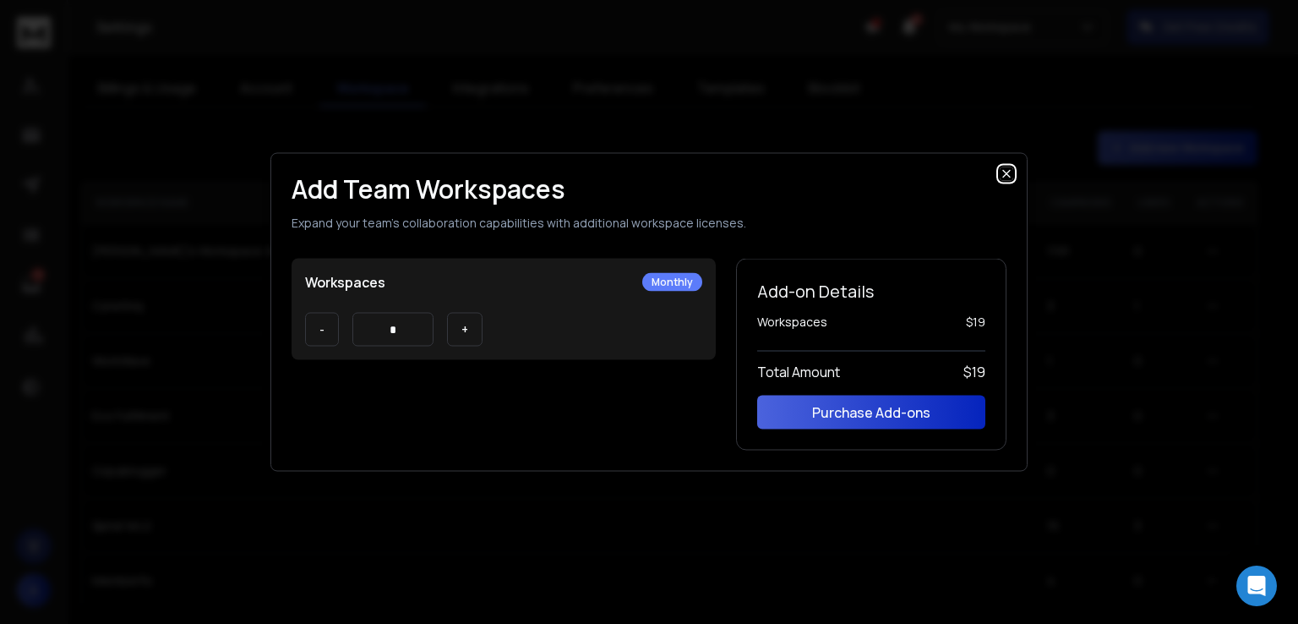
click at [1007, 173] on icon "button" at bounding box center [1006, 174] width 7 height 7
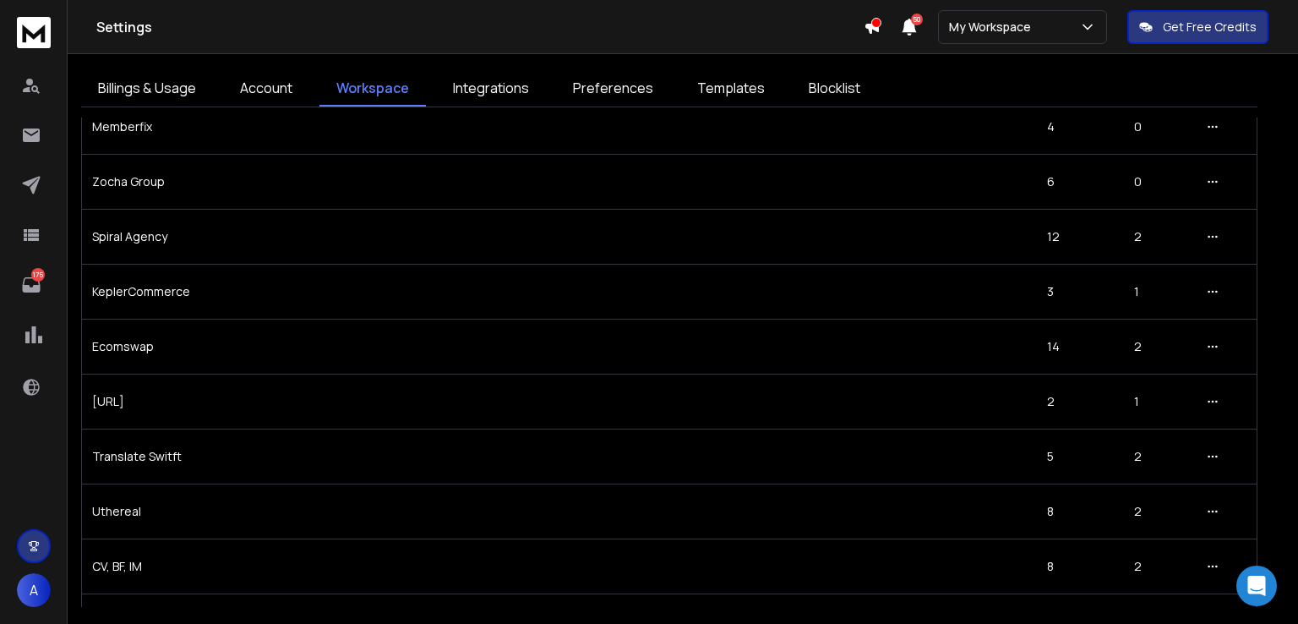
scroll to position [474, 0]
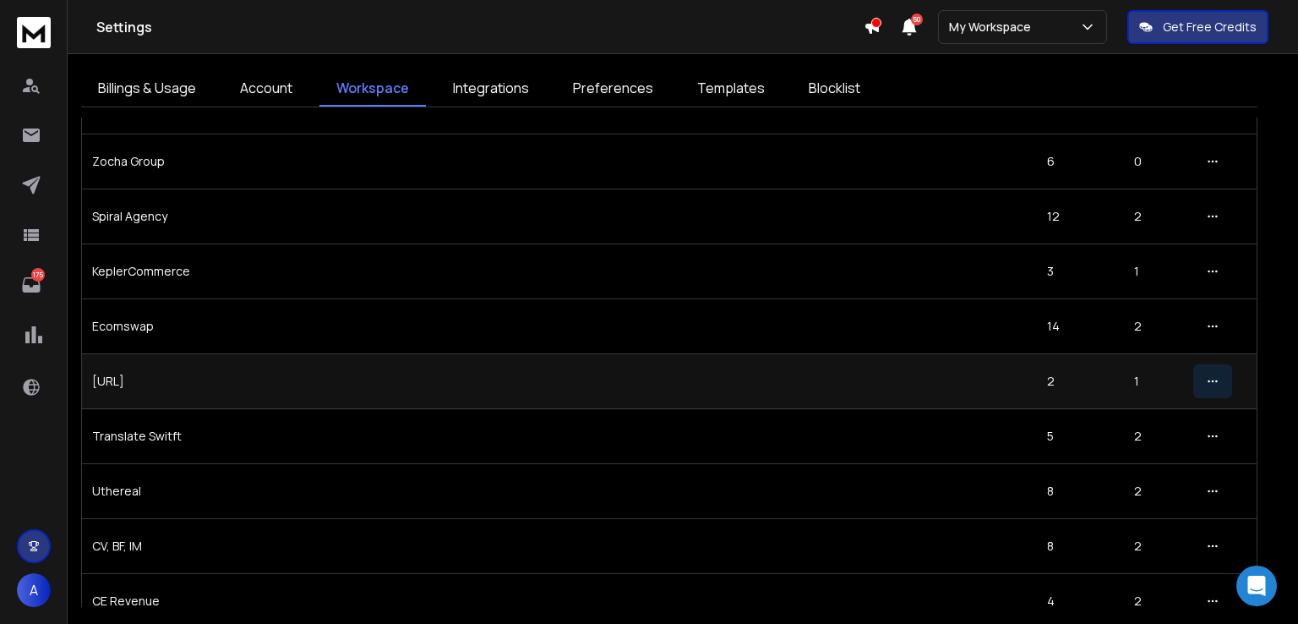
click at [1215, 375] on icon "button" at bounding box center [1213, 381] width 12 height 12
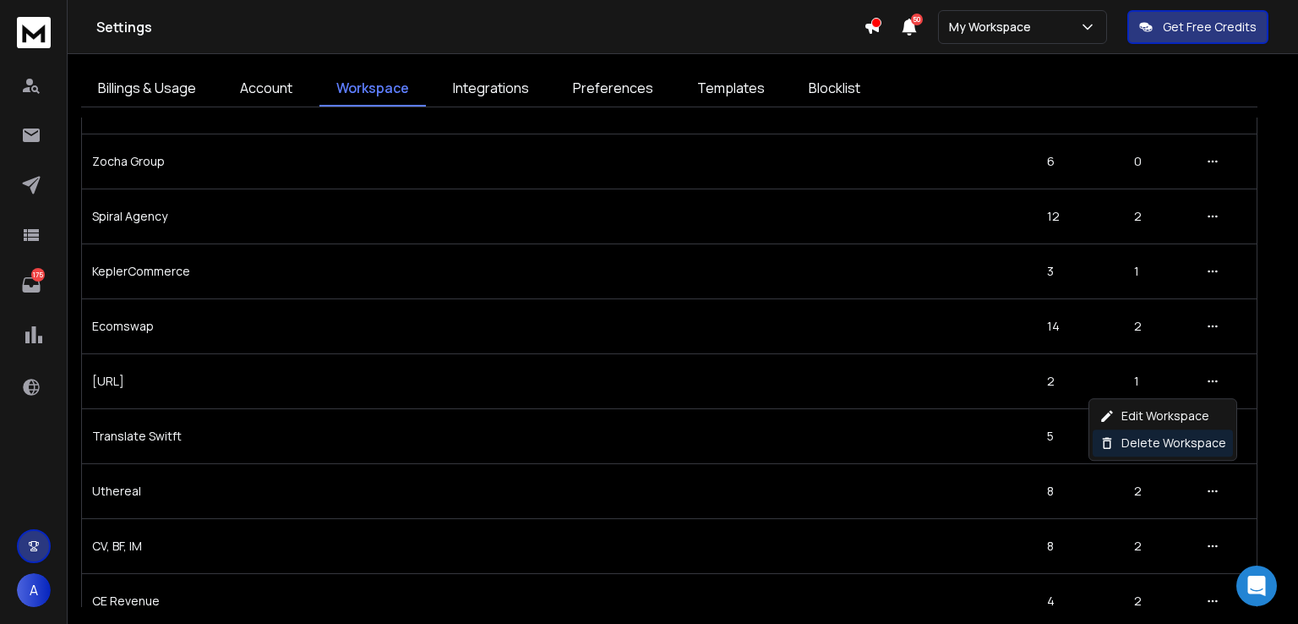
click at [1212, 441] on p "Delete Workspace" at bounding box center [1173, 442] width 105 height 17
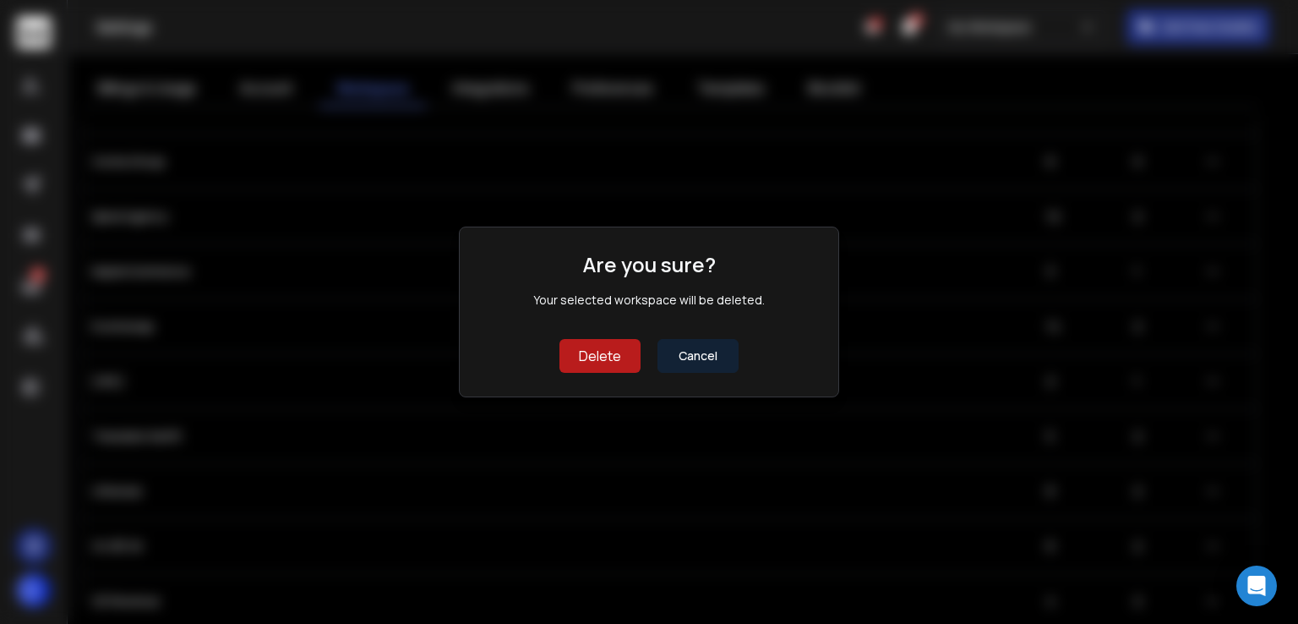
click at [600, 345] on button "Delete" at bounding box center [599, 356] width 81 height 34
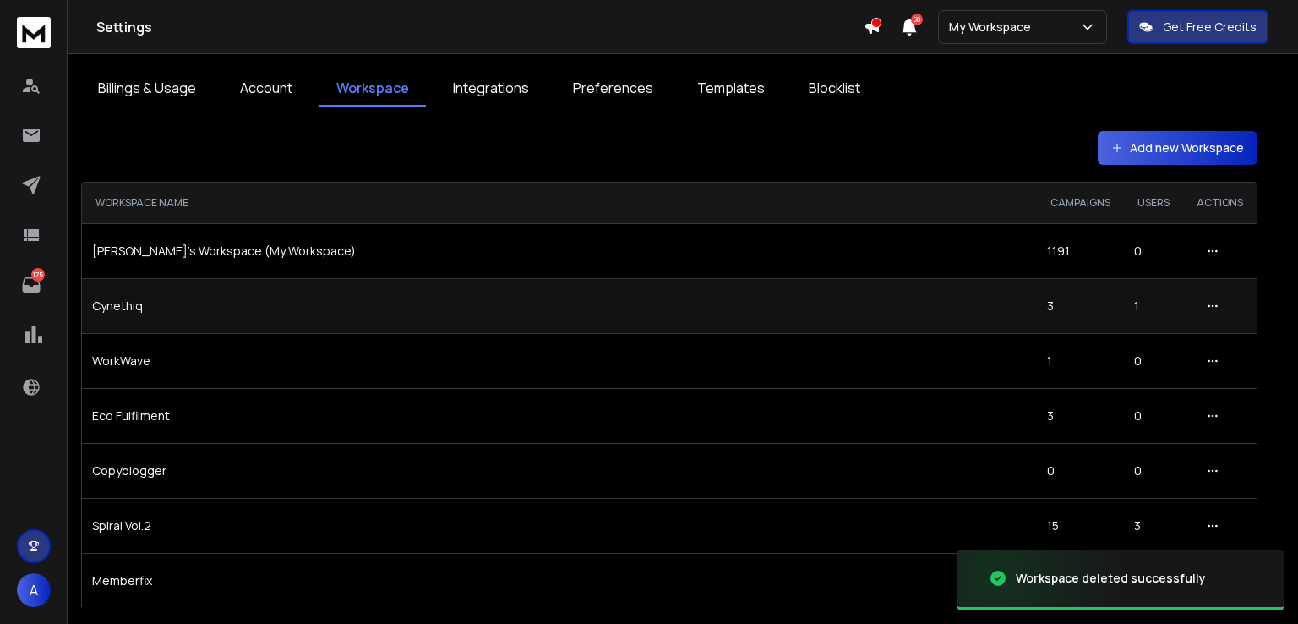
scroll to position [657, 0]
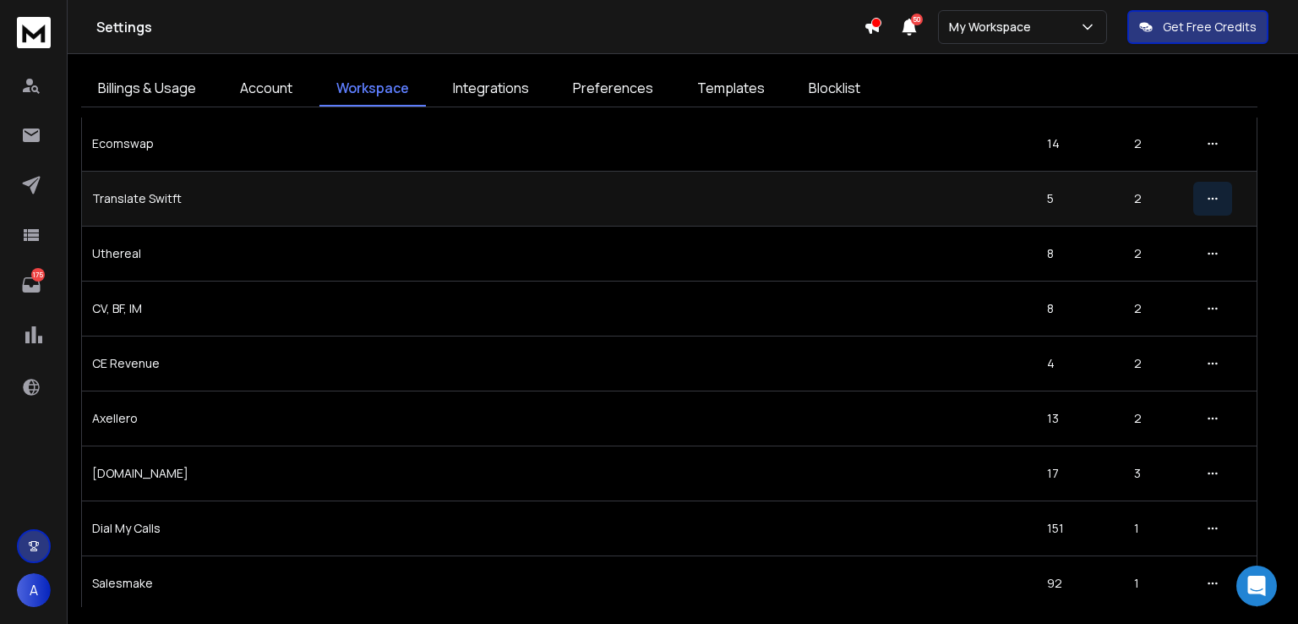
click at [1210, 204] on button "button" at bounding box center [1212, 199] width 39 height 34
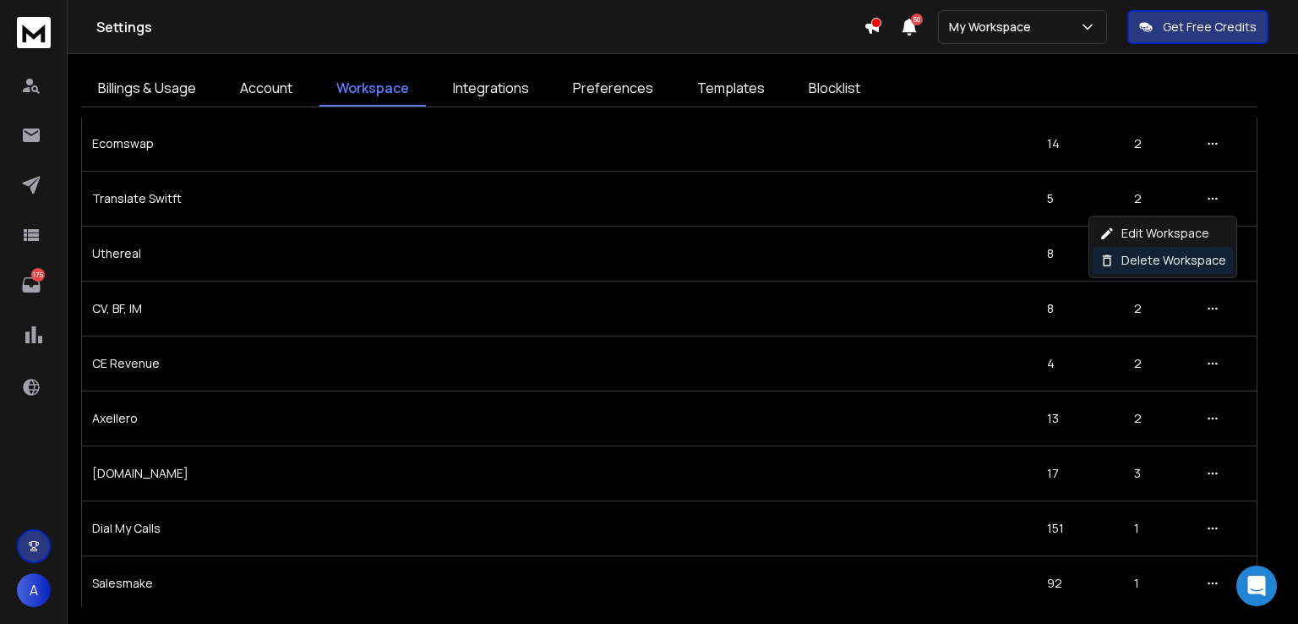
click at [1176, 258] on p "Delete Workspace" at bounding box center [1173, 260] width 105 height 17
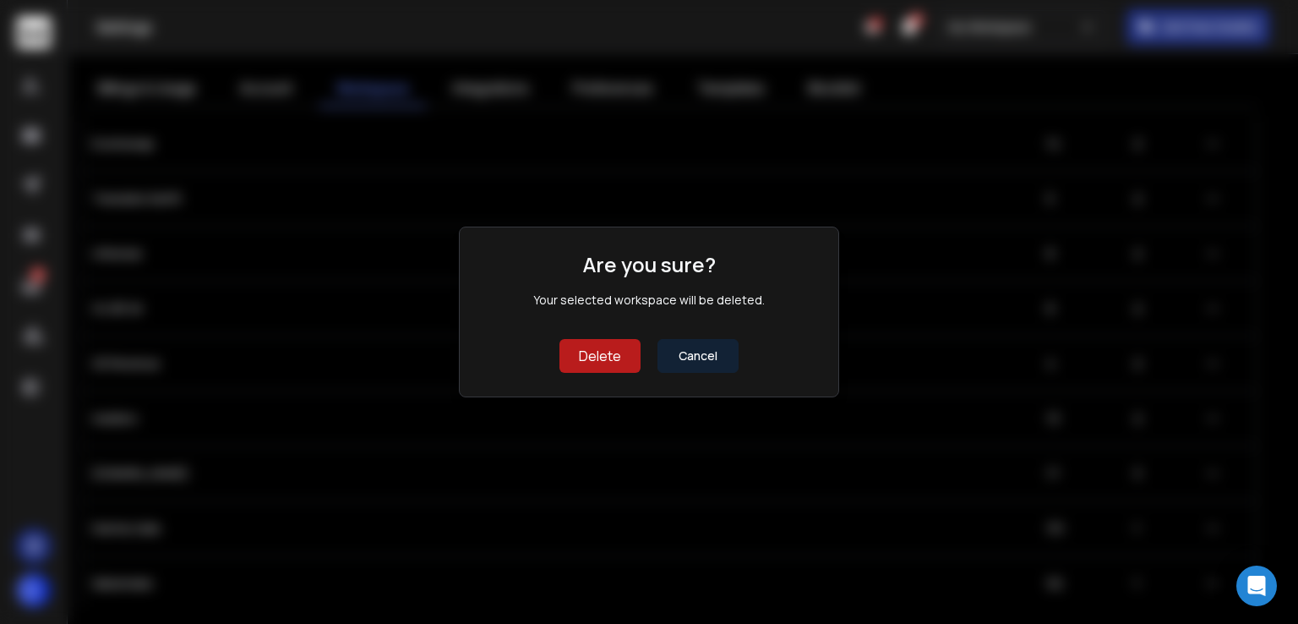
click at [578, 357] on button "Delete" at bounding box center [599, 356] width 81 height 34
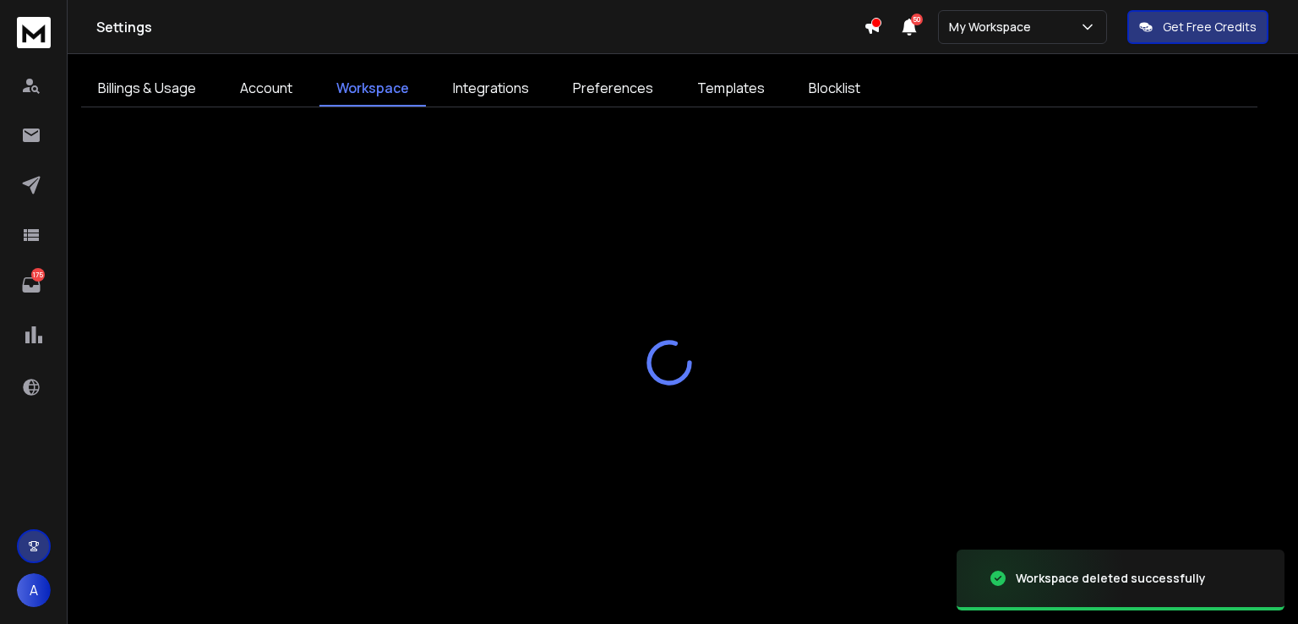
scroll to position [0, 0]
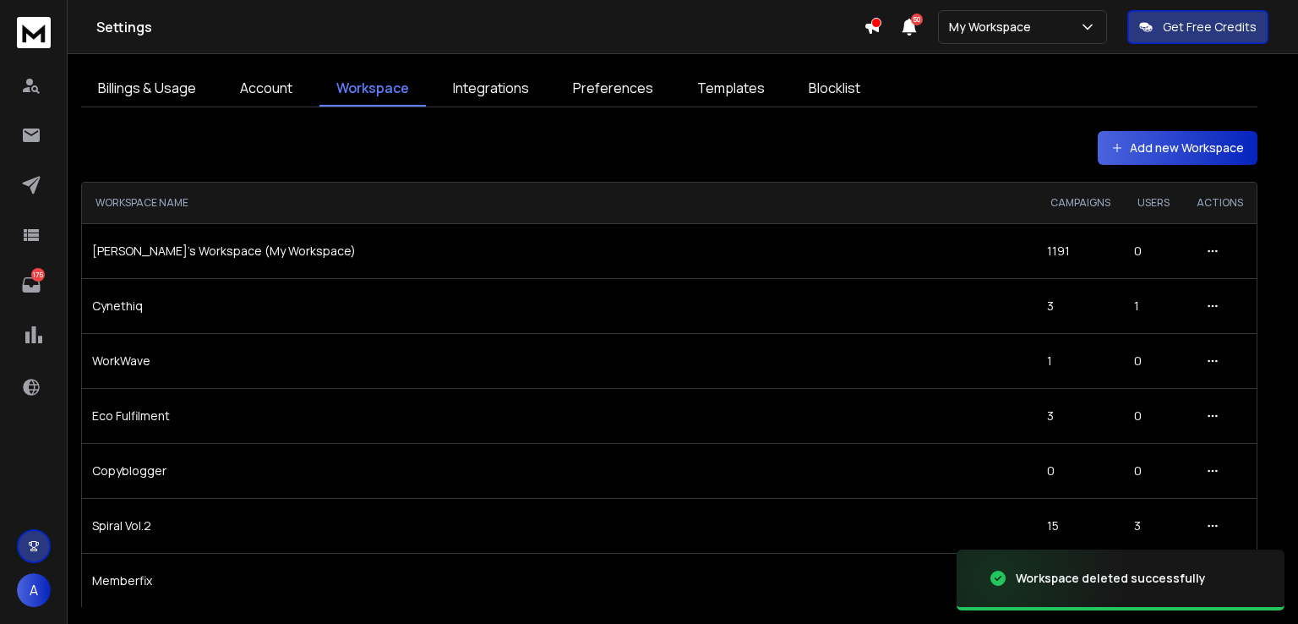
click at [1146, 152] on button "Add new Workspace" at bounding box center [1178, 148] width 160 height 34
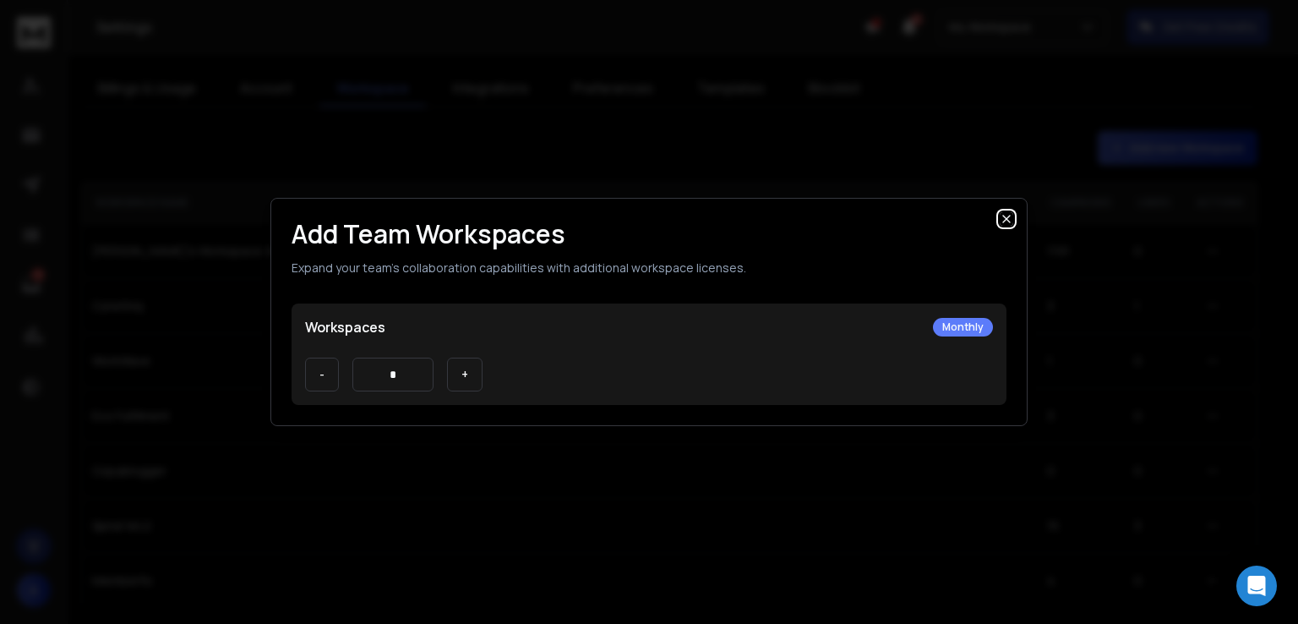
click at [1006, 217] on icon "button" at bounding box center [1006, 218] width 7 height 7
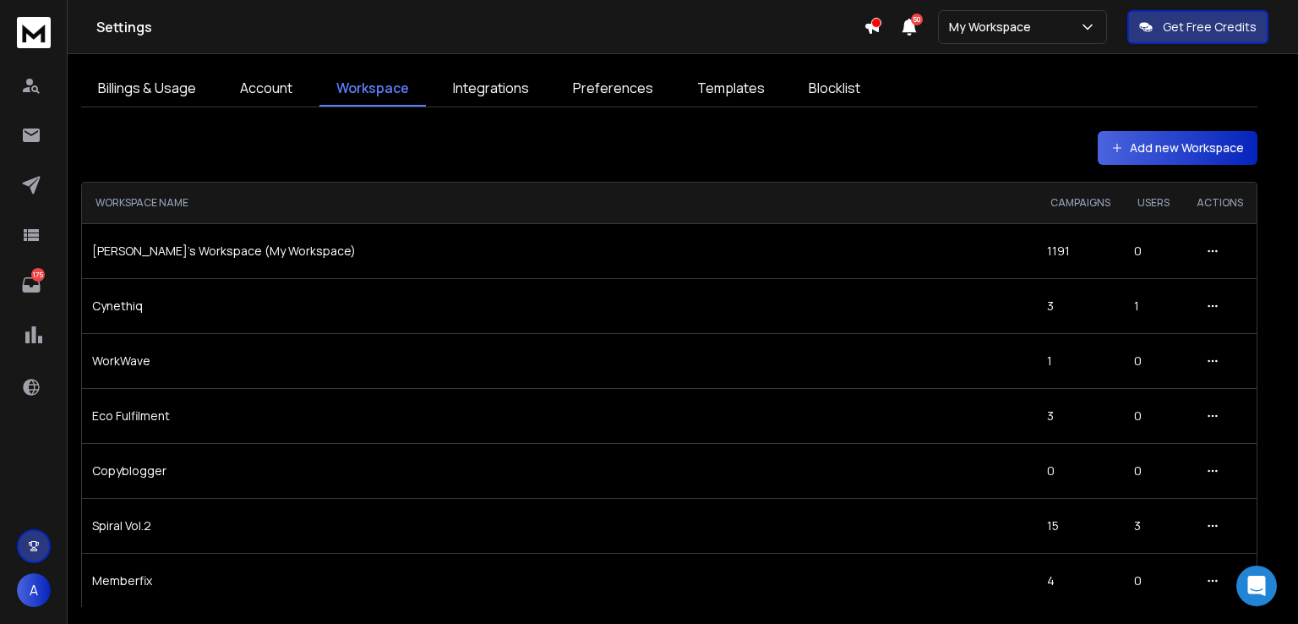
click at [1139, 136] on button "Add new Workspace" at bounding box center [1178, 148] width 160 height 34
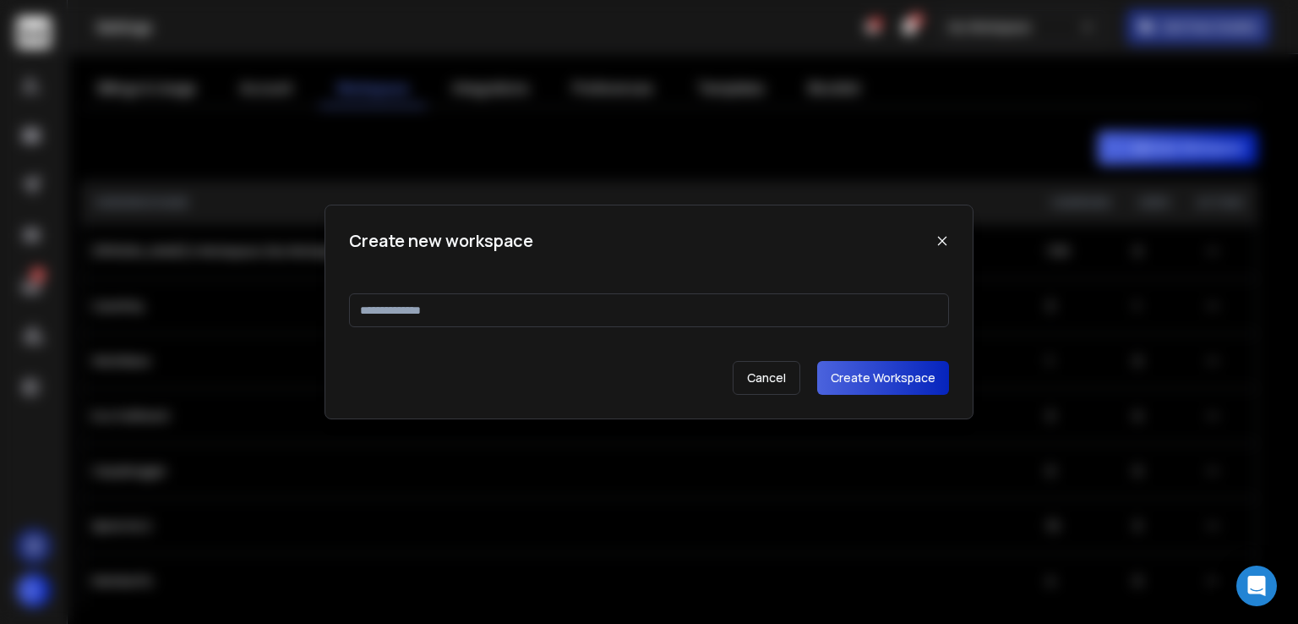
click at [516, 315] on input at bounding box center [649, 310] width 600 height 34
type input "*********"
click at [882, 383] on button "Create Workspace" at bounding box center [883, 378] width 132 height 34
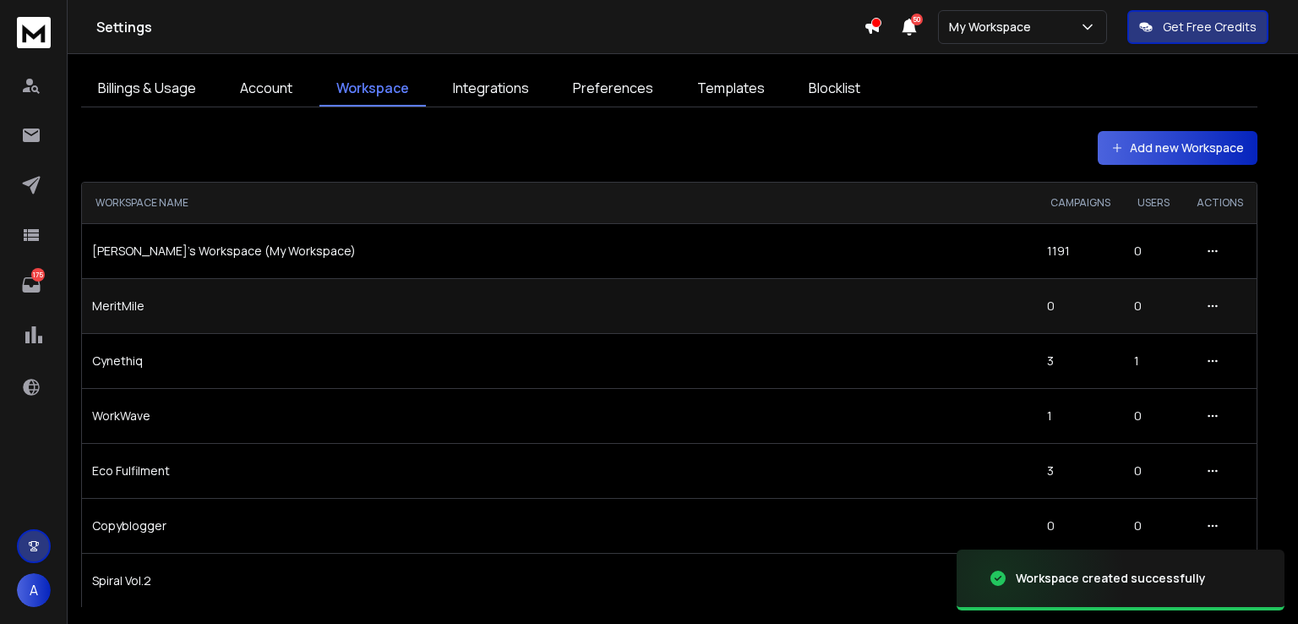
click at [232, 292] on td "MeritMile" at bounding box center [559, 305] width 955 height 55
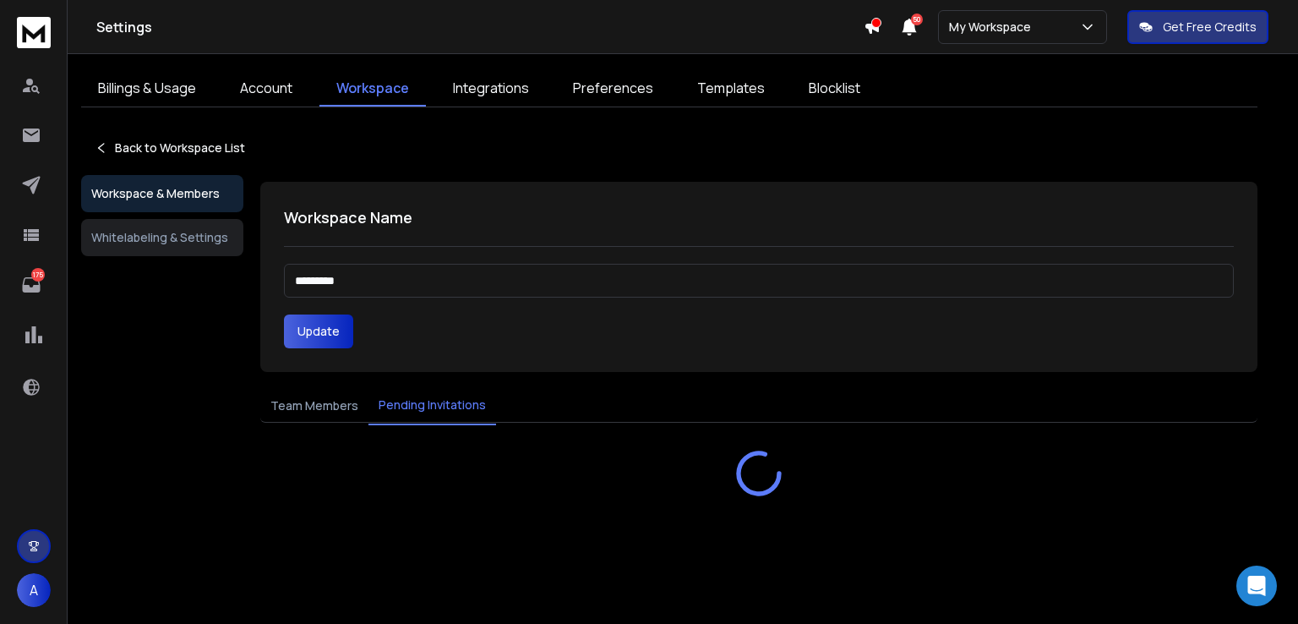
click at [465, 400] on button "Pending Invitations" at bounding box center [432, 405] width 128 height 39
click at [1012, 21] on p "My Workspace" at bounding box center [993, 27] width 89 height 17
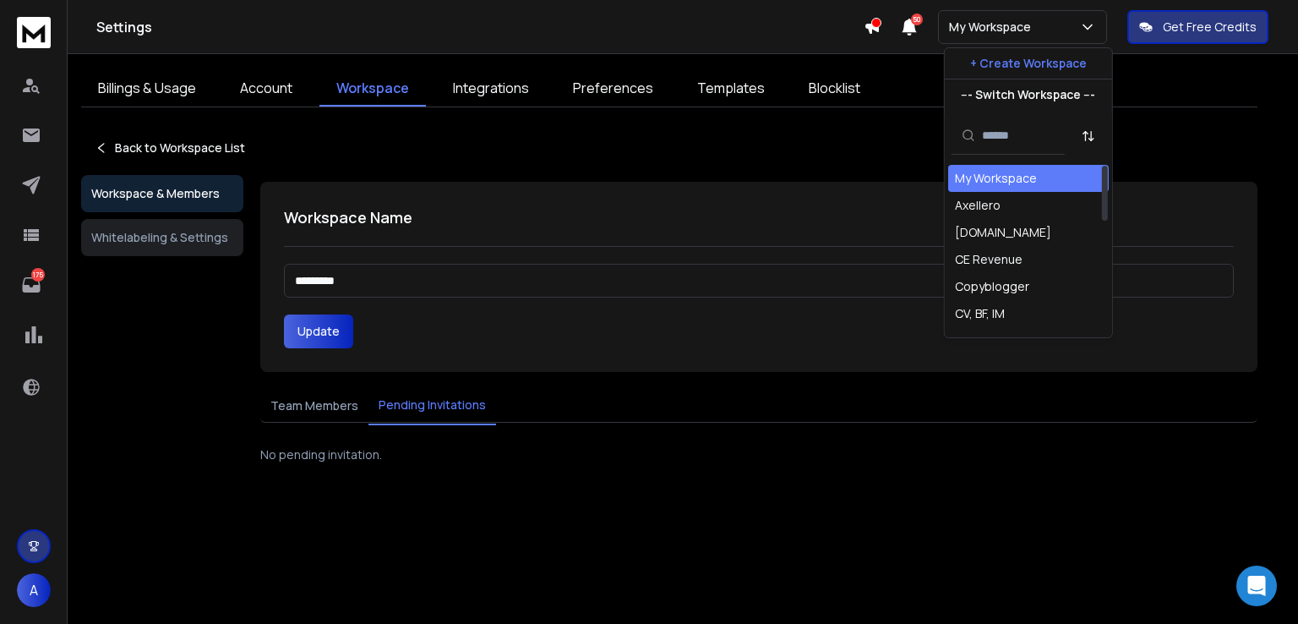
click at [1029, 174] on div "My Workspace" at bounding box center [996, 178] width 82 height 17
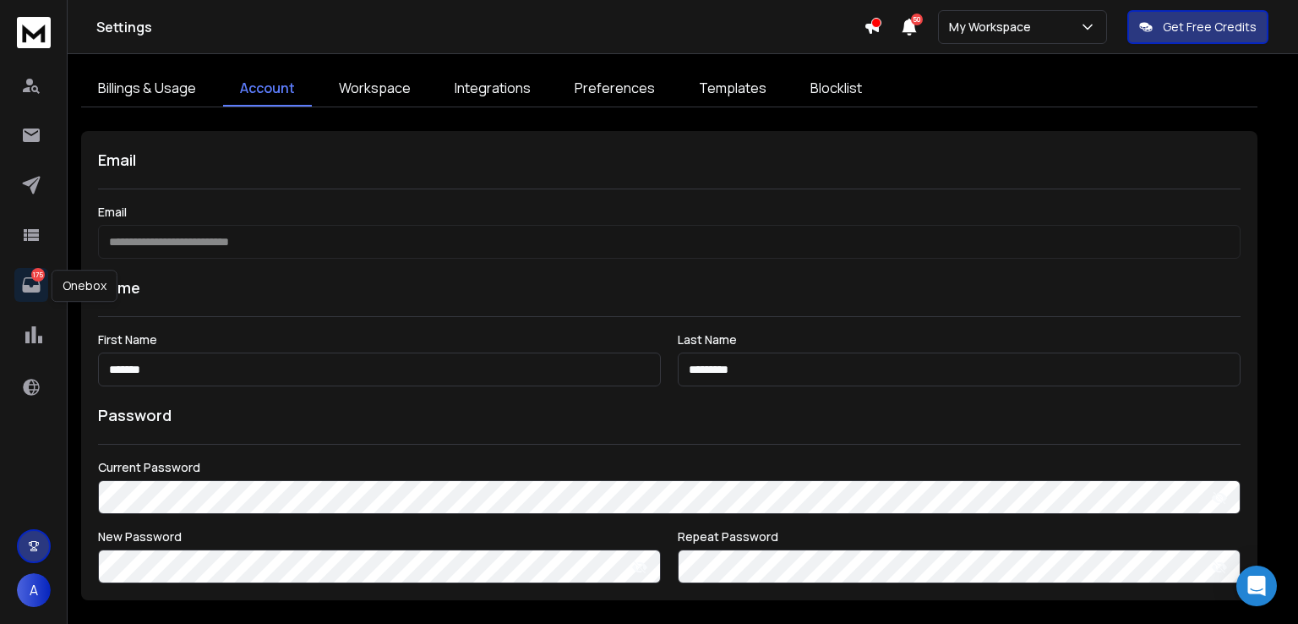
click at [35, 292] on icon at bounding box center [31, 284] width 18 height 15
